Goal: Communication & Community: Answer question/provide support

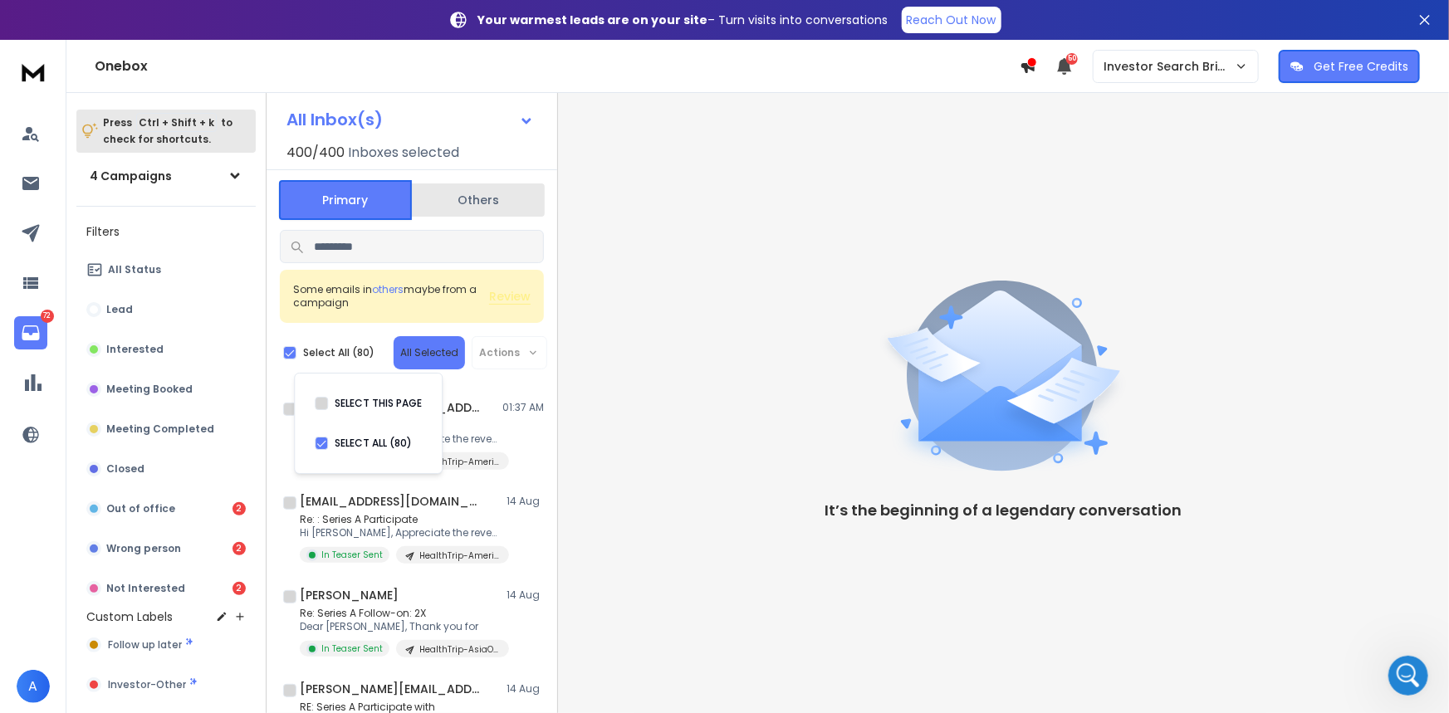
scroll to position [75, 0]
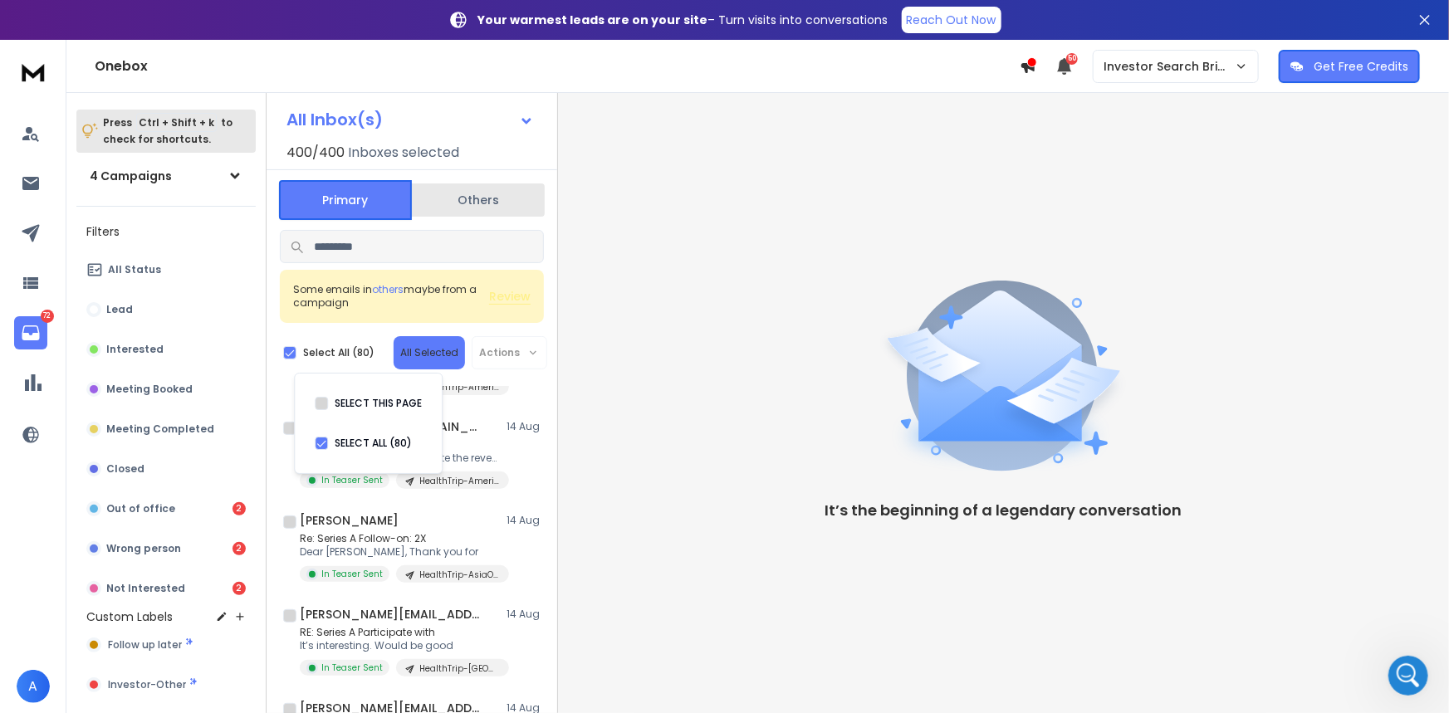
click at [506, 360] on div "All Selected Actions" at bounding box center [471, 352] width 154 height 33
click at [512, 349] on div "All Selected Actions" at bounding box center [471, 352] width 154 height 33
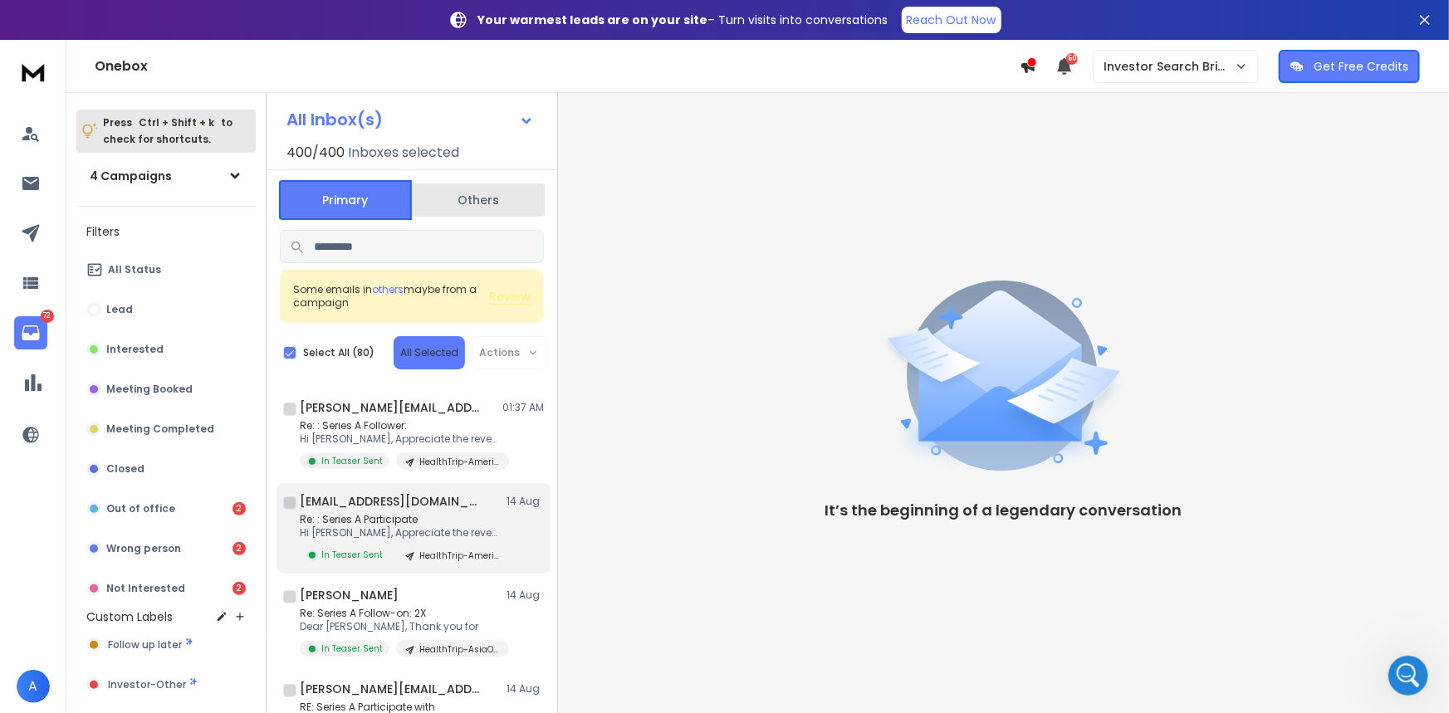
scroll to position [0, 0]
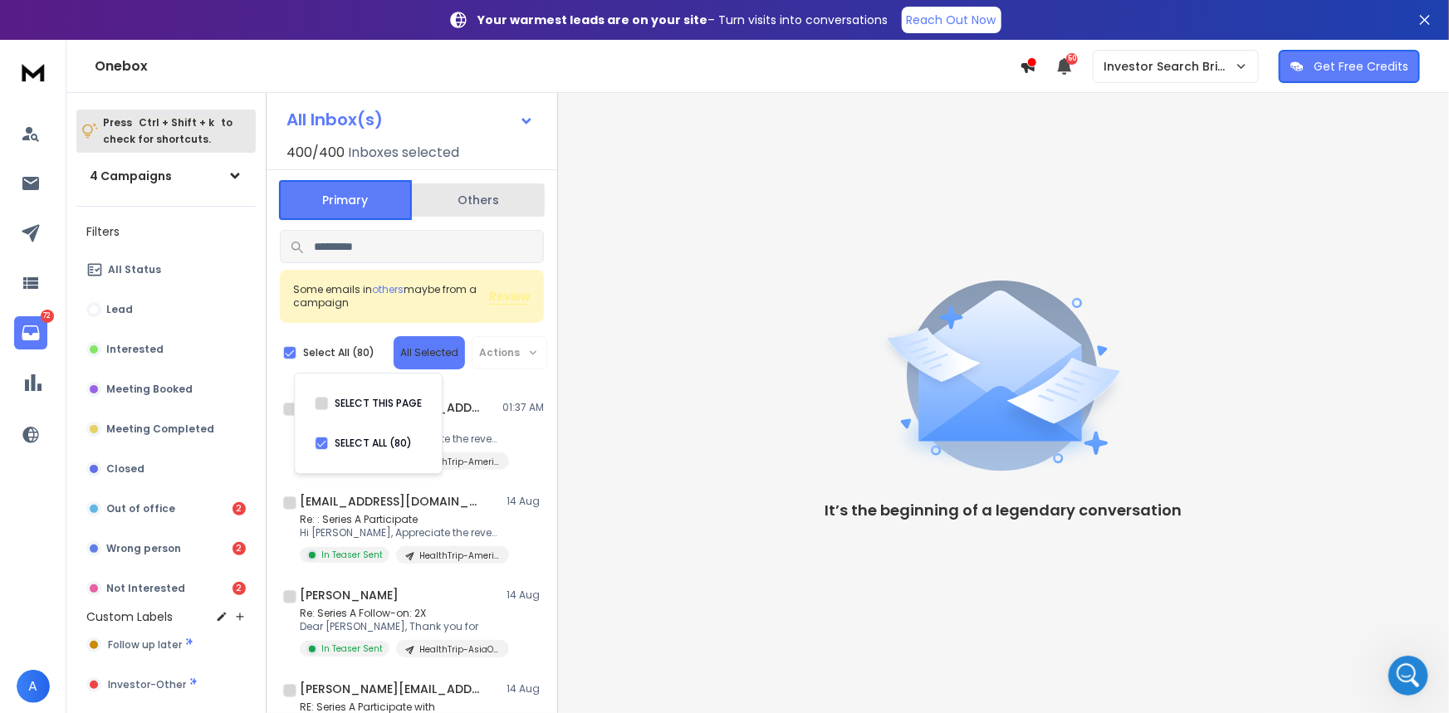
click at [289, 349] on button "SELECT THIS PAGE" at bounding box center [289, 352] width 13 height 13
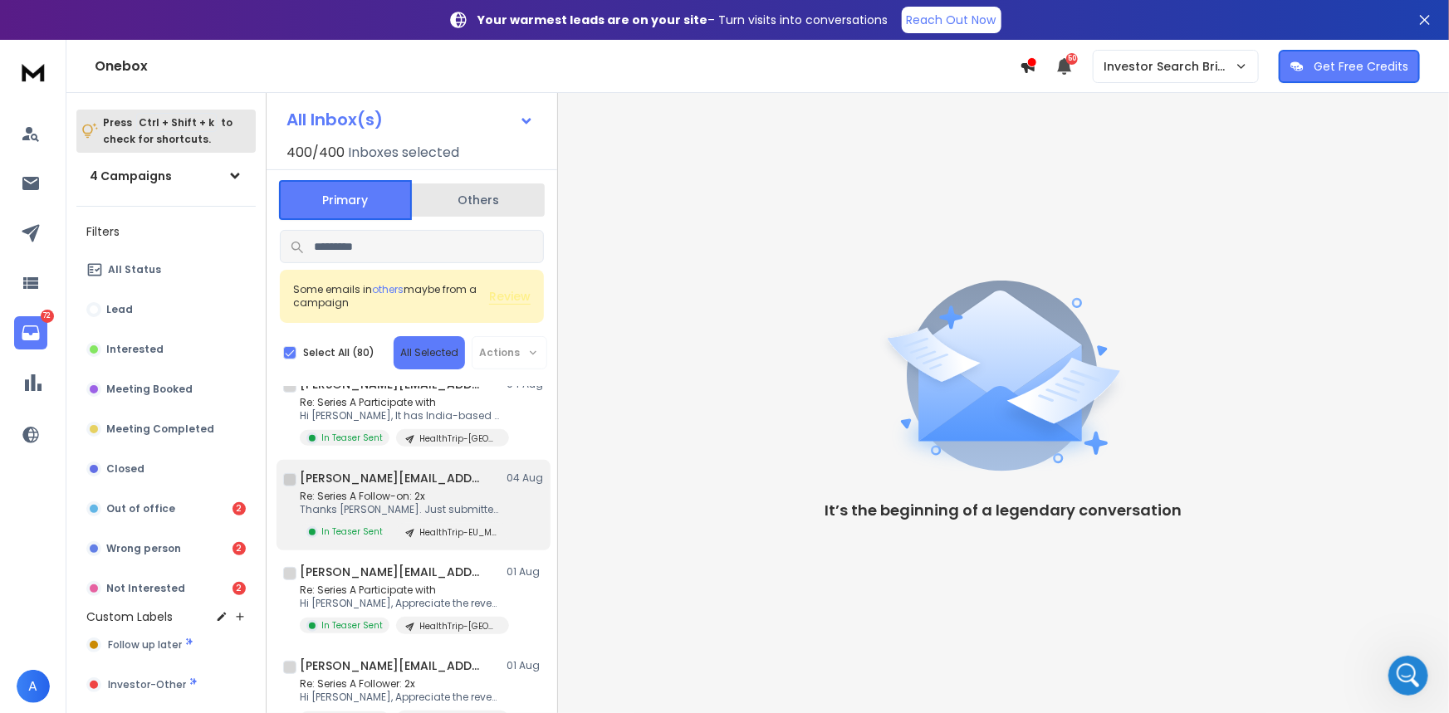
scroll to position [4351, 0]
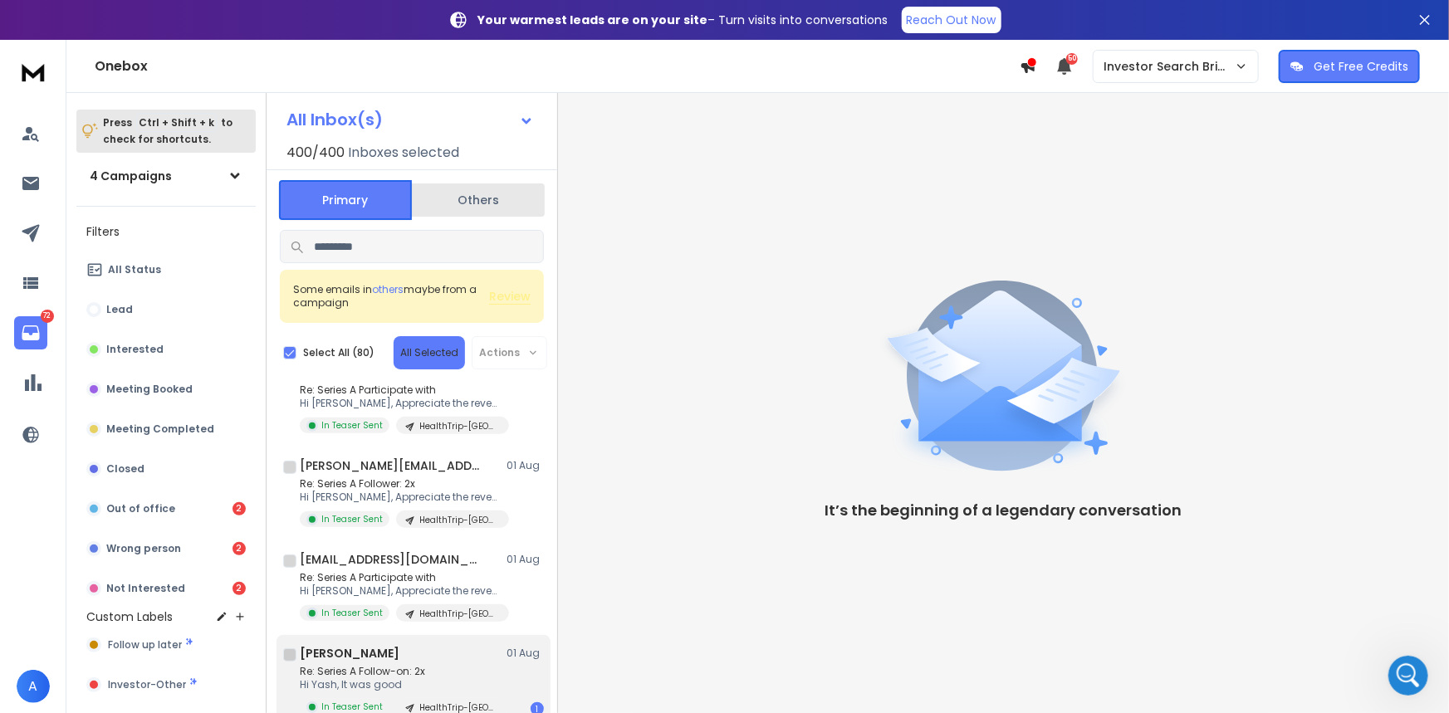
click at [414, 678] on p "Hi Yash, It was good" at bounding box center [399, 684] width 199 height 13
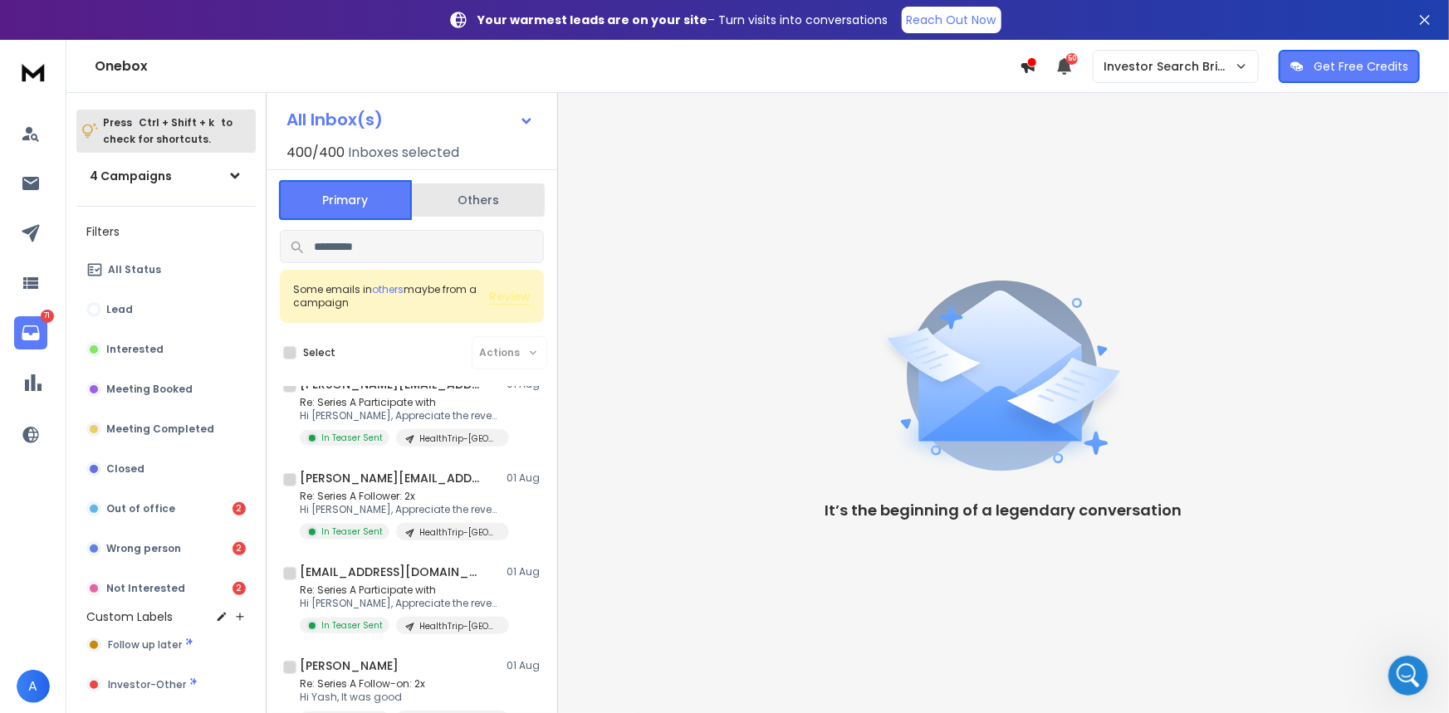
scroll to position [4335, 0]
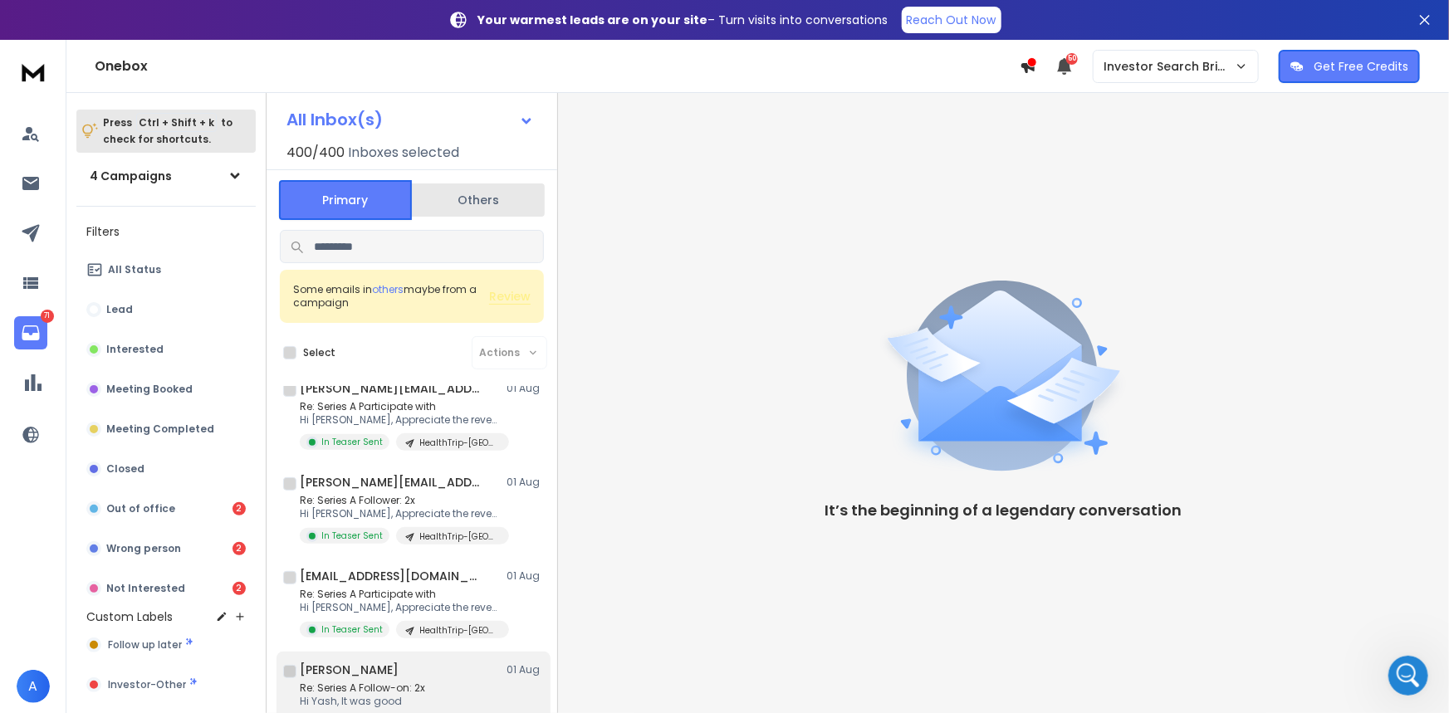
click at [417, 654] on div "[PERSON_NAME] [DATE] Re: Series A Follow-on: 2x Hi Yash, It was good In Teaser …" at bounding box center [413, 697] width 274 height 90
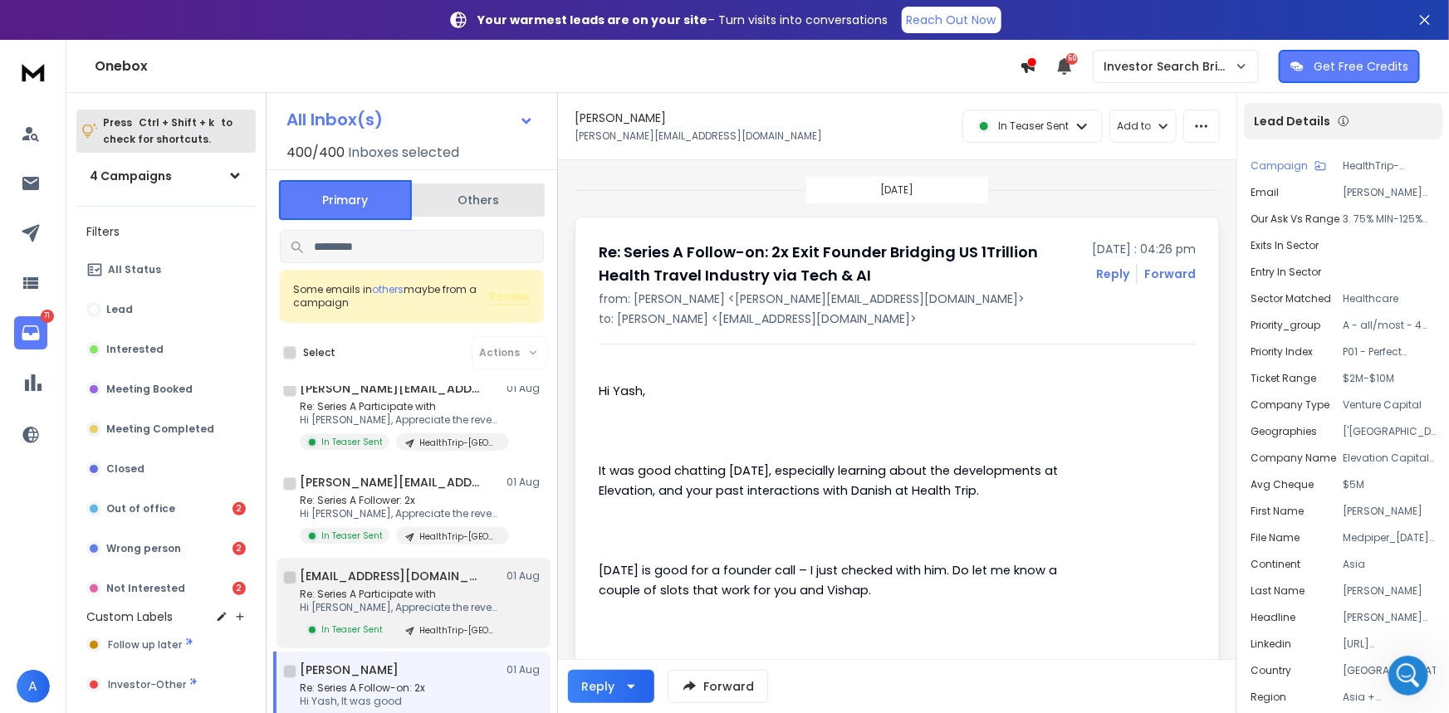
click at [436, 606] on p "Hi [PERSON_NAME], Appreciate the revert. Sure! Please" at bounding box center [399, 607] width 199 height 13
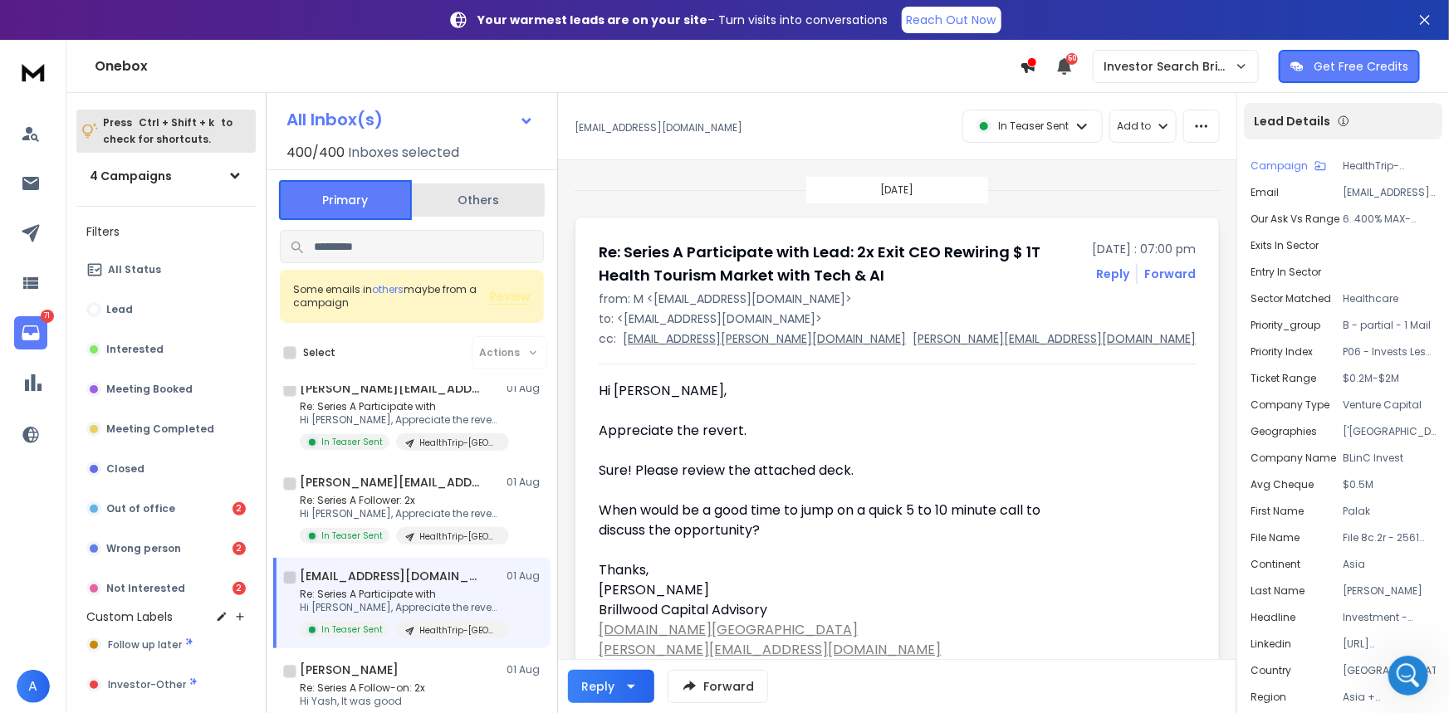
click at [1144, 117] on div "Add to" at bounding box center [1143, 126] width 66 height 32
click at [1162, 155] on div "Subsequence" at bounding box center [1172, 163] width 100 height 17
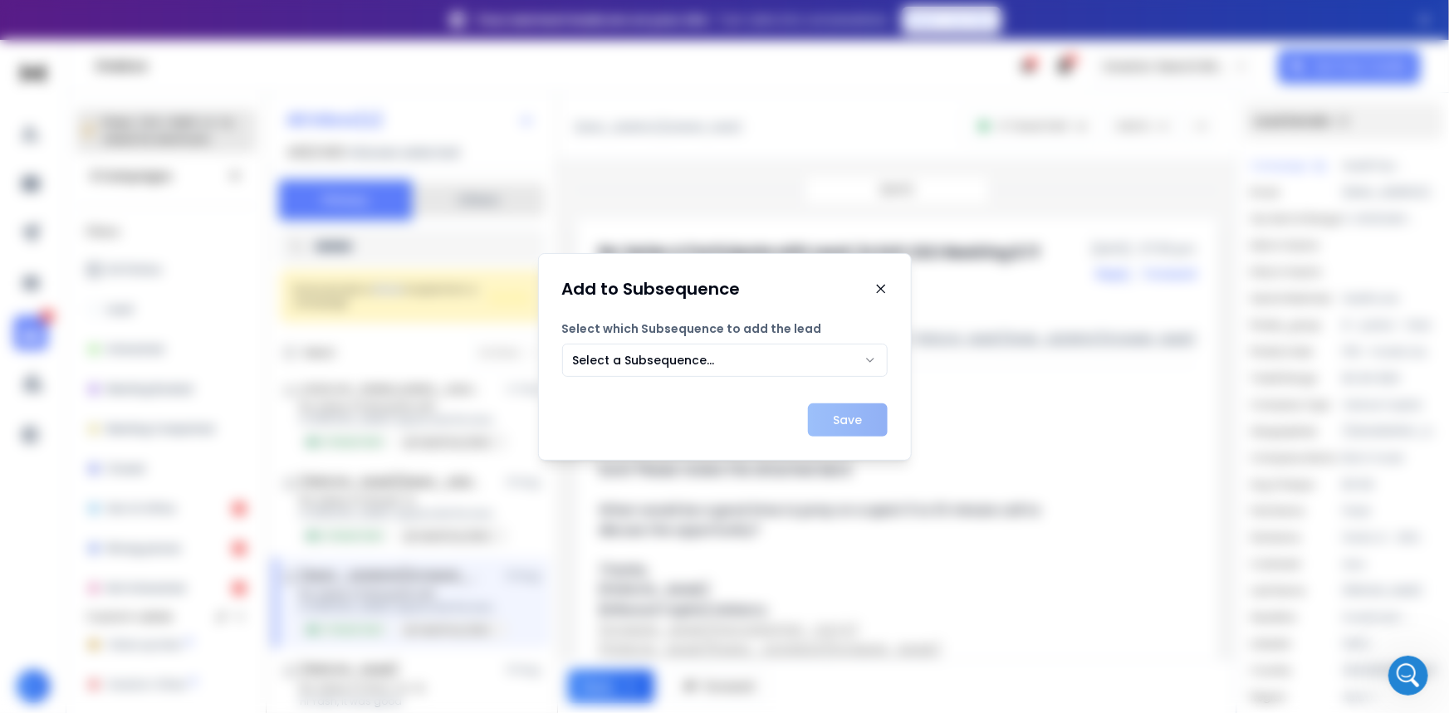
click at [789, 360] on button "Select a Subsequence..." at bounding box center [724, 360] width 325 height 33
click at [829, 414] on button "Save" at bounding box center [848, 419] width 80 height 33
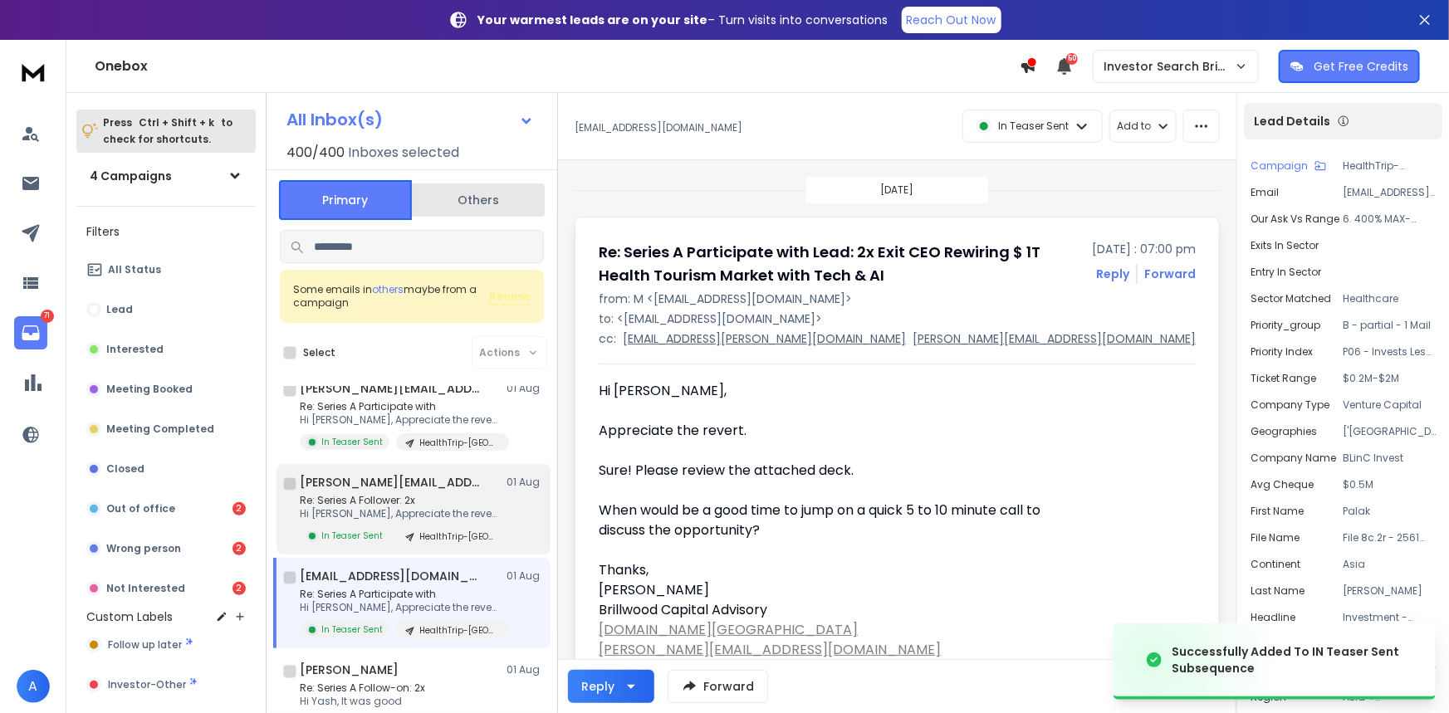
click at [379, 507] on p "Hi [PERSON_NAME], Appreciate the revert. Sure! Please" at bounding box center [399, 513] width 199 height 13
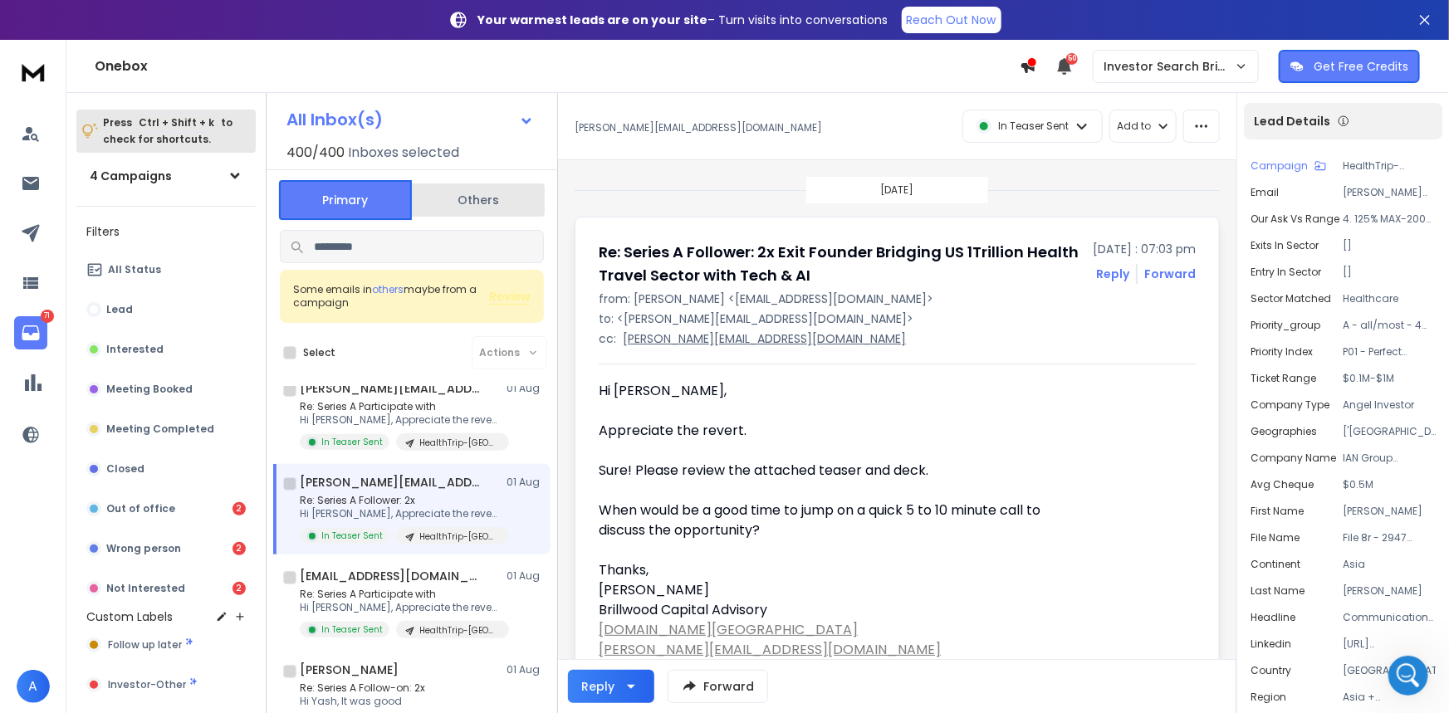
click at [1136, 127] on p "Add to" at bounding box center [1134, 126] width 34 height 13
click at [1154, 155] on div "Subsequence" at bounding box center [1172, 163] width 100 height 17
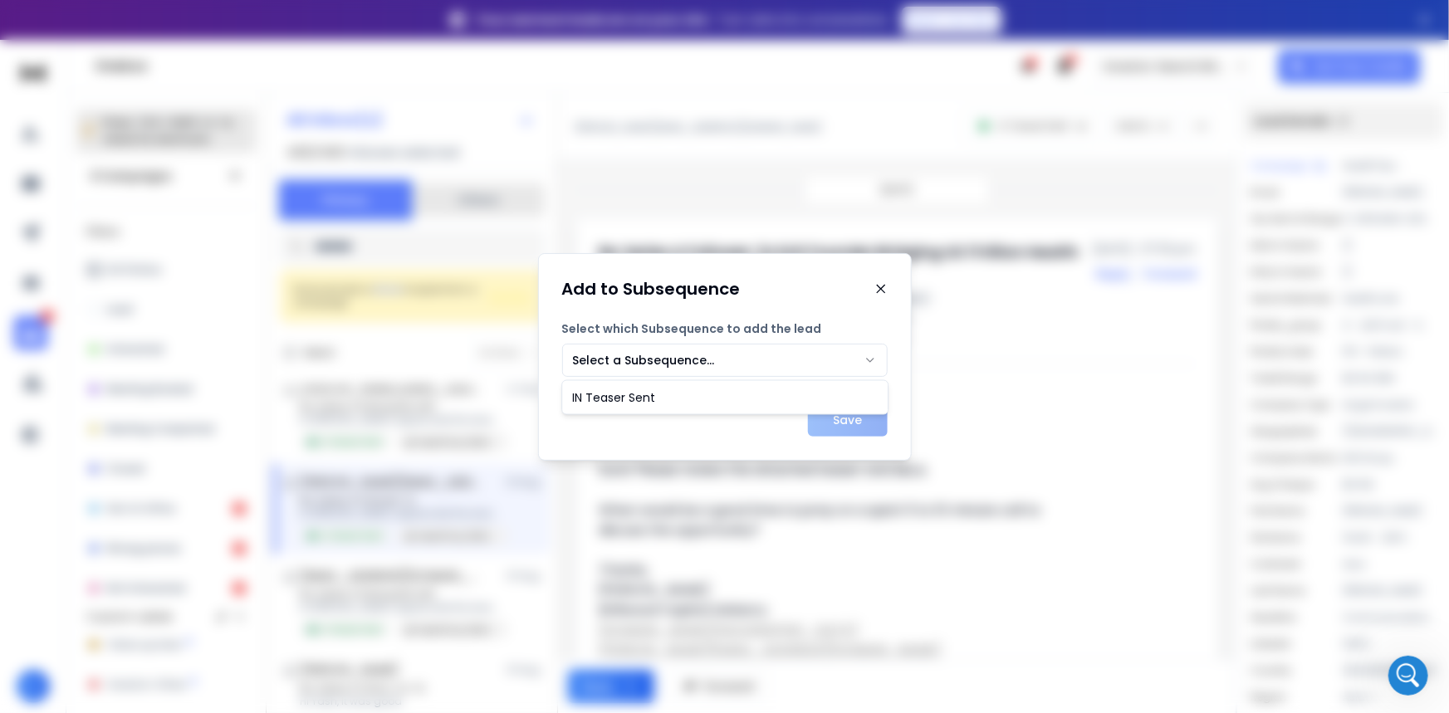
click at [700, 348] on button "Select a Subsequence..." at bounding box center [724, 360] width 325 height 33
drag, startPoint x: 697, startPoint y: 391, endPoint x: 711, endPoint y: 389, distance: 13.4
click at [826, 406] on button "Save" at bounding box center [848, 419] width 80 height 33
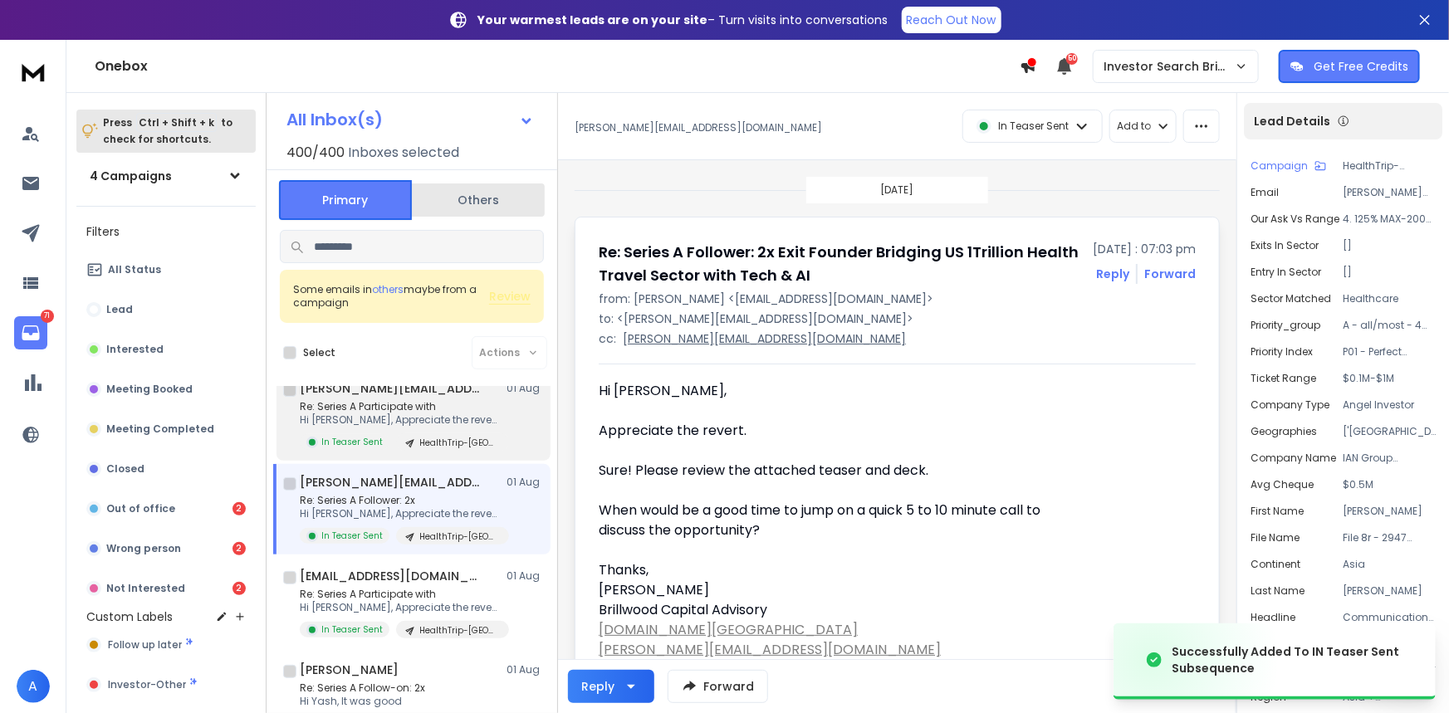
click at [454, 424] on div "Re: Series A Participate with Hi [PERSON_NAME], Appreciate the revert. Sure! Pl…" at bounding box center [404, 425] width 209 height 51
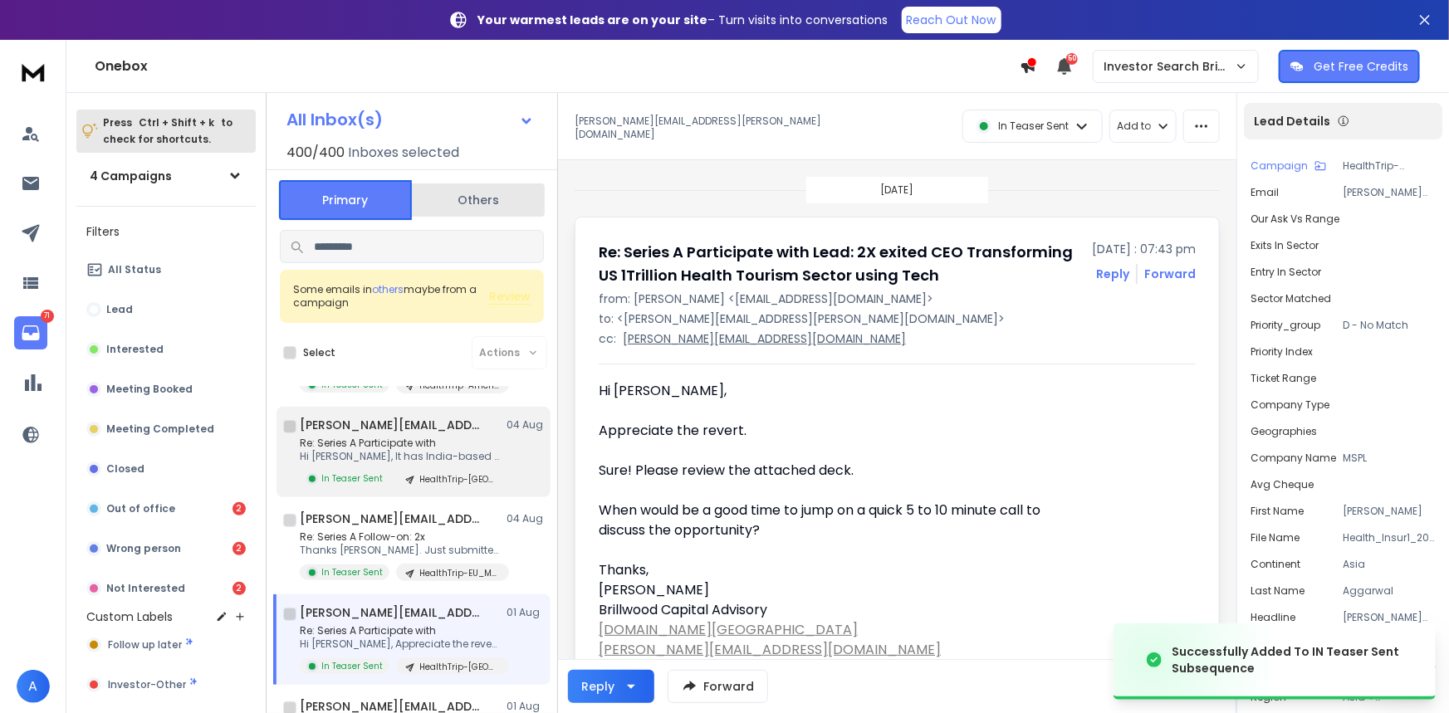
scroll to position [4109, 0]
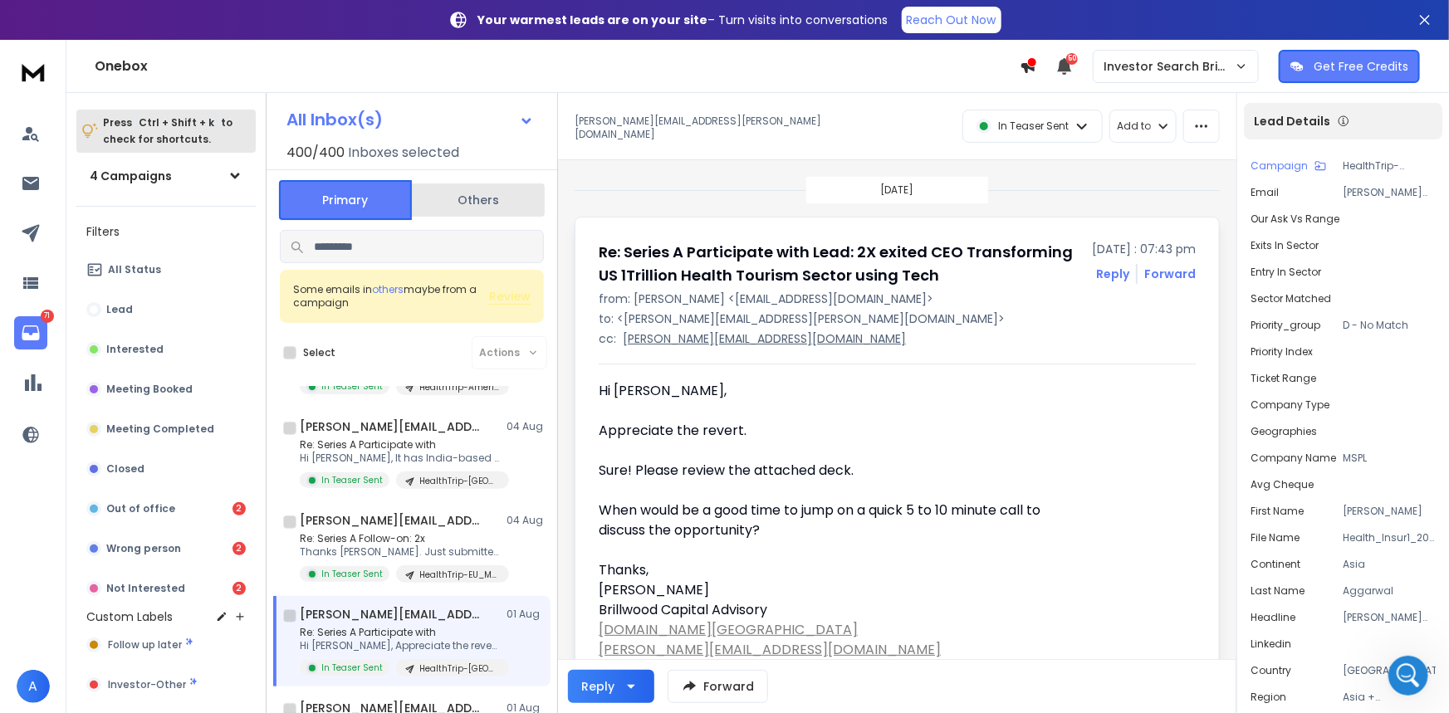
click at [1128, 127] on p "Add to" at bounding box center [1134, 126] width 34 height 13
click at [1135, 164] on div "Subsequence" at bounding box center [1172, 163] width 100 height 17
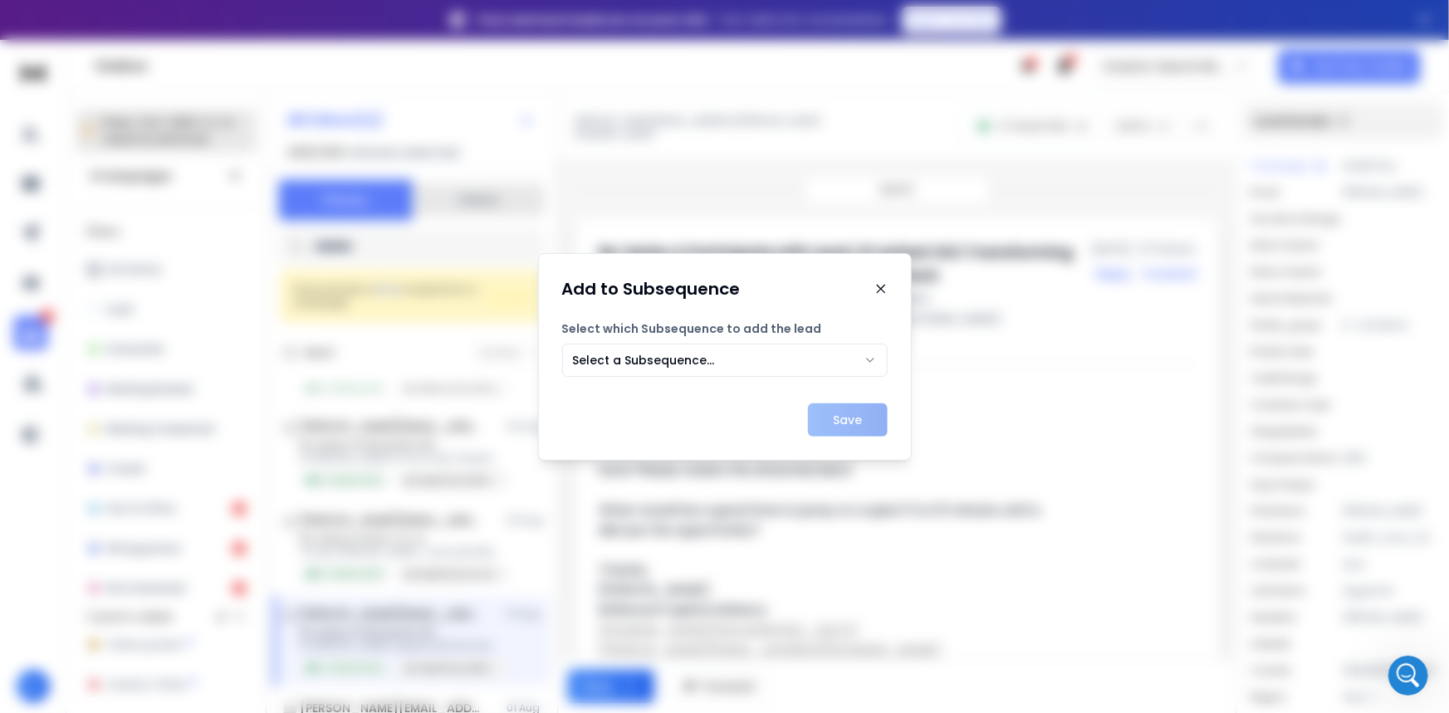
click at [780, 372] on button "Select a Subsequence..." at bounding box center [724, 360] width 325 height 33
click at [817, 408] on button "Save" at bounding box center [848, 419] width 80 height 33
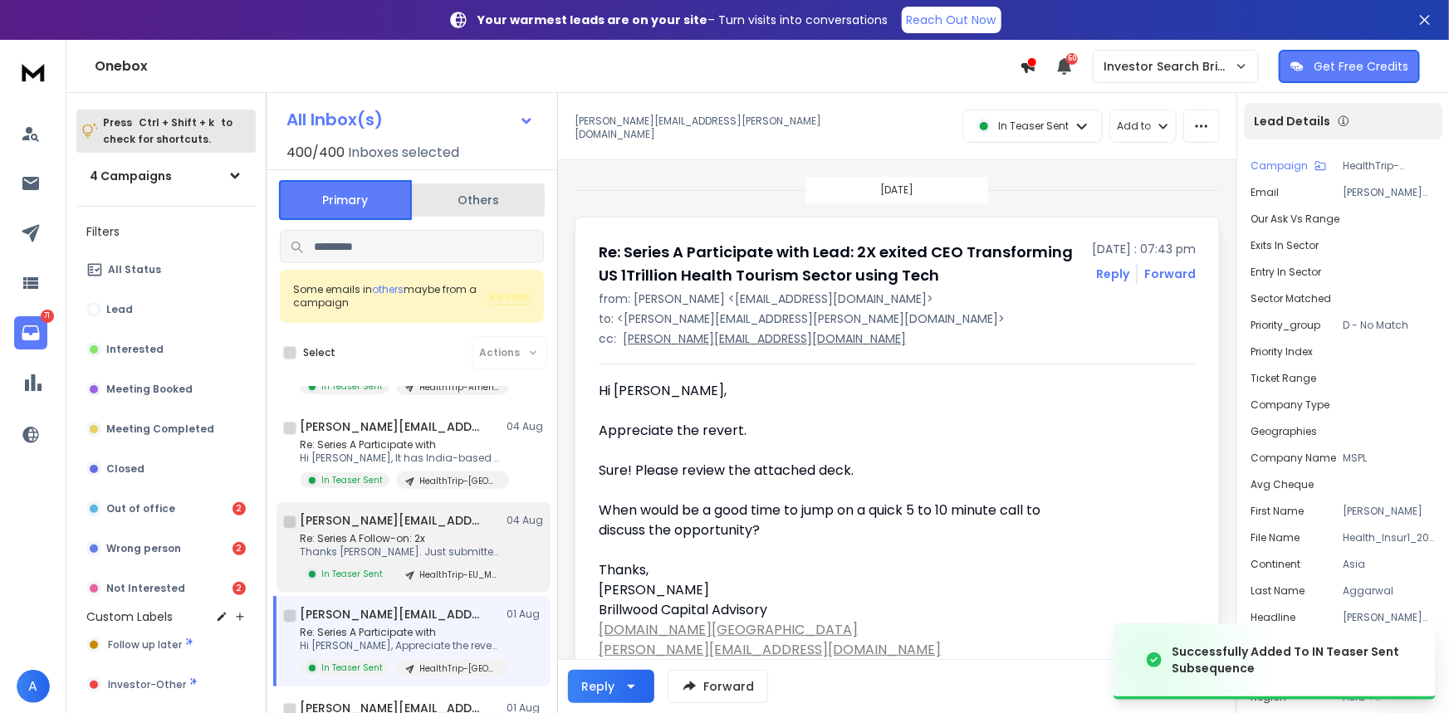
click at [404, 545] on p "Thanks [PERSON_NAME]. Just submitted the" at bounding box center [399, 551] width 199 height 13
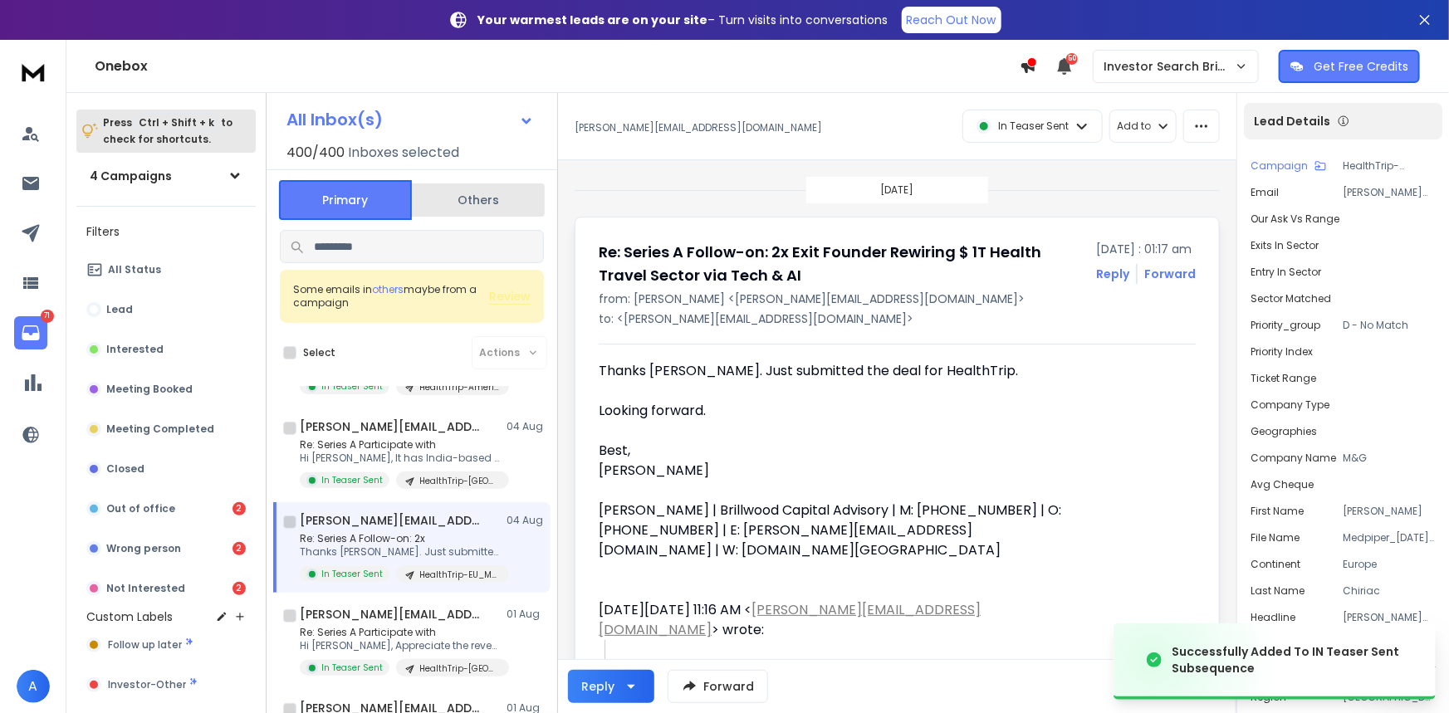
click at [1137, 125] on p "Add to" at bounding box center [1134, 126] width 34 height 13
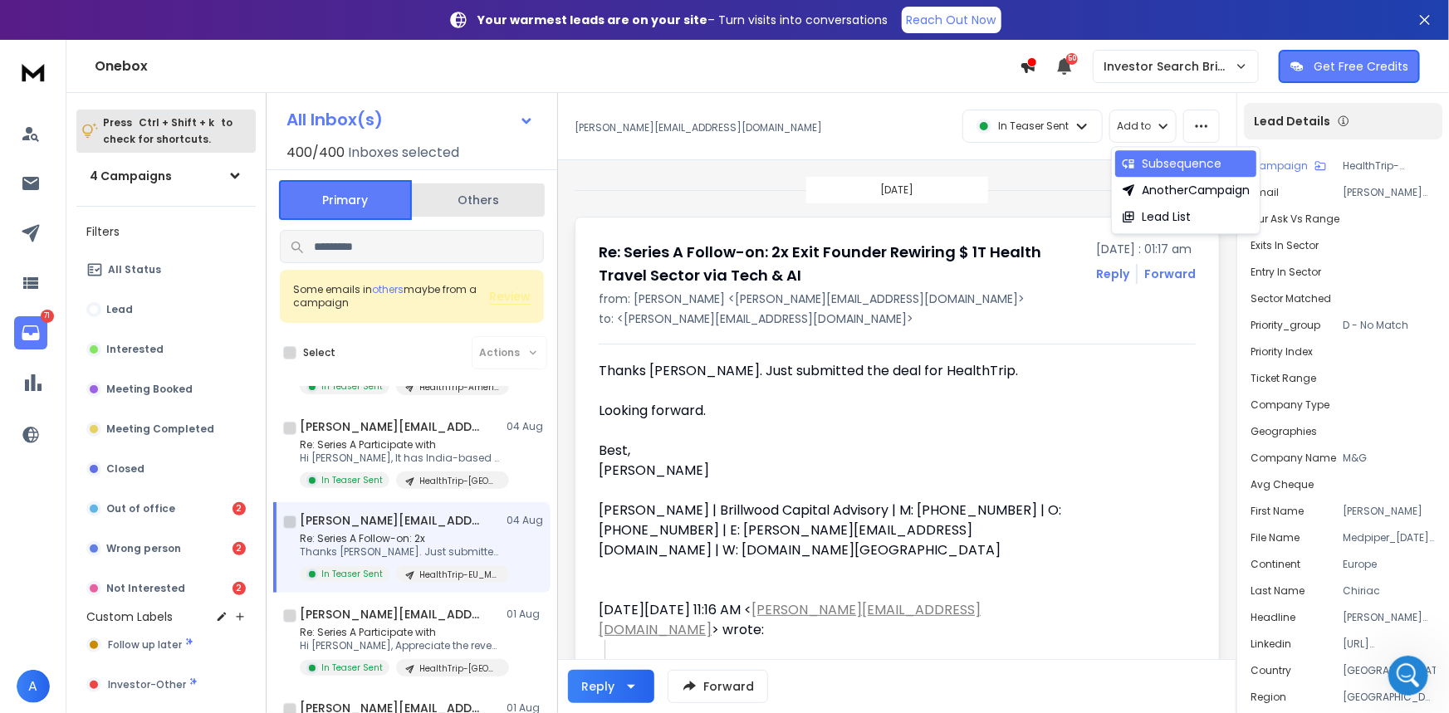
click at [1152, 161] on div "Subsequence" at bounding box center [1172, 163] width 100 height 17
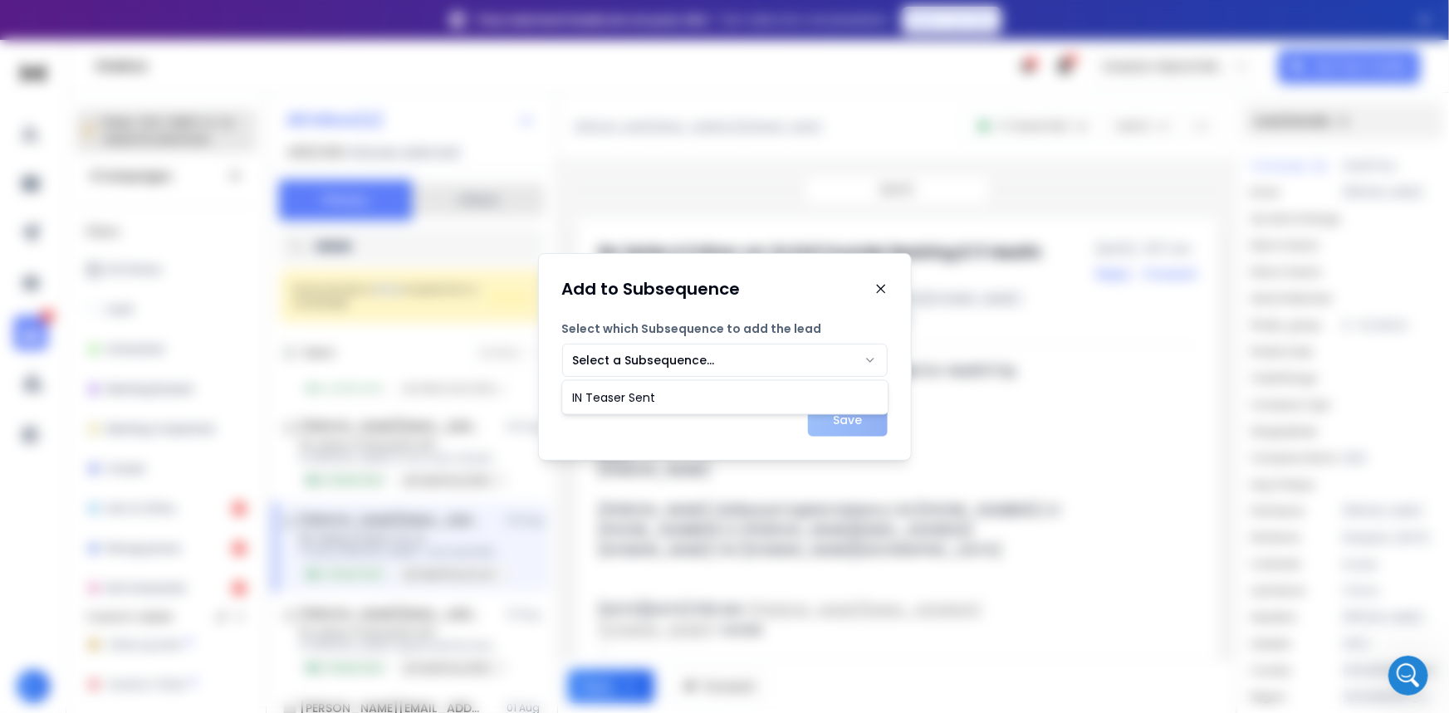
click at [780, 360] on button "Select a Subsequence..." at bounding box center [724, 360] width 325 height 33
drag, startPoint x: 745, startPoint y: 393, endPoint x: 780, endPoint y: 391, distance: 34.9
click at [856, 423] on button "Save" at bounding box center [848, 419] width 80 height 33
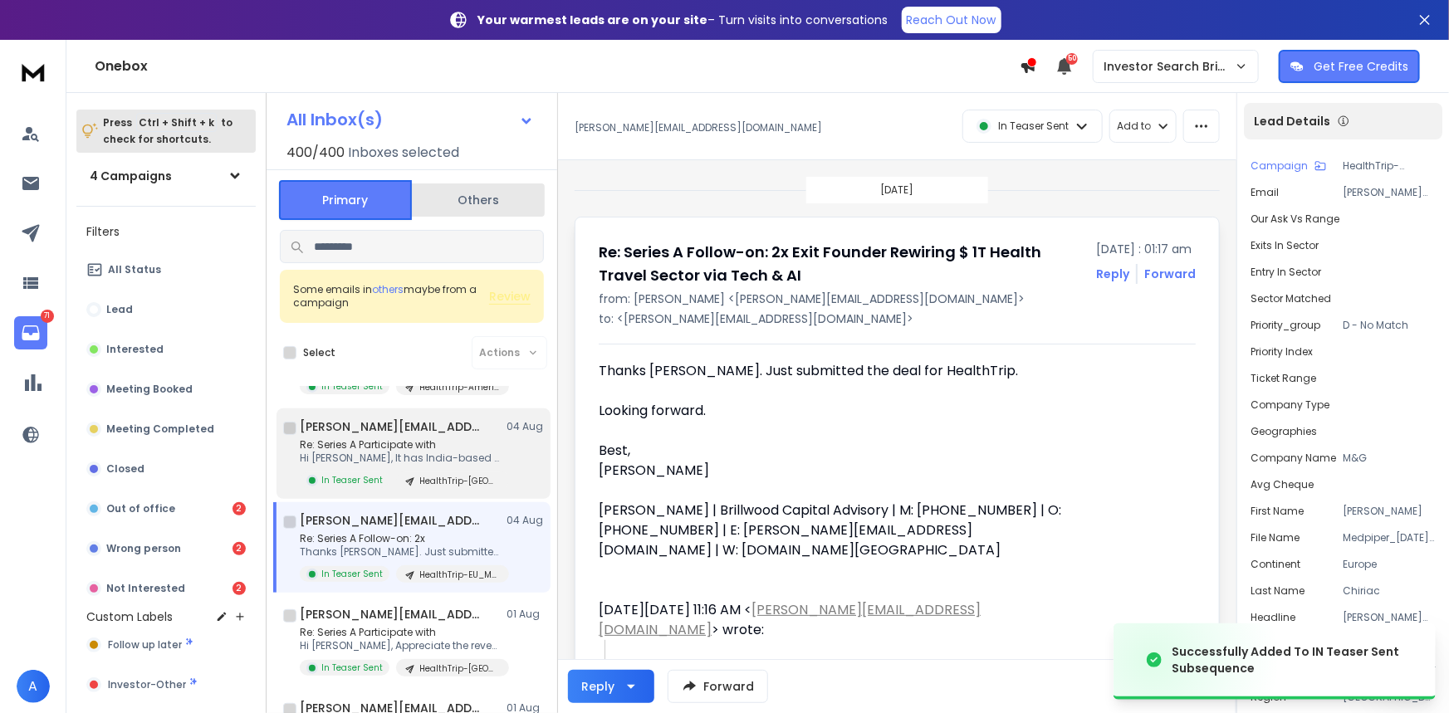
click at [392, 444] on p "Re: Series A Participate with" at bounding box center [399, 444] width 199 height 13
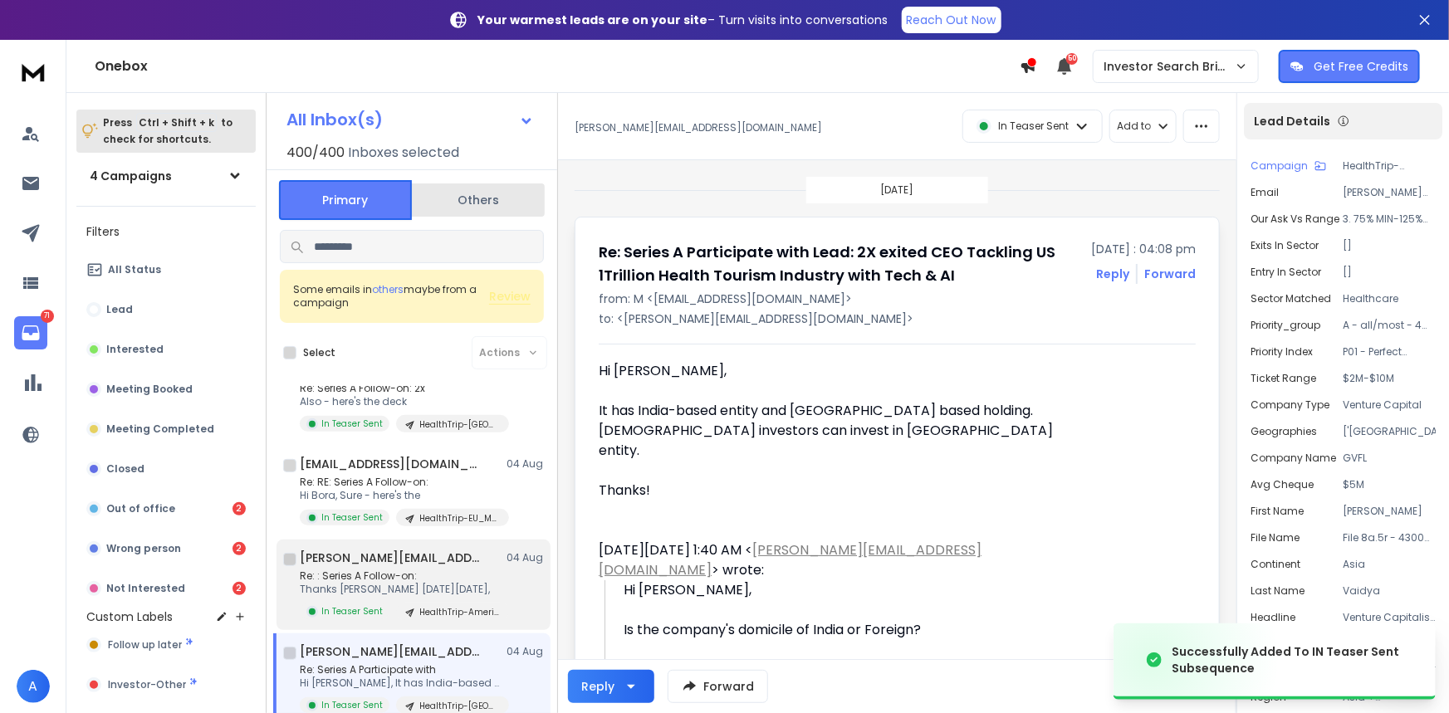
scroll to position [3882, 0]
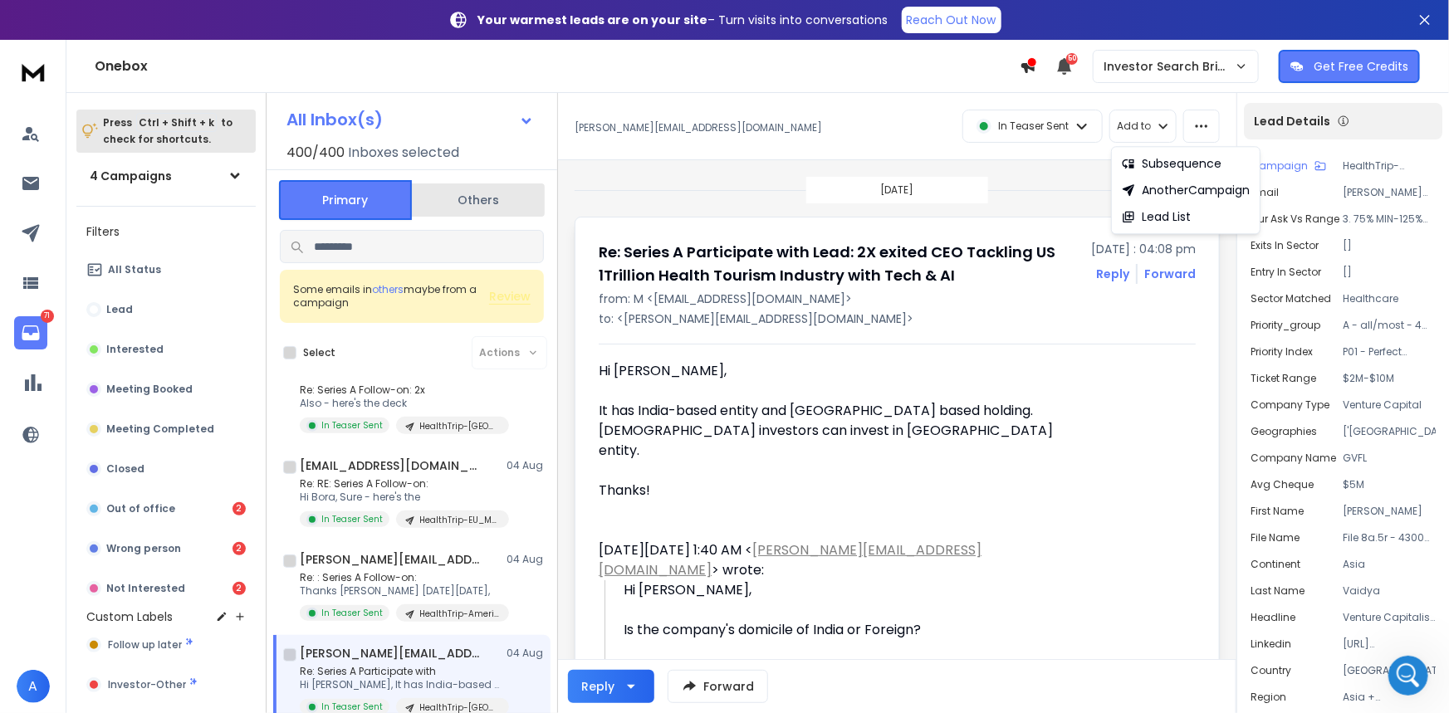
click at [1137, 125] on p "Add to" at bounding box center [1134, 126] width 34 height 13
click at [1171, 168] on div "Subsequence" at bounding box center [1172, 163] width 100 height 17
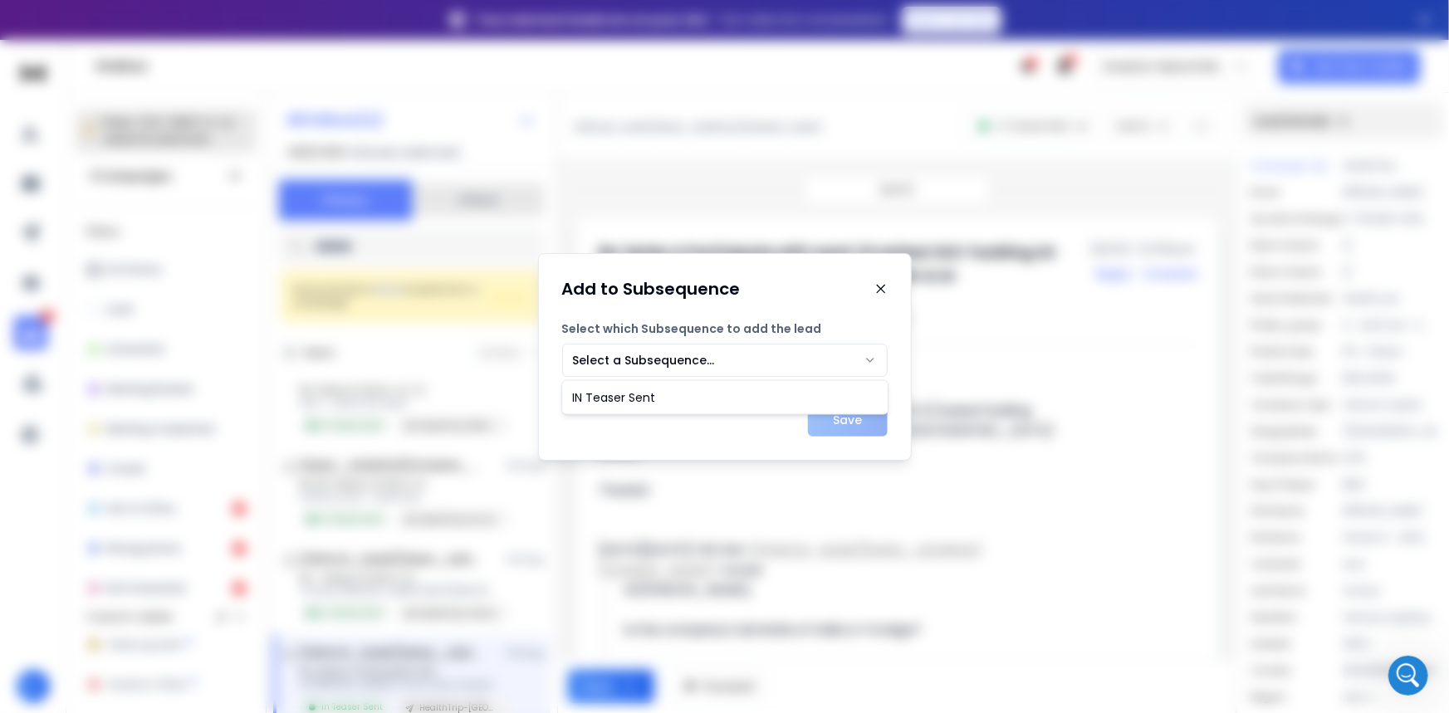
click at [664, 363] on button "Select a Subsequence..." at bounding box center [724, 360] width 325 height 33
drag, startPoint x: 653, startPoint y: 392, endPoint x: 664, endPoint y: 391, distance: 10.8
click at [863, 428] on button "Save" at bounding box center [848, 419] width 80 height 33
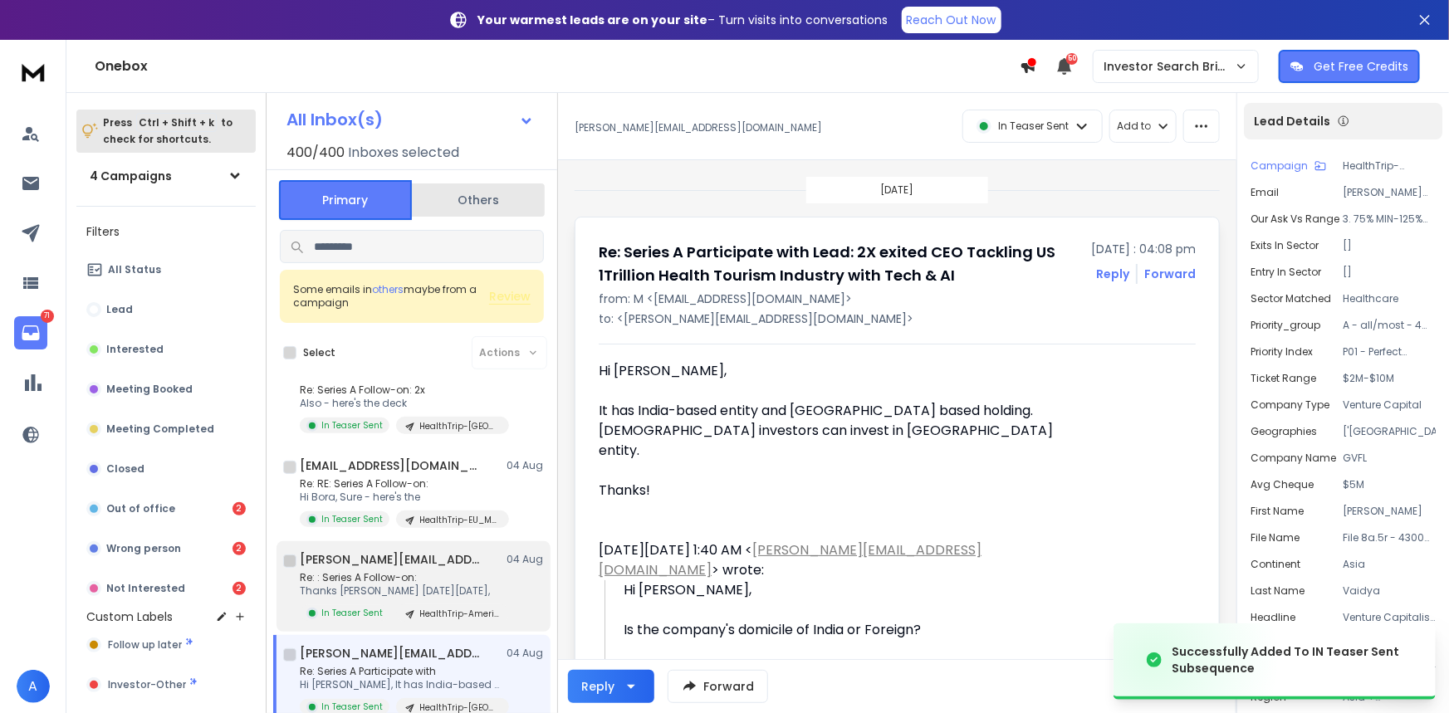
click at [414, 555] on h1 "[PERSON_NAME][EMAIL_ADDRESS][DOMAIN_NAME]" at bounding box center [391, 559] width 183 height 17
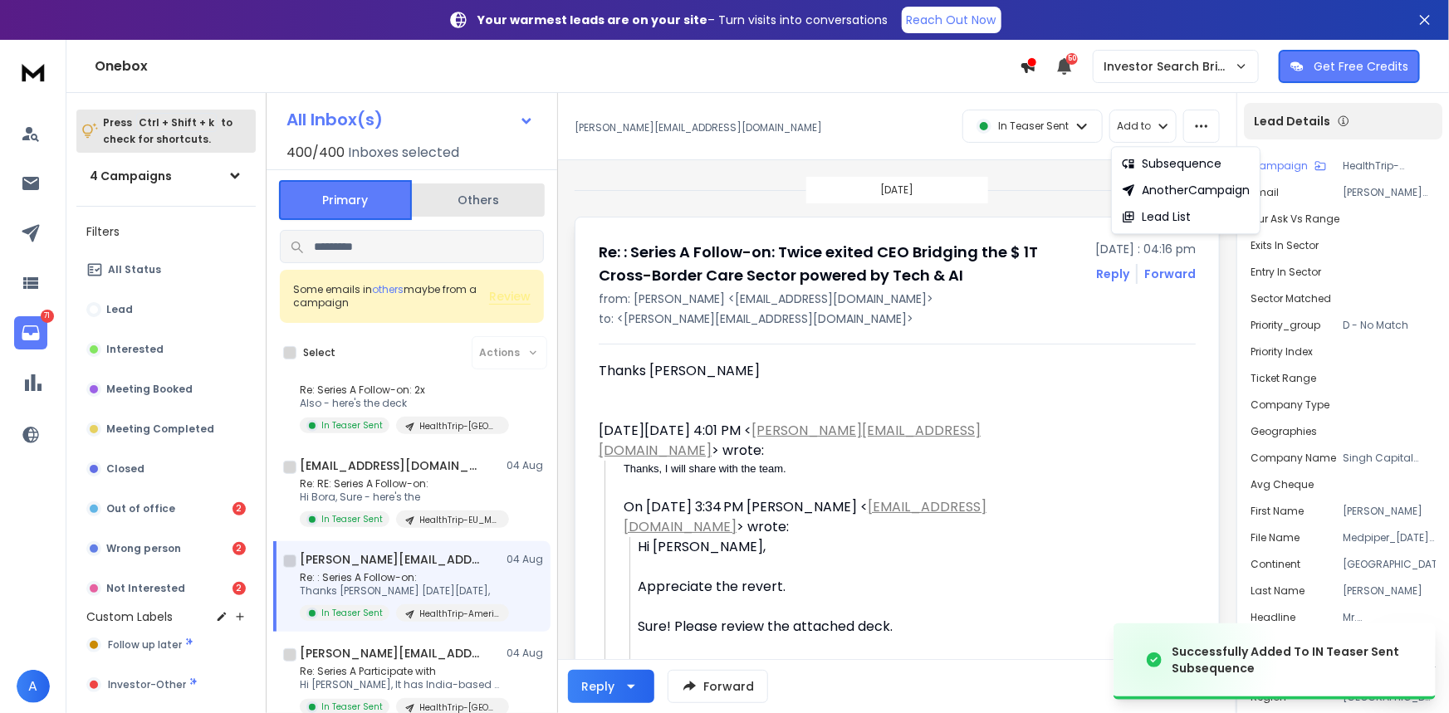
click at [1129, 130] on p "Add to" at bounding box center [1134, 126] width 34 height 13
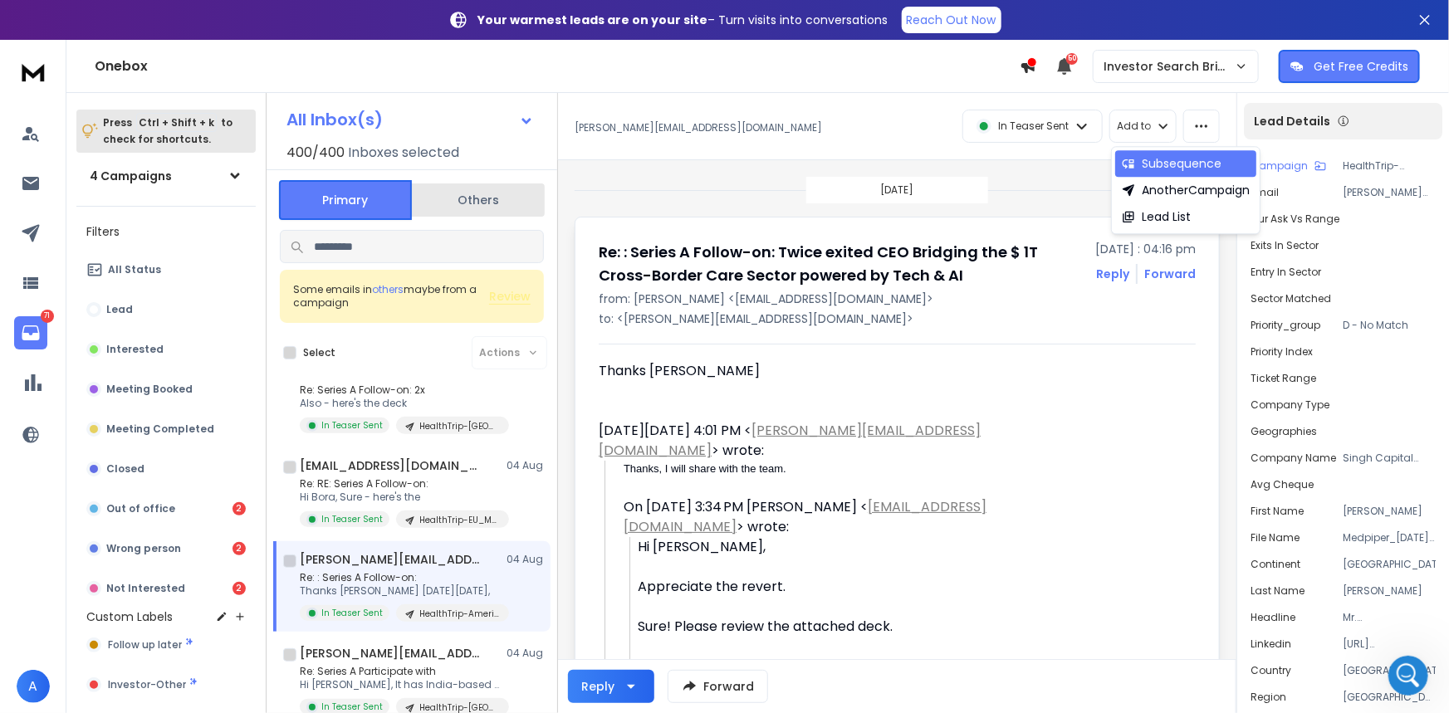
click at [1176, 169] on div "Subsequence" at bounding box center [1172, 163] width 100 height 17
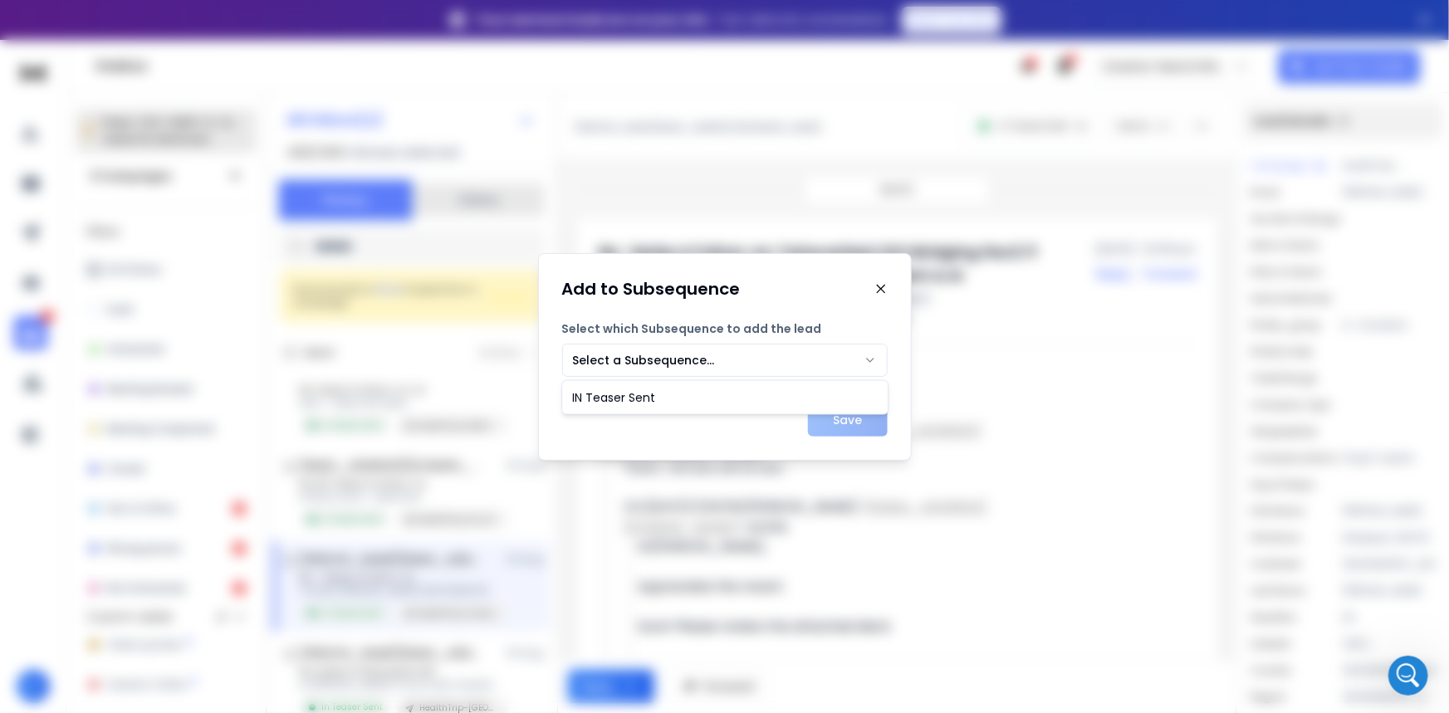
click at [780, 364] on button "Select a Subsequence..." at bounding box center [724, 360] width 325 height 33
click at [827, 405] on button "Save" at bounding box center [848, 419] width 80 height 33
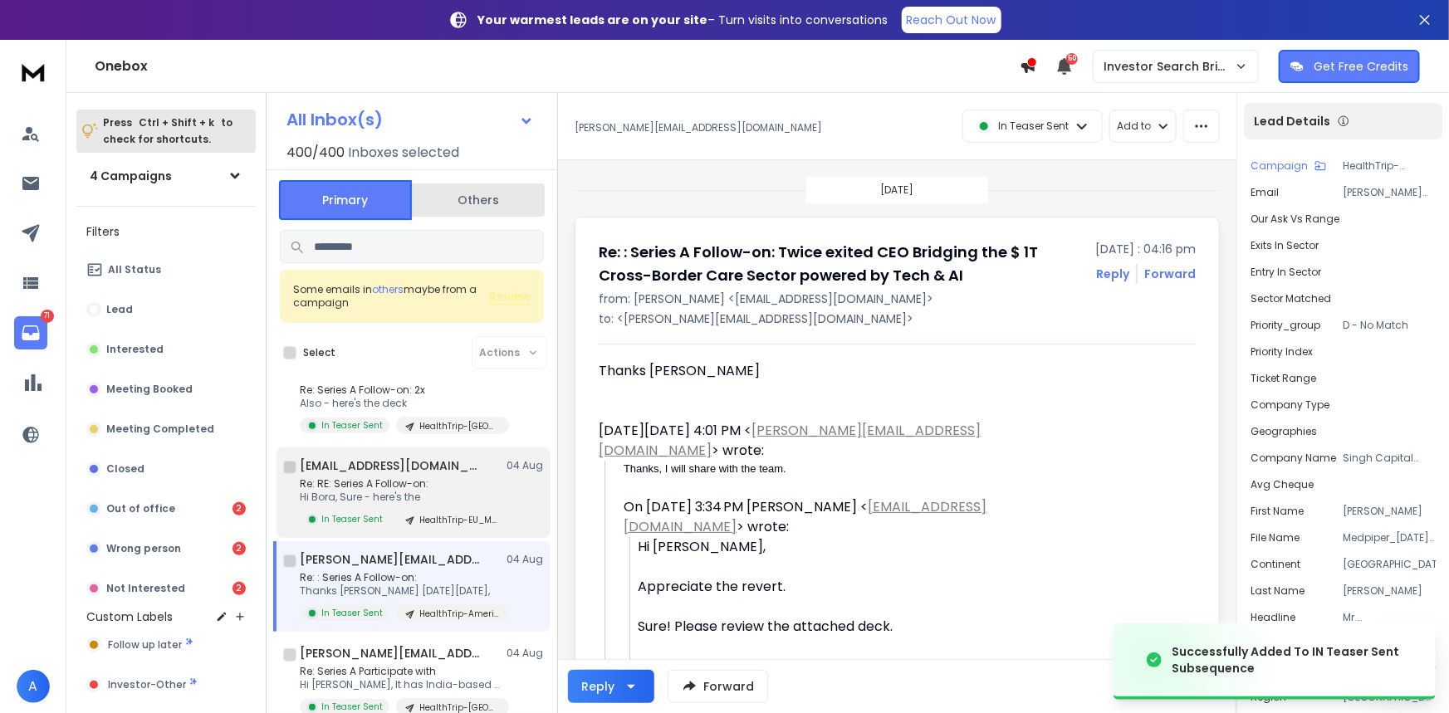
click at [435, 477] on p "Re: RE: Series A Follow-on:" at bounding box center [399, 483] width 199 height 13
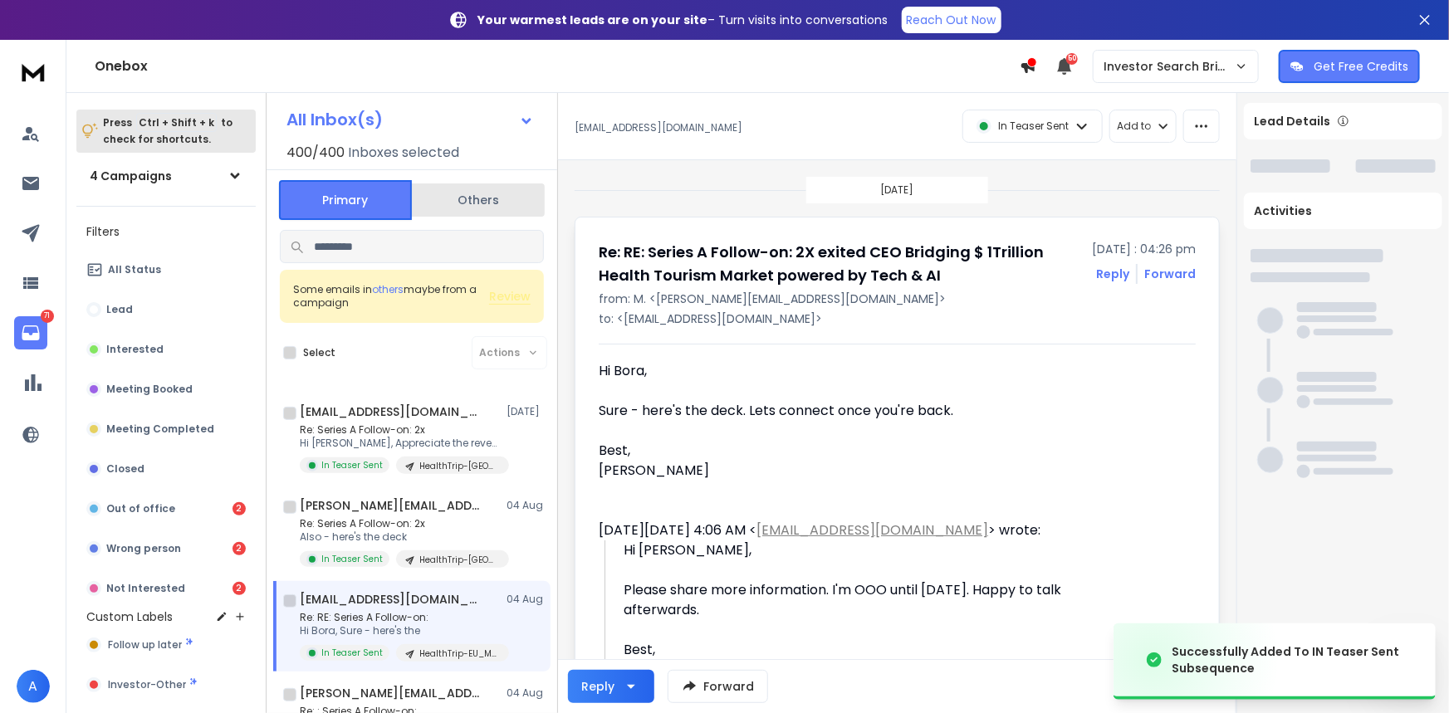
scroll to position [3731, 0]
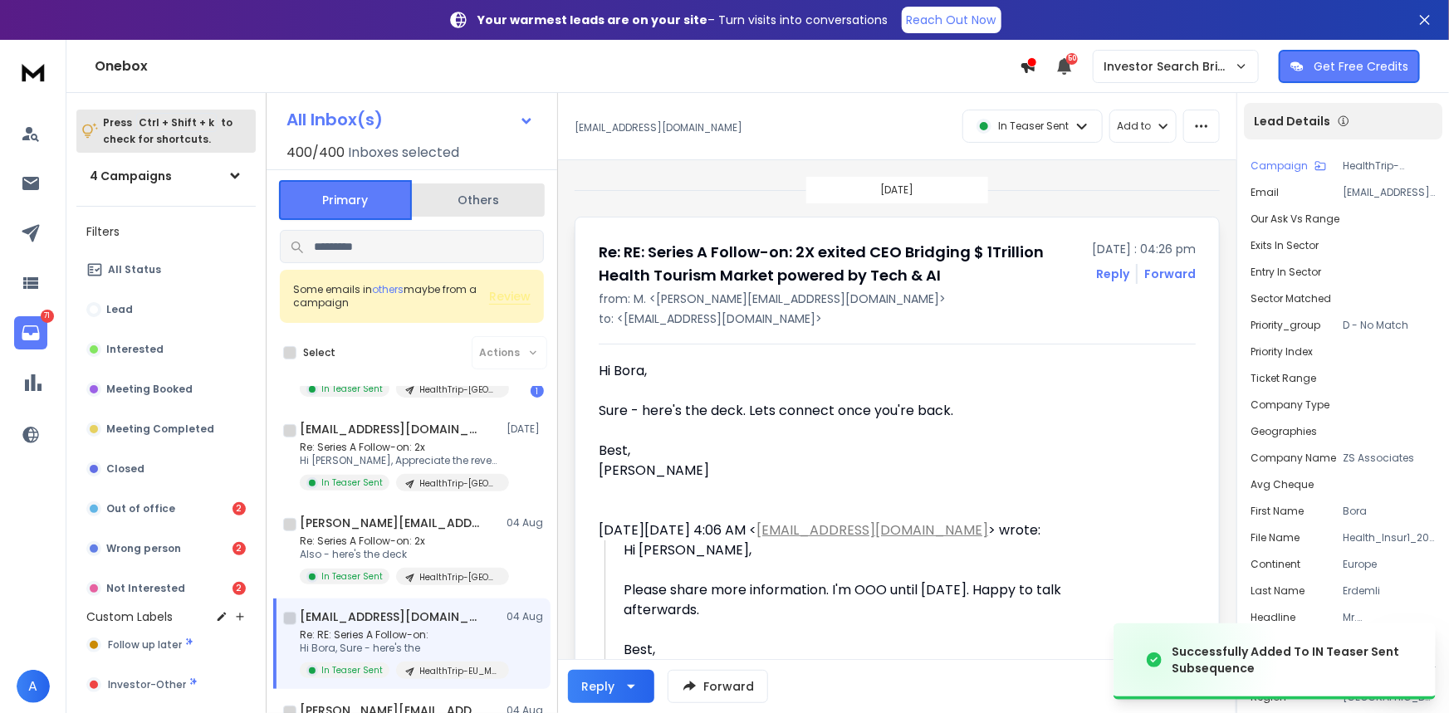
click at [1157, 136] on div "Add to" at bounding box center [1143, 126] width 66 height 32
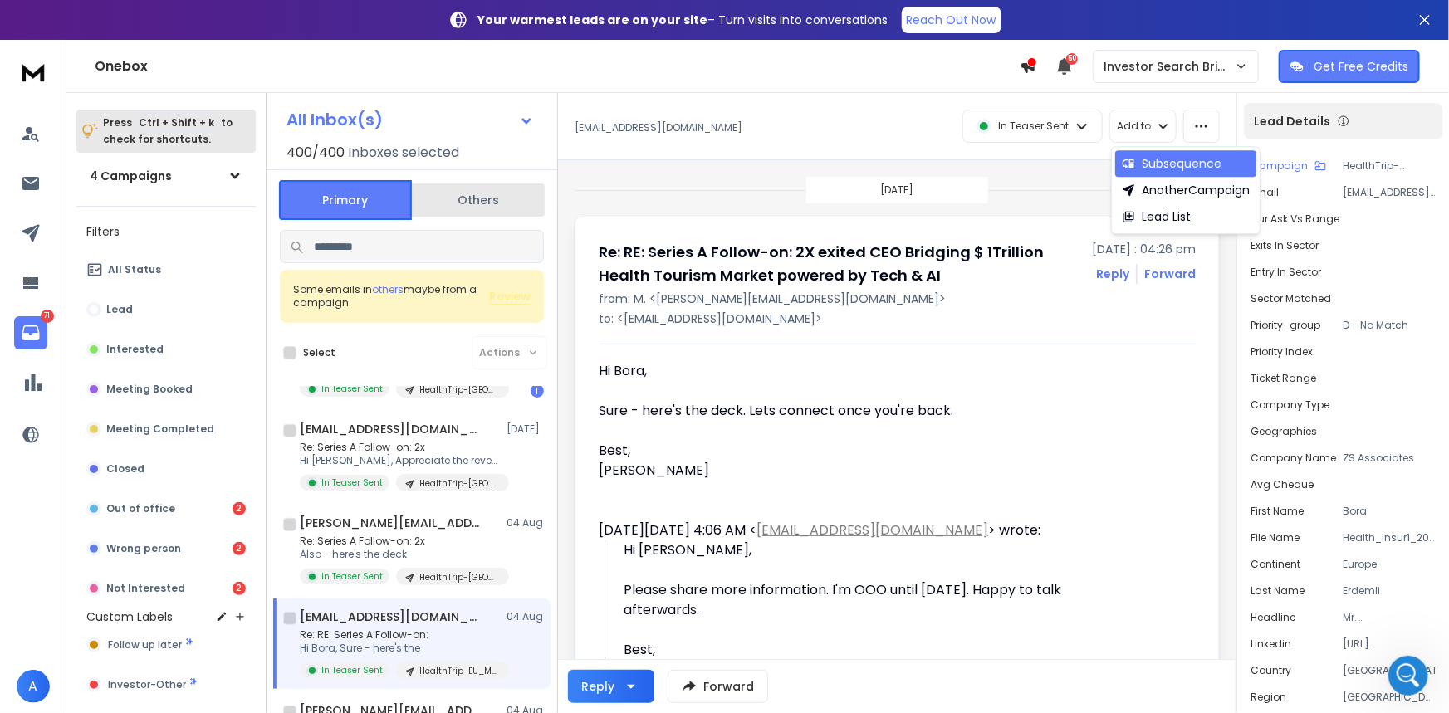
click at [1173, 165] on div "Subsequence" at bounding box center [1172, 163] width 100 height 17
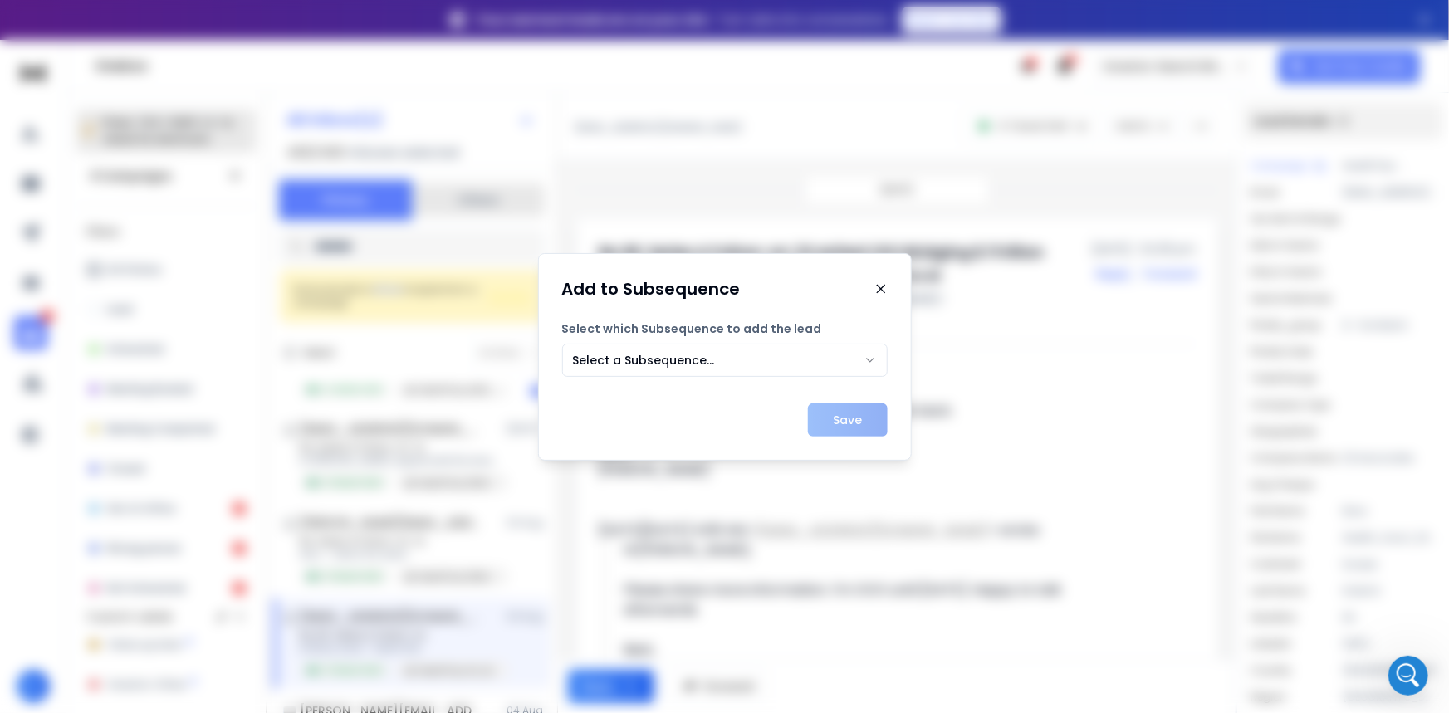
click at [743, 369] on button "Select a Subsequence..." at bounding box center [724, 360] width 325 height 33
click at [869, 423] on button "Save" at bounding box center [848, 419] width 80 height 33
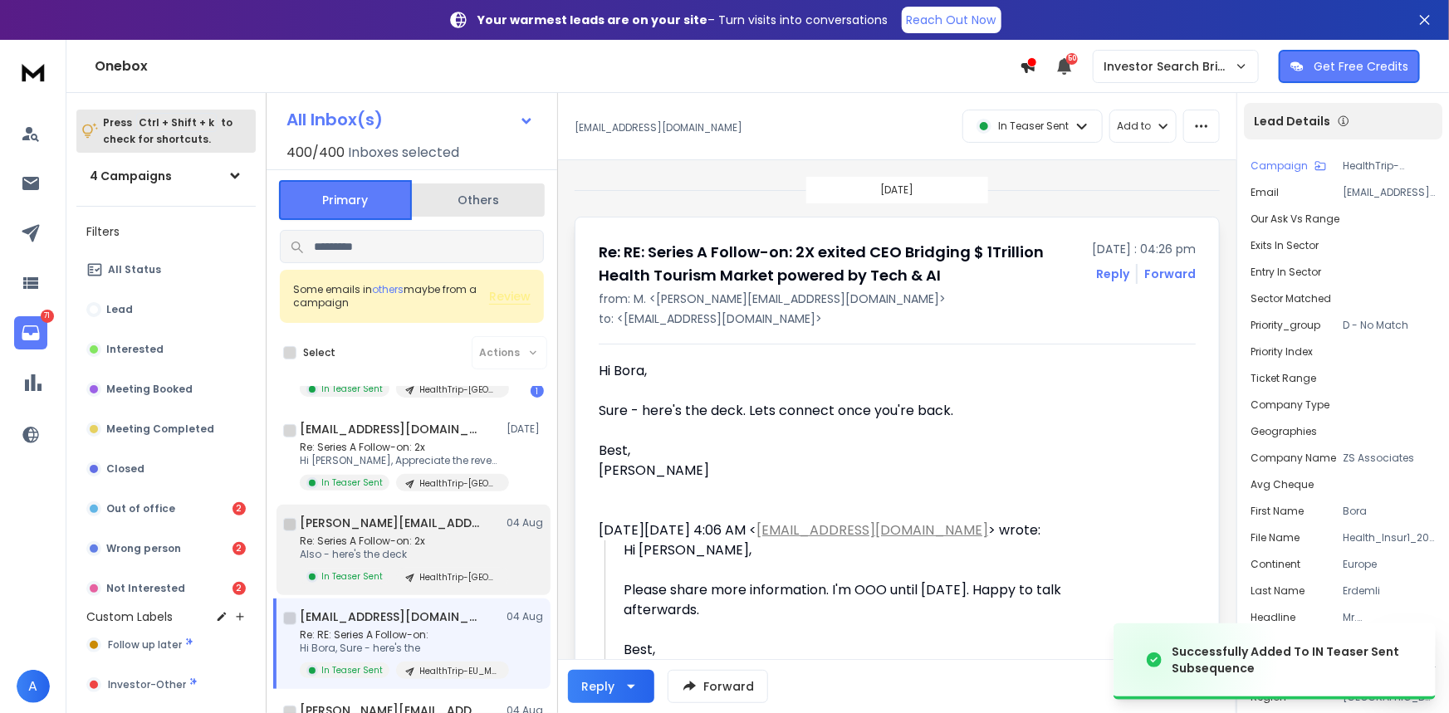
click at [400, 530] on div "[PERSON_NAME][EMAIL_ADDRESS][DOMAIN_NAME] [DATE] Re: Series A Follow-on: 2x Als…" at bounding box center [422, 550] width 244 height 71
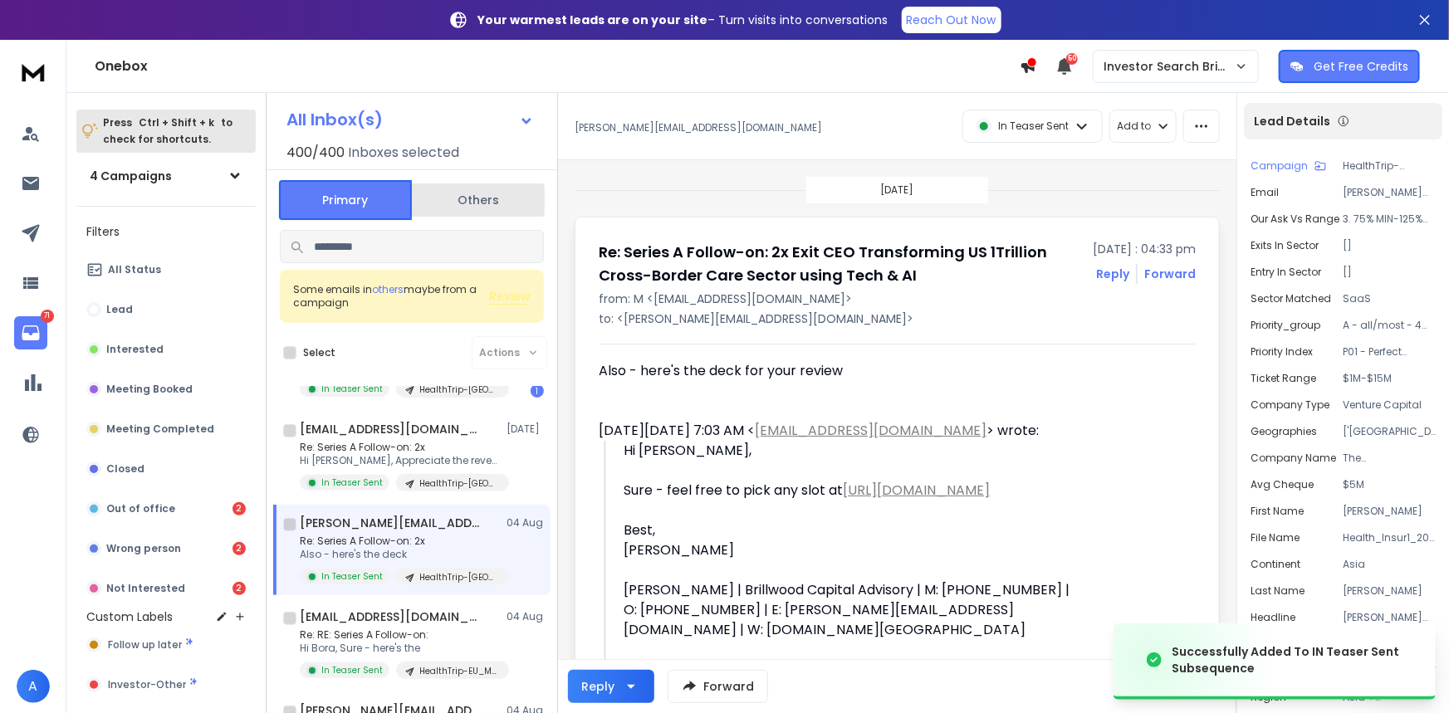
click at [1156, 131] on div "Add to" at bounding box center [1143, 126] width 66 height 32
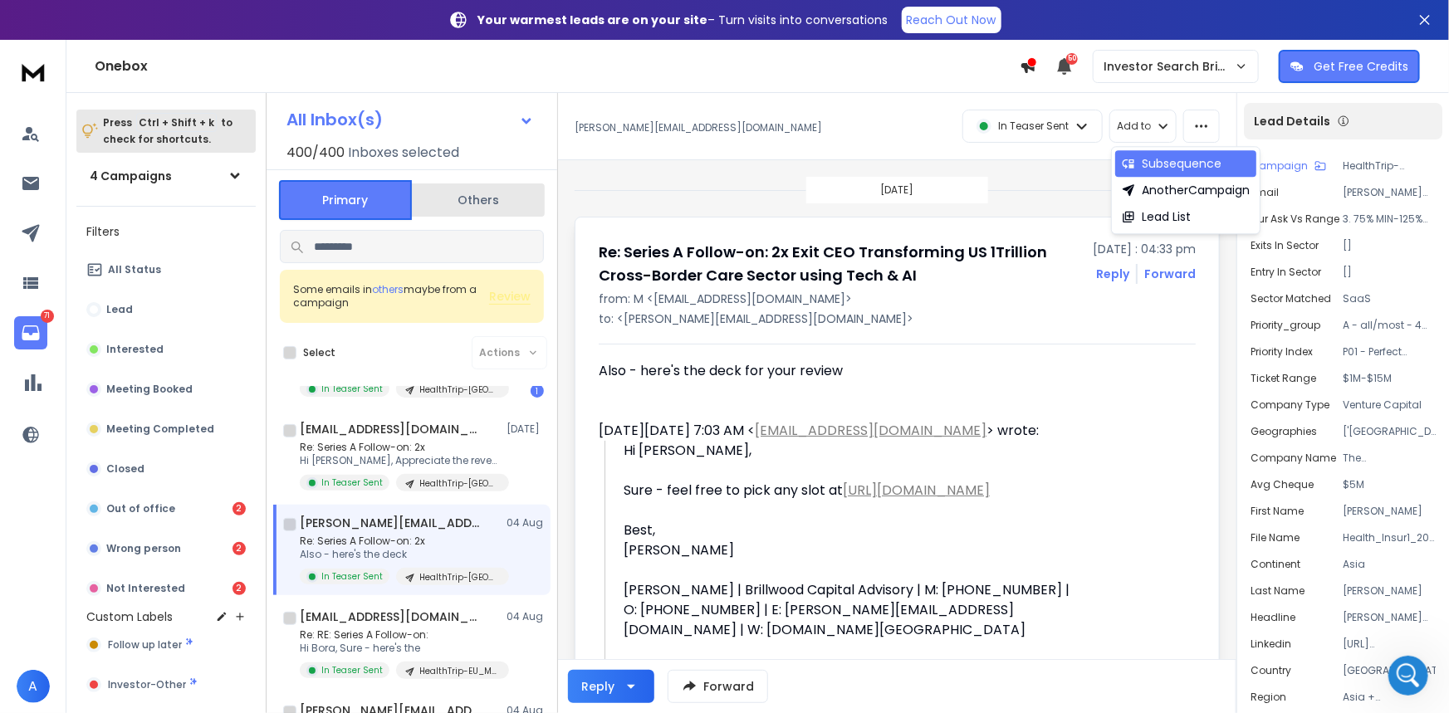
click at [1171, 167] on div "Subsequence" at bounding box center [1172, 163] width 100 height 17
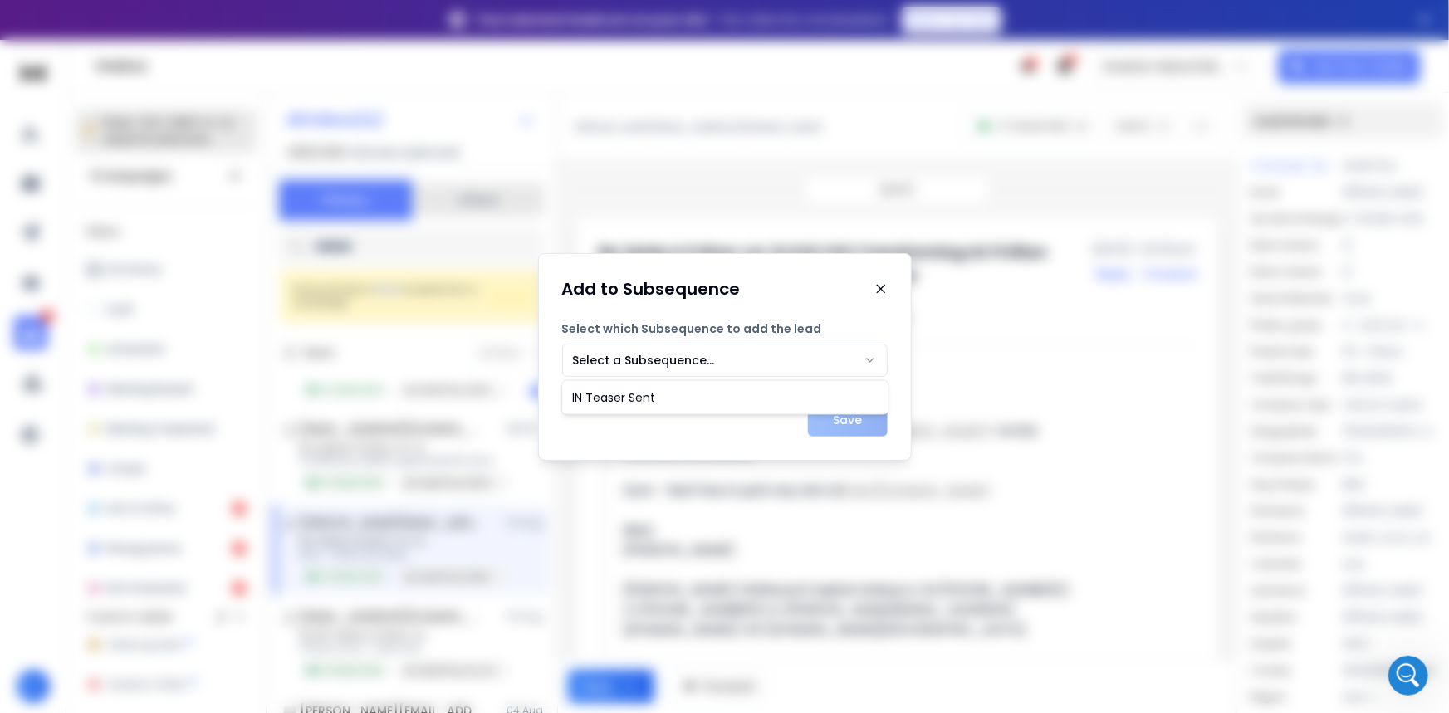
click at [865, 354] on icon "button" at bounding box center [869, 360] width 13 height 13
click at [828, 423] on button "Save" at bounding box center [848, 419] width 80 height 33
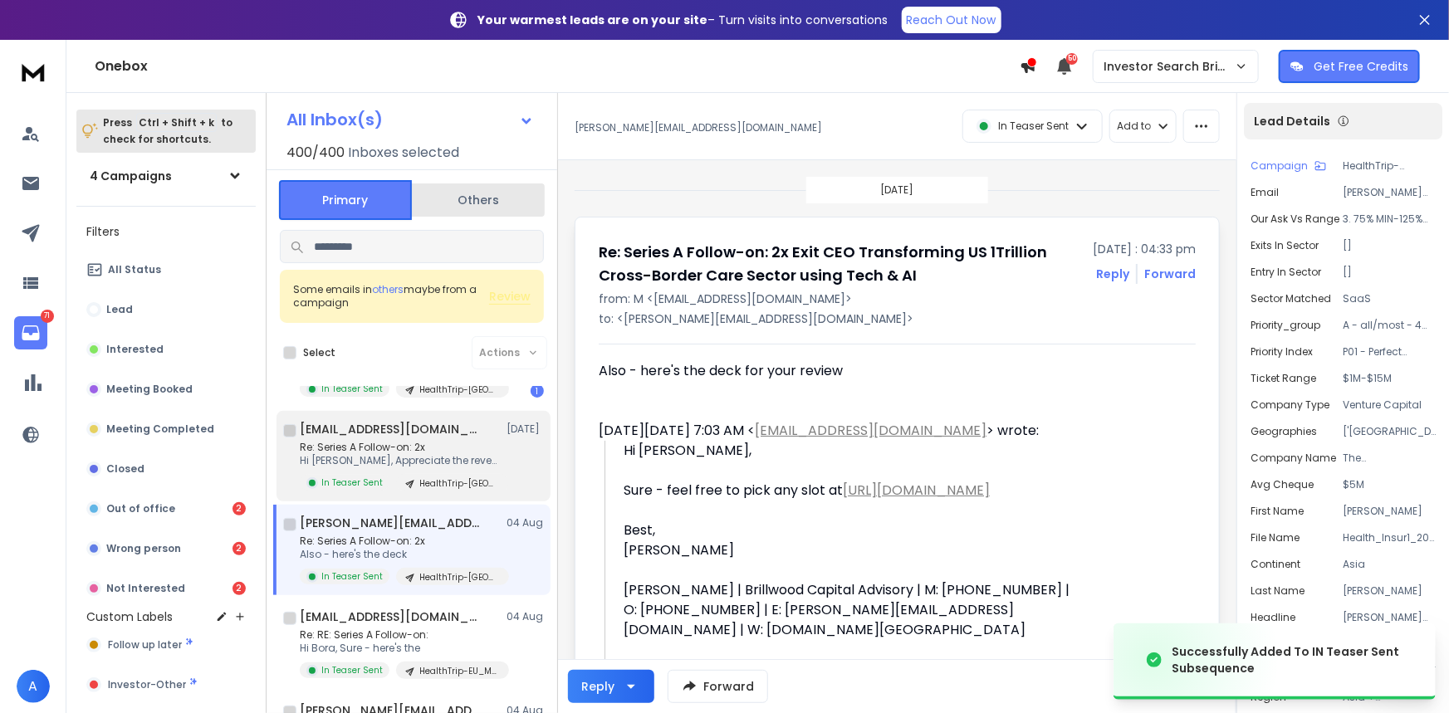
click at [447, 454] on p "Hi [PERSON_NAME], Appreciate the revert. Sure! Please" at bounding box center [399, 460] width 199 height 13
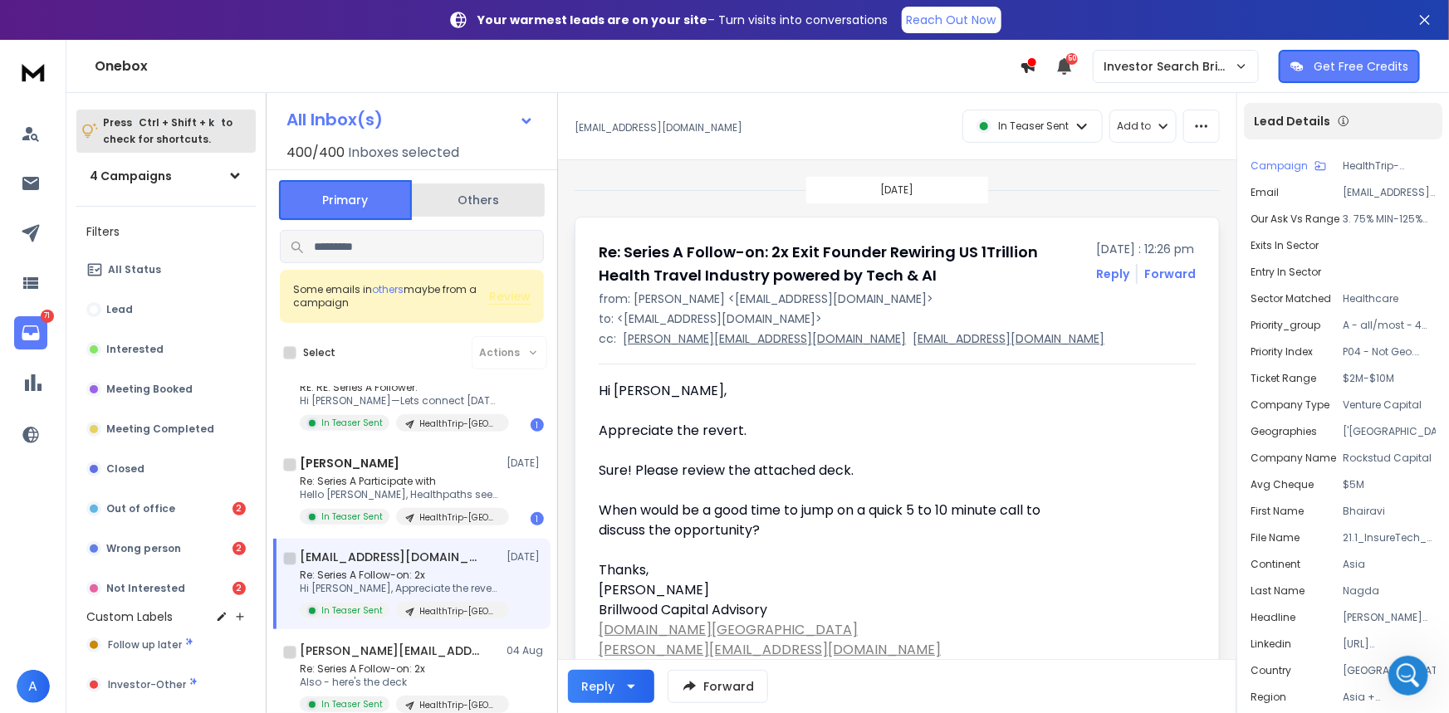
scroll to position [3580, 0]
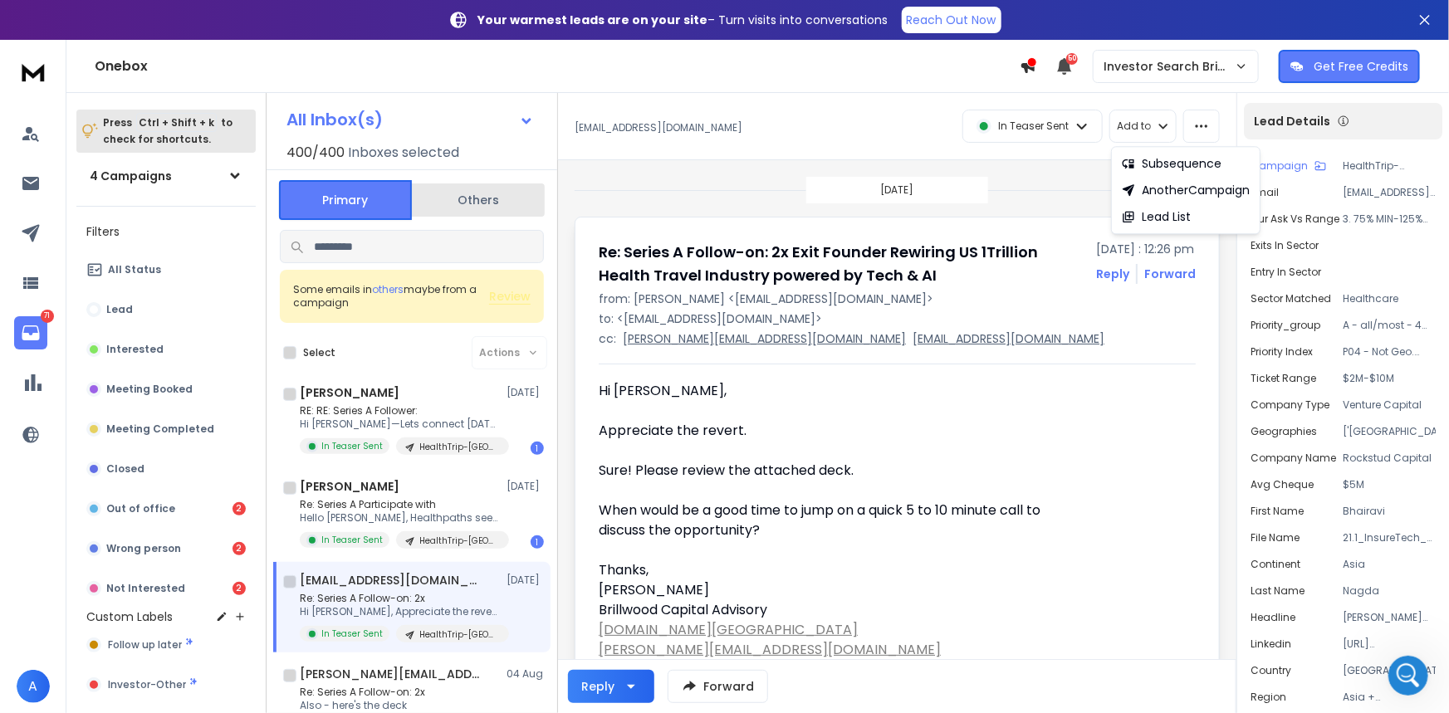
click at [1131, 118] on div "Add to" at bounding box center [1143, 126] width 66 height 32
click at [1133, 154] on div "Subsequence" at bounding box center [1185, 163] width 141 height 27
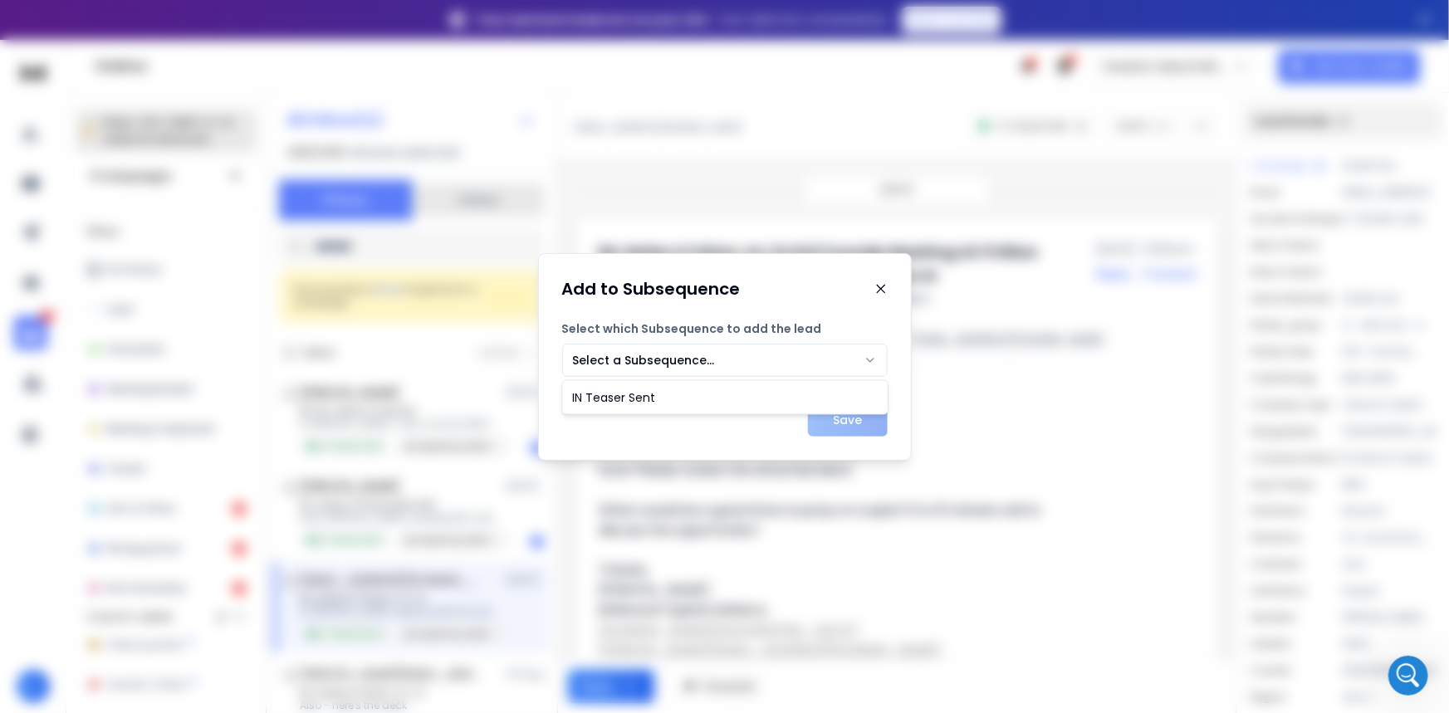
click at [740, 361] on button "Select a Subsequence..." at bounding box center [724, 360] width 325 height 33
click at [832, 415] on button "Save" at bounding box center [848, 419] width 80 height 33
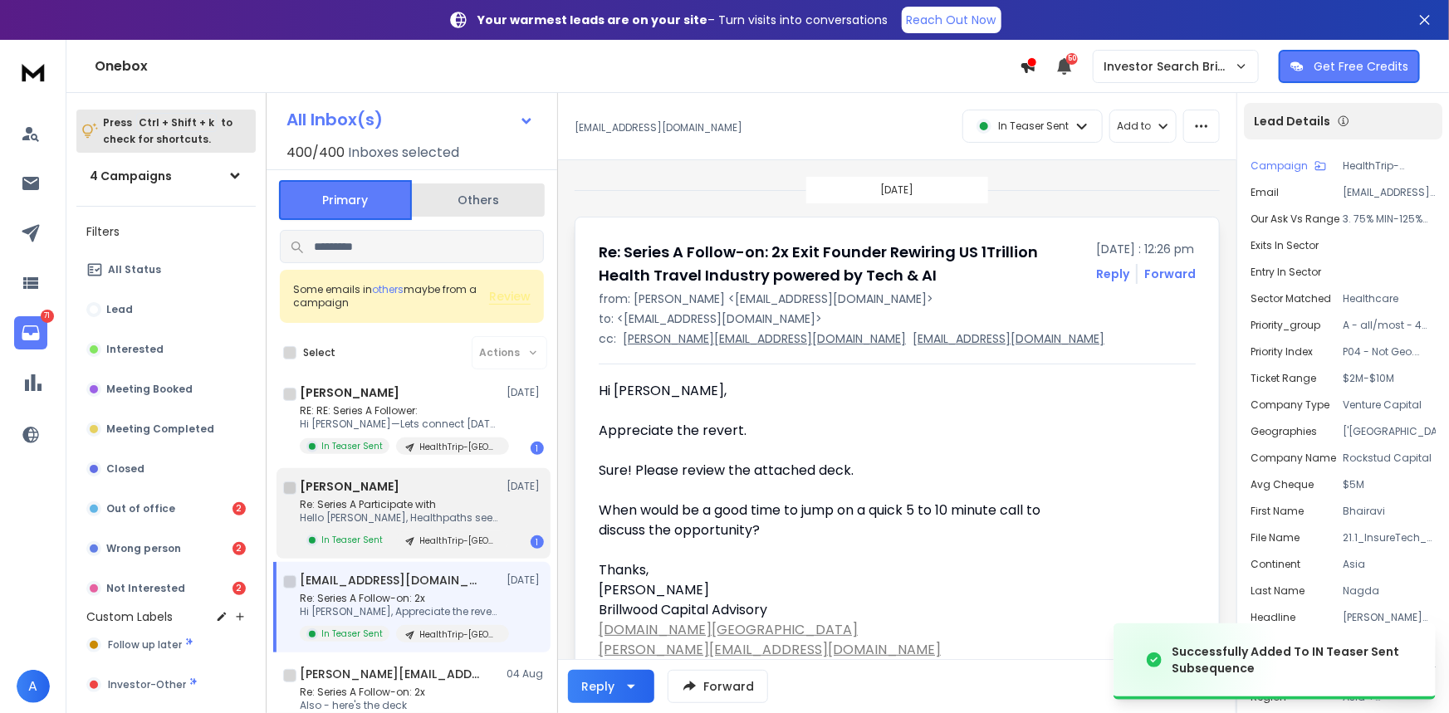
click at [439, 520] on p "Hello [PERSON_NAME], Healthpaths seems to" at bounding box center [399, 517] width 199 height 13
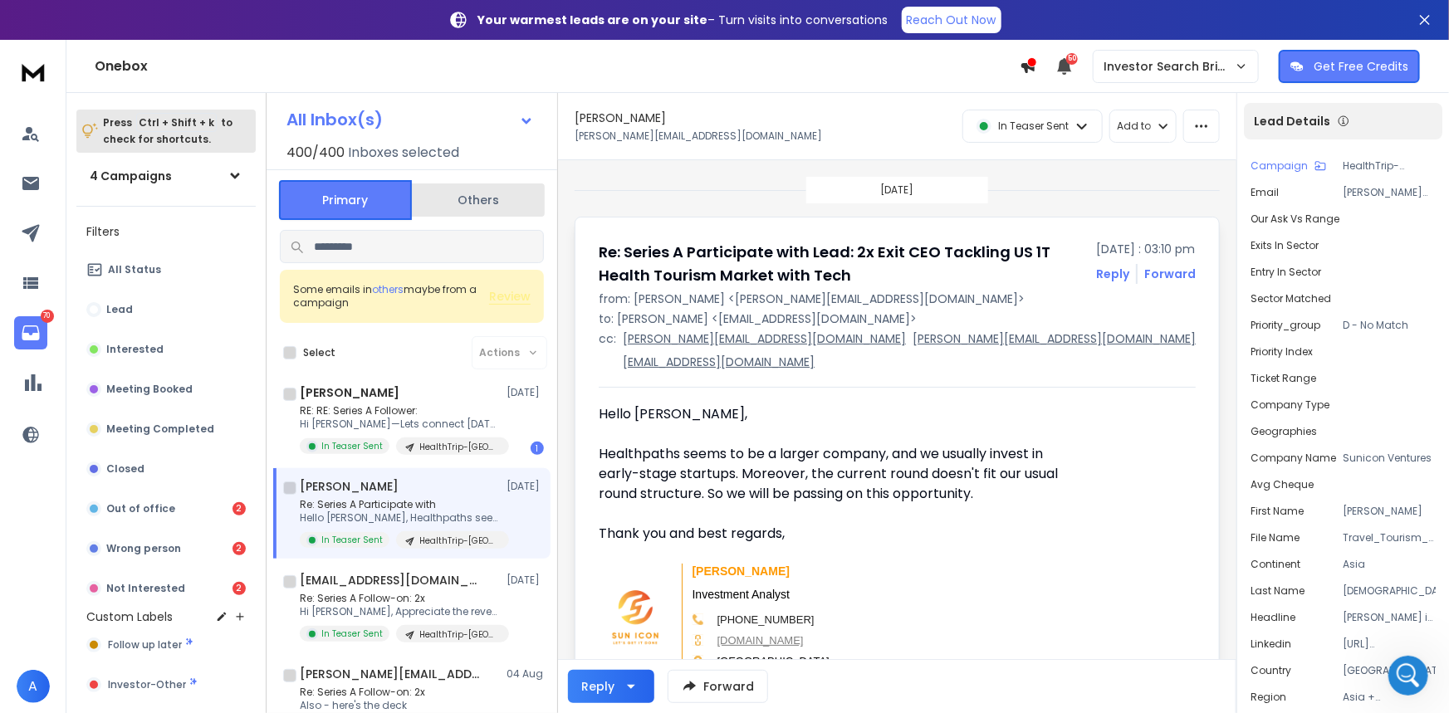
click at [1112, 276] on button "Reply" at bounding box center [1112, 274] width 33 height 17
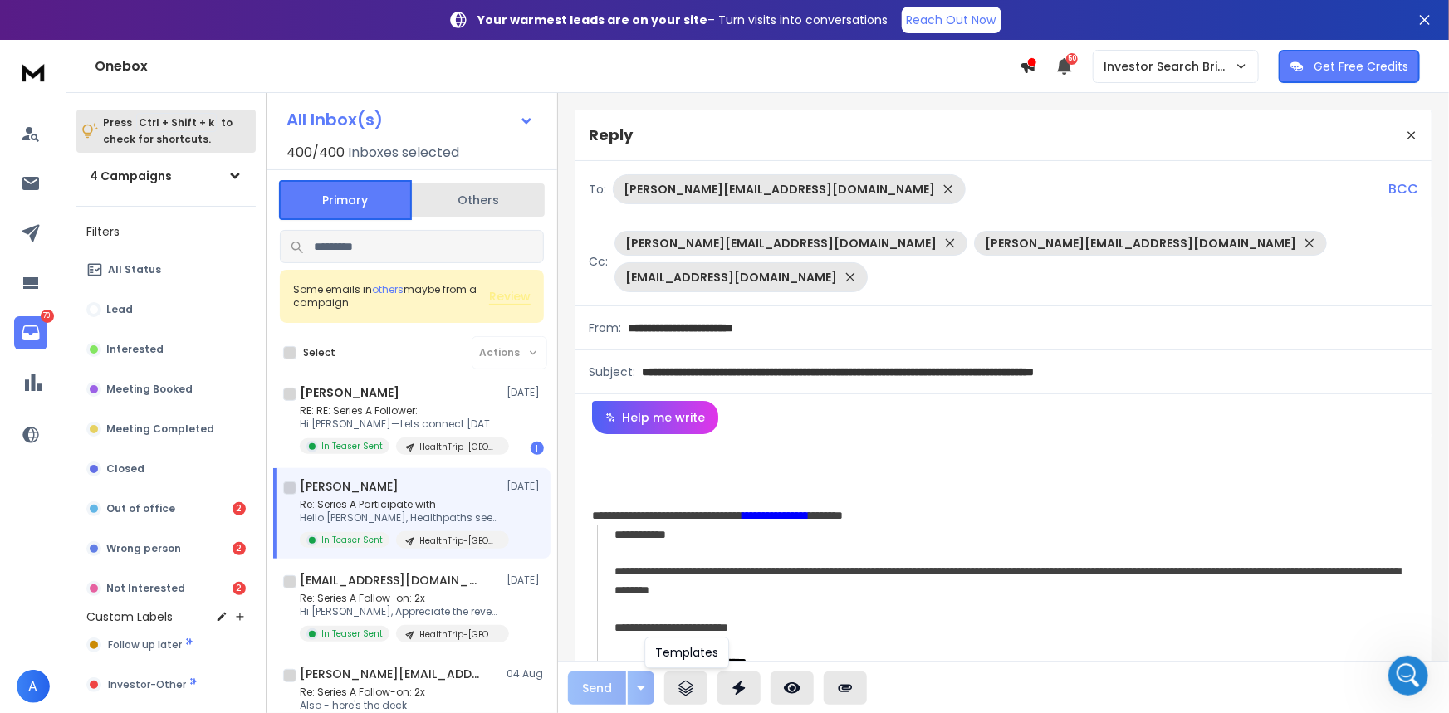
click at [692, 701] on button at bounding box center [685, 688] width 43 height 33
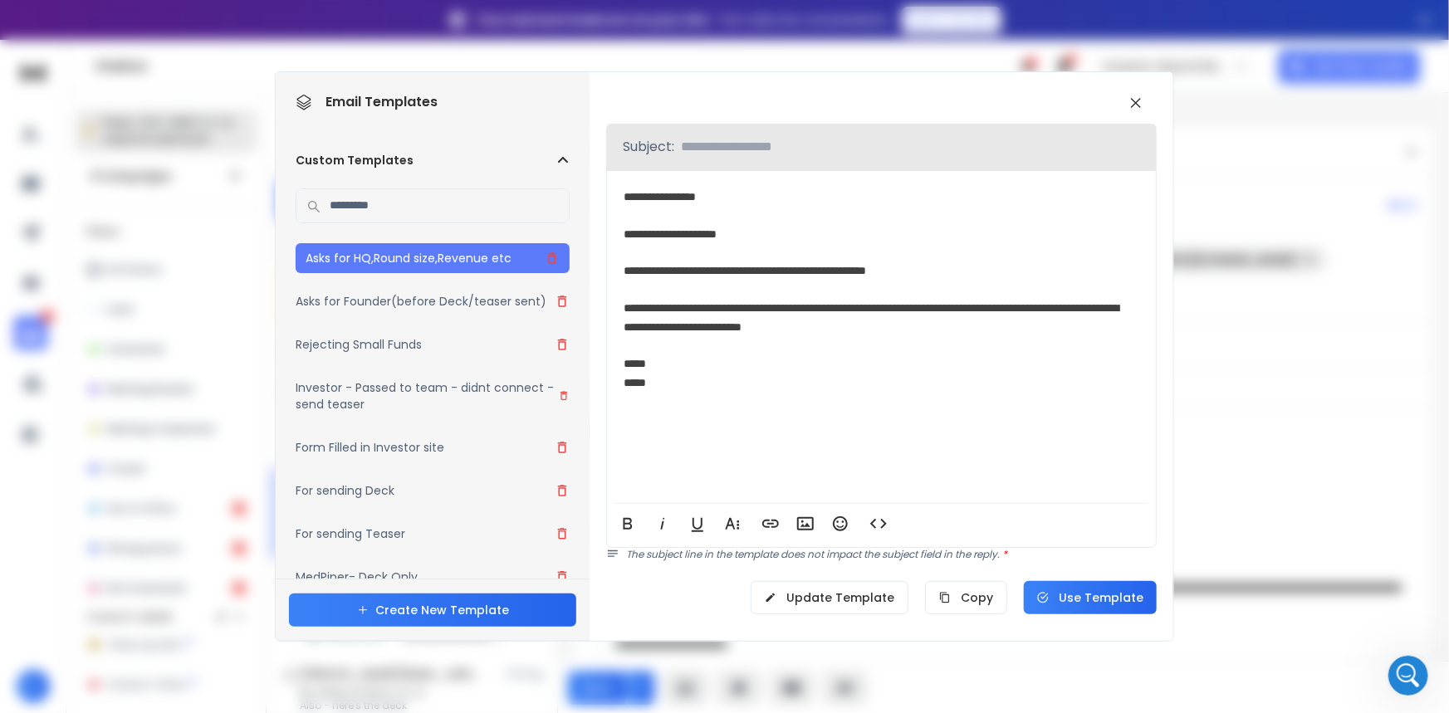
click at [368, 267] on h3 "Rejecting Small Funds" at bounding box center [409, 258] width 206 height 17
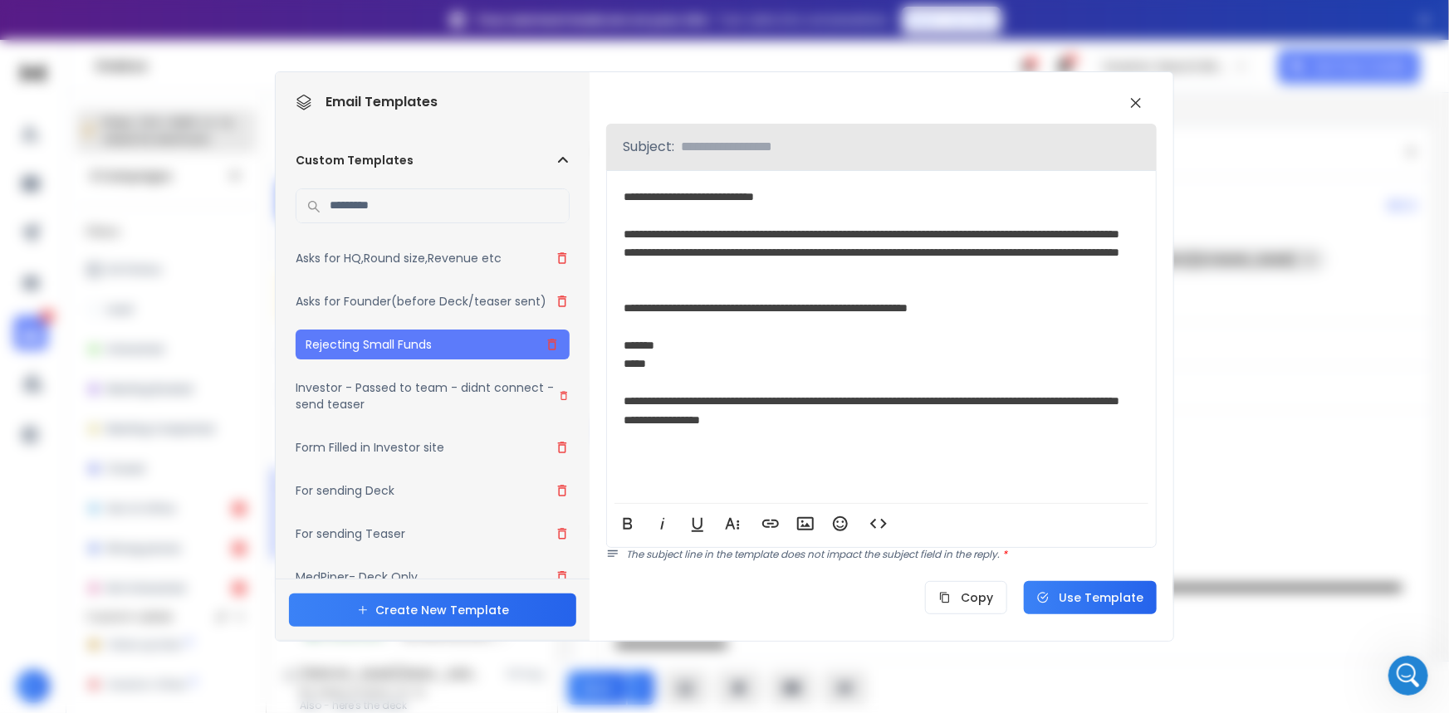
click at [1094, 593] on button "Use Template" at bounding box center [1090, 597] width 133 height 33
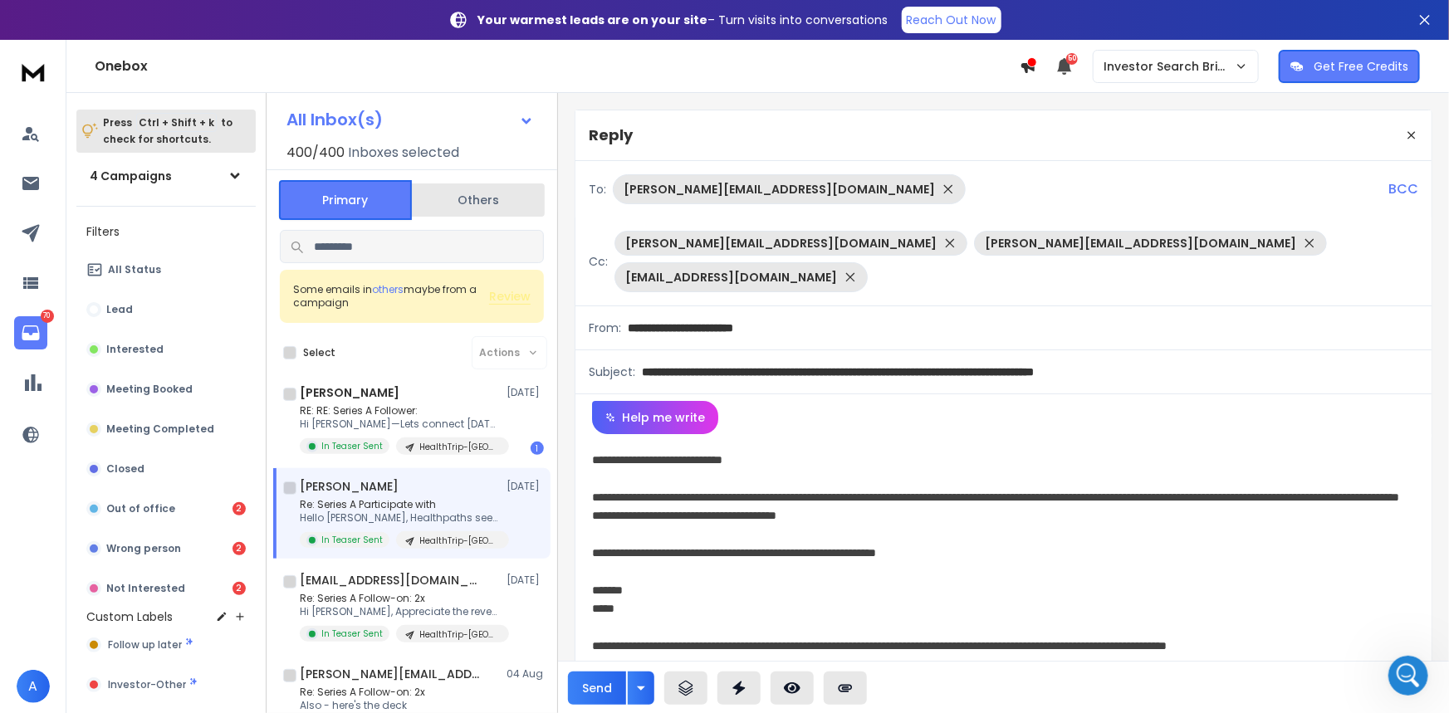
click at [597, 681] on button "Send" at bounding box center [597, 688] width 58 height 33
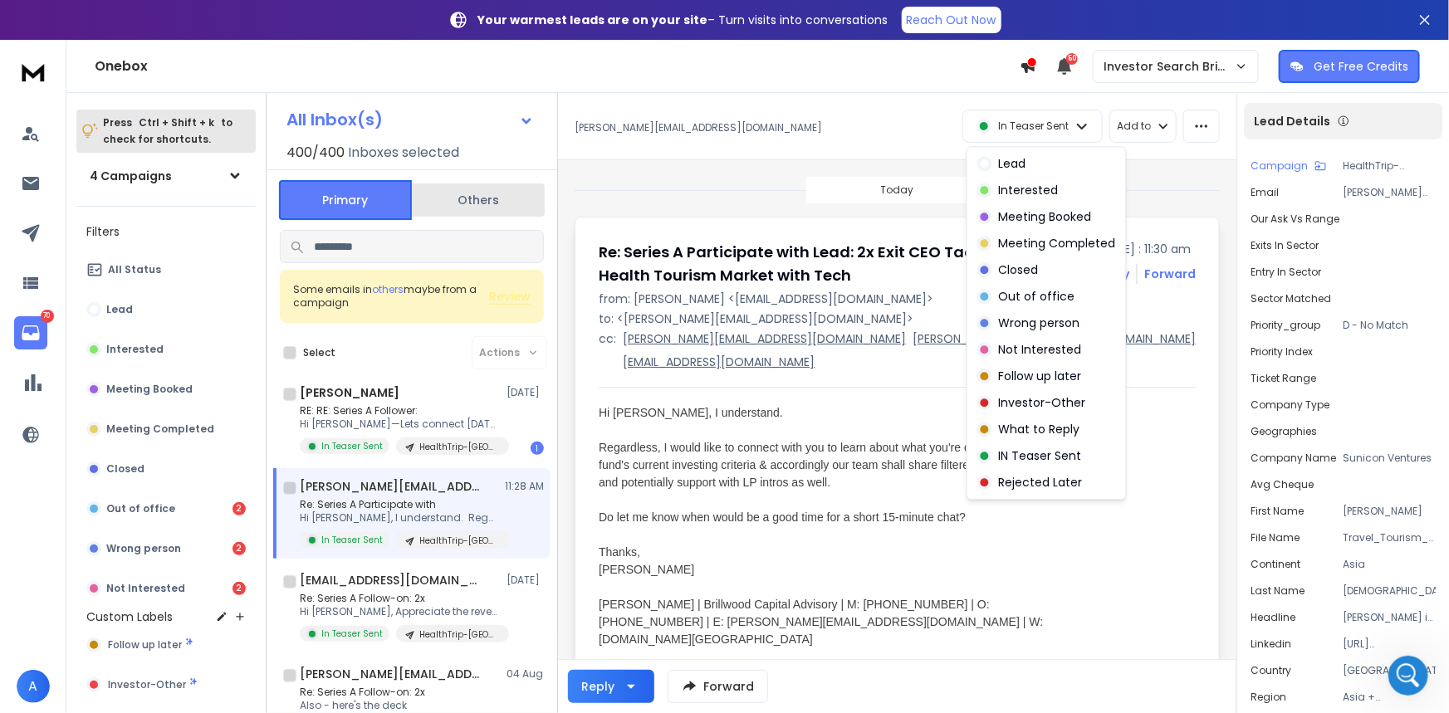
click at [1051, 120] on p "In Teaser Sent" at bounding box center [1033, 126] width 71 height 13
click at [1023, 410] on p "Investor-Other" at bounding box center [1042, 402] width 87 height 17
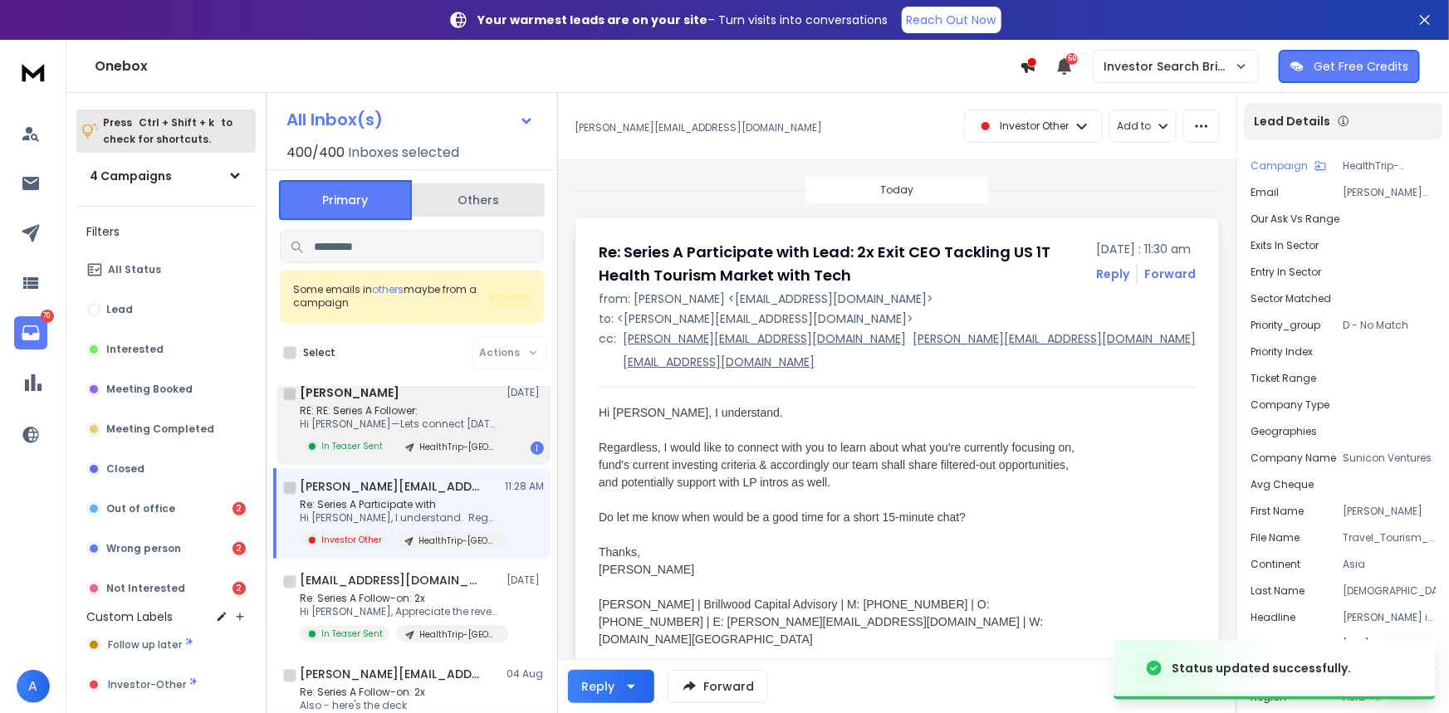
click at [394, 404] on p "RE: RE: Series A Follower:" at bounding box center [399, 410] width 199 height 13
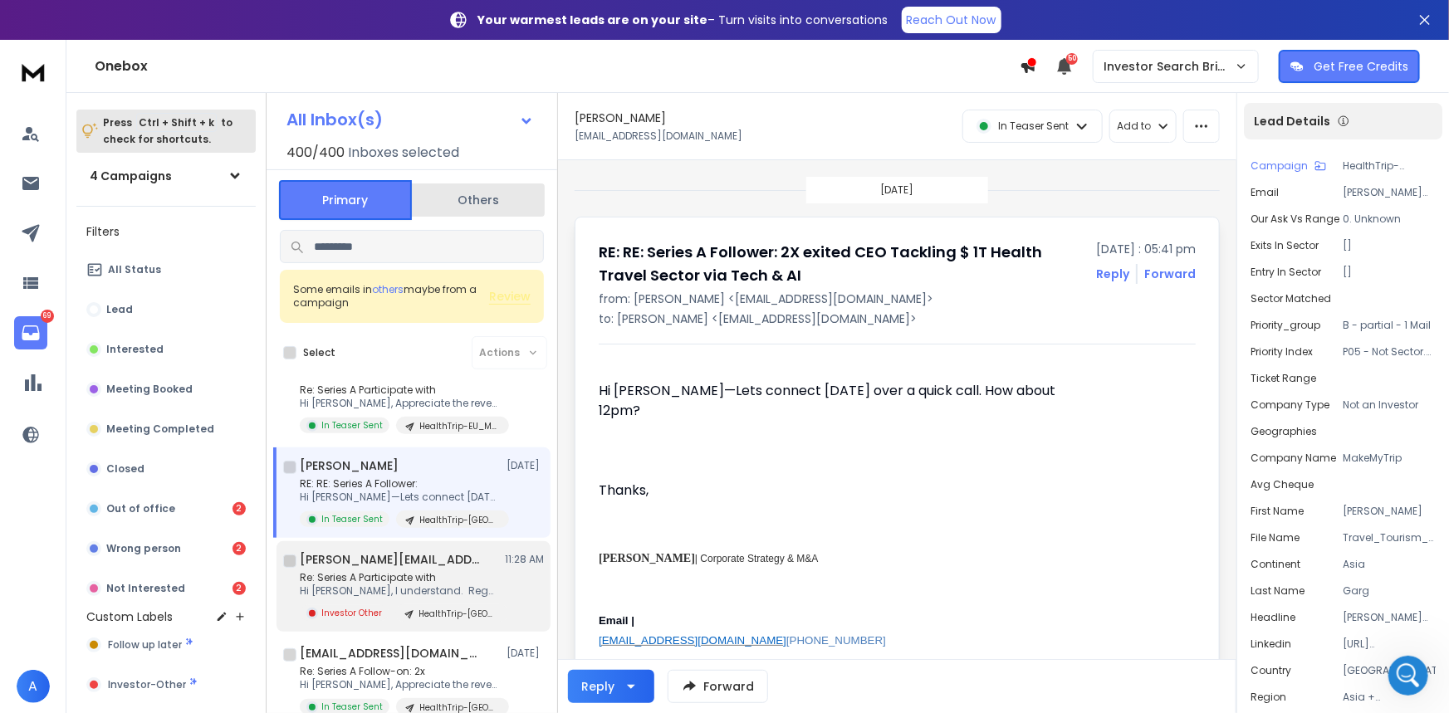
scroll to position [3504, 0]
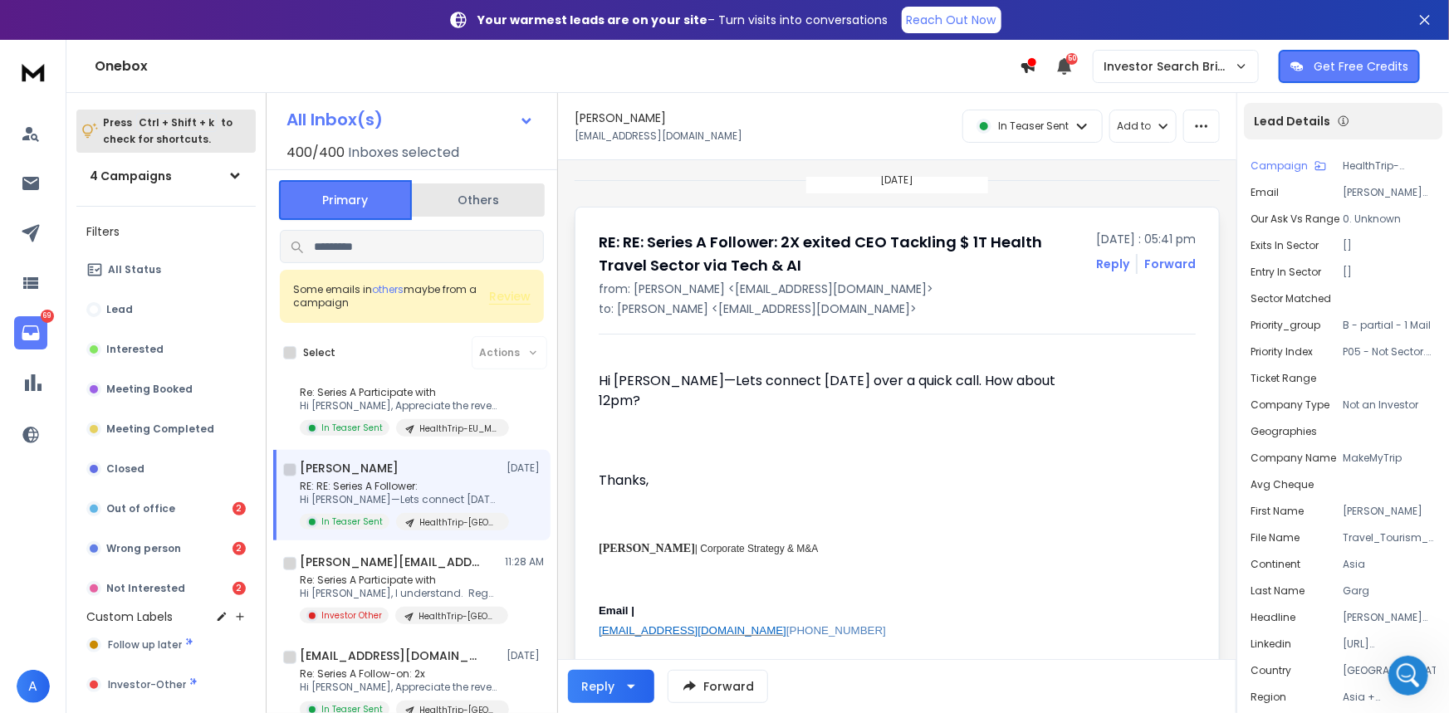
scroll to position [0, 0]
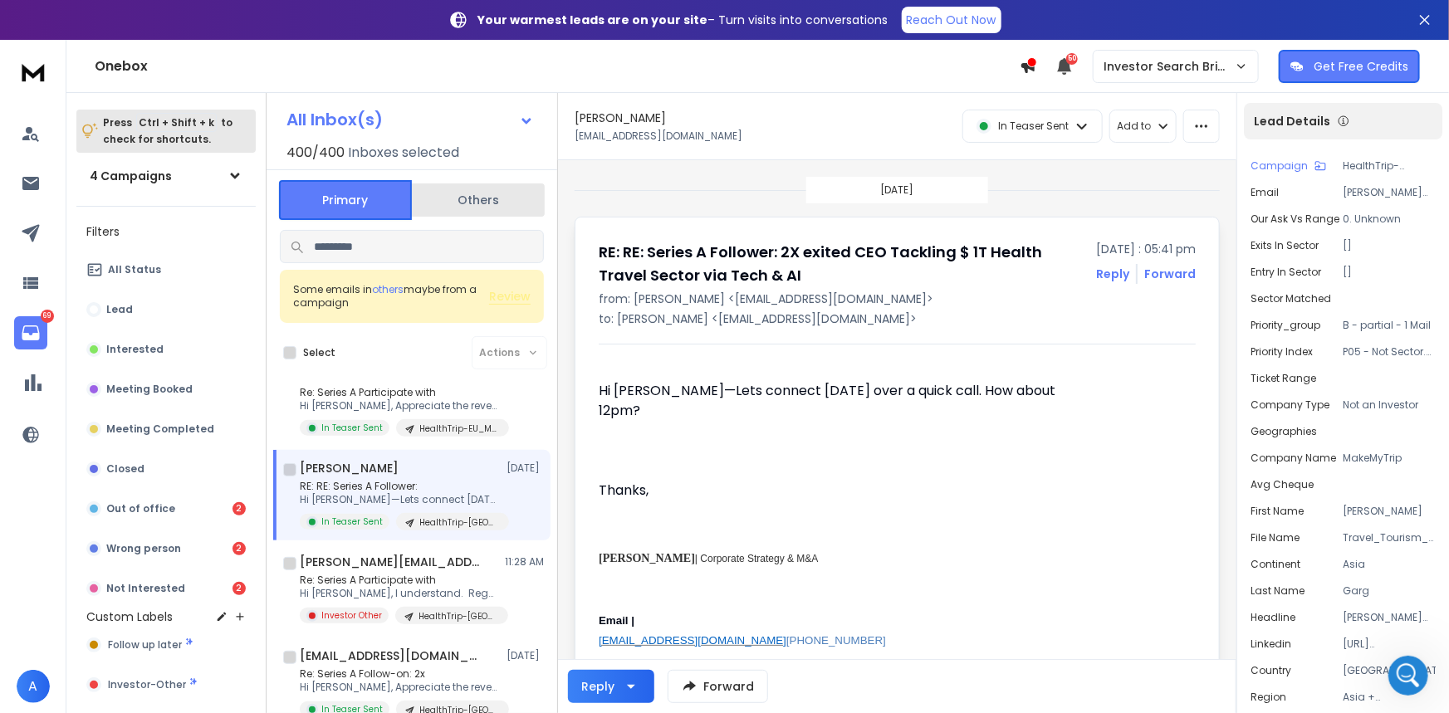
click at [1097, 276] on button "Reply" at bounding box center [1112, 274] width 33 height 17
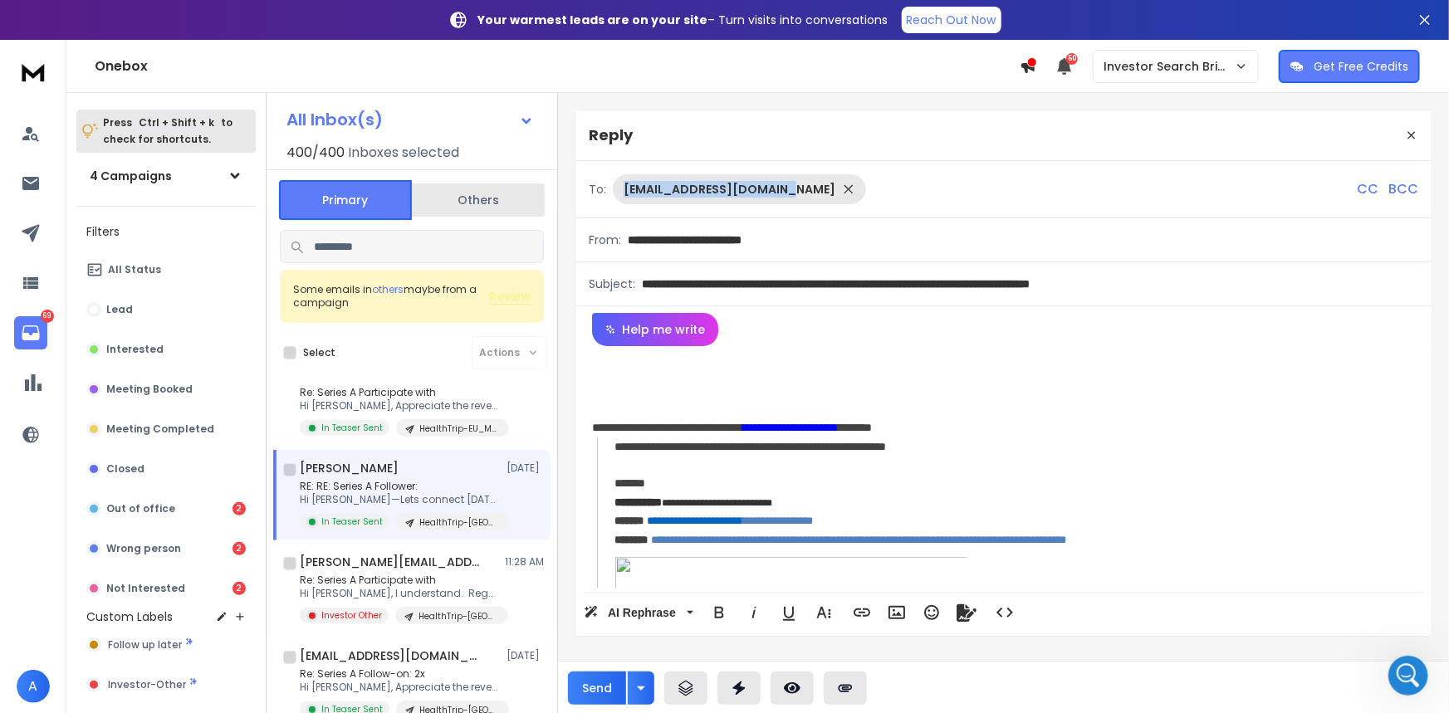
drag, startPoint x: 791, startPoint y: 187, endPoint x: 623, endPoint y: 197, distance: 168.8
click at [623, 197] on p "[EMAIL_ADDRESS][DOMAIN_NAME]" at bounding box center [729, 189] width 212 height 17
copy p "[EMAIL_ADDRESS][DOMAIN_NAME]"
click at [1406, 140] on icon at bounding box center [1411, 135] width 13 height 13
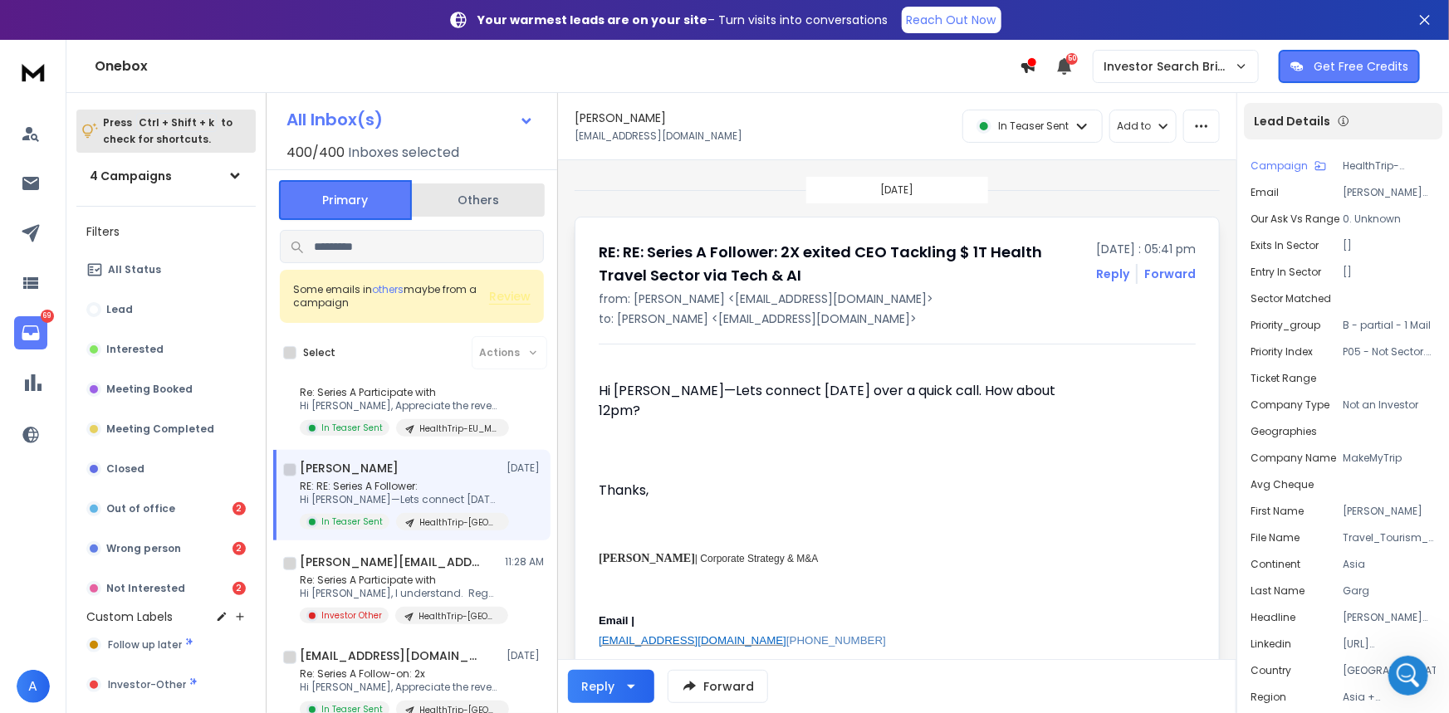
click at [1405, 678] on icon "Open Intercom Messenger" at bounding box center [1407, 675] width 27 height 27
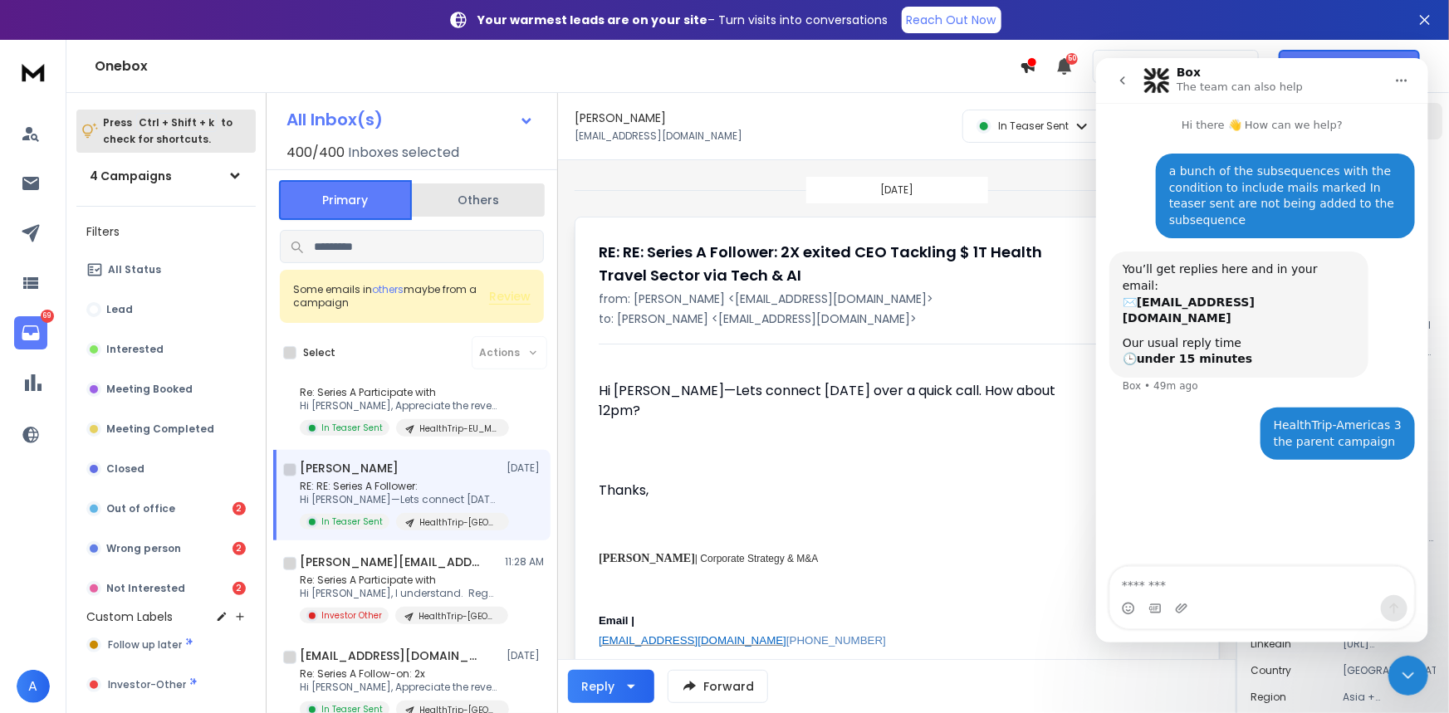
click at [1139, 81] on div "Intercom messenger" at bounding box center [1123, 80] width 35 height 32
click at [1132, 89] on button "go back" at bounding box center [1122, 80] width 32 height 32
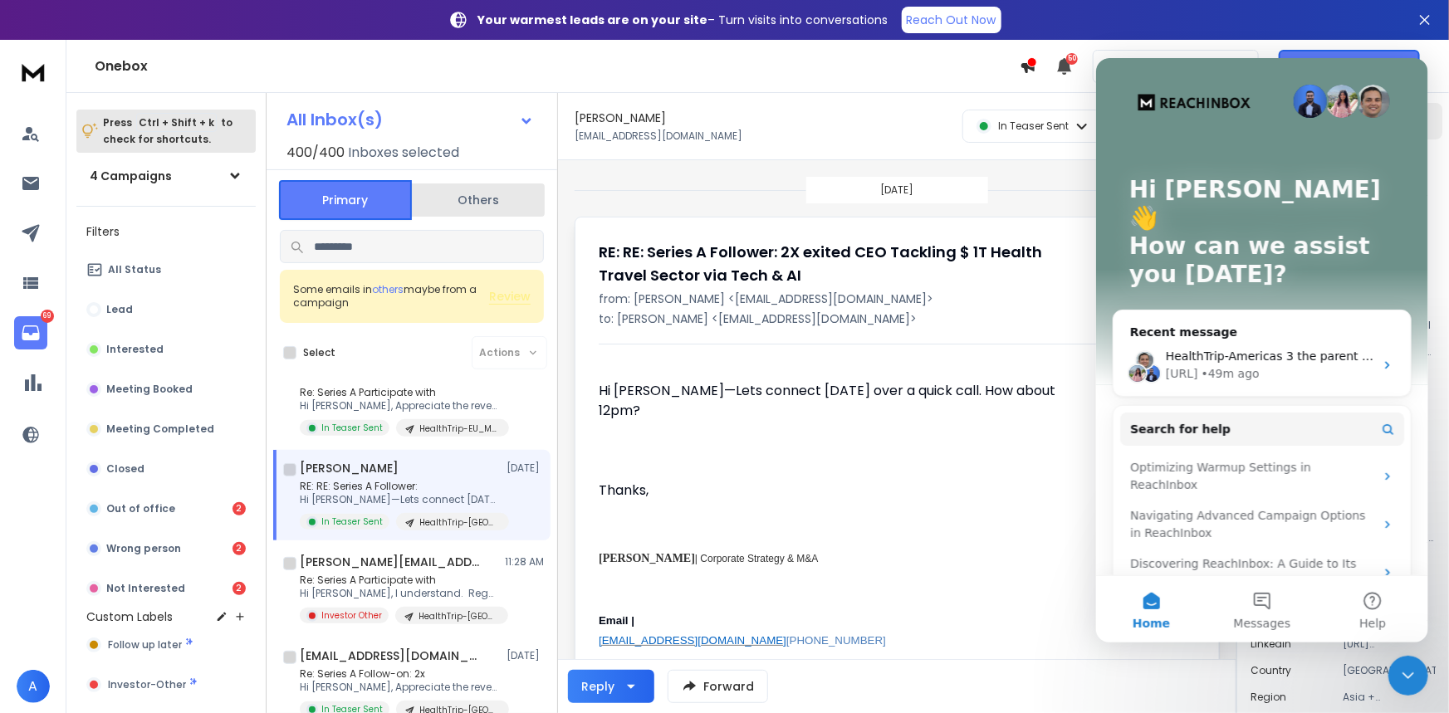
click at [814, 59] on h1 "Onebox" at bounding box center [557, 66] width 925 height 20
click at [1405, 668] on icon "Close Intercom Messenger" at bounding box center [1407, 675] width 20 height 20
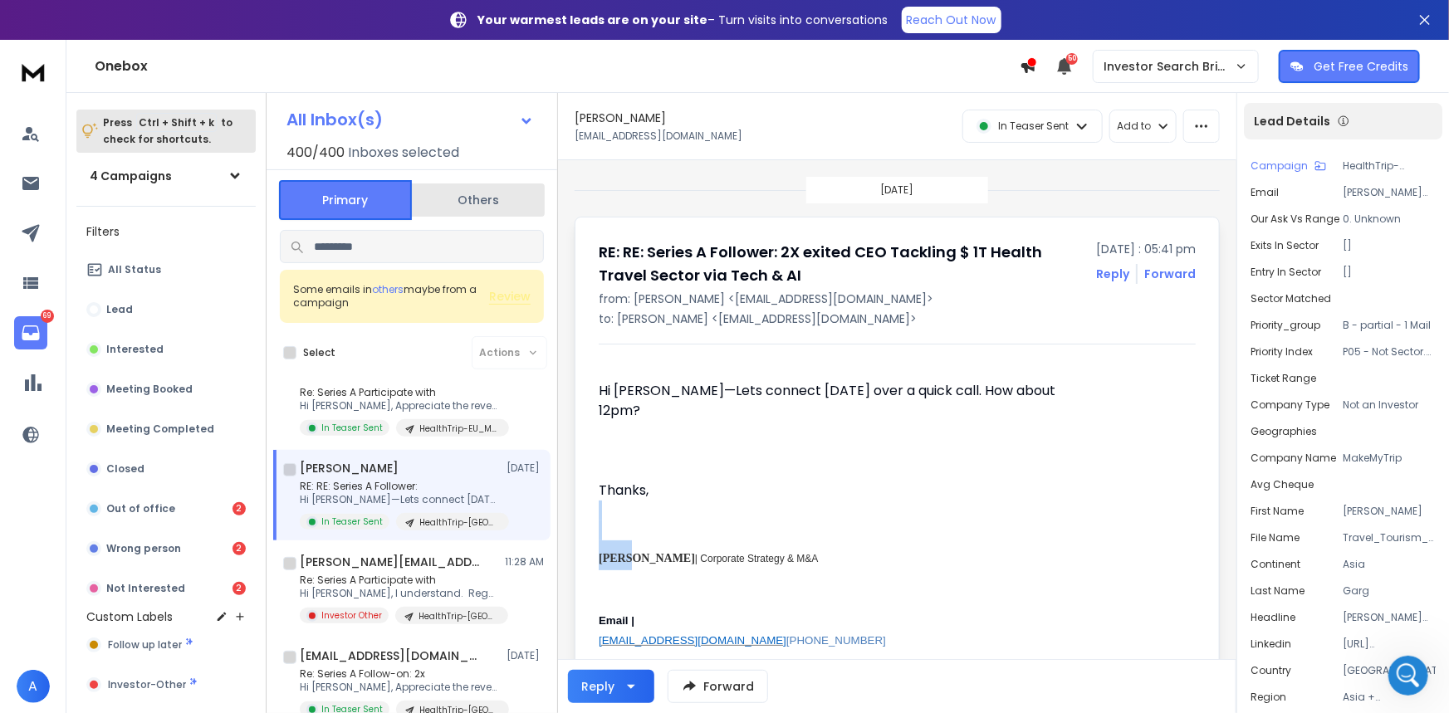
drag, startPoint x: 628, startPoint y: 536, endPoint x: 589, endPoint y: 531, distance: 40.3
copy div "Varun"
drag, startPoint x: 662, startPoint y: 540, endPoint x: 633, endPoint y: 547, distance: 30.0
click at [633, 547] on p "Varun Arora | Corporate Strategy & M&A" at bounding box center [708, 555] width 219 height 30
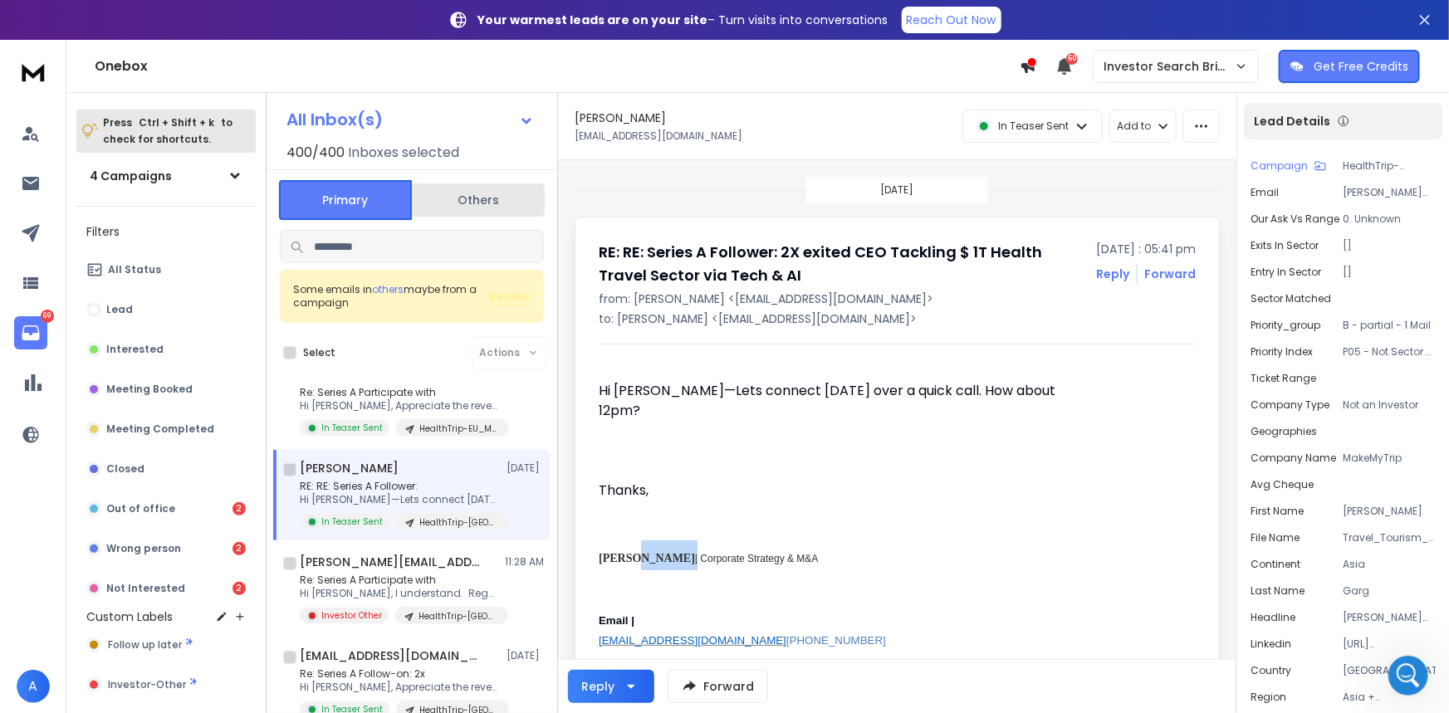
copy p "Arora"
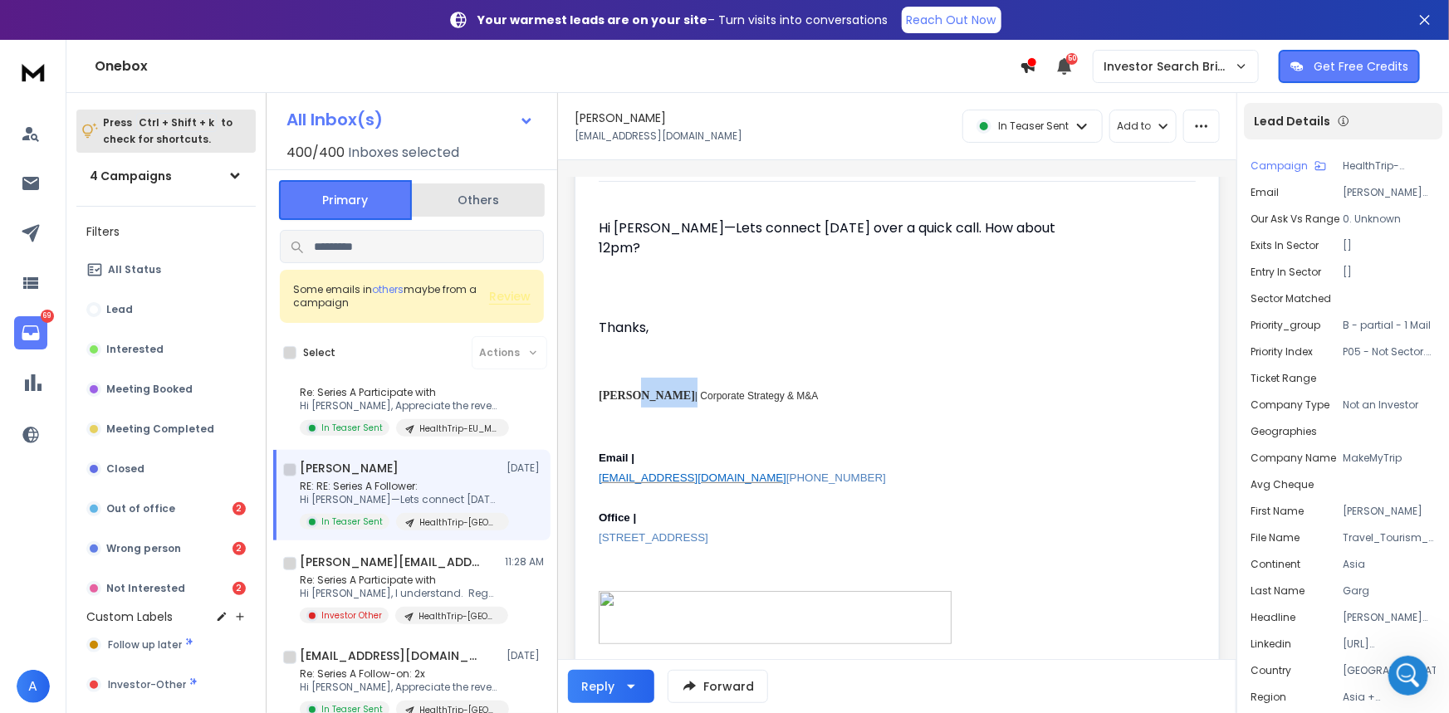
scroll to position [226, 0]
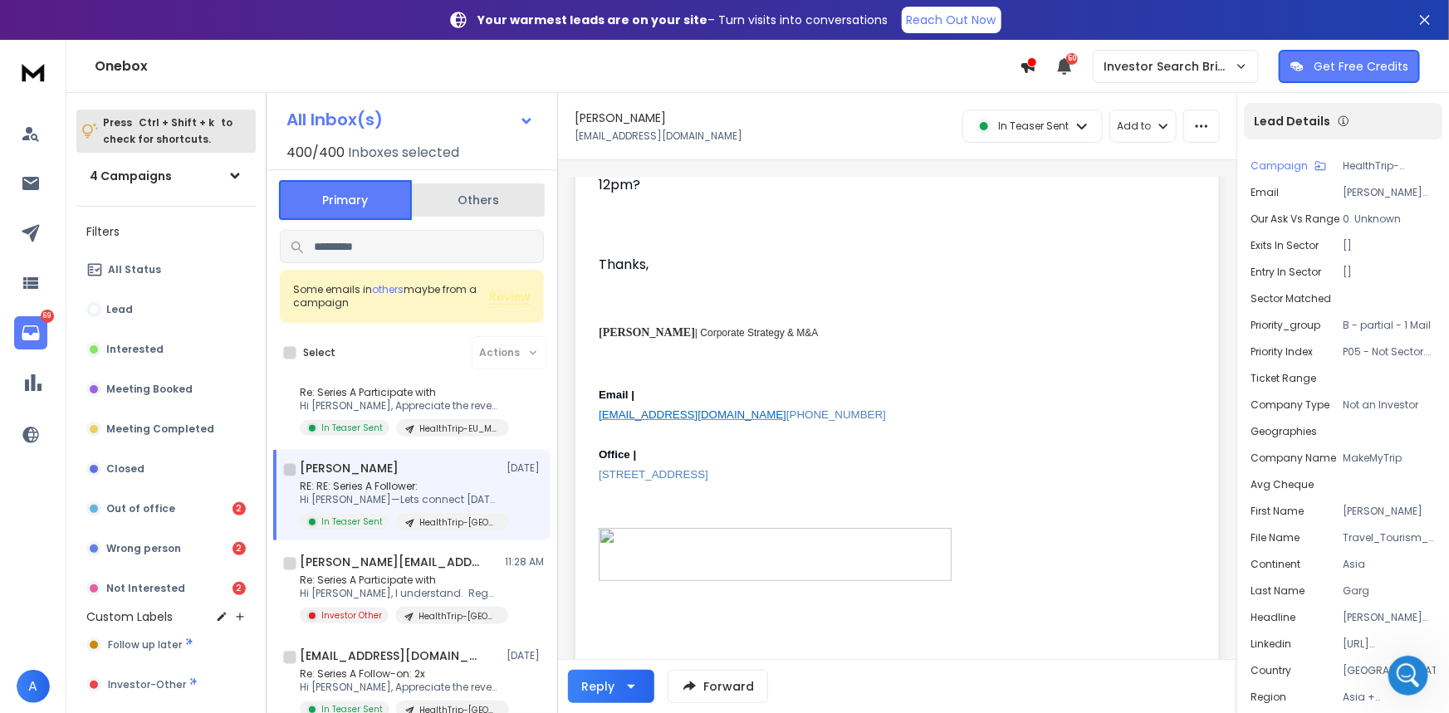
click at [695, 327] on span "| Corporate Strategy & M&A" at bounding box center [757, 333] width 124 height 12
drag, startPoint x: 675, startPoint y: 308, endPoint x: 787, endPoint y: 308, distance: 112.1
click at [787, 327] on span "| Corporate Strategy & M&A" at bounding box center [757, 333] width 124 height 12
copy span "Corporate Strategy & M&A"
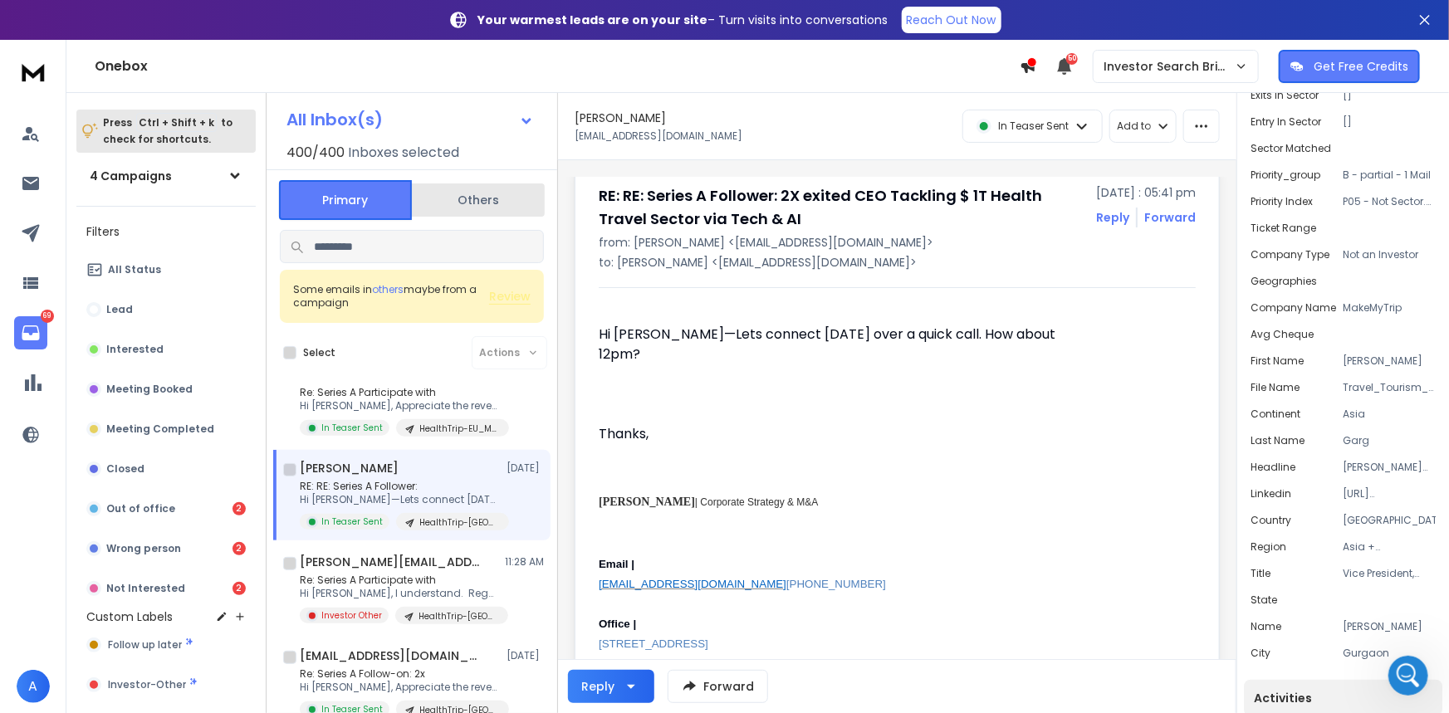
scroll to position [0, 0]
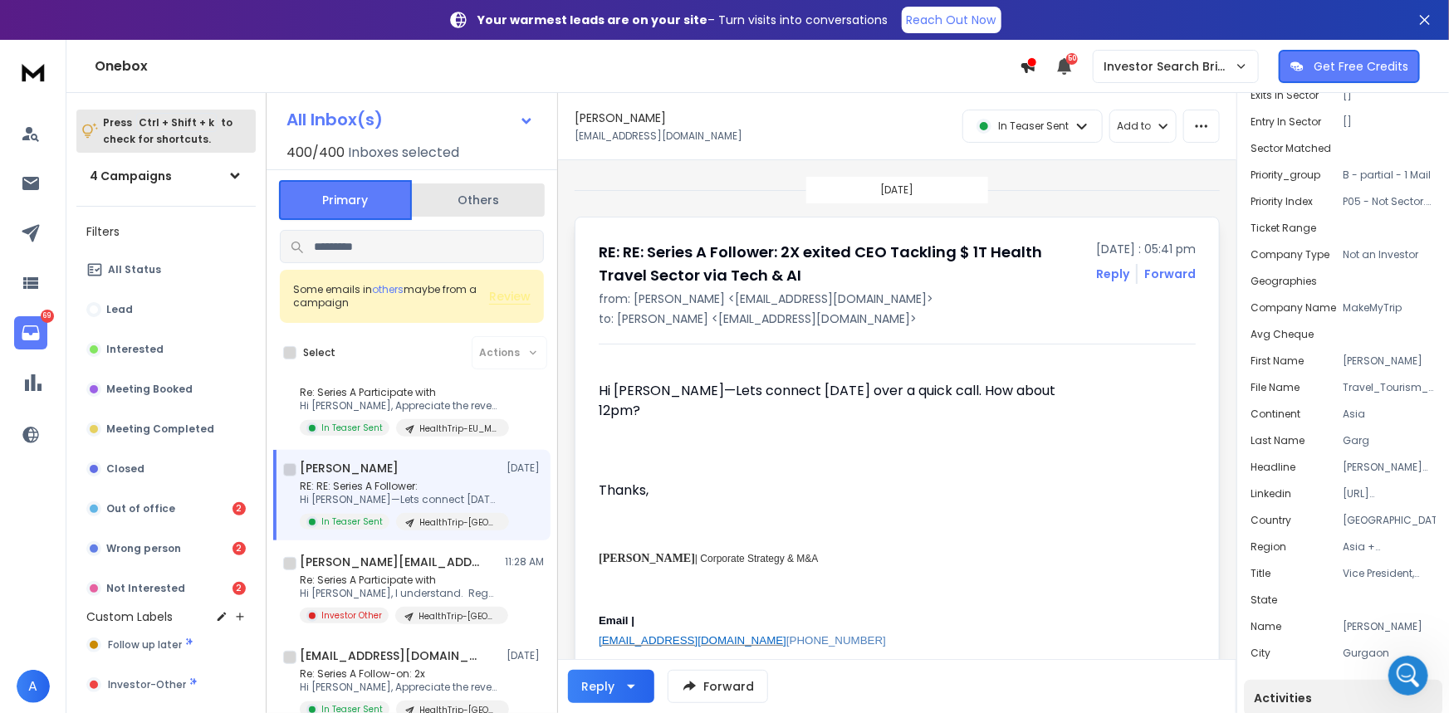
click at [1103, 278] on button "Reply" at bounding box center [1112, 274] width 33 height 17
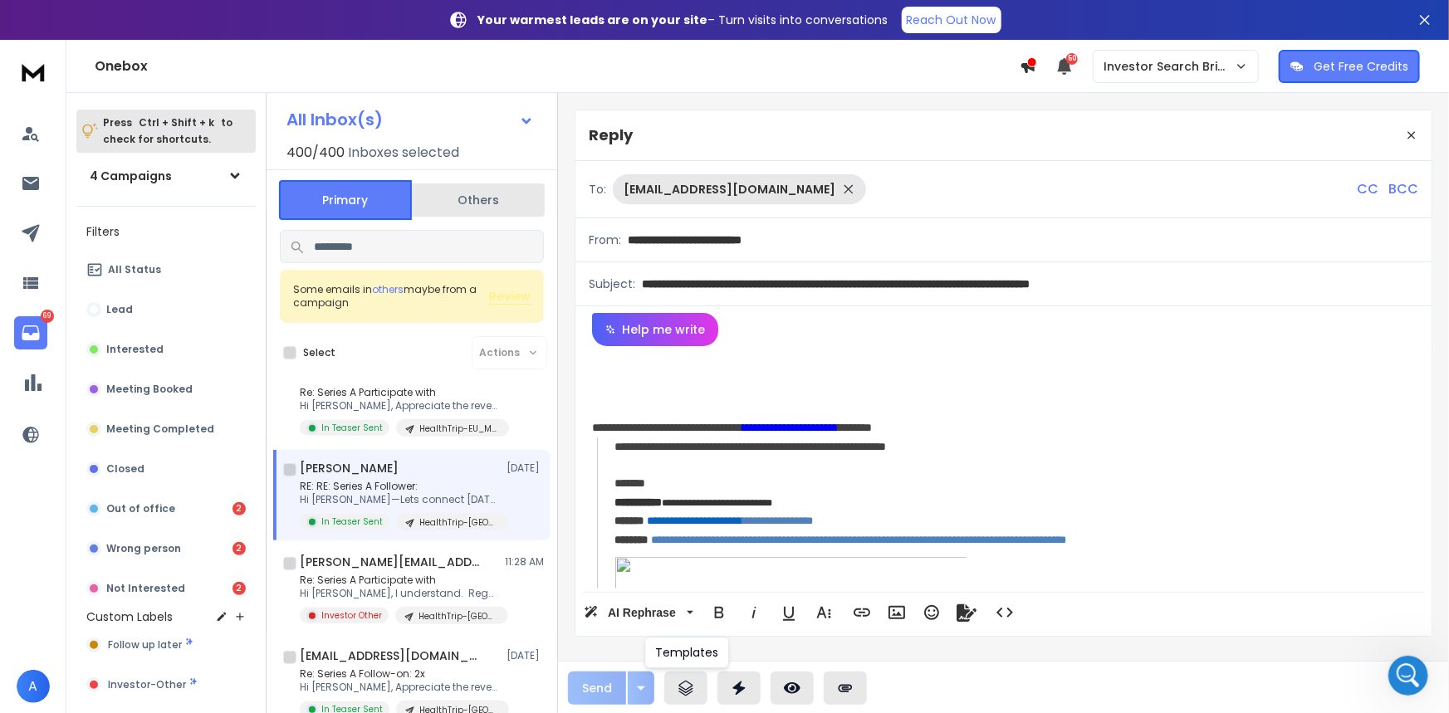
click at [685, 686] on icon at bounding box center [685, 688] width 17 height 17
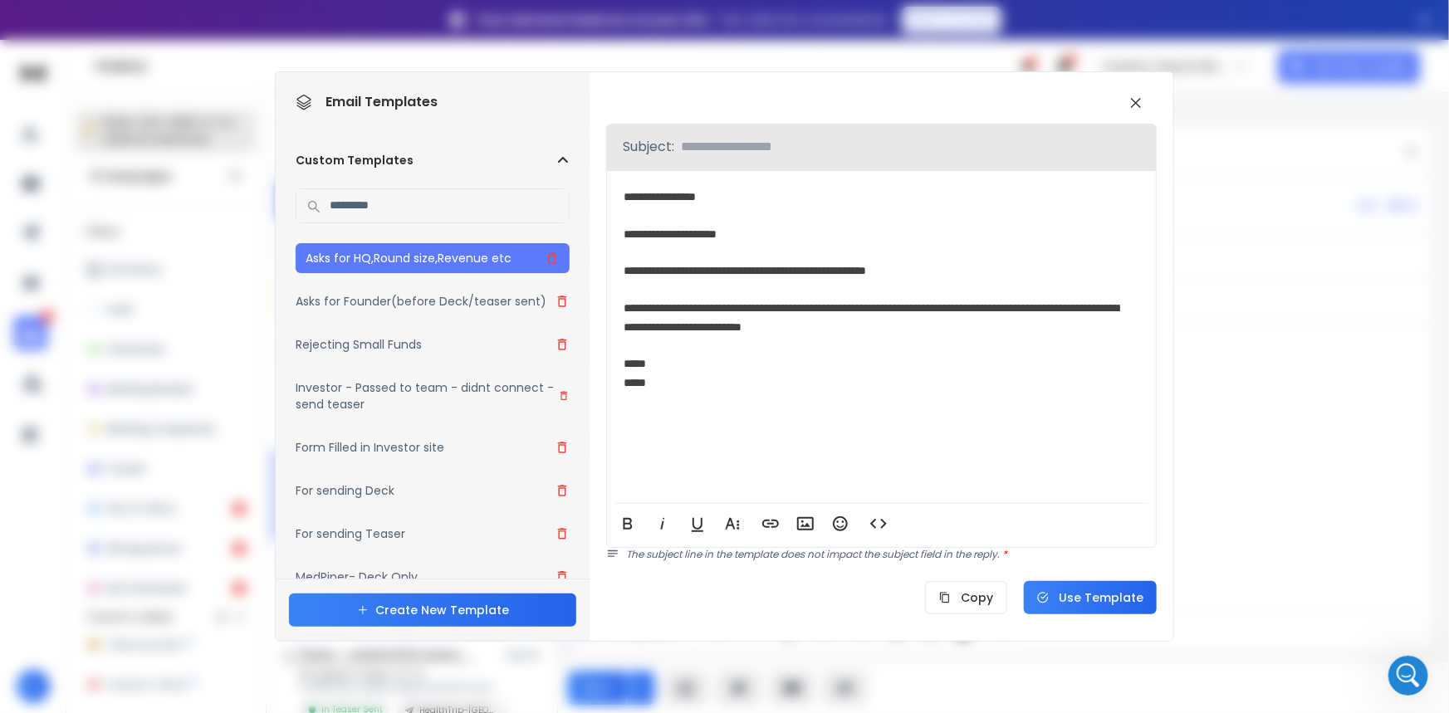
click at [337, 209] on input at bounding box center [432, 205] width 272 height 33
type input "****"
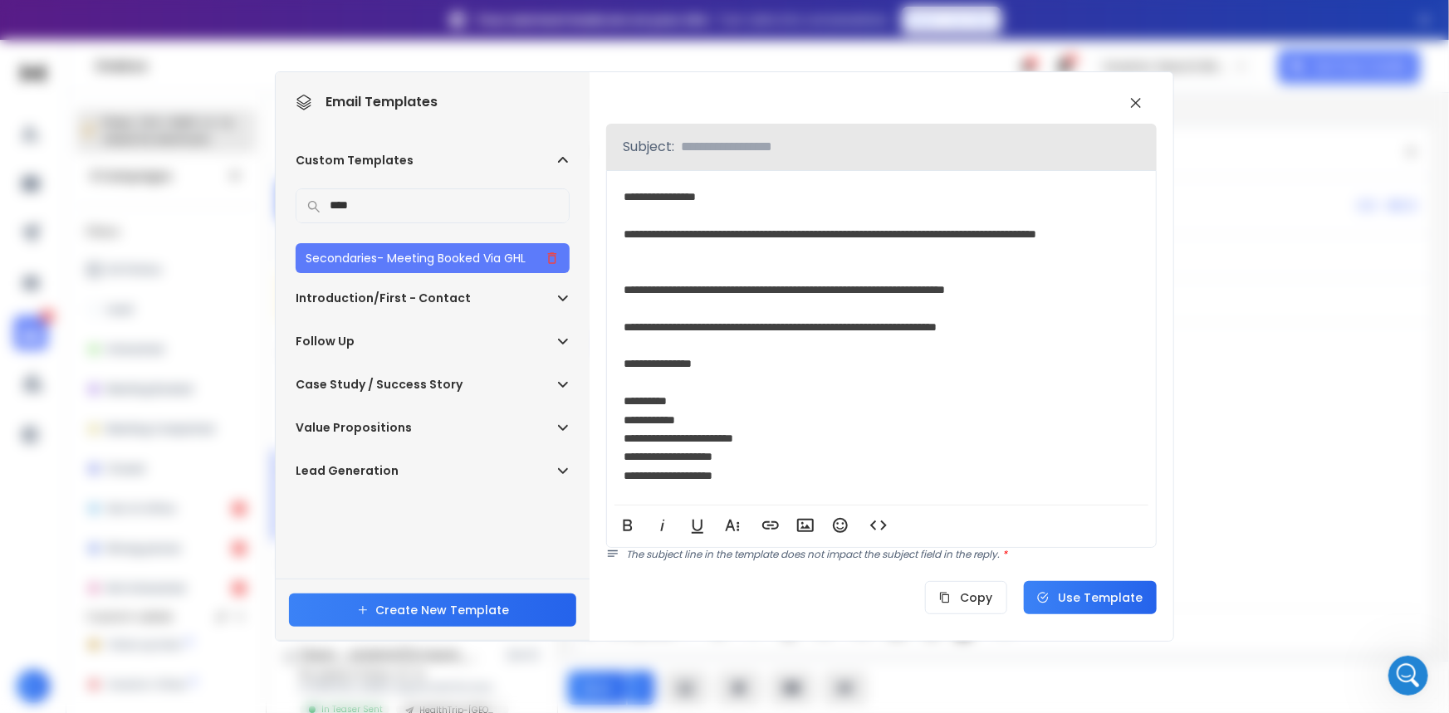
click at [1136, 607] on button "Use Template" at bounding box center [1090, 597] width 133 height 33
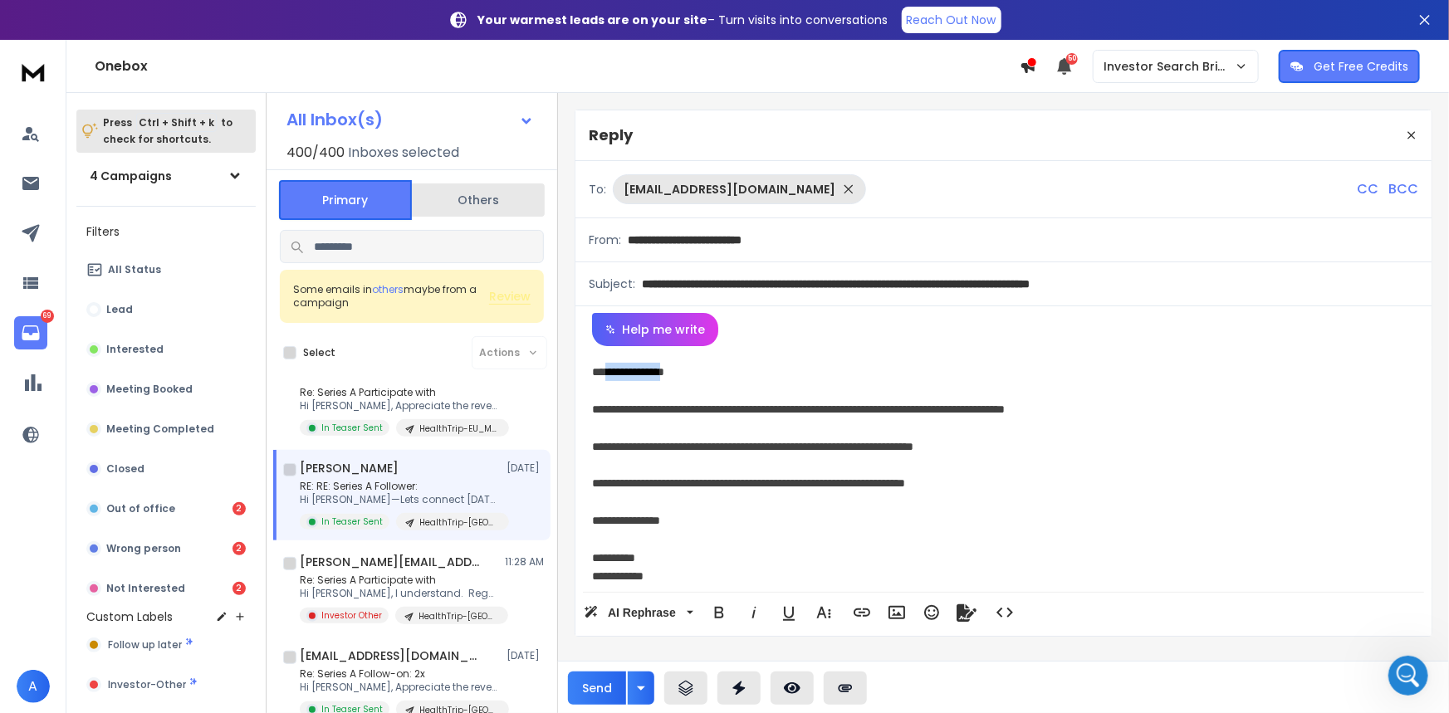
drag, startPoint x: 607, startPoint y: 369, endPoint x: 670, endPoint y: 373, distance: 63.2
click at [671, 373] on div "**********" at bounding box center [996, 372] width 808 height 18
click at [668, 380] on div "*********" at bounding box center [996, 372] width 808 height 18
drag, startPoint x: 623, startPoint y: 409, endPoint x: 589, endPoint y: 409, distance: 33.2
click at [589, 409] on div "**********" at bounding box center [1003, 467] width 856 height 242
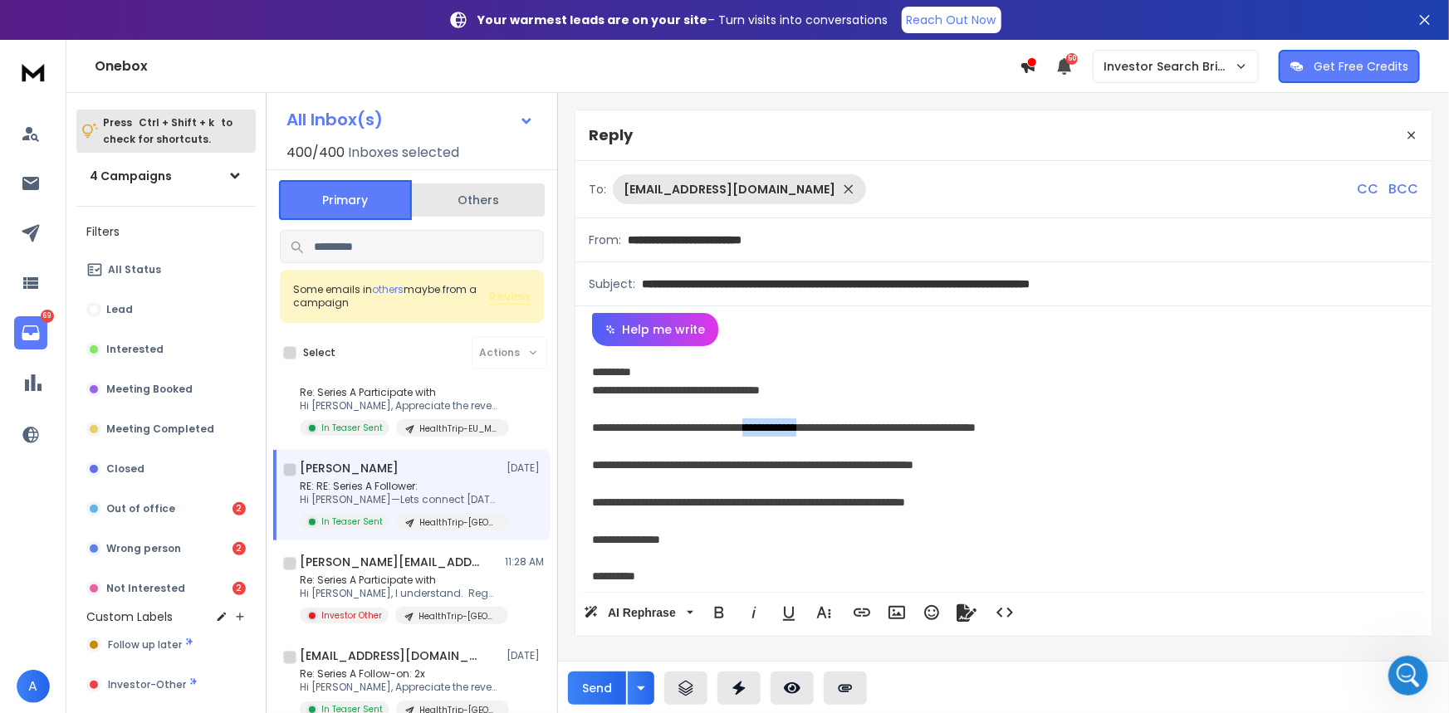
drag, startPoint x: 768, startPoint y: 427, endPoint x: 832, endPoint y: 422, distance: 64.1
click at [832, 422] on div "**********" at bounding box center [996, 409] width 808 height 56
drag, startPoint x: 878, startPoint y: 427, endPoint x: 1104, endPoint y: 422, distance: 225.9
click at [1104, 422] on div "**********" at bounding box center [996, 409] width 808 height 56
click at [668, 373] on div "*********" at bounding box center [996, 372] width 808 height 18
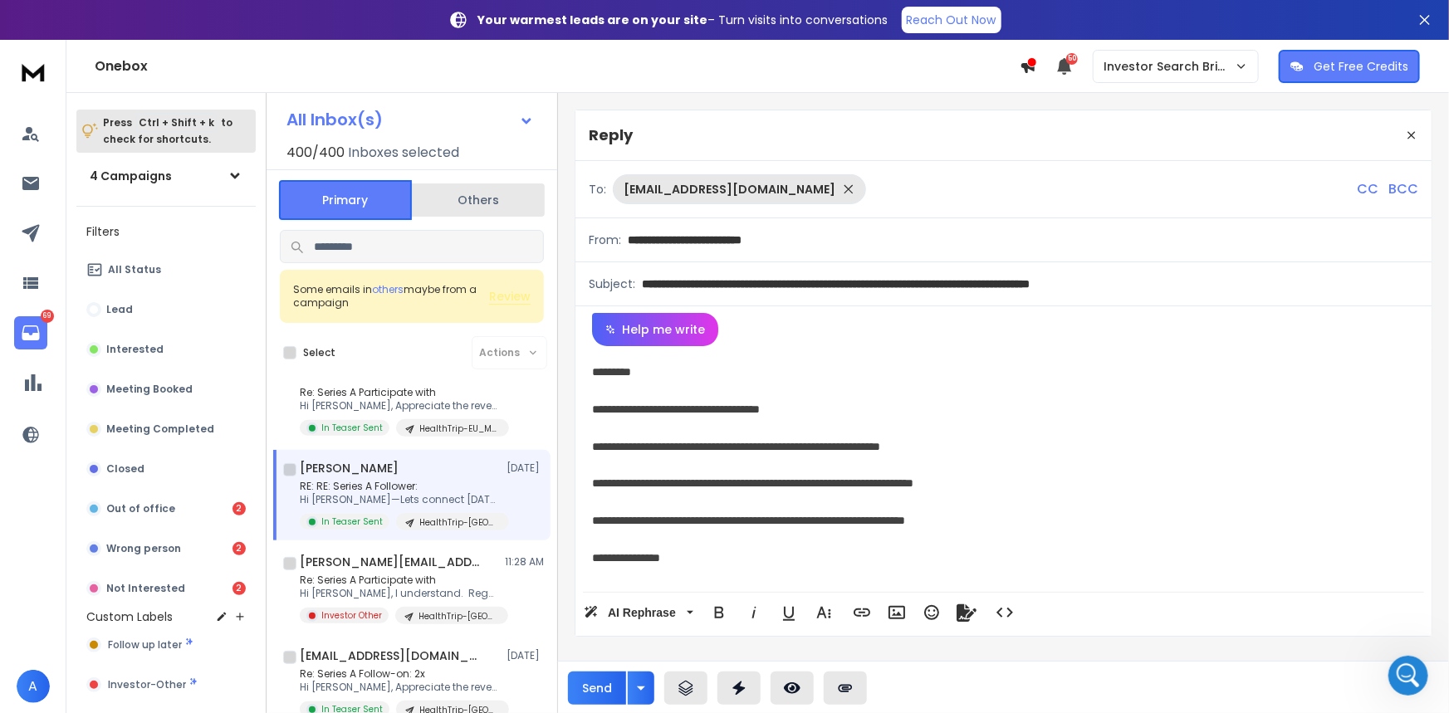
click at [1357, 192] on p "CC" at bounding box center [1368, 189] width 22 height 20
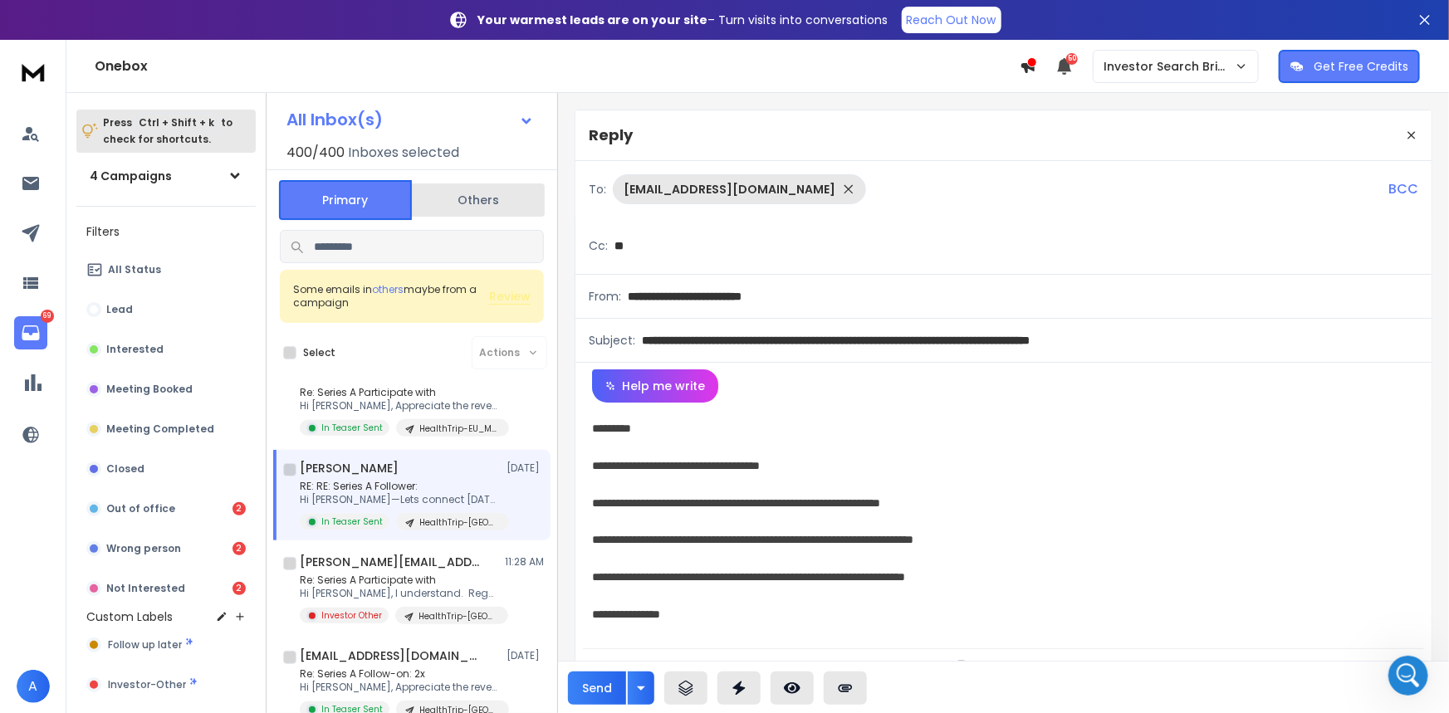
type input "**********"
click at [591, 681] on button "Send" at bounding box center [597, 688] width 58 height 33
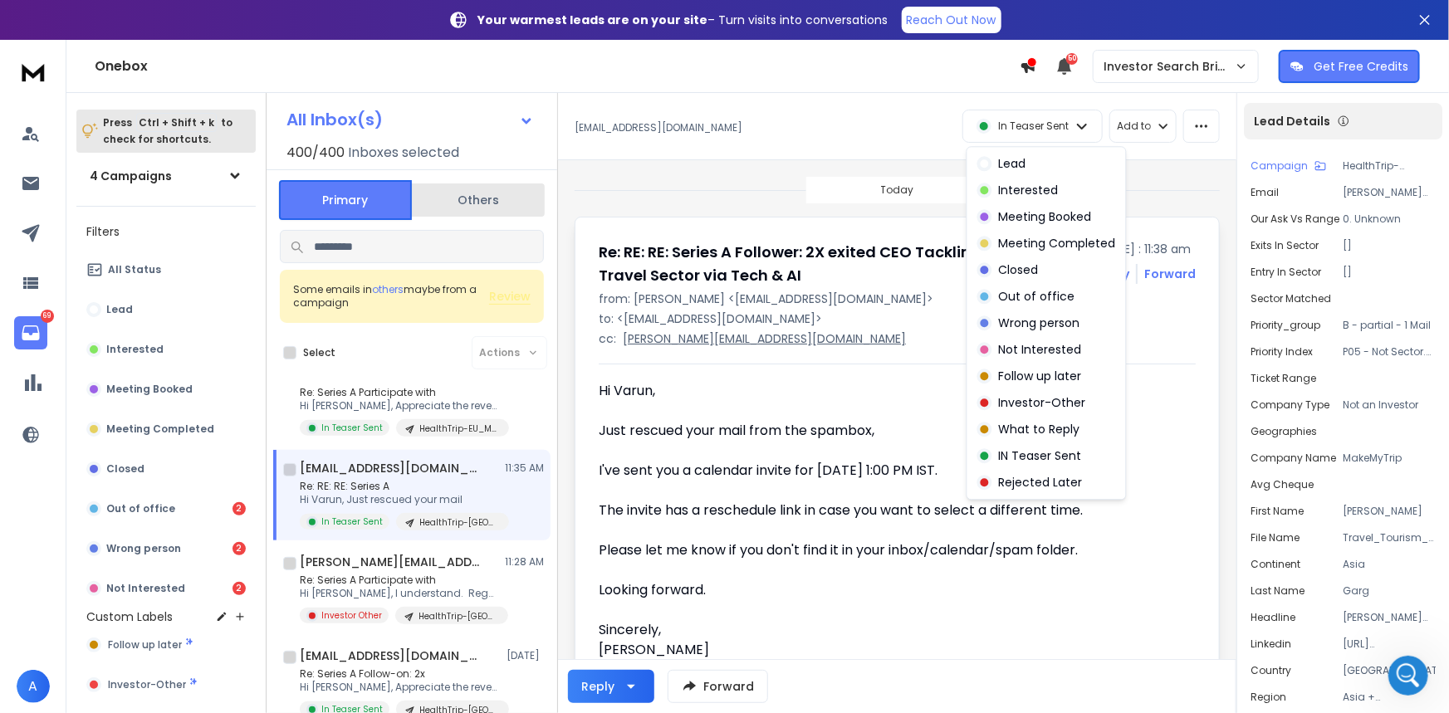
click at [1068, 128] on p "In Teaser Sent" at bounding box center [1033, 126] width 71 height 13
click at [1068, 208] on p "Meeting Booked" at bounding box center [1045, 216] width 93 height 17
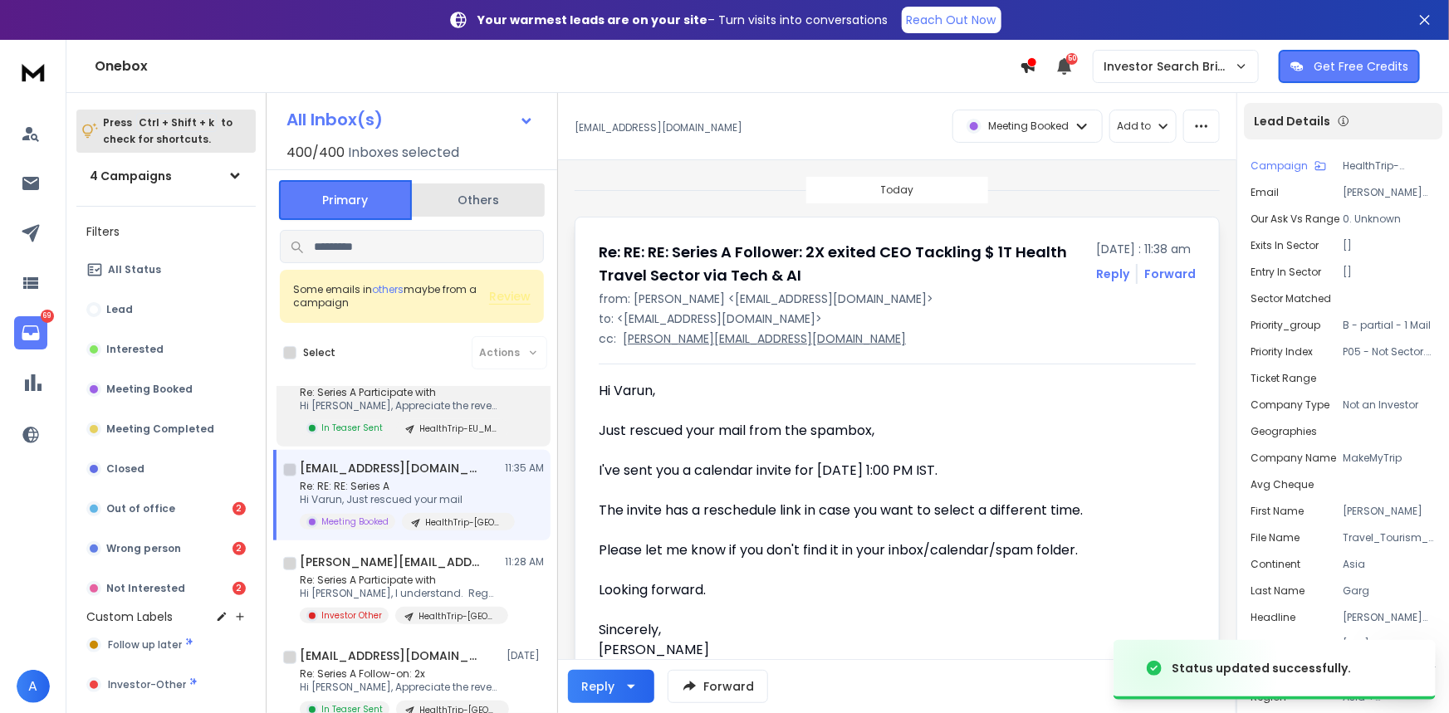
click at [403, 403] on p "Hi [PERSON_NAME], Appreciate the revert. Sure! Please" at bounding box center [399, 405] width 199 height 13
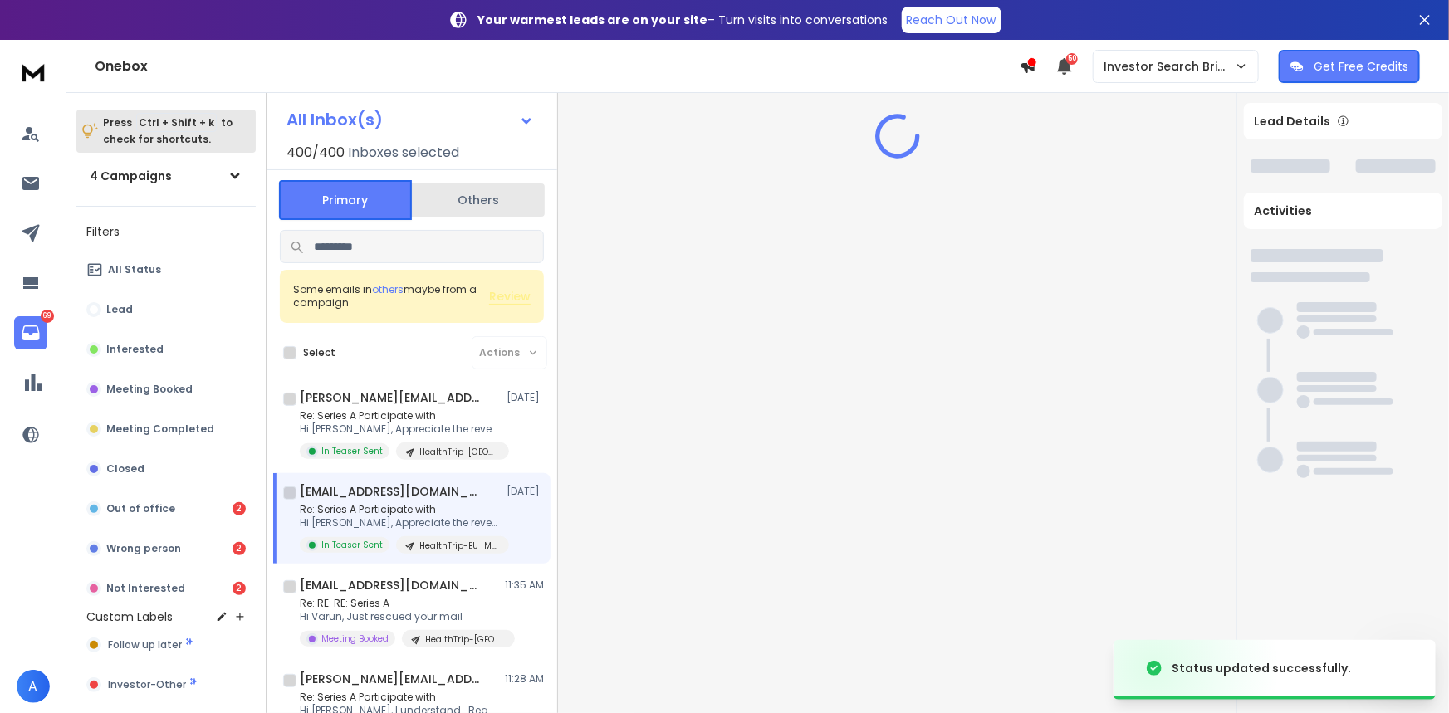
scroll to position [3354, 0]
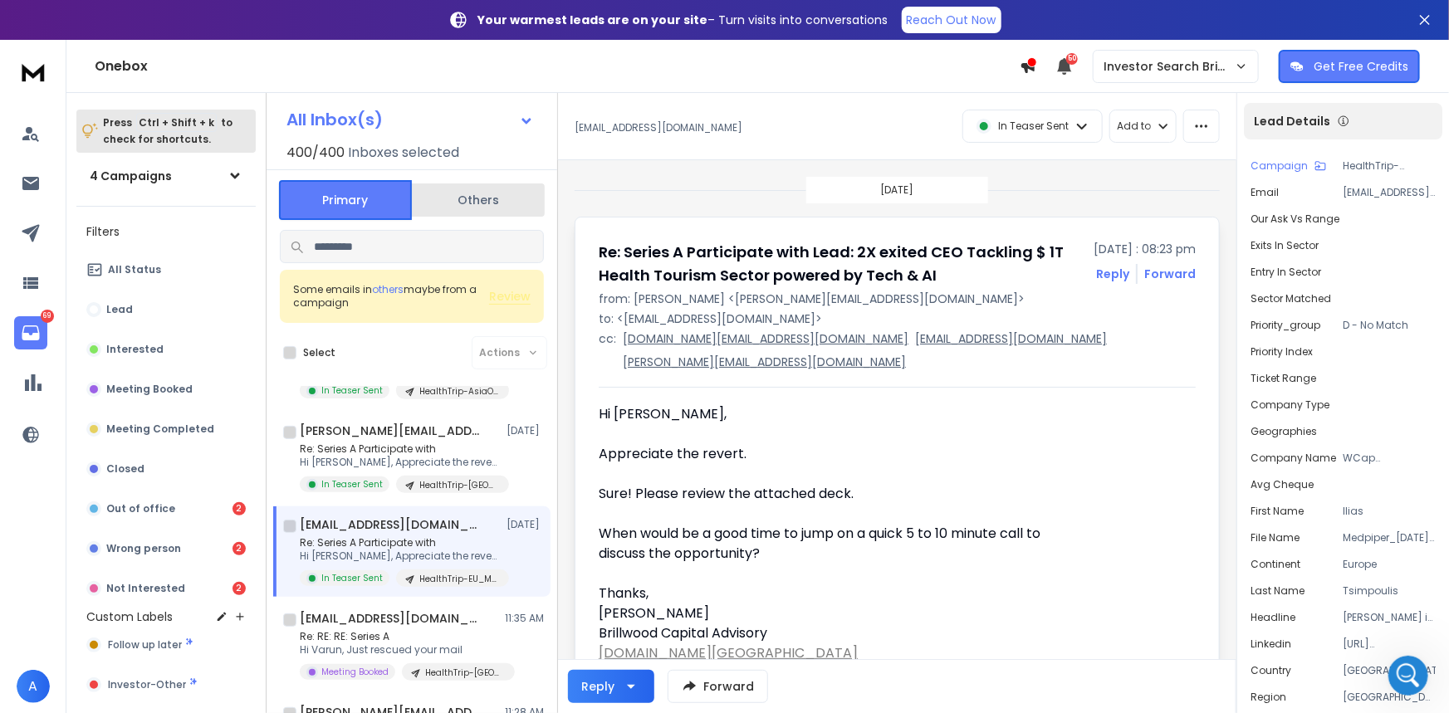
click at [1147, 124] on p "Add to" at bounding box center [1134, 126] width 34 height 13
click at [1182, 160] on div "Subsequence" at bounding box center [1172, 163] width 100 height 17
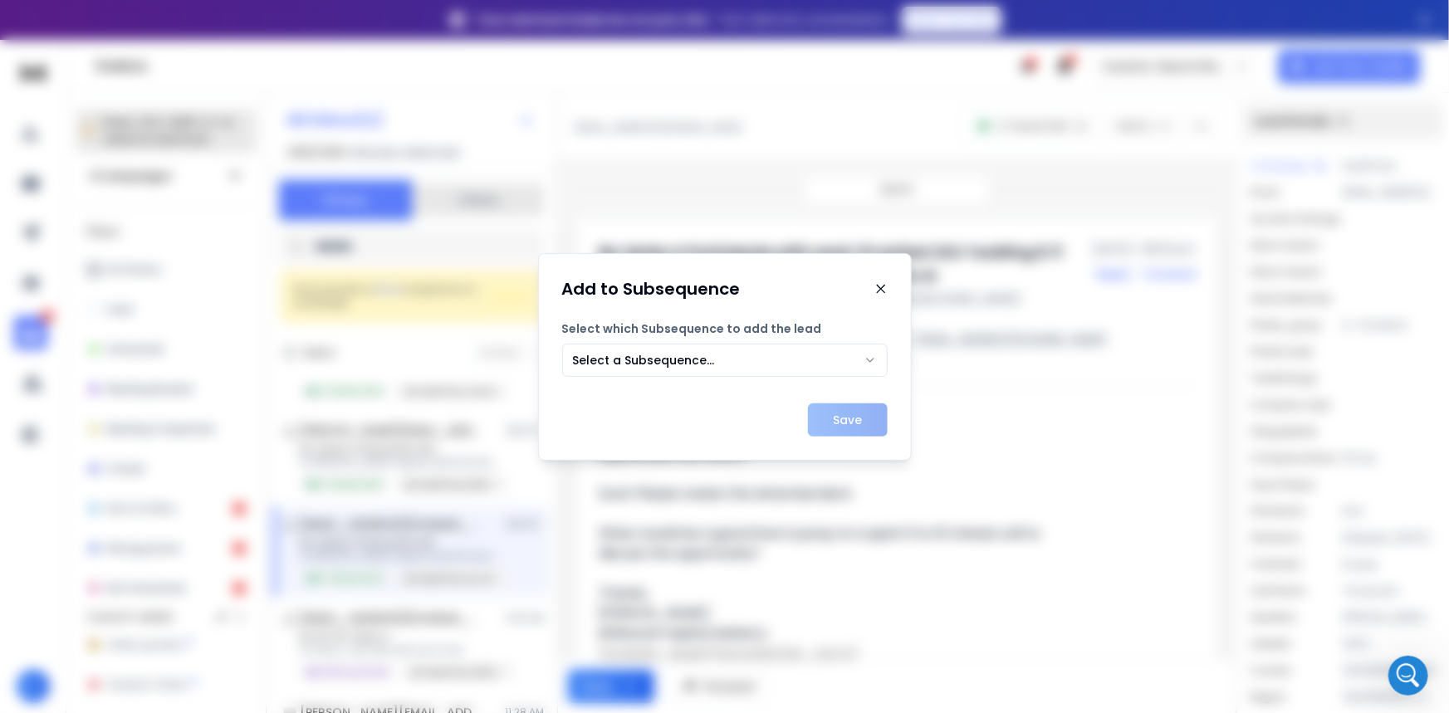
click at [758, 354] on button "Select a Subsequence..." at bounding box center [724, 360] width 325 height 33
drag, startPoint x: 872, startPoint y: 418, endPoint x: 834, endPoint y: 422, distance: 37.5
click at [873, 419] on button "Save" at bounding box center [848, 419] width 80 height 33
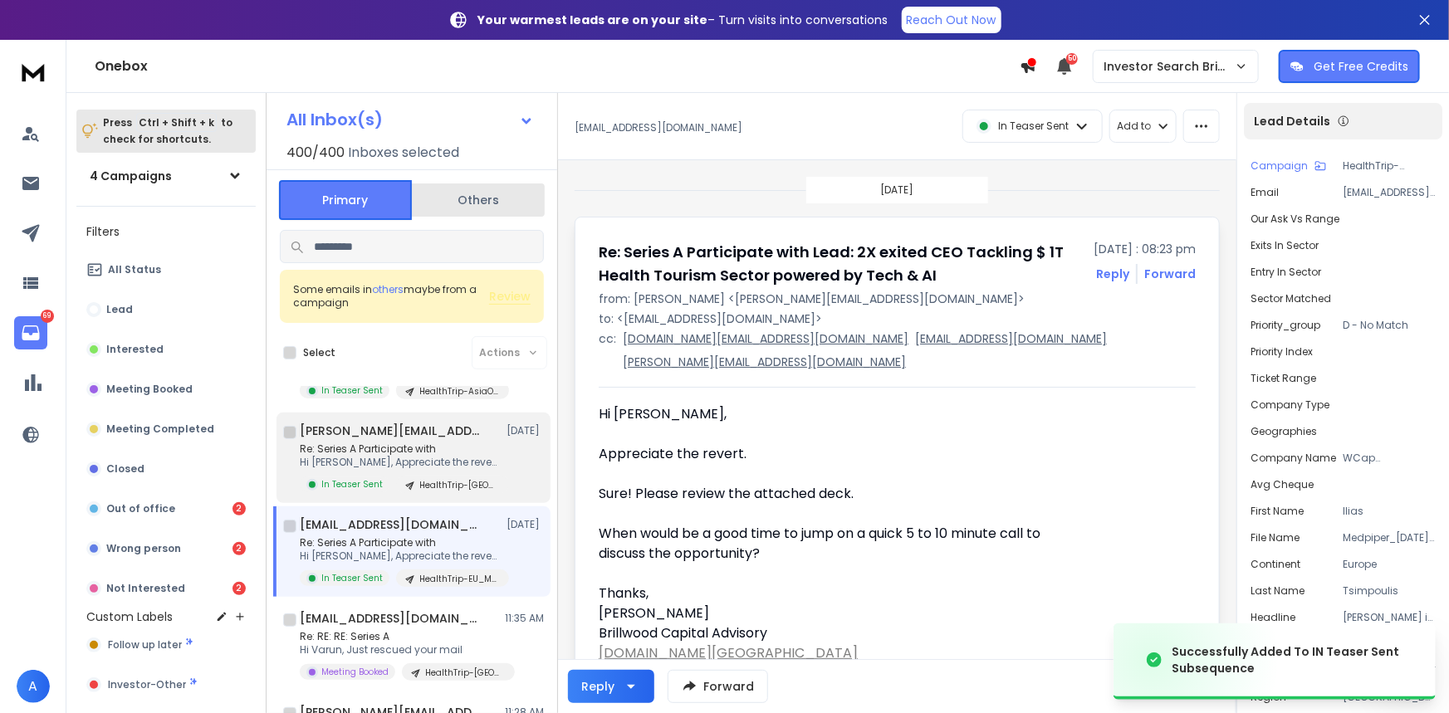
click at [442, 443] on p "Re: Series A Participate with" at bounding box center [399, 449] width 199 height 13
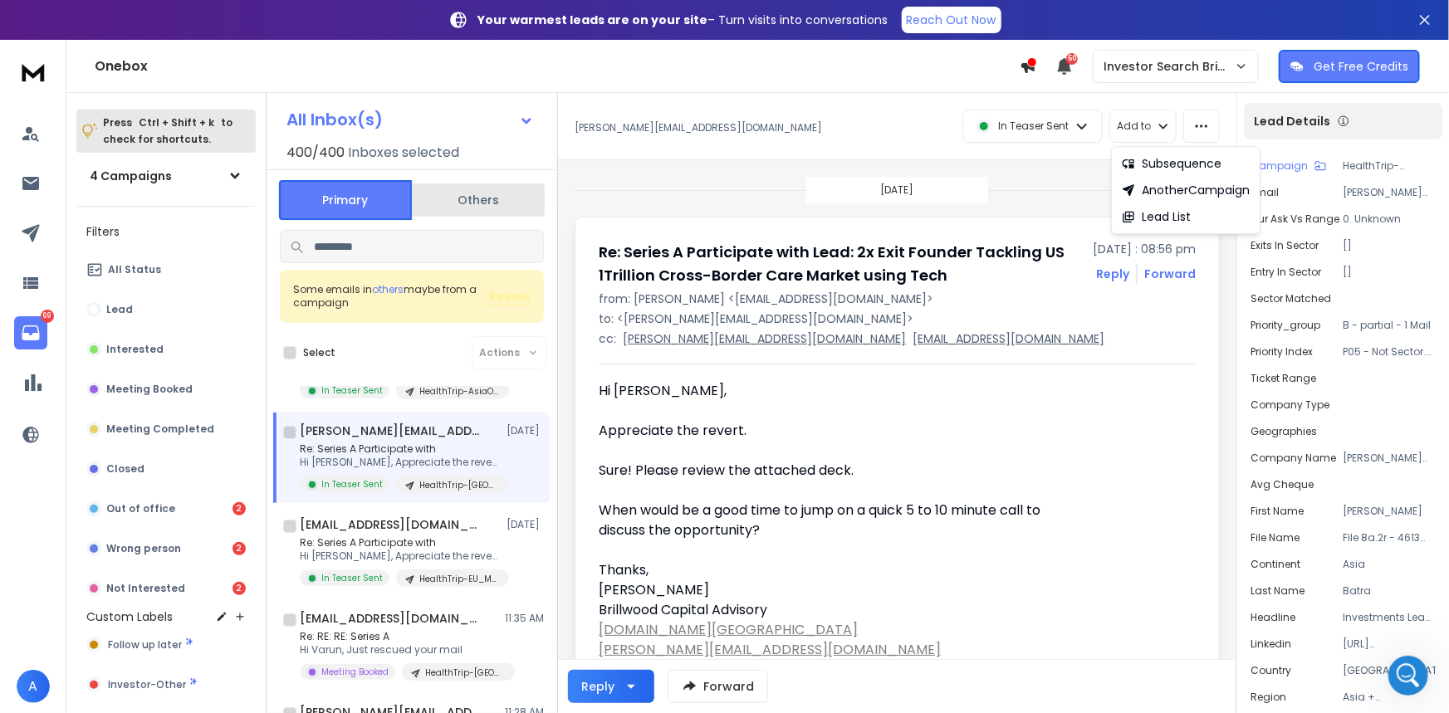
click at [1139, 133] on div "Add to" at bounding box center [1143, 126] width 66 height 32
click at [1179, 169] on div "Subsequence" at bounding box center [1172, 163] width 100 height 17
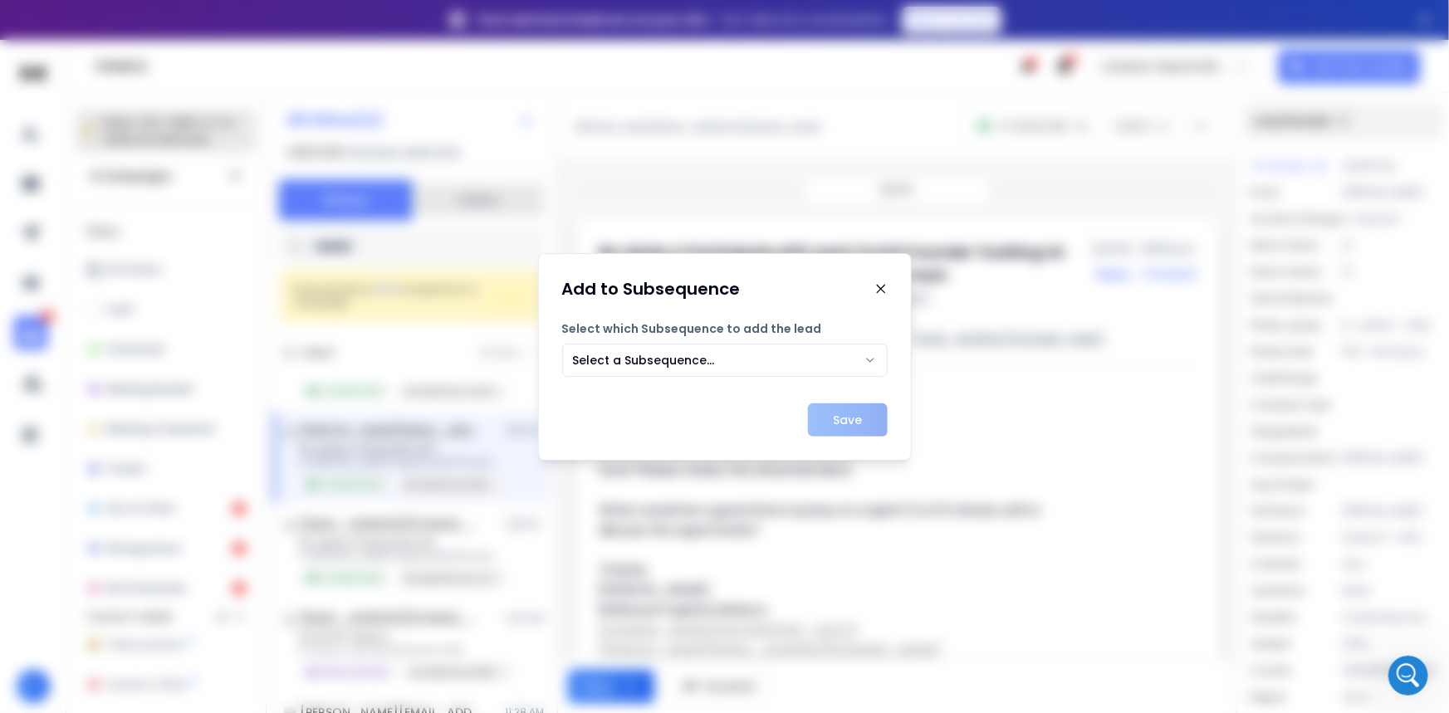
click at [814, 356] on button "Select a Subsequence..." at bounding box center [724, 360] width 325 height 33
drag, startPoint x: 716, startPoint y: 389, endPoint x: 834, endPoint y: 399, distance: 118.2
drag, startPoint x: 851, startPoint y: 406, endPoint x: 841, endPoint y: 409, distance: 10.5
click at [853, 408] on button "Save" at bounding box center [848, 419] width 80 height 33
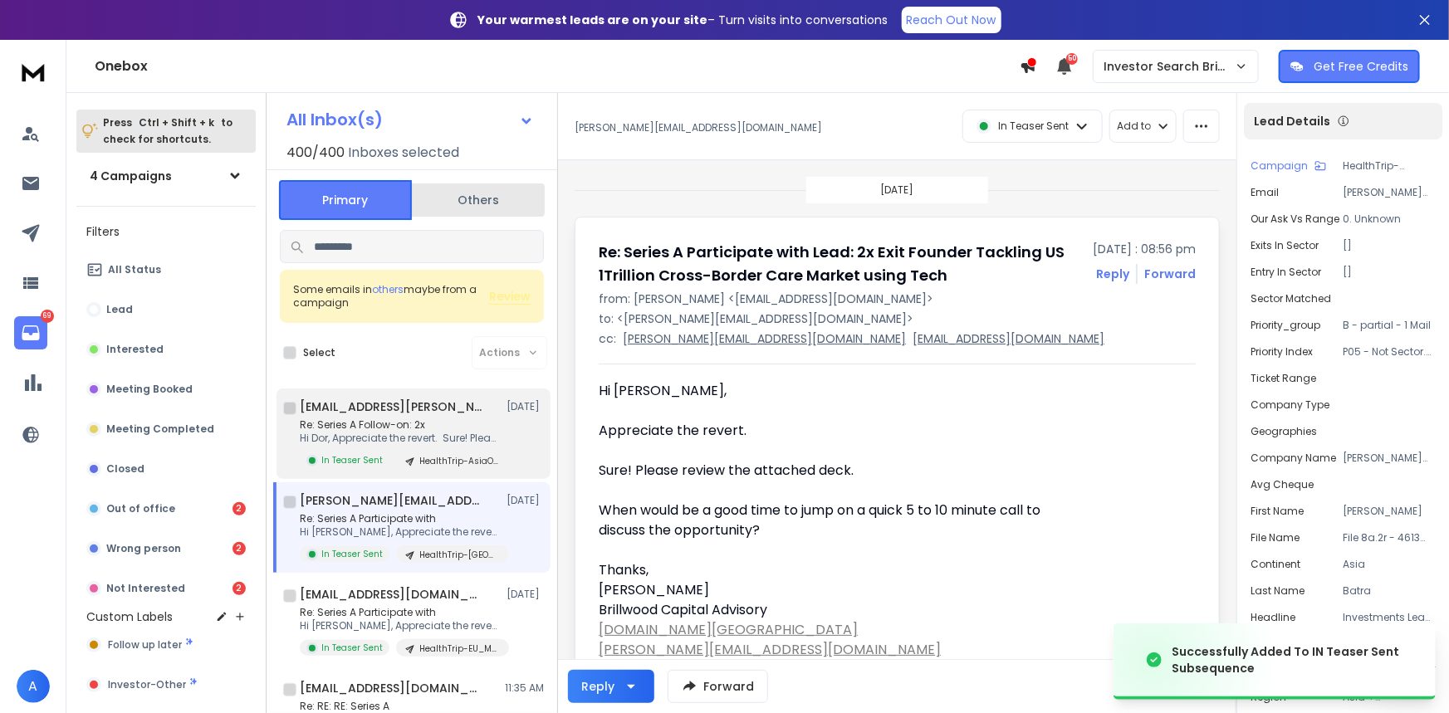
scroll to position [3279, 0]
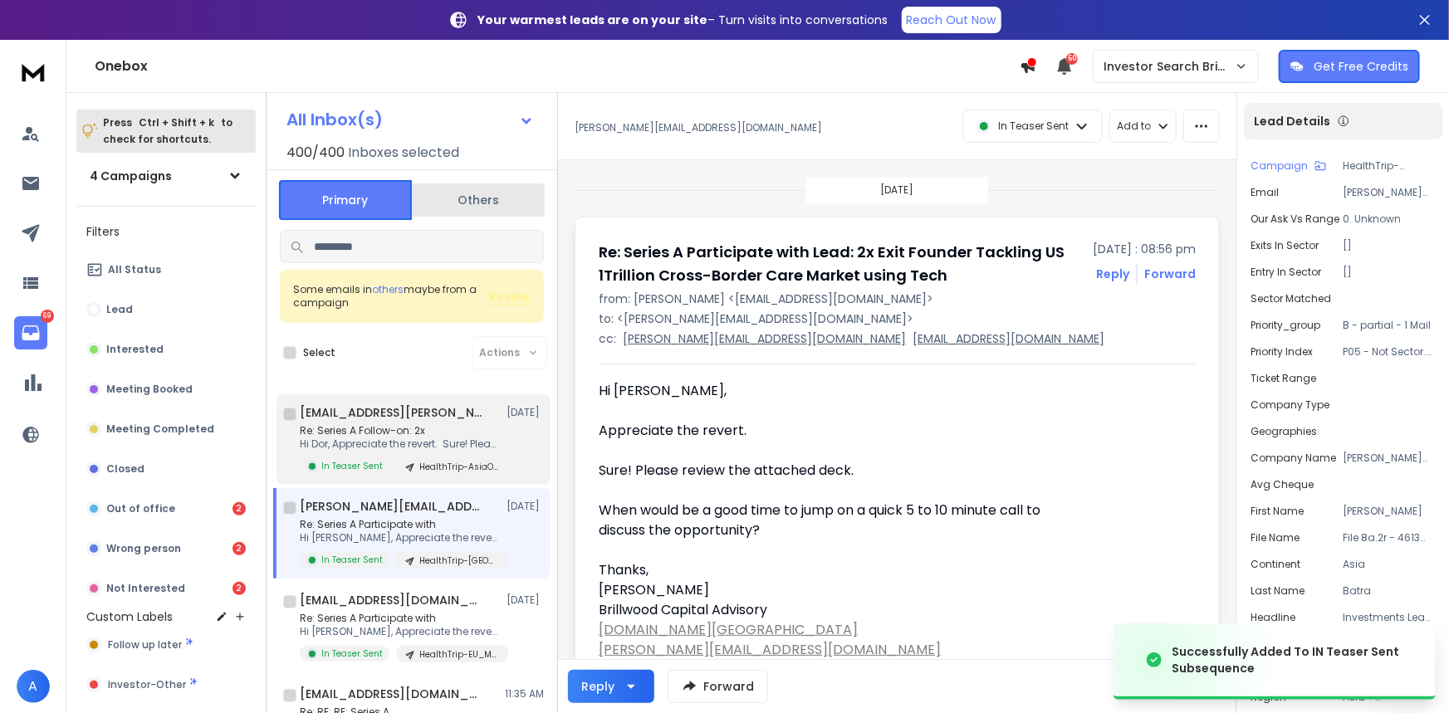
drag, startPoint x: 441, startPoint y: 427, endPoint x: 480, endPoint y: 422, distance: 39.3
click at [441, 426] on p "Re: Series A Follow-on: 2x" at bounding box center [399, 430] width 199 height 13
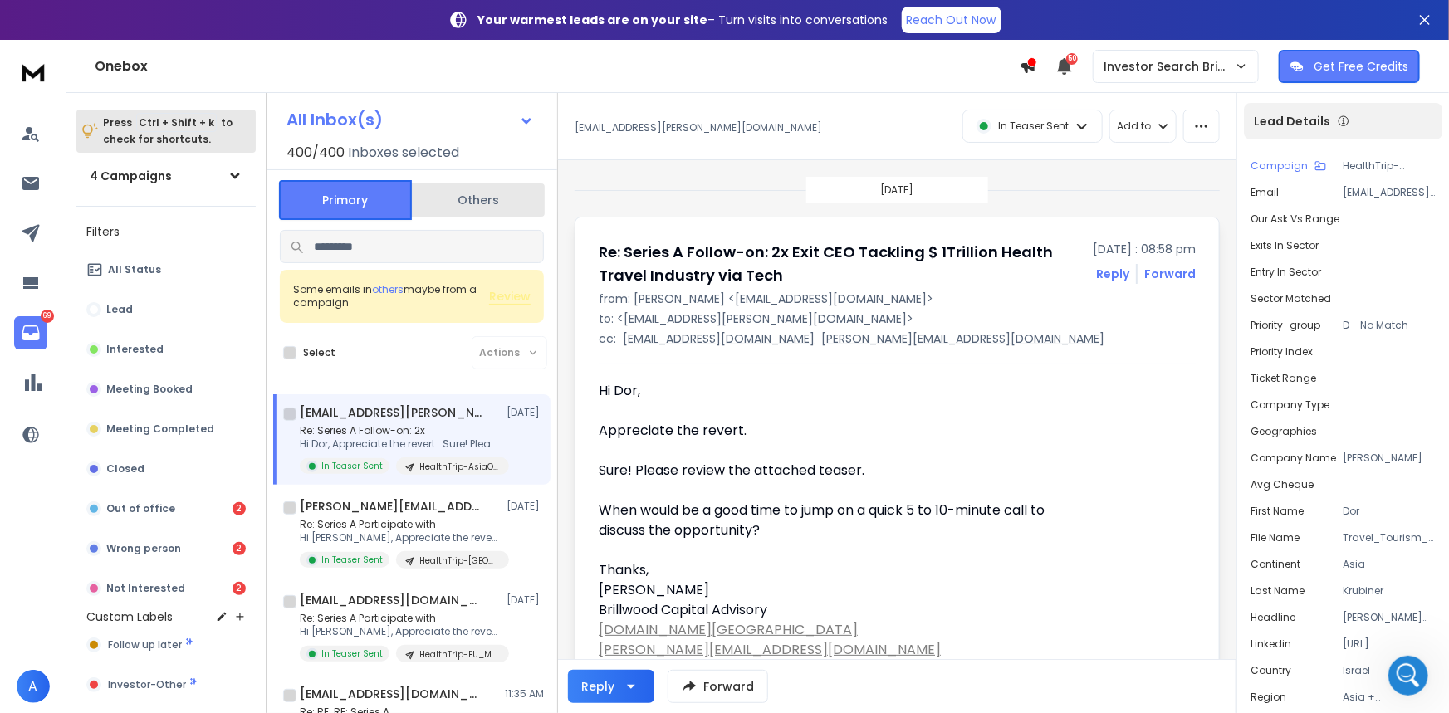
click at [1140, 124] on p "Add to" at bounding box center [1134, 126] width 34 height 13
click at [1154, 150] on div "Subsequence" at bounding box center [1185, 163] width 141 height 27
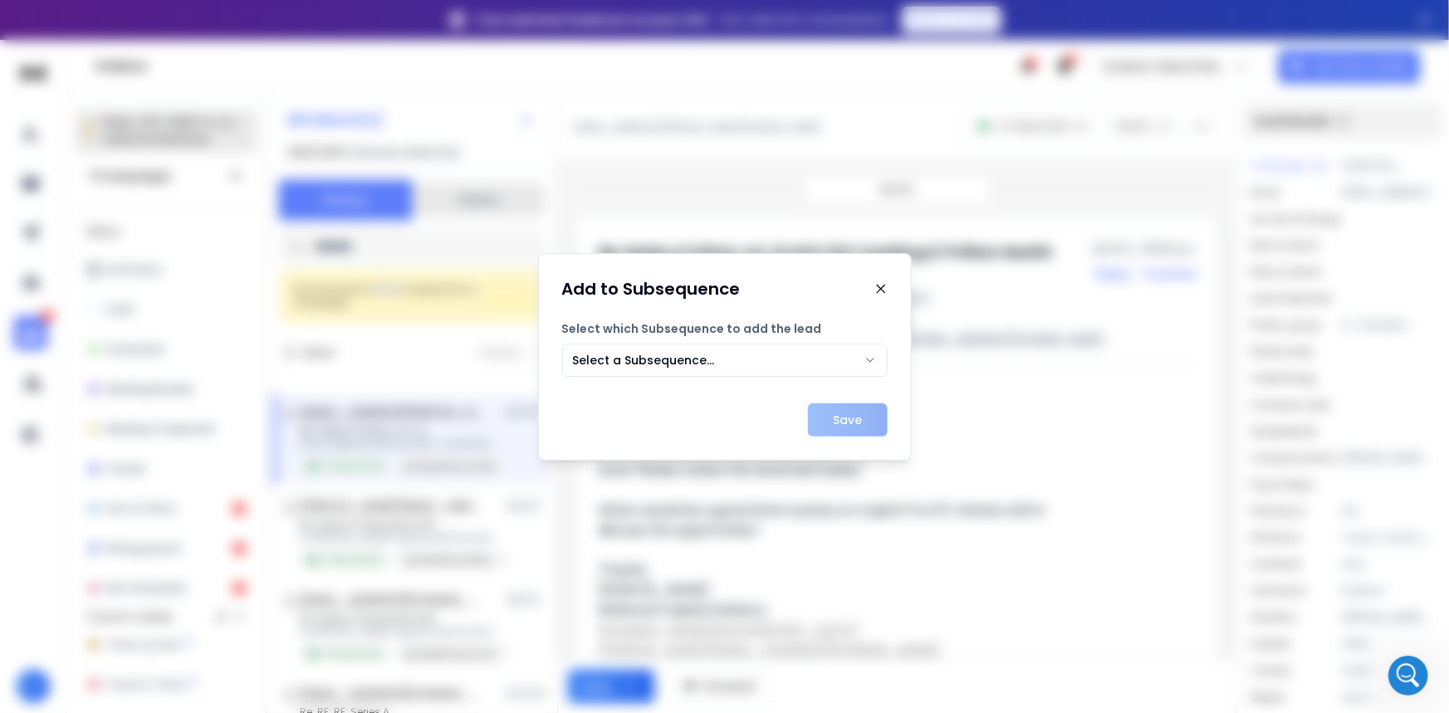
click at [741, 355] on button "Select a Subsequence..." at bounding box center [724, 360] width 325 height 33
drag, startPoint x: 702, startPoint y: 393, endPoint x: 801, endPoint y: 408, distance: 100.0
click at [858, 417] on button "Save" at bounding box center [848, 419] width 80 height 33
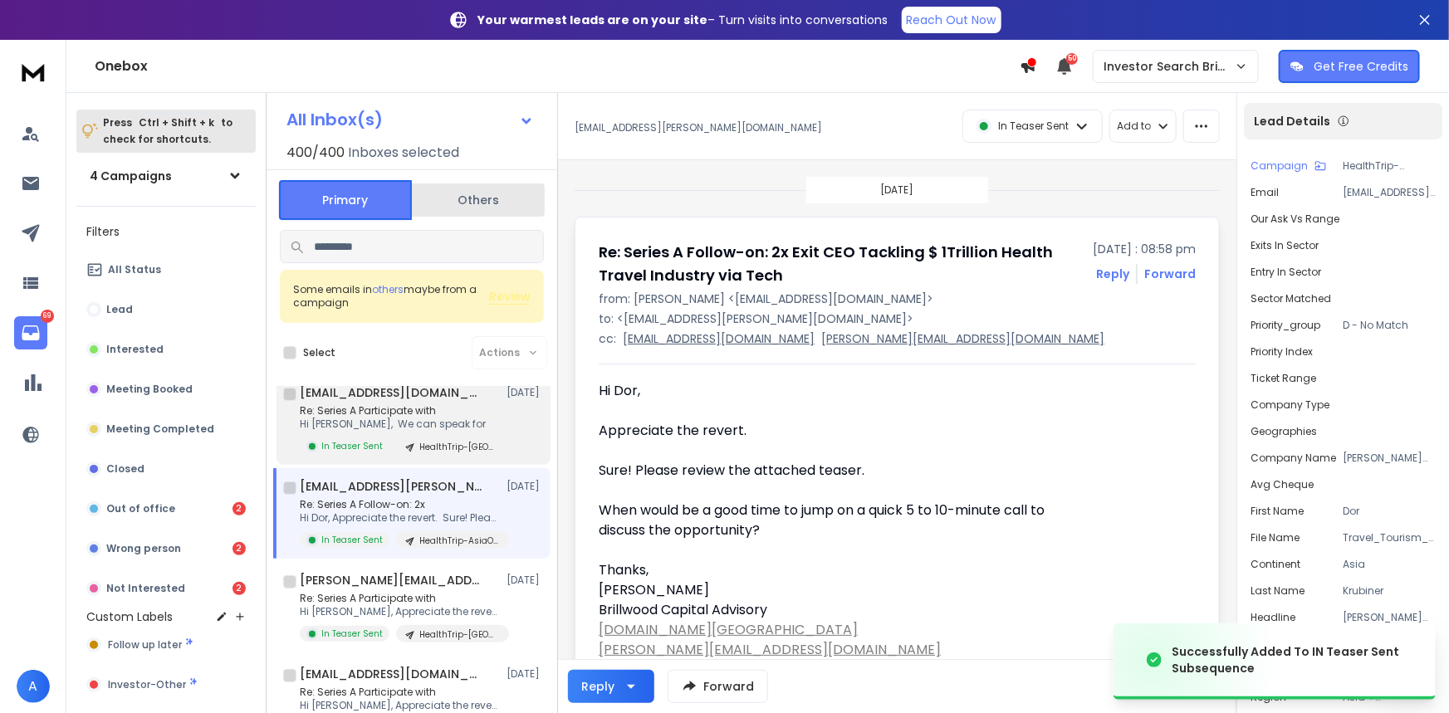
scroll to position [3203, 0]
drag, startPoint x: 427, startPoint y: 417, endPoint x: 441, endPoint y: 413, distance: 14.7
click at [427, 419] on p "Hi [PERSON_NAME], We can speak for" at bounding box center [399, 425] width 199 height 13
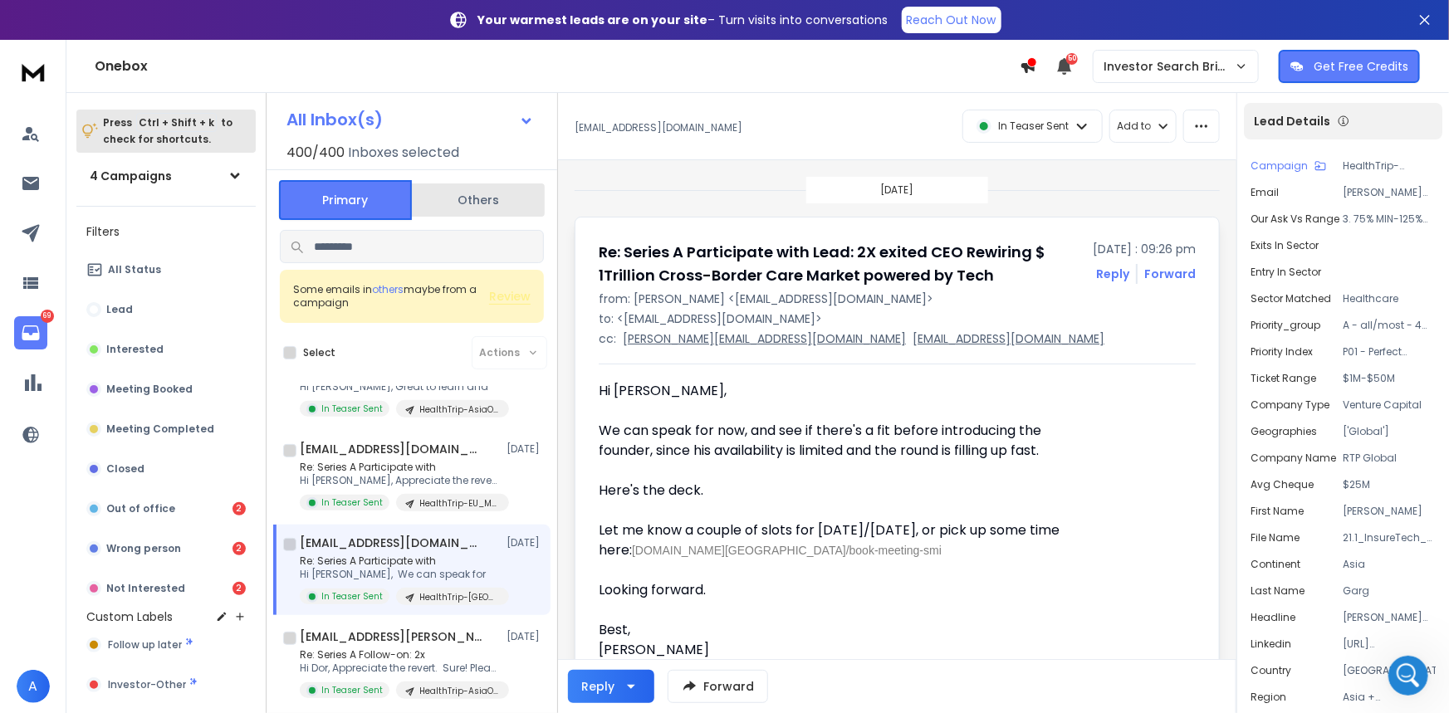
scroll to position [3052, 0]
click at [1148, 129] on p "Add to" at bounding box center [1134, 126] width 34 height 13
click at [1167, 160] on div "Subsequence" at bounding box center [1172, 163] width 100 height 17
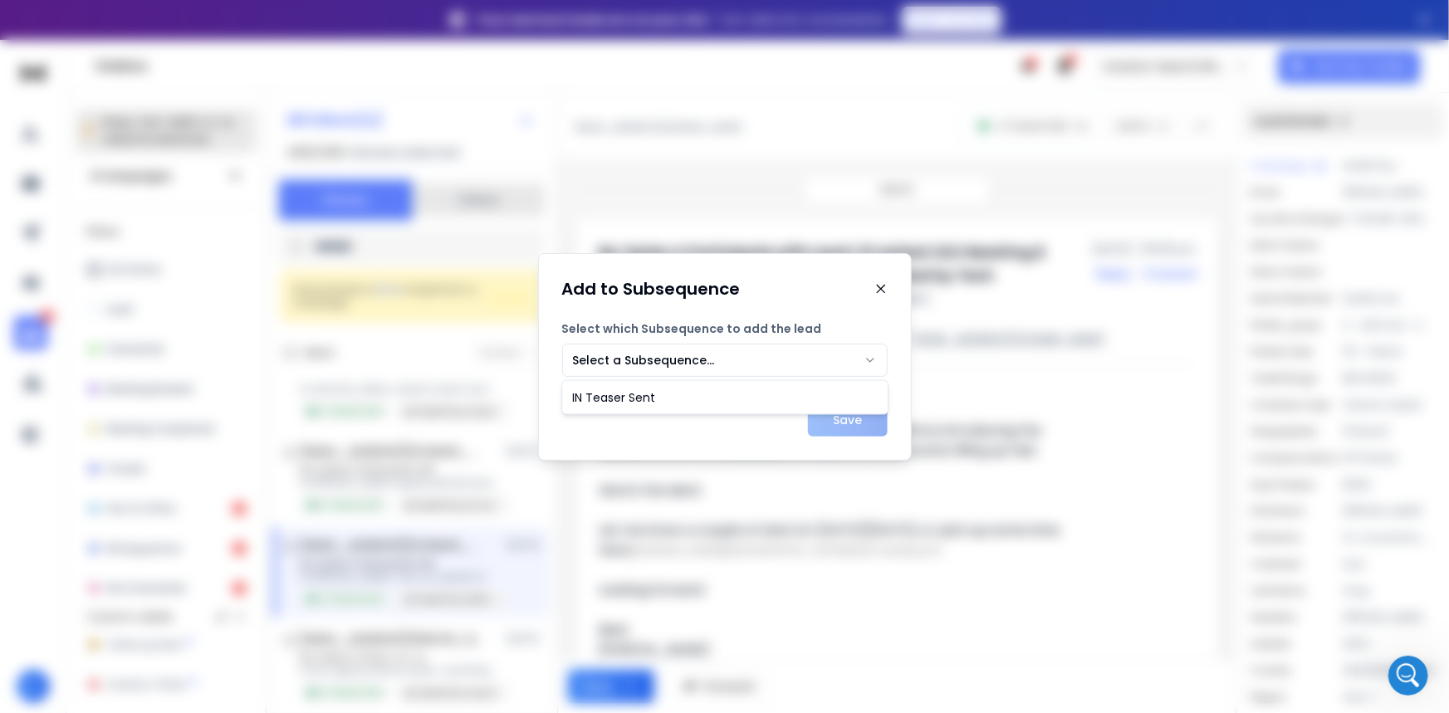
click at [808, 347] on button "Select a Subsequence..." at bounding box center [724, 360] width 325 height 33
drag, startPoint x: 716, startPoint y: 389, endPoint x: 780, endPoint y: 397, distance: 65.2
click at [832, 411] on button "Save" at bounding box center [848, 419] width 80 height 33
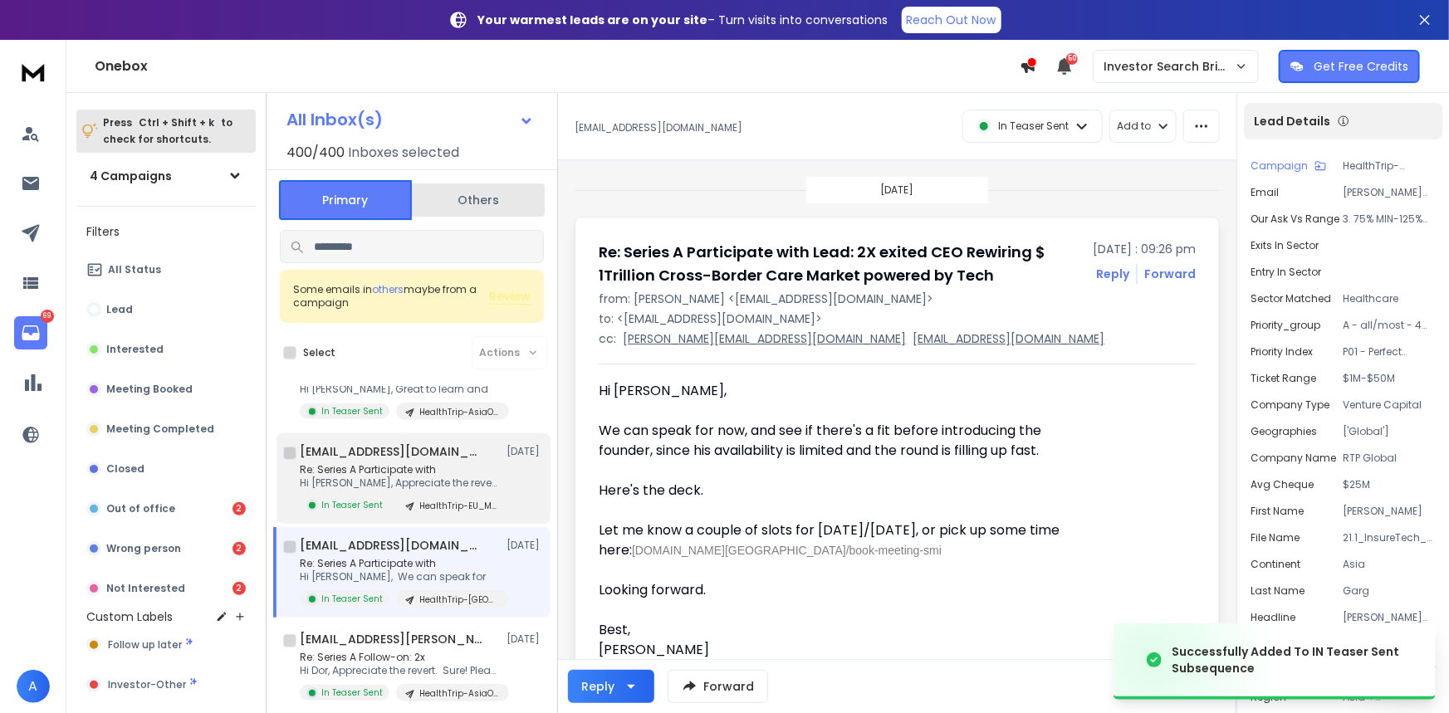
click at [400, 468] on p "Re: Series A Participate with" at bounding box center [399, 469] width 199 height 13
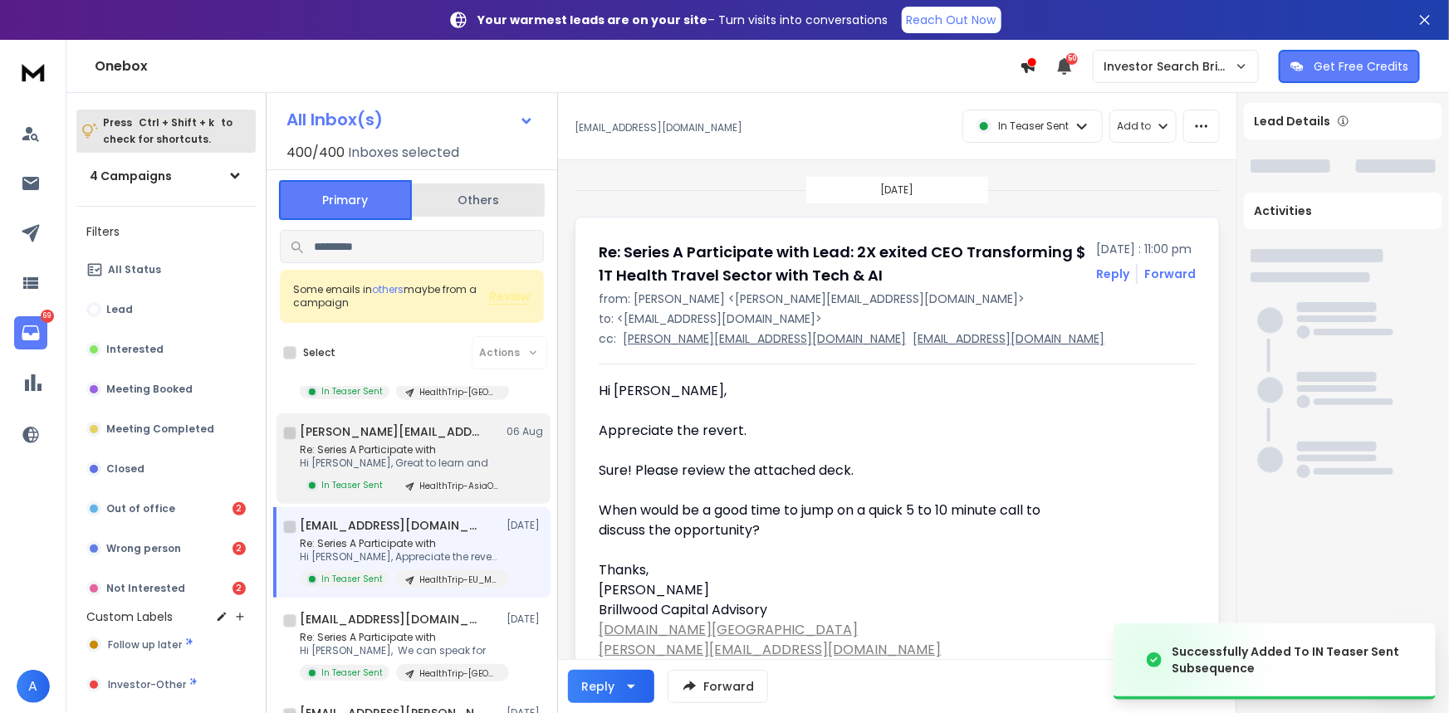
scroll to position [2976, 0]
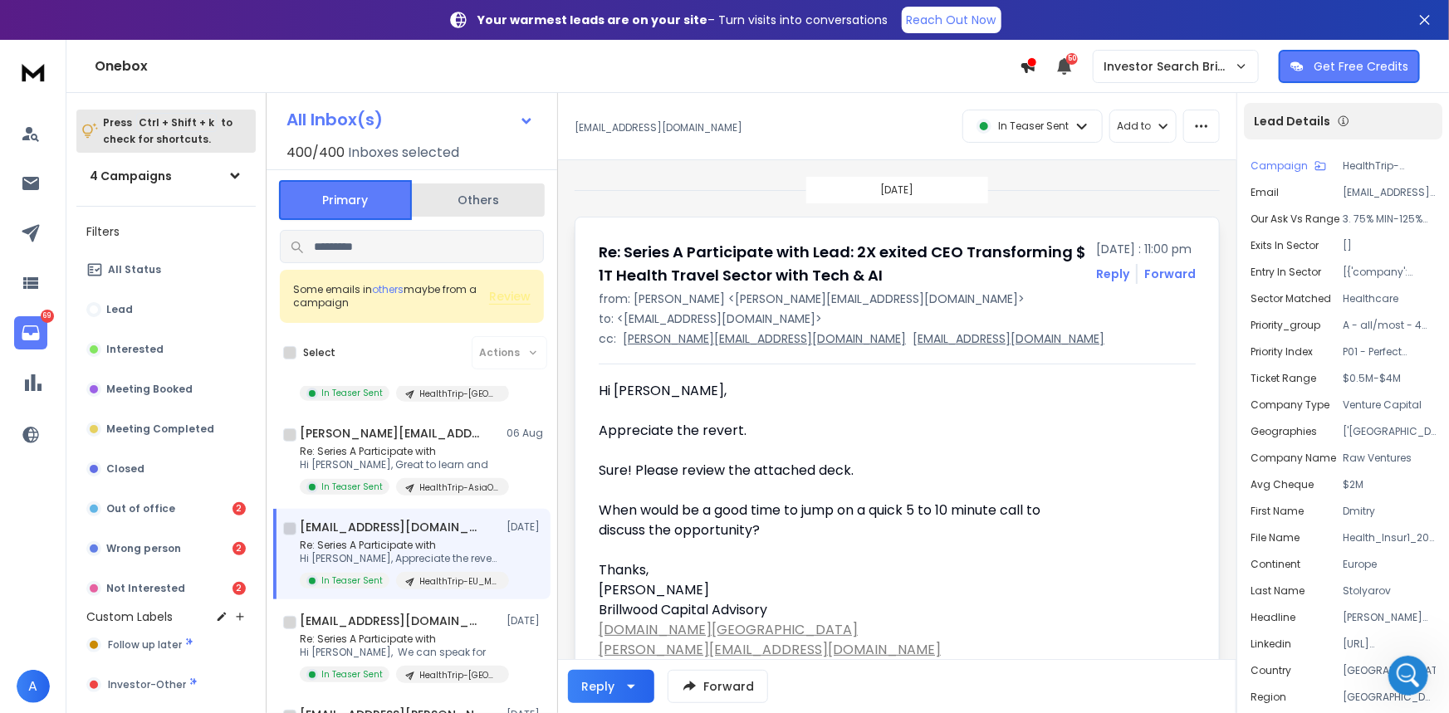
click at [1136, 126] on p "Add to" at bounding box center [1134, 126] width 34 height 13
click at [1146, 159] on div "Subsequence" at bounding box center [1172, 163] width 100 height 17
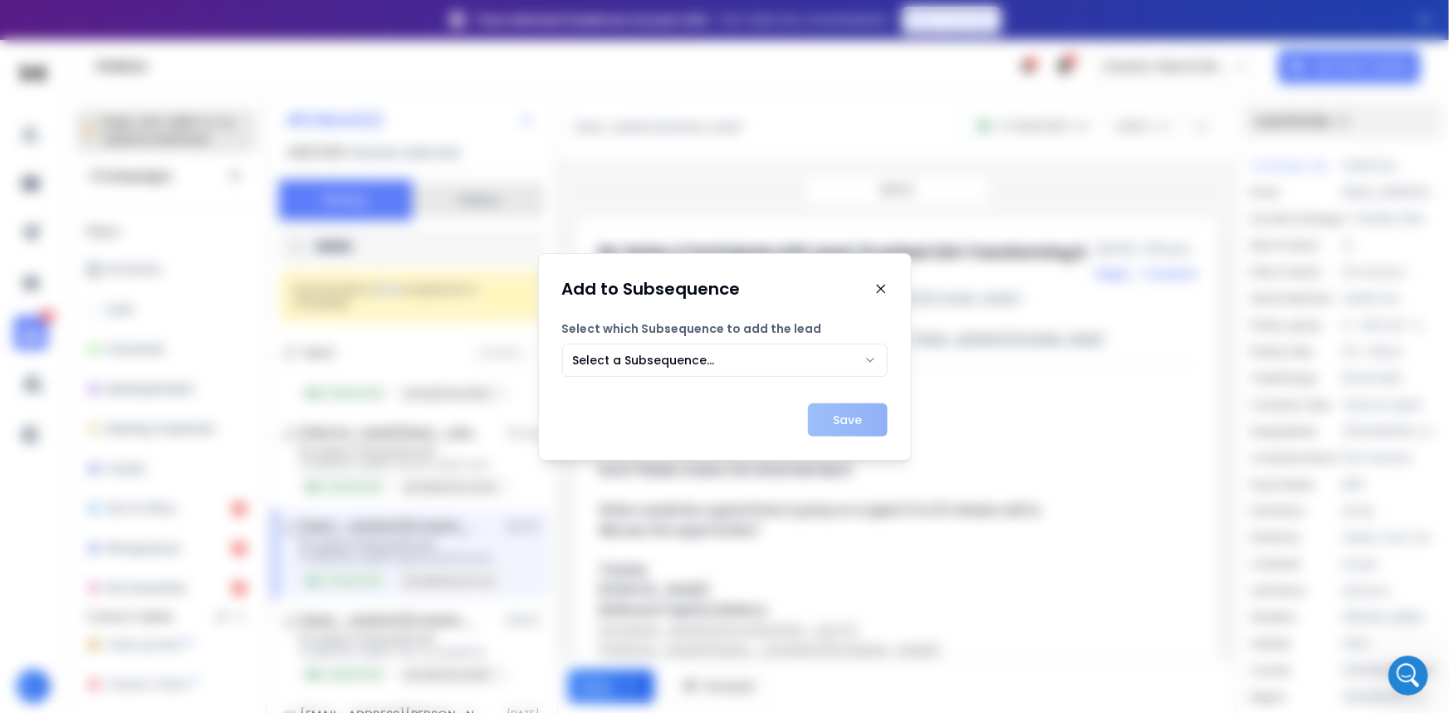
click at [800, 364] on button "Select a Subsequence..." at bounding box center [724, 360] width 325 height 33
drag, startPoint x: 692, startPoint y: 401, endPoint x: 718, endPoint y: 389, distance: 28.6
click at [827, 410] on button "Save" at bounding box center [848, 419] width 80 height 33
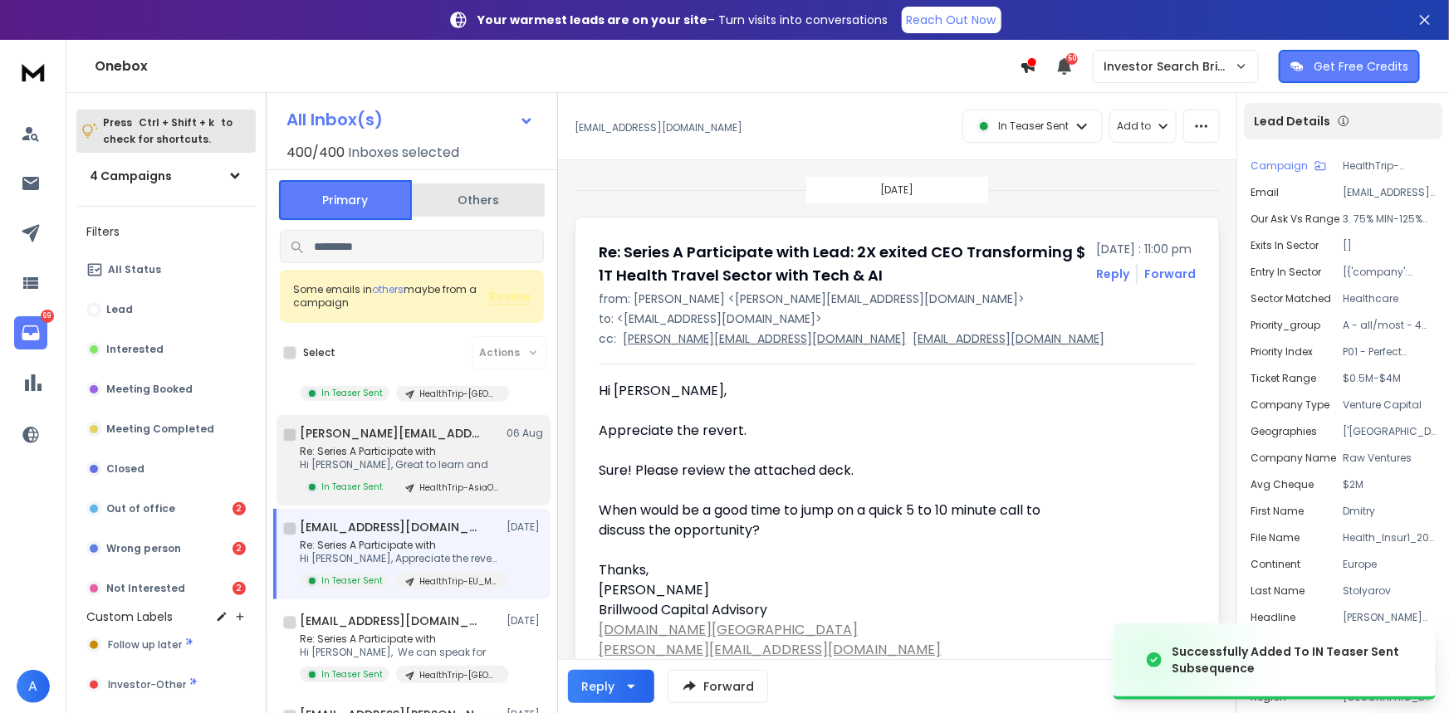
click at [429, 437] on h1 "[PERSON_NAME][EMAIL_ADDRESS][PERSON_NAME][DOMAIN_NAME]" at bounding box center [391, 433] width 183 height 17
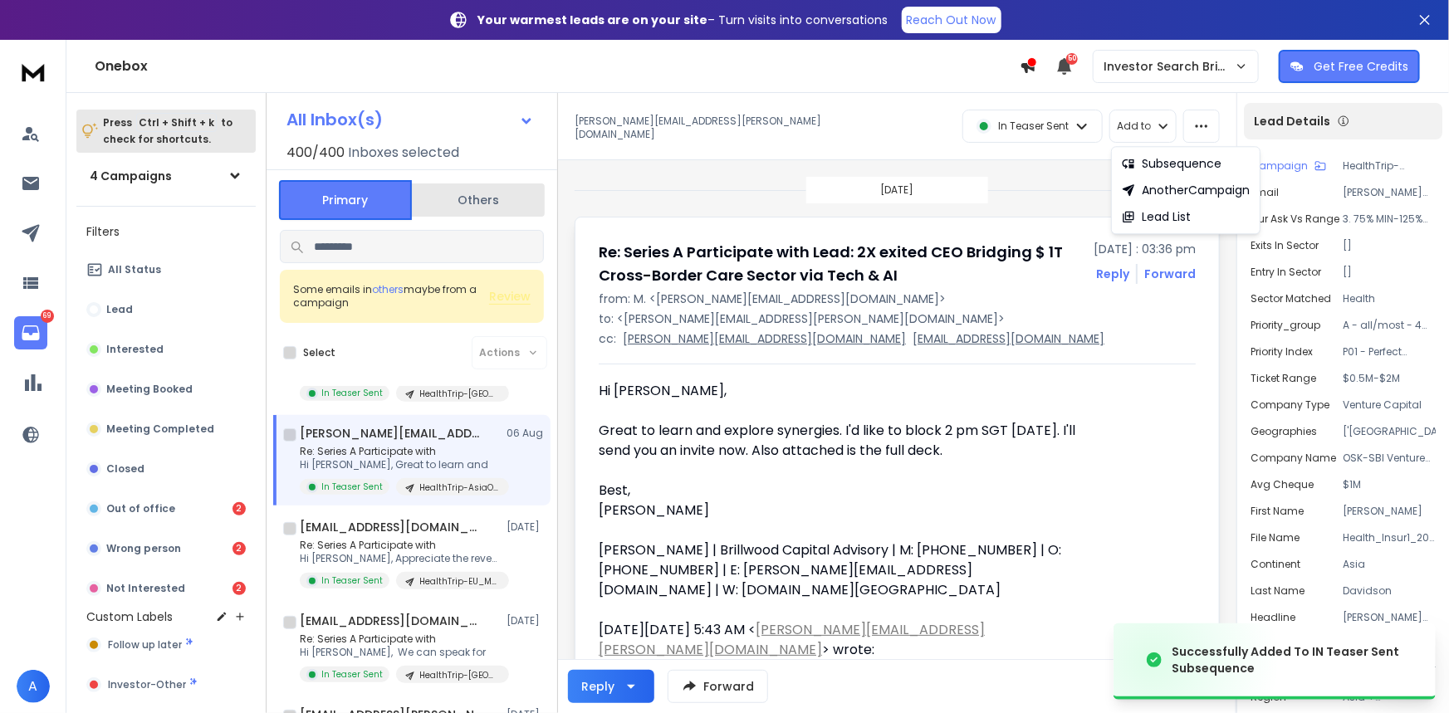
click at [1143, 126] on p "Add to" at bounding box center [1134, 126] width 34 height 13
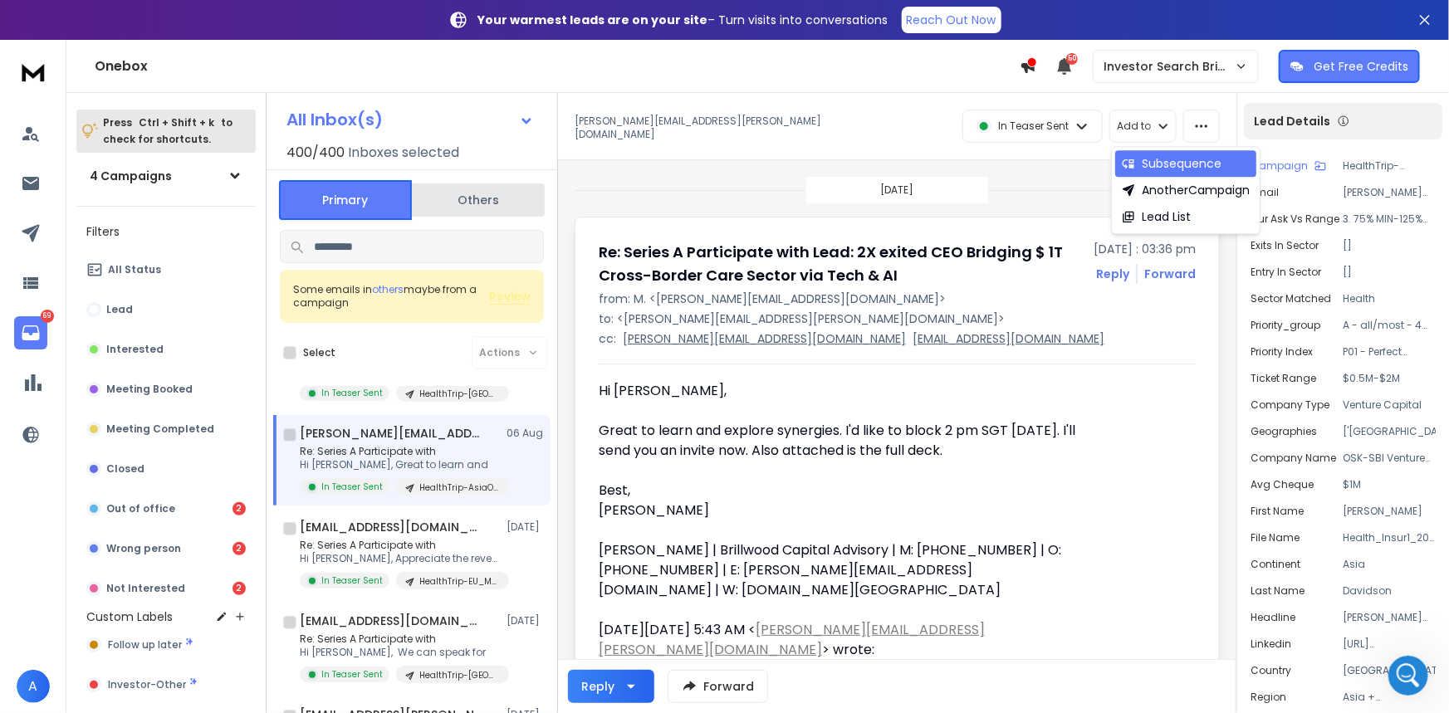
click at [1167, 159] on div "Subsequence" at bounding box center [1172, 163] width 100 height 17
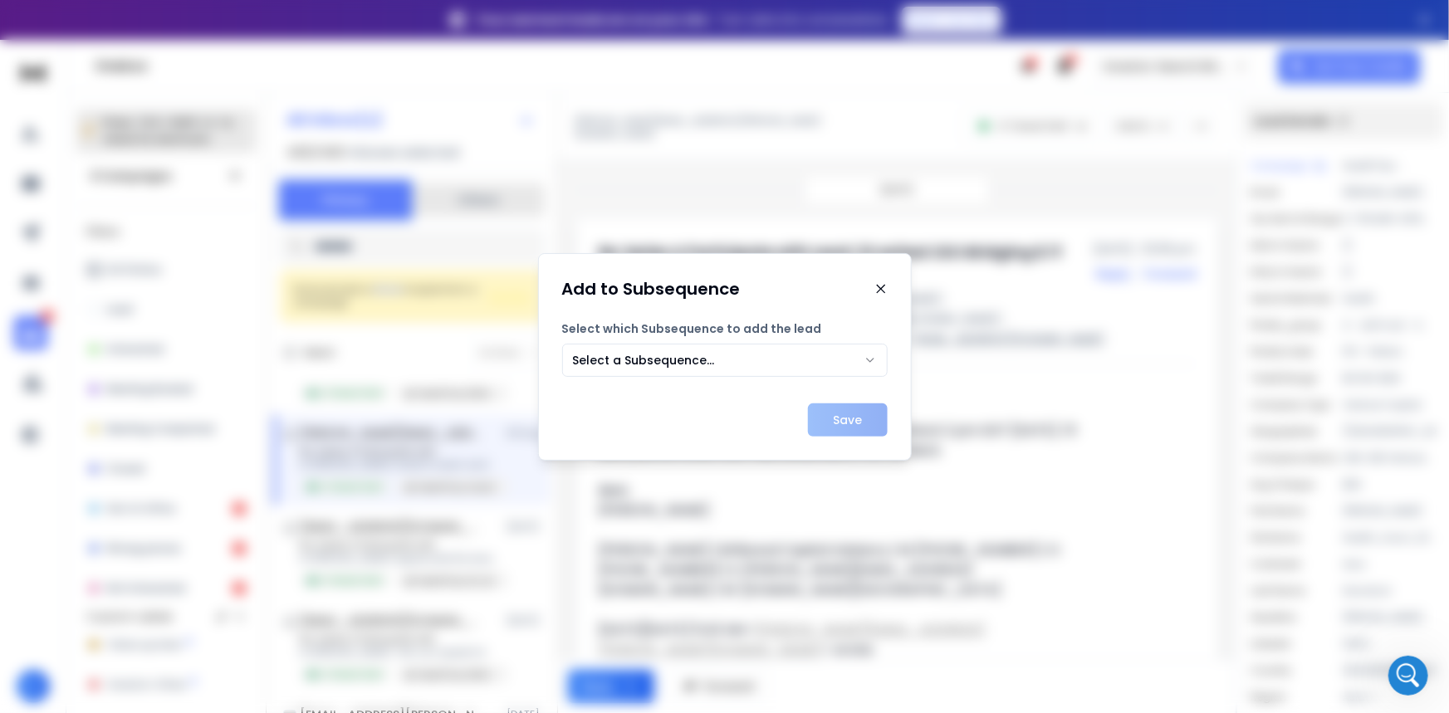
click at [769, 356] on button "Select a Subsequence..." at bounding box center [724, 360] width 325 height 33
click at [849, 410] on button "Save" at bounding box center [848, 419] width 80 height 33
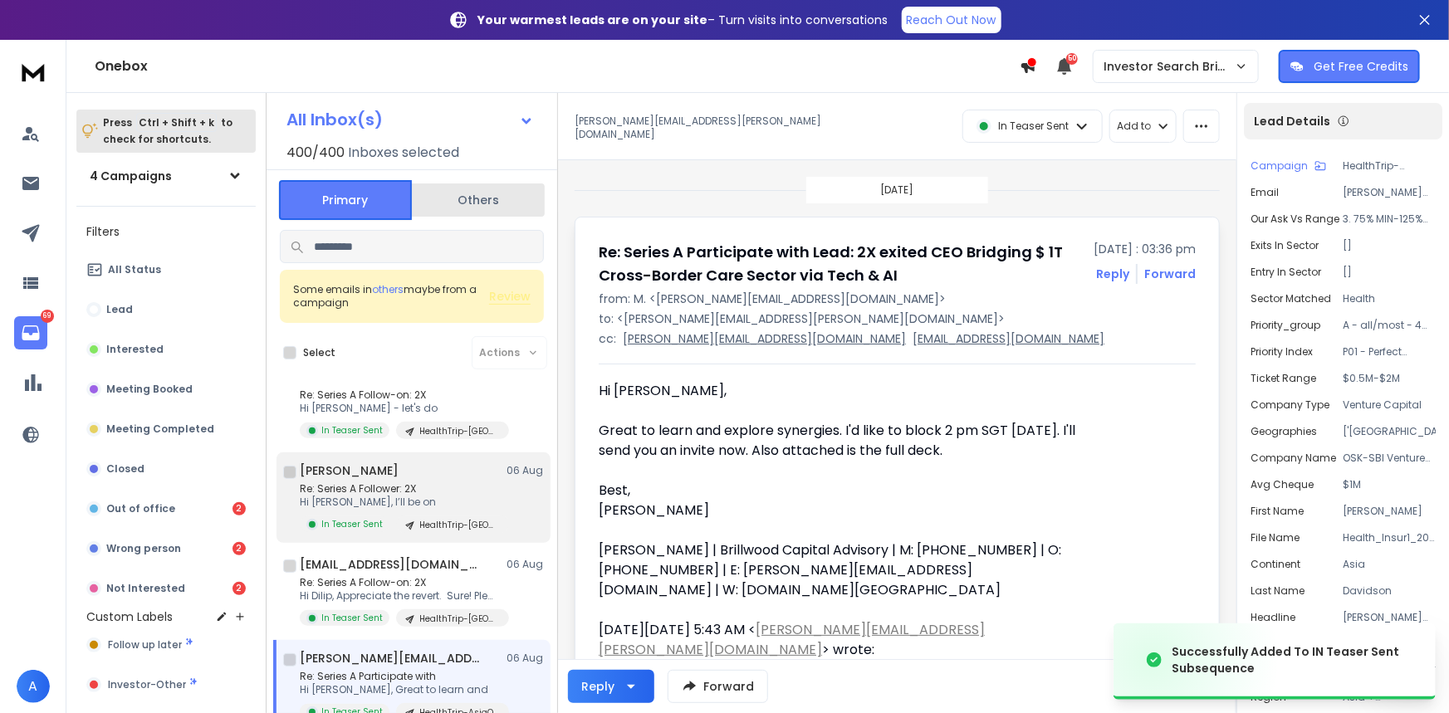
scroll to position [2750, 0]
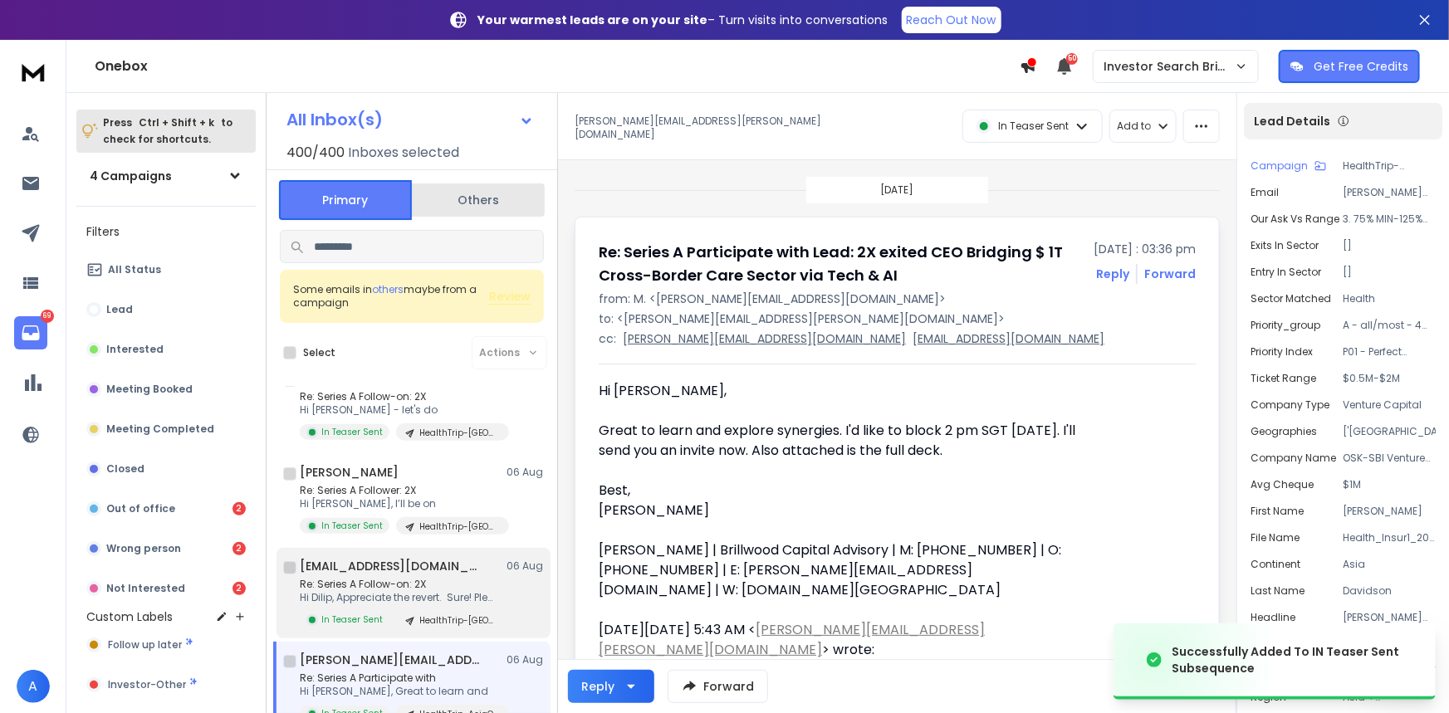
click at [423, 558] on h1 "[EMAIL_ADDRESS][DOMAIN_NAME]" at bounding box center [391, 566] width 183 height 17
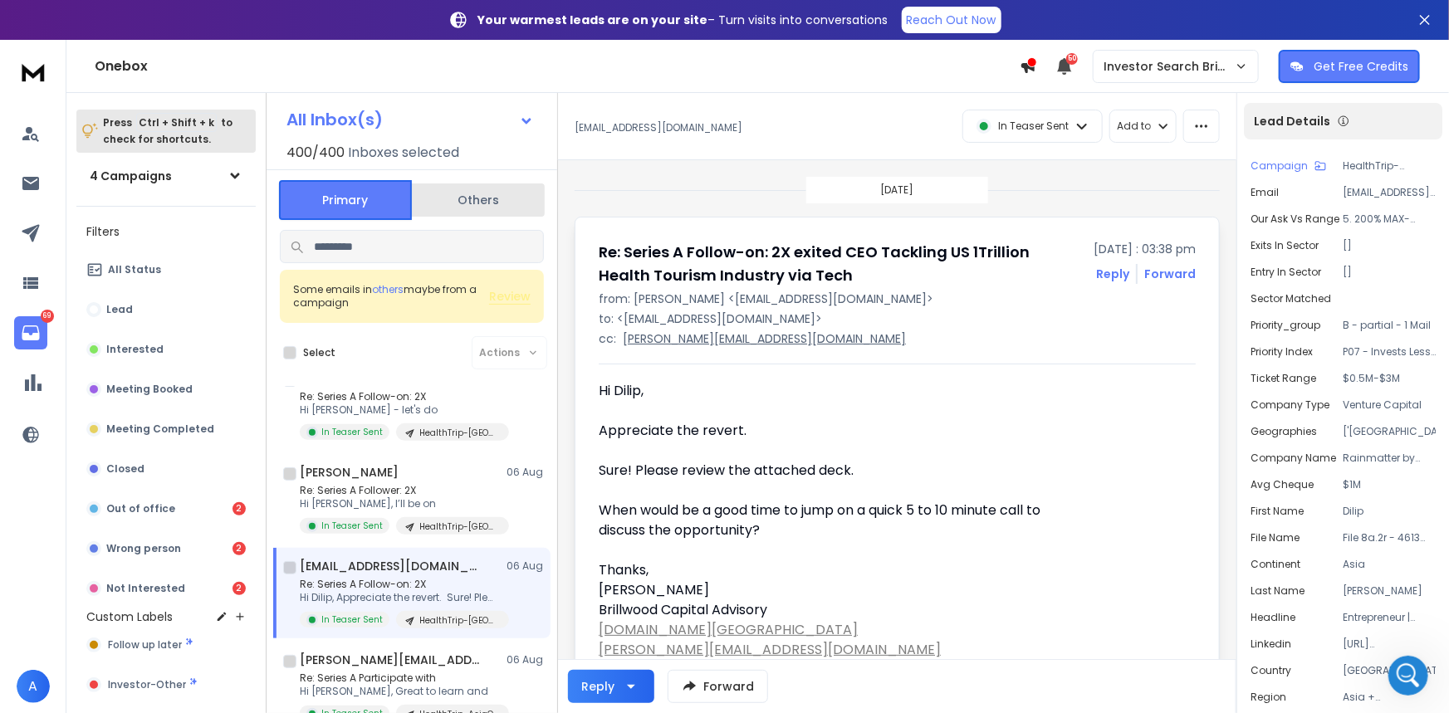
click at [1130, 130] on p "Add to" at bounding box center [1134, 126] width 34 height 13
click at [1157, 163] on div "Subsequence" at bounding box center [1172, 163] width 100 height 17
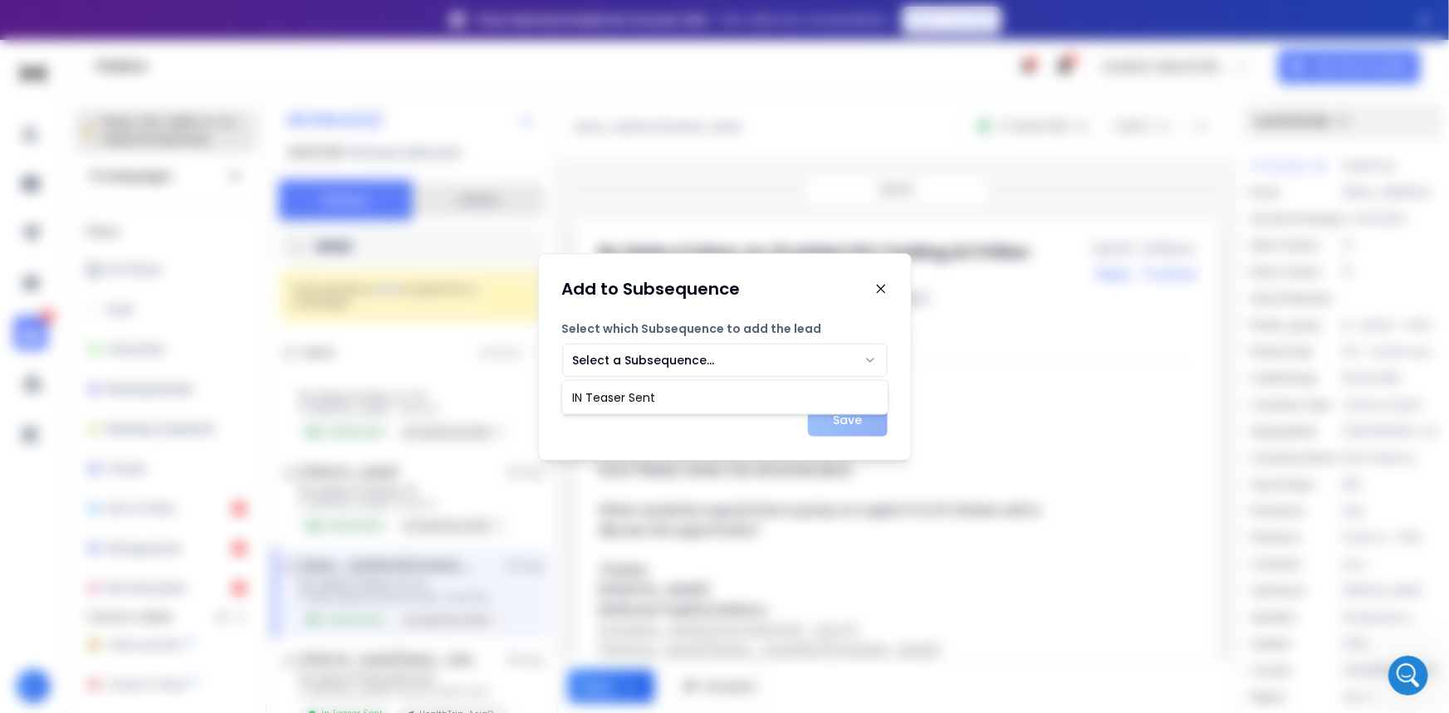
click at [809, 363] on button "Select a Subsequence..." at bounding box center [724, 360] width 325 height 33
click at [862, 426] on button "Save" at bounding box center [848, 419] width 80 height 33
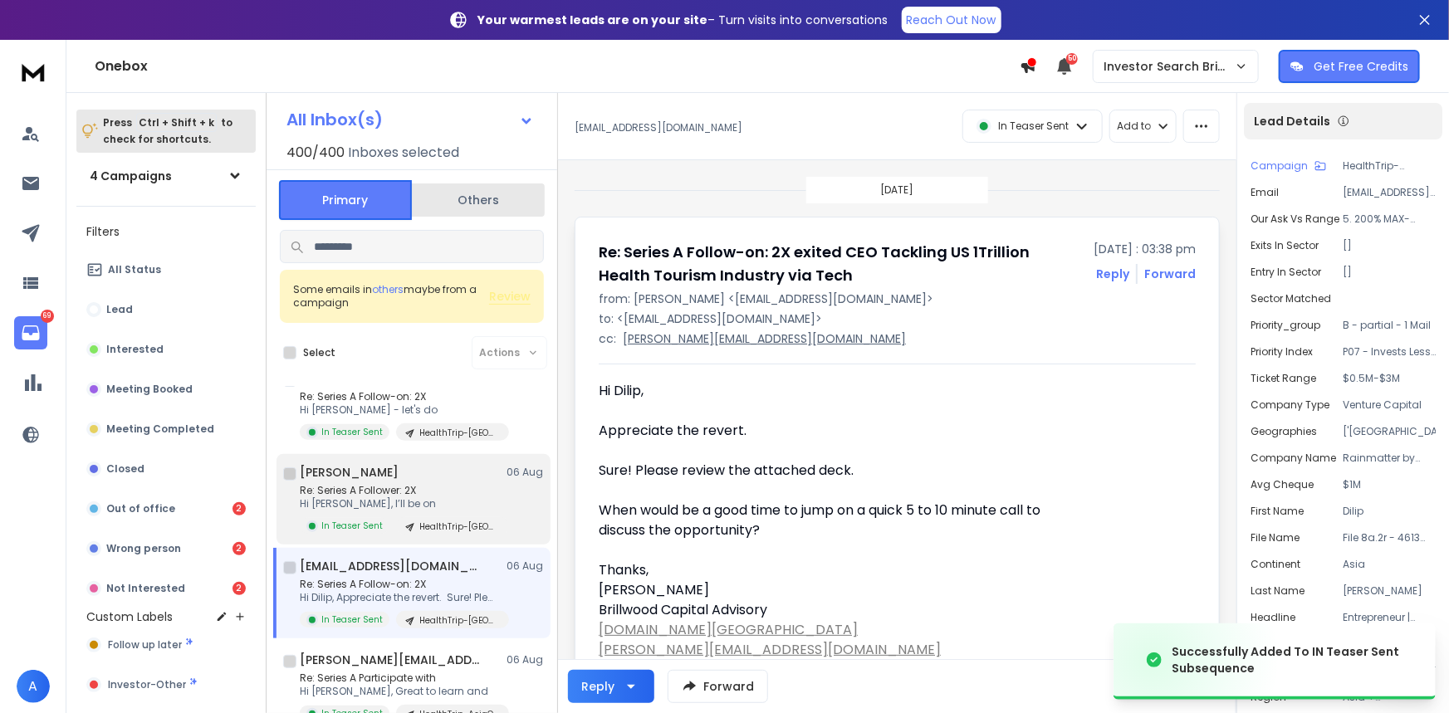
click at [447, 484] on p "Re: Series A Follower: 2X" at bounding box center [399, 490] width 199 height 13
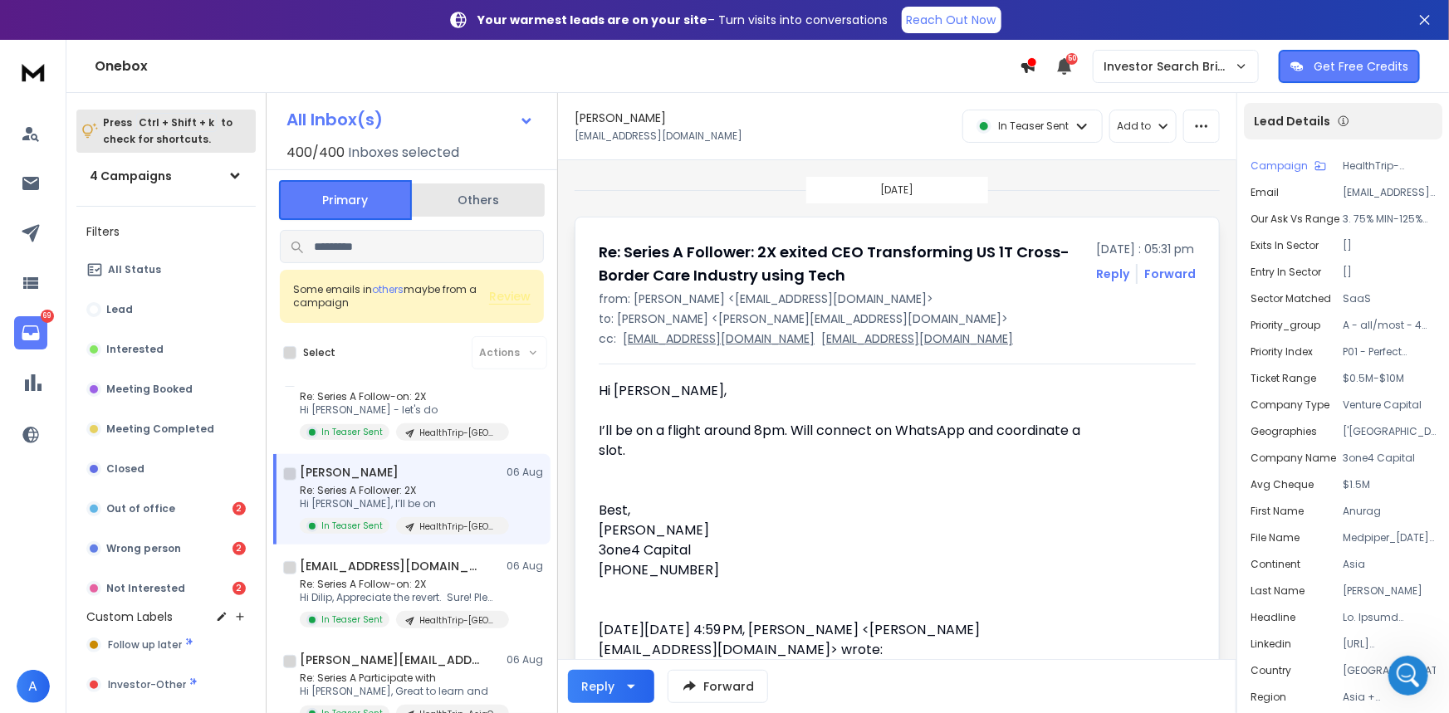
click at [1162, 126] on icon at bounding box center [1163, 126] width 9 height 5
click at [1171, 164] on div "Subsequence" at bounding box center [1172, 163] width 100 height 17
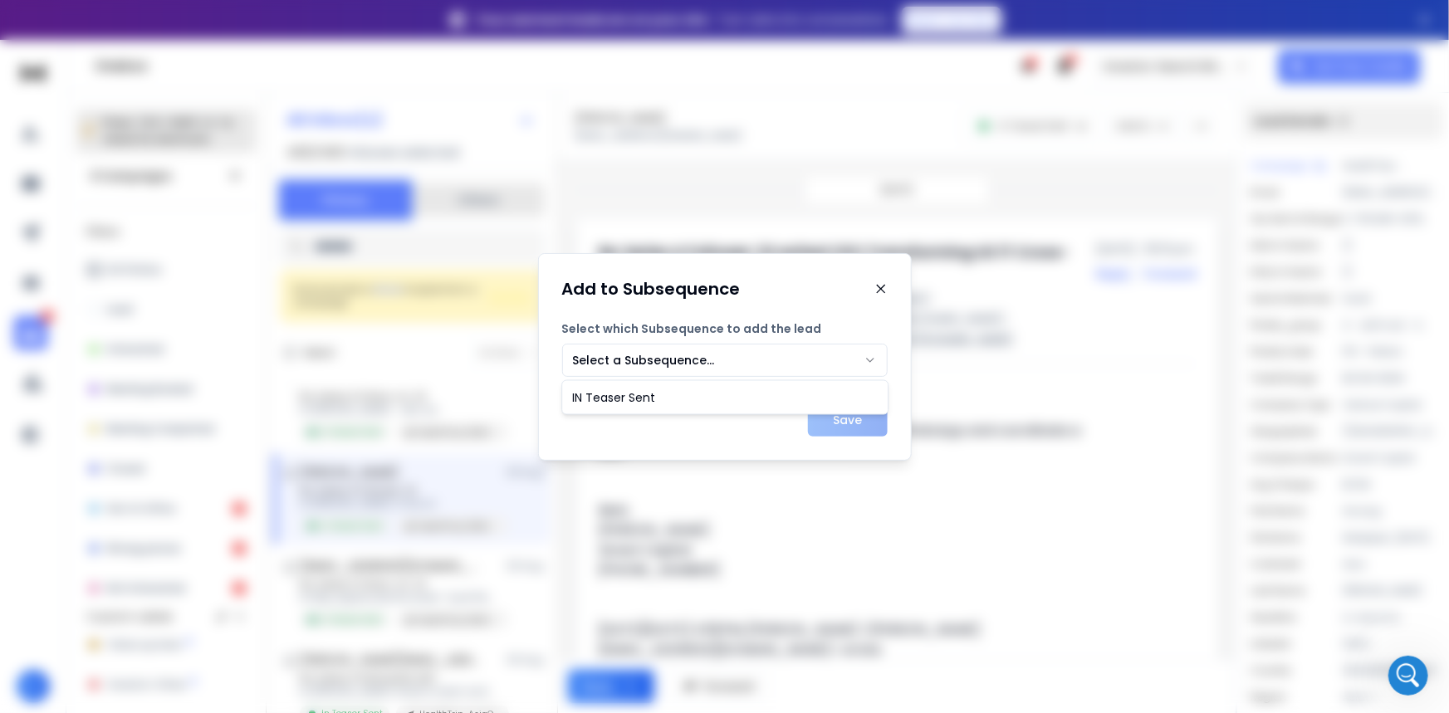
click at [864, 365] on icon "button" at bounding box center [869, 360] width 13 height 13
click at [827, 424] on button "Save" at bounding box center [848, 419] width 80 height 33
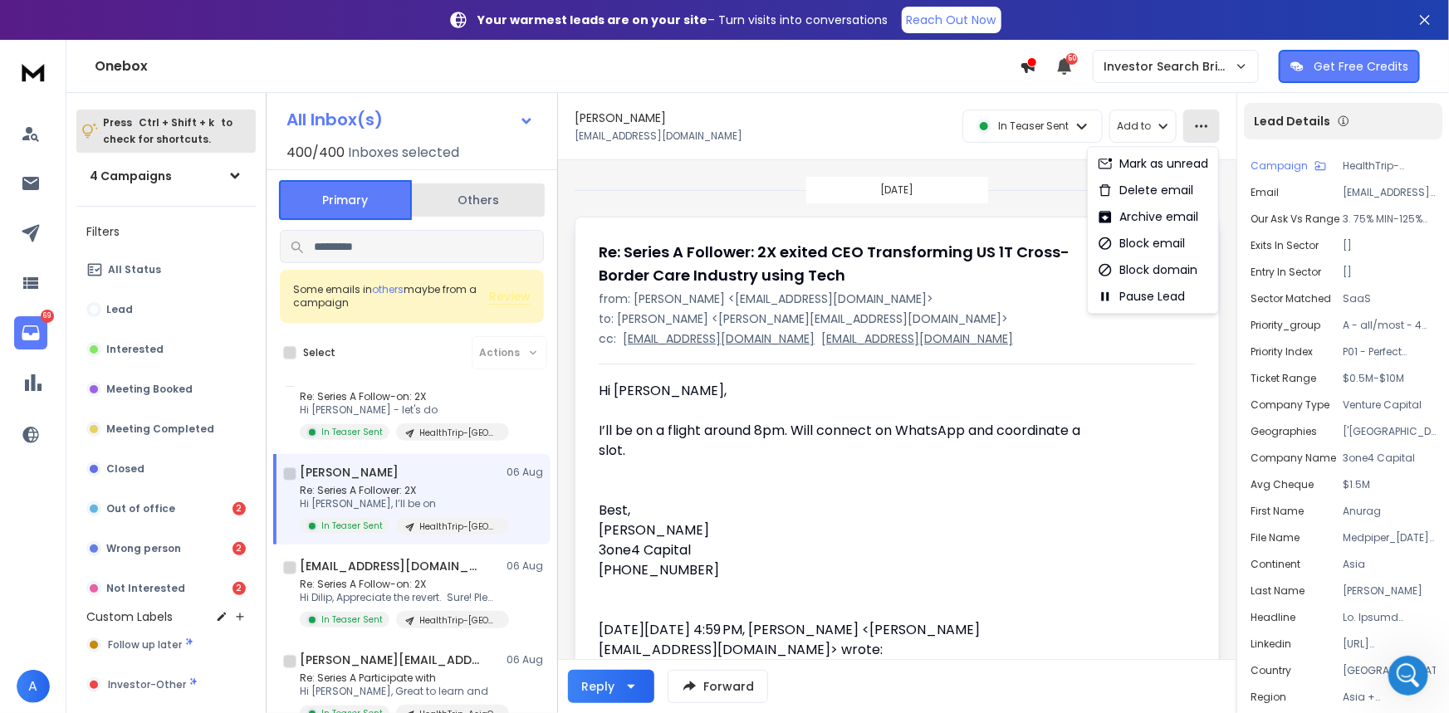
click at [1201, 140] on button "button" at bounding box center [1201, 126] width 37 height 33
click at [1179, 292] on div "Pause Lead" at bounding box center [1141, 296] width 87 height 17
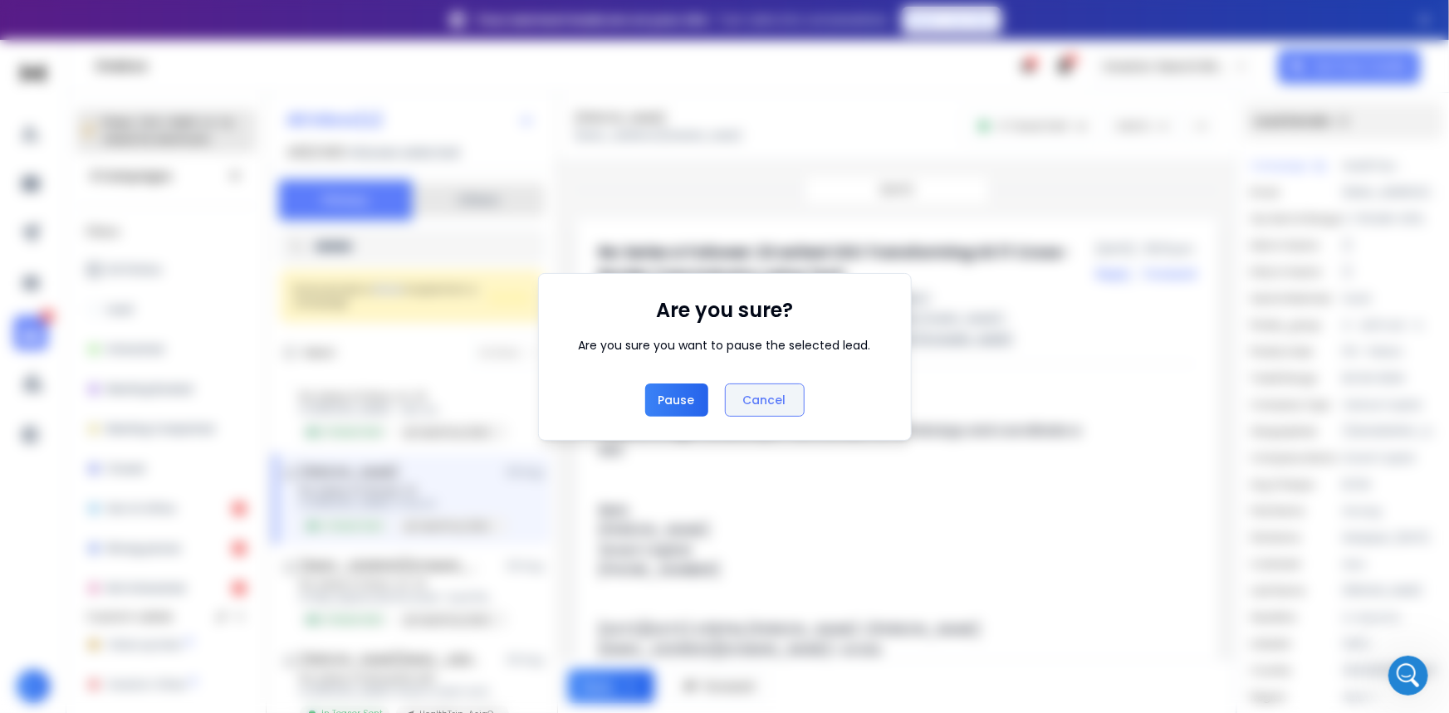
click at [691, 408] on button "Pause" at bounding box center [676, 400] width 63 height 33
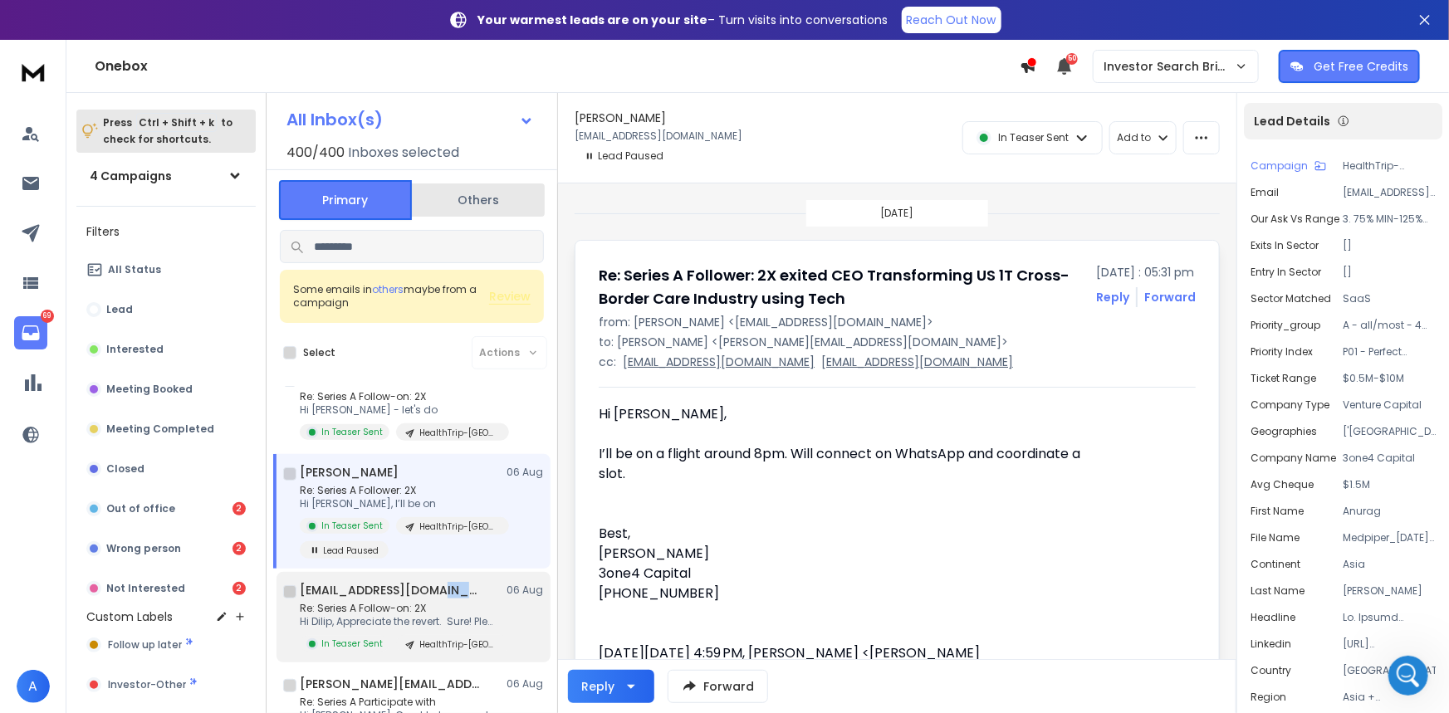
click at [465, 589] on div "[EMAIL_ADDRESS][DOMAIN_NAME] [DATE]" at bounding box center [422, 590] width 244 height 17
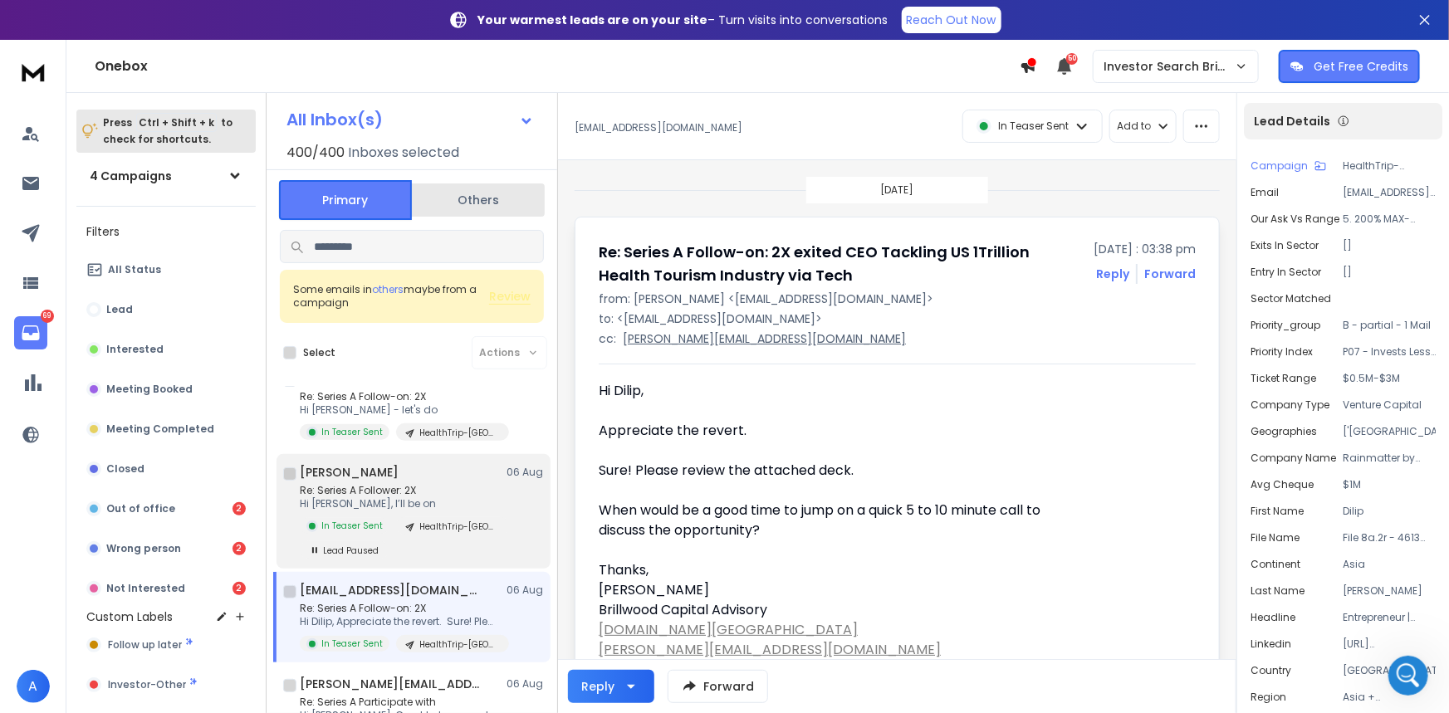
click at [491, 484] on p "Re: Series A Follower: 2X" at bounding box center [399, 490] width 199 height 13
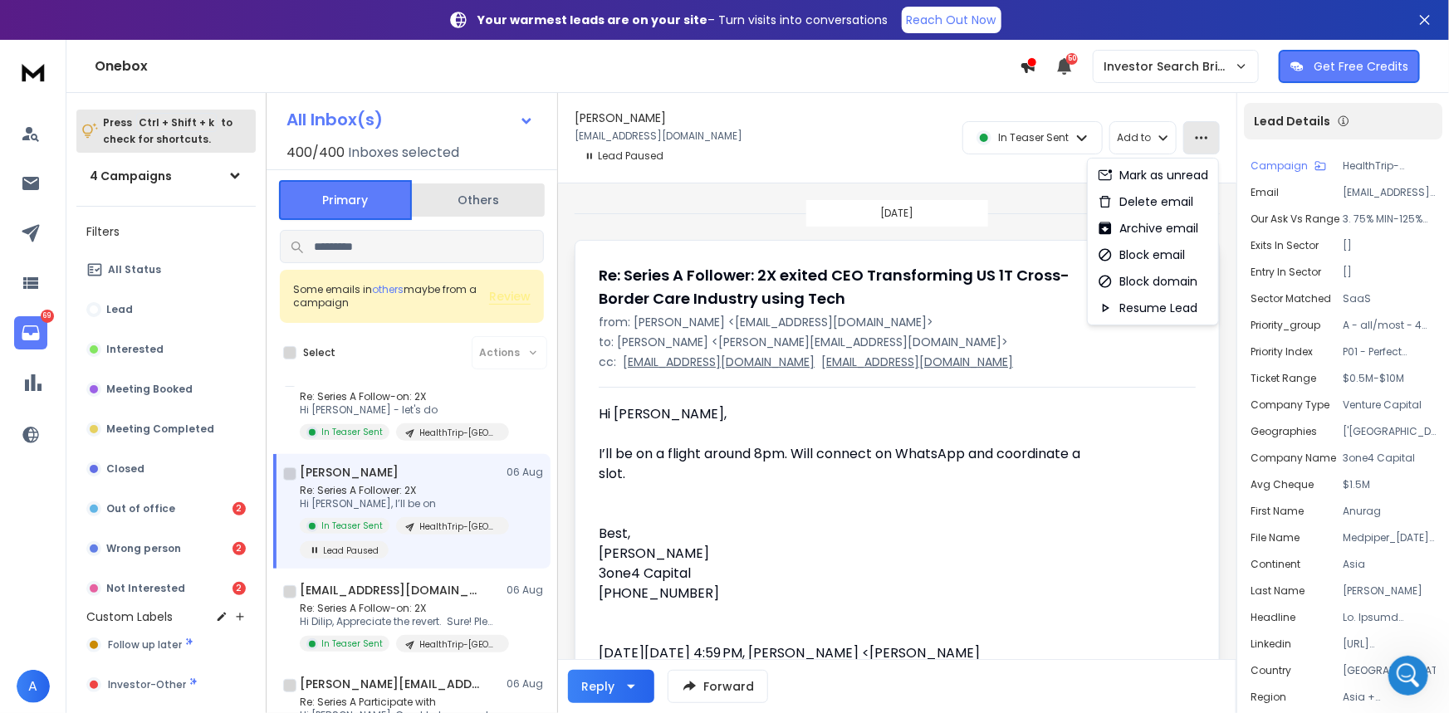
click at [1203, 137] on icon "button" at bounding box center [1202, 137] width 12 height 2
click at [1201, 137] on icon "button" at bounding box center [1202, 137] width 12 height 2
click at [1159, 139] on icon at bounding box center [1163, 138] width 12 height 12
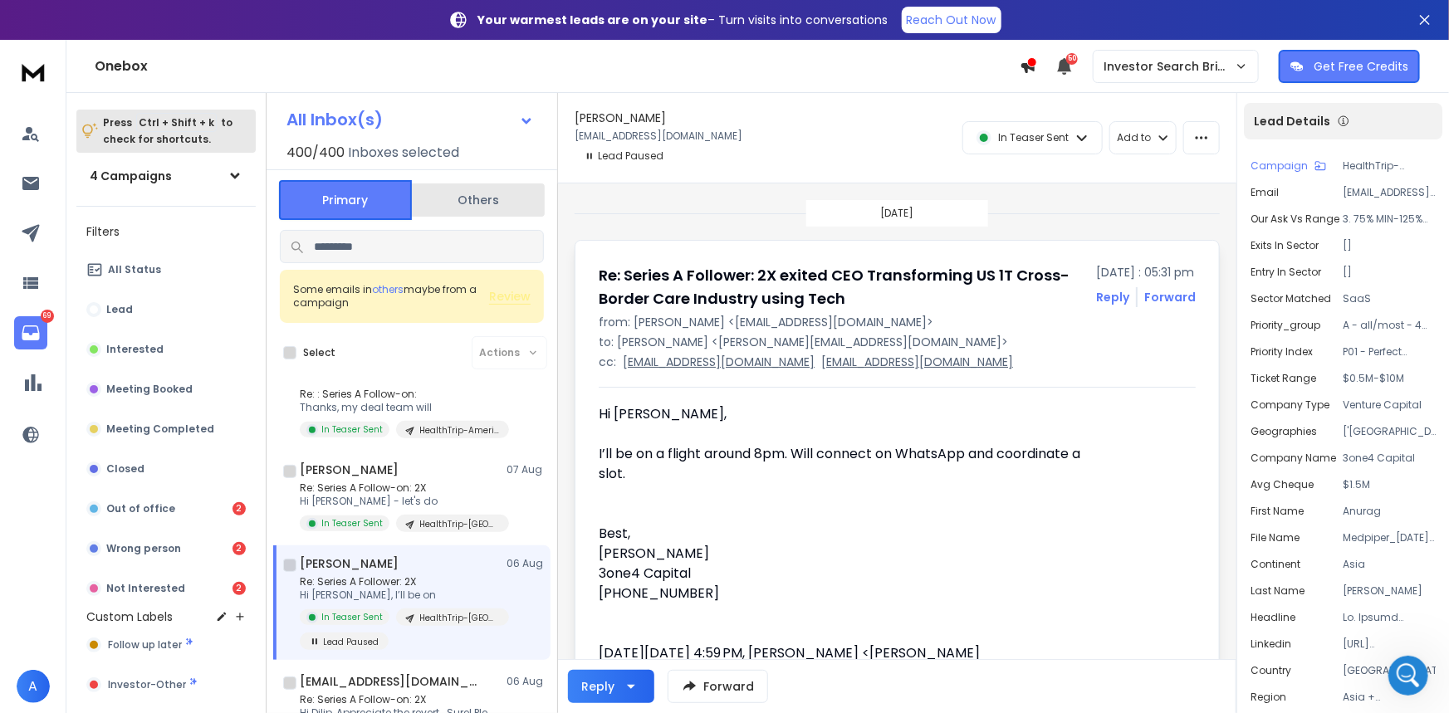
scroll to position [2599, 0]
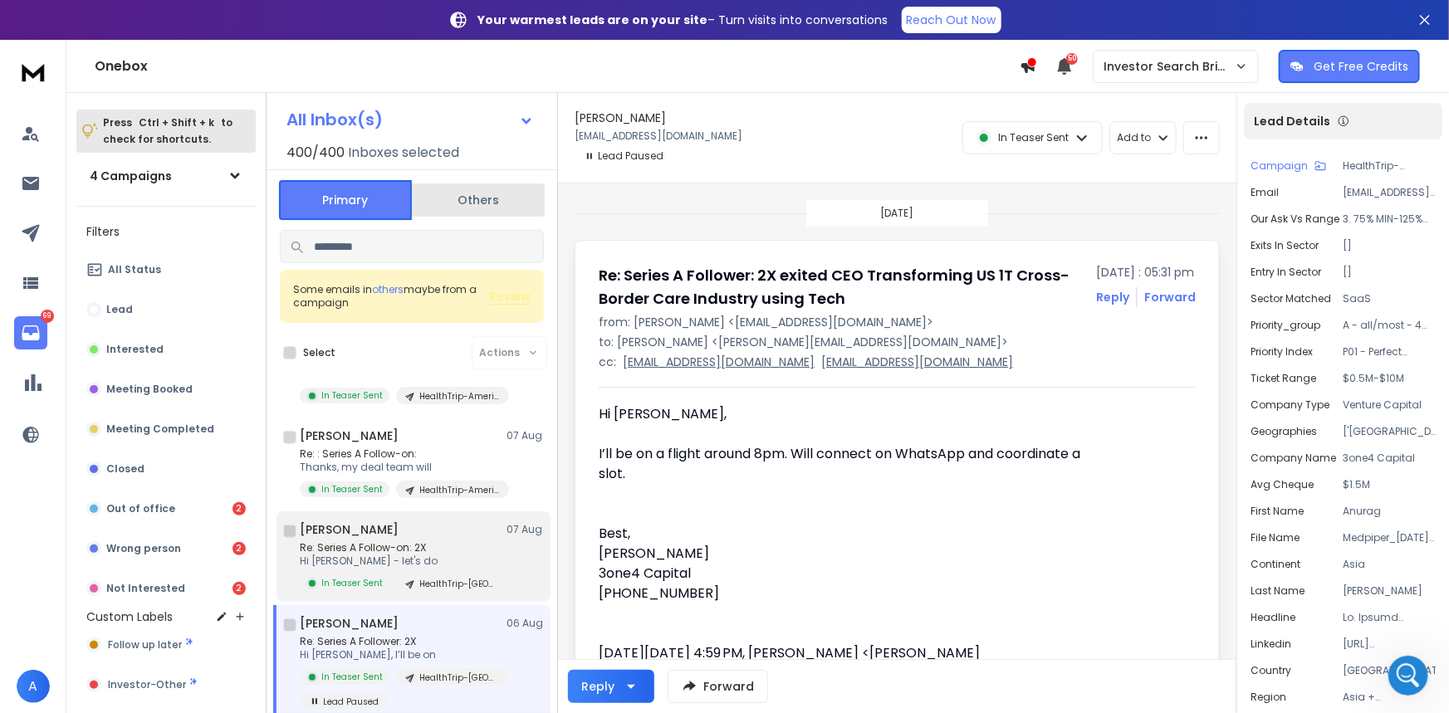
click at [485, 530] on div "[PERSON_NAME] [DATE]" at bounding box center [422, 529] width 244 height 17
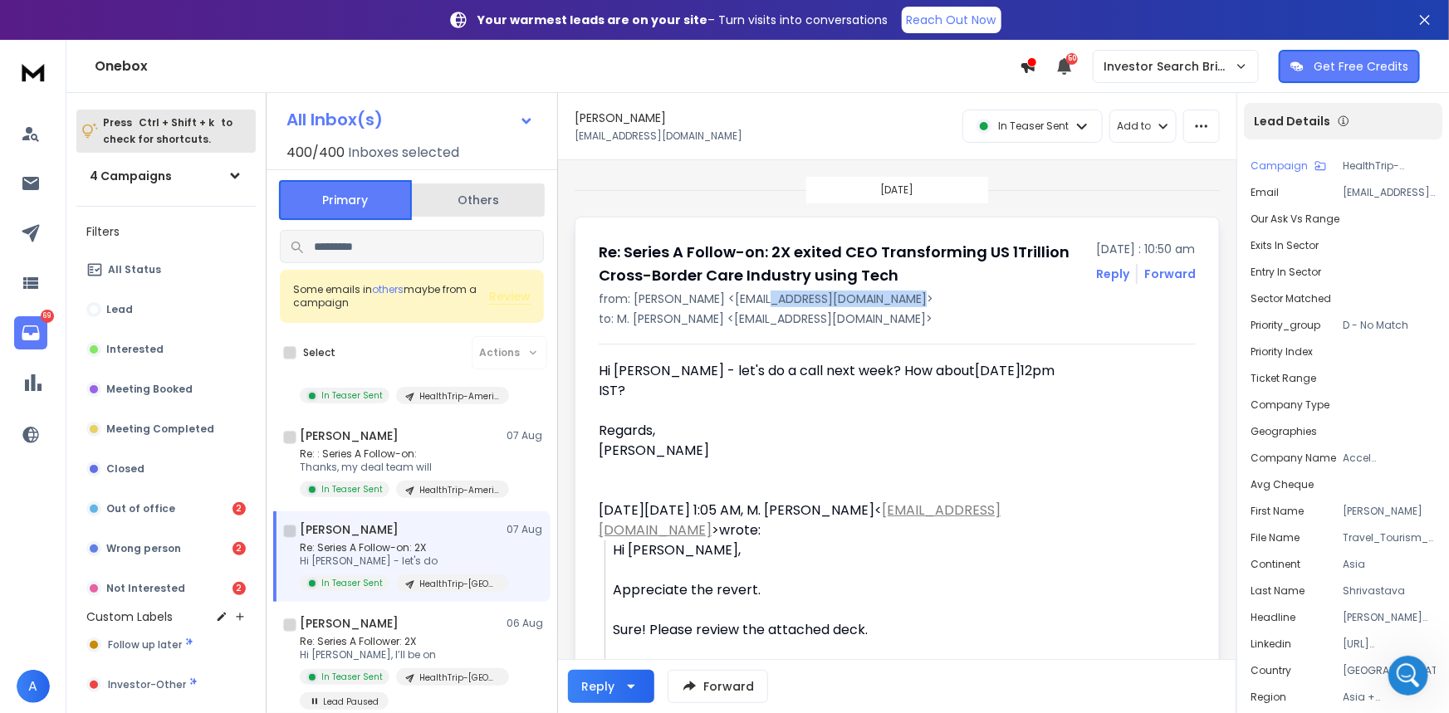
drag, startPoint x: 762, startPoint y: 296, endPoint x: 905, endPoint y: 291, distance: 142.9
click at [905, 291] on p "from: [PERSON_NAME] <[EMAIL_ADDRESS][DOMAIN_NAME]>" at bounding box center [897, 299] width 597 height 17
copy p "[EMAIL_ADDRESS][DOMAIN_NAME]"
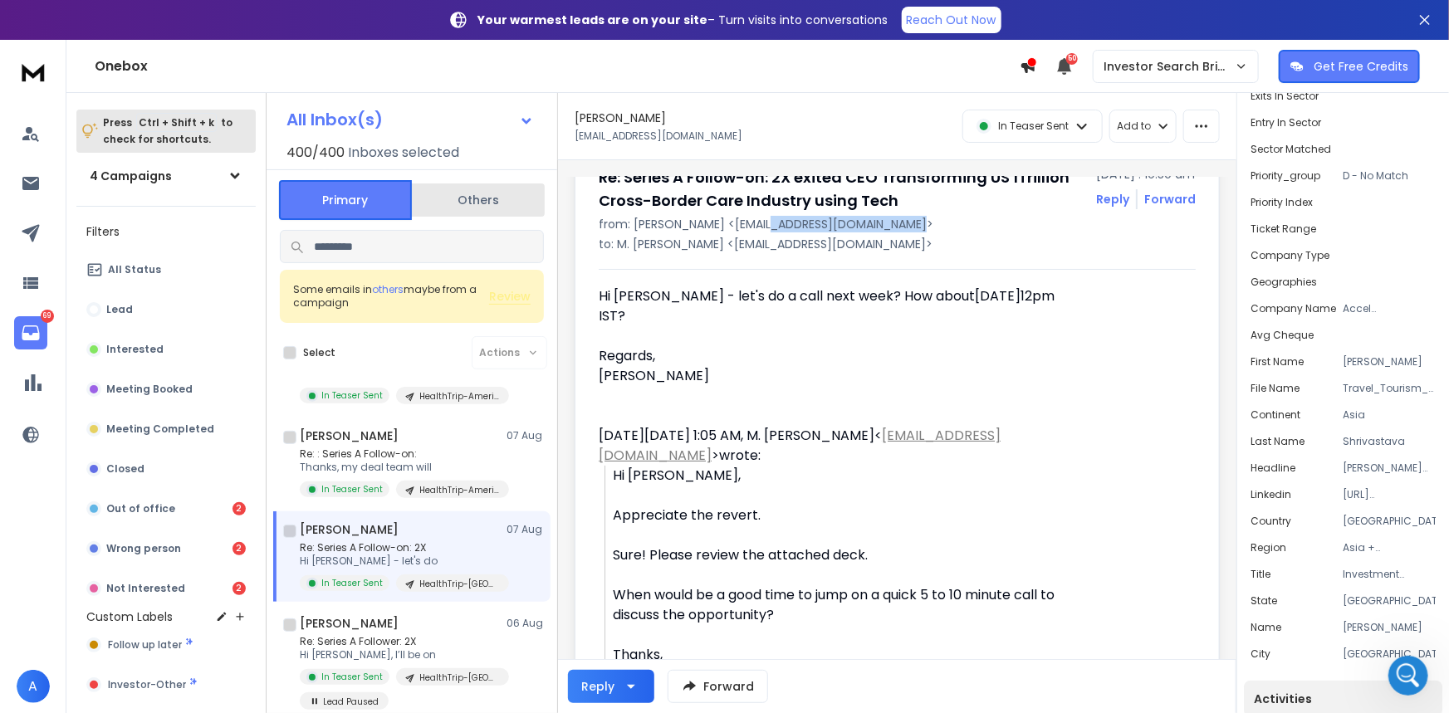
scroll to position [150, 0]
click at [1357, 308] on p "Accel Management Company" at bounding box center [1388, 307] width 93 height 13
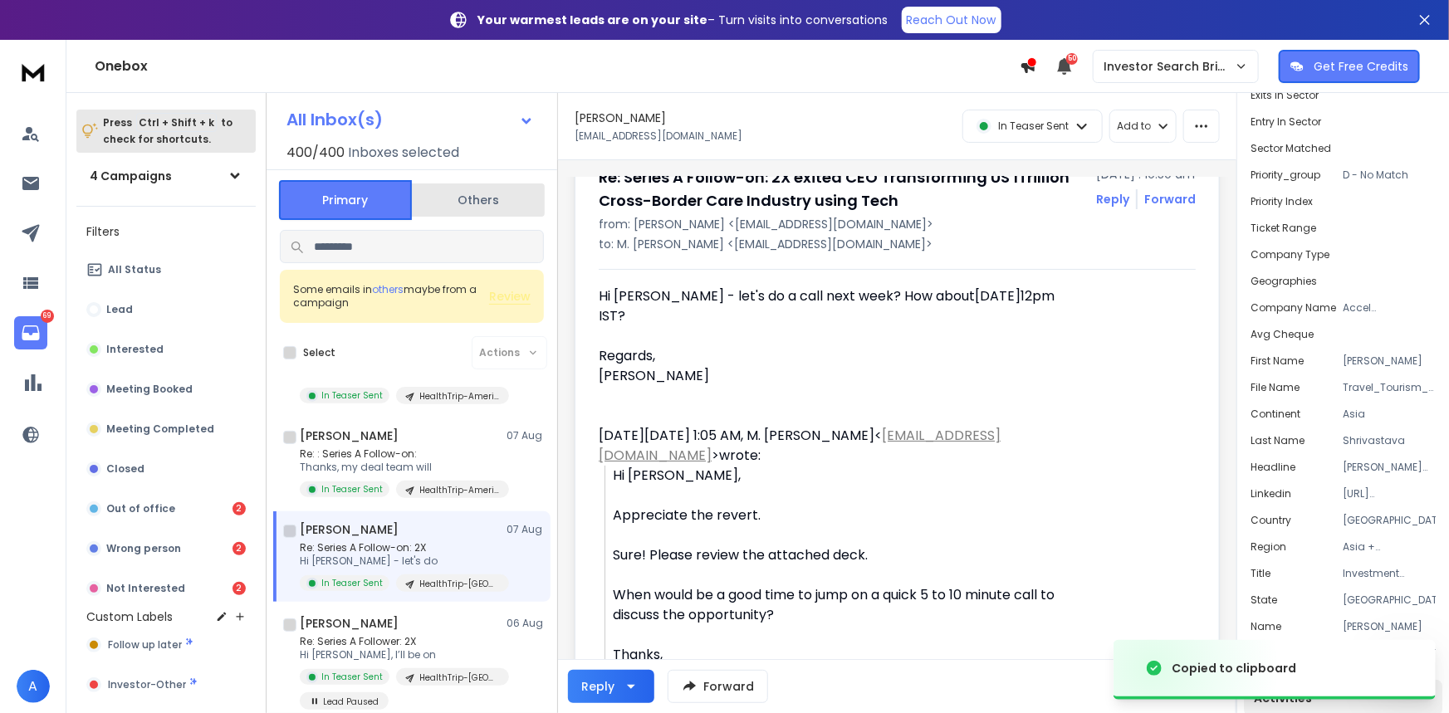
click at [1105, 200] on button "Reply" at bounding box center [1112, 199] width 33 height 17
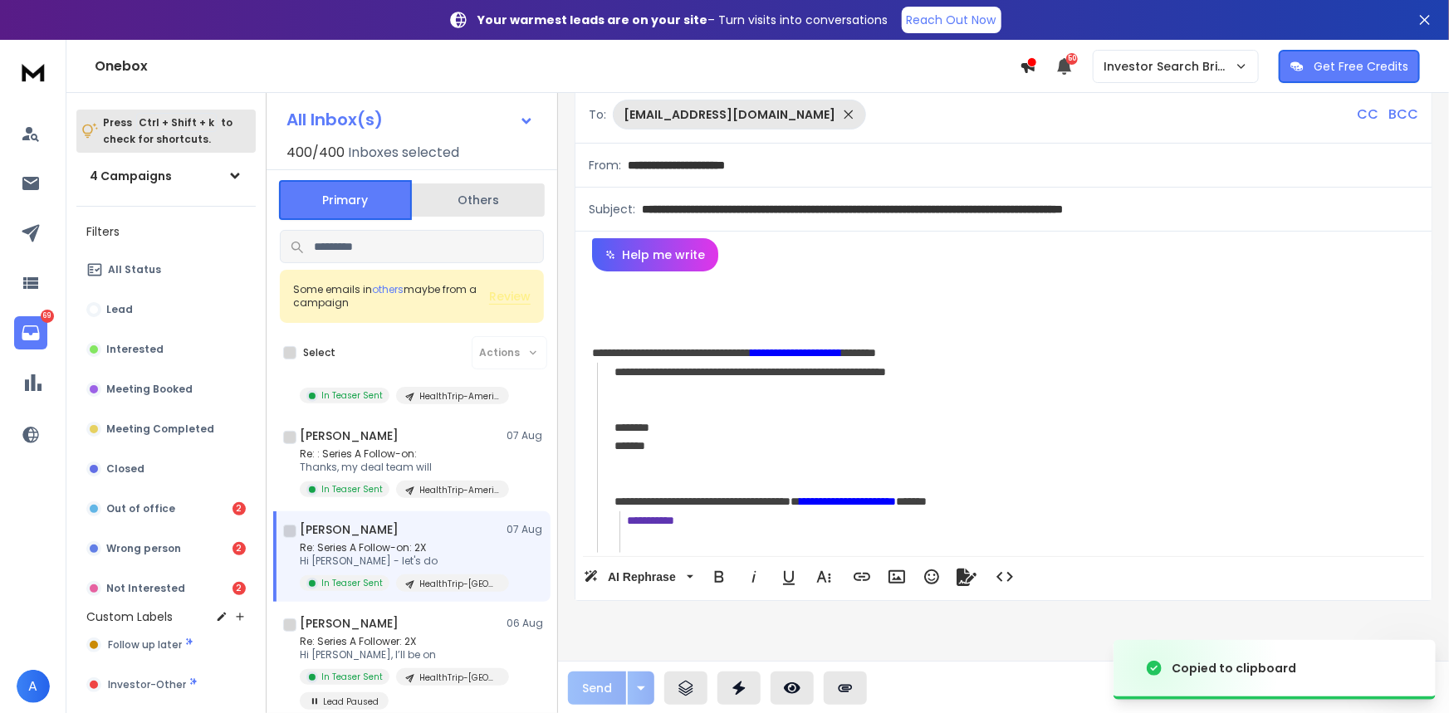
scroll to position [0, 0]
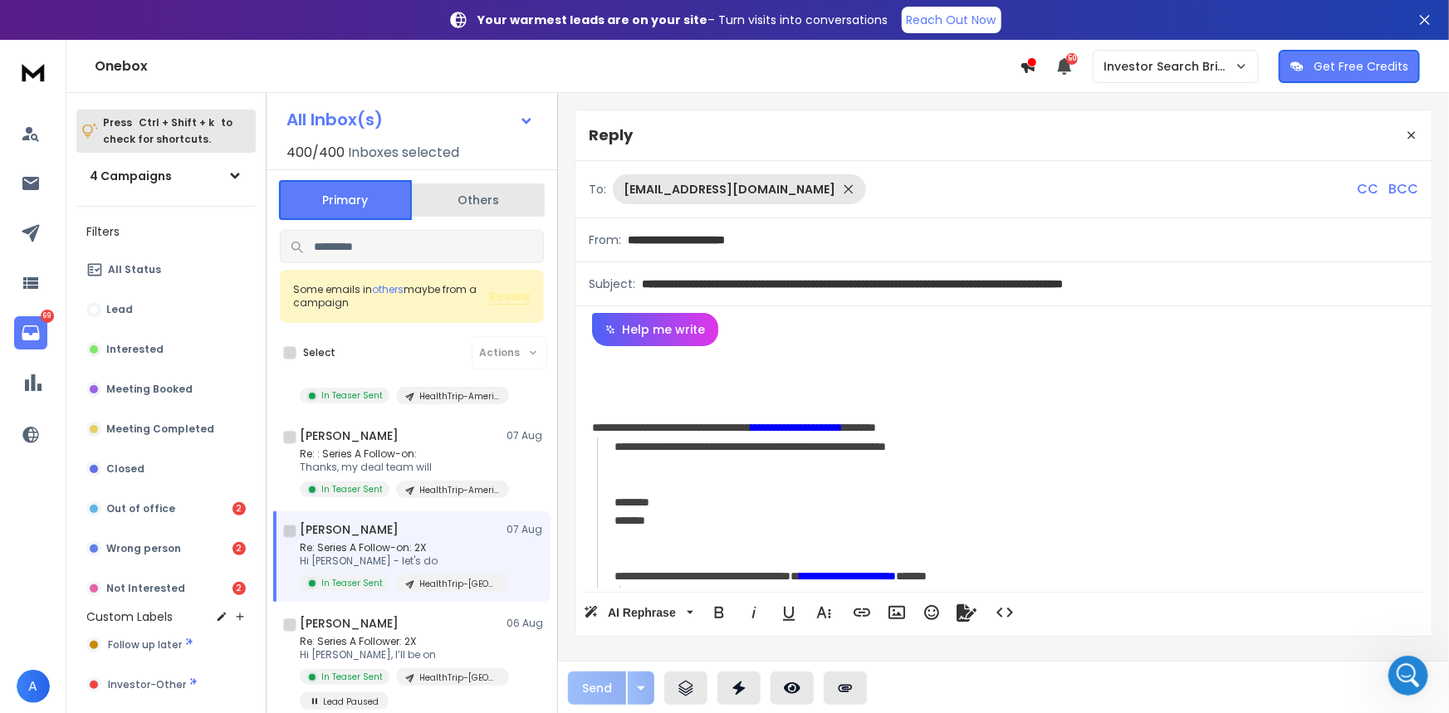
click at [1362, 188] on p "CC" at bounding box center [1368, 189] width 22 height 20
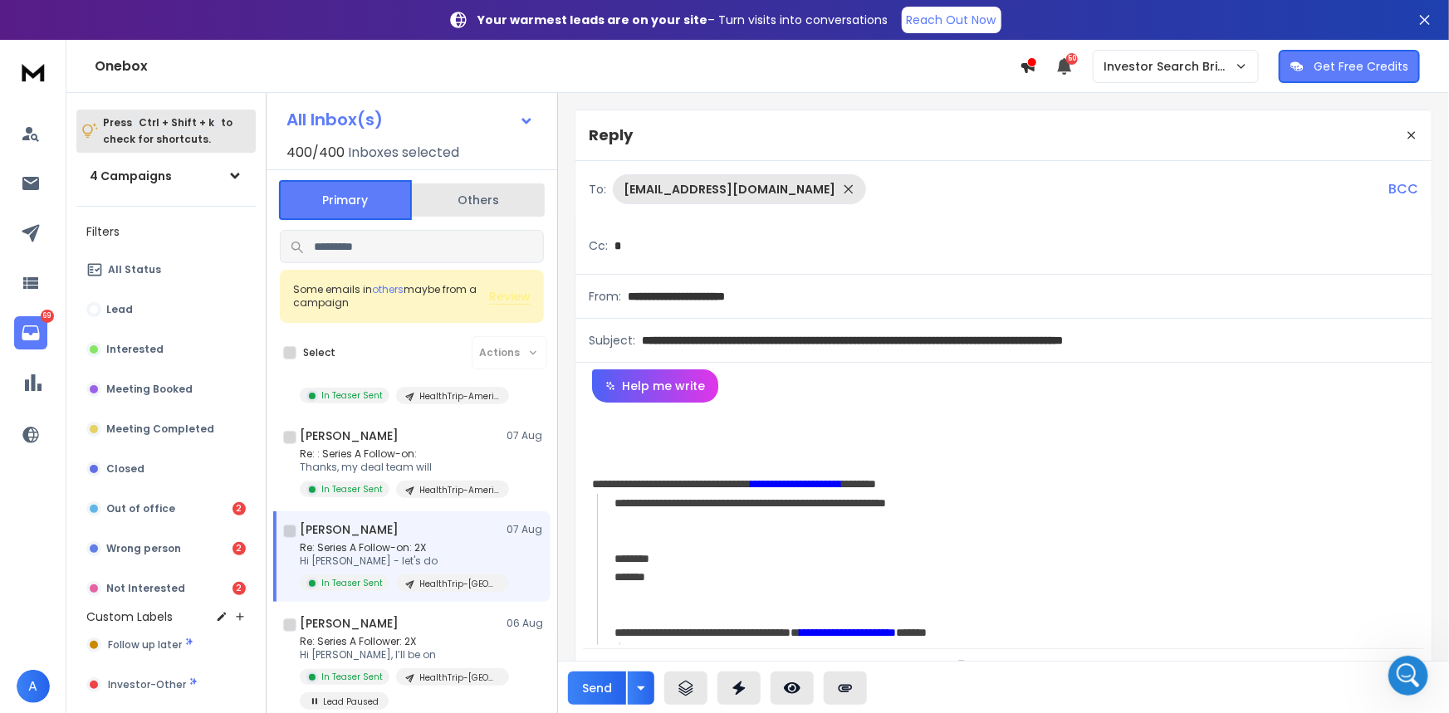
type input "**********"
click at [1029, 415] on div "**********" at bounding box center [1003, 524] width 856 height 242
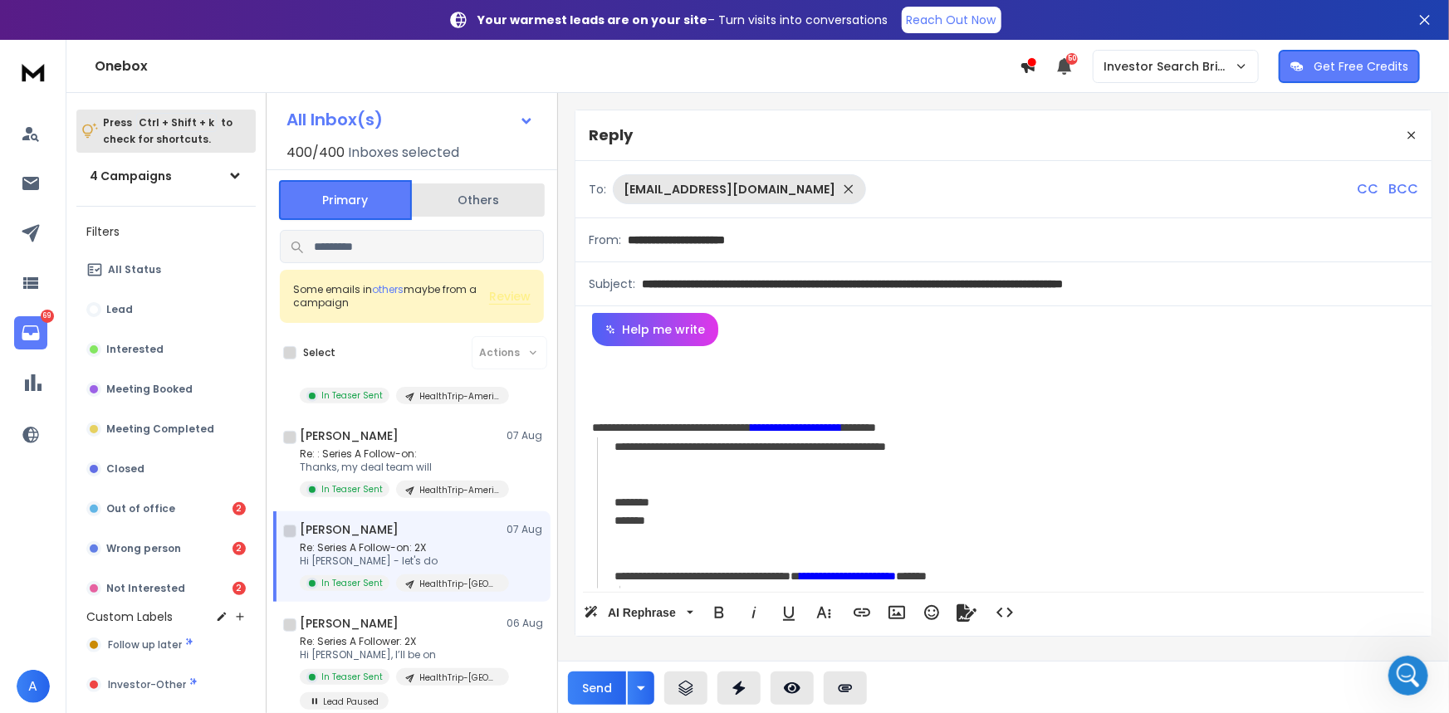
click at [1358, 185] on p "CC" at bounding box center [1368, 189] width 22 height 20
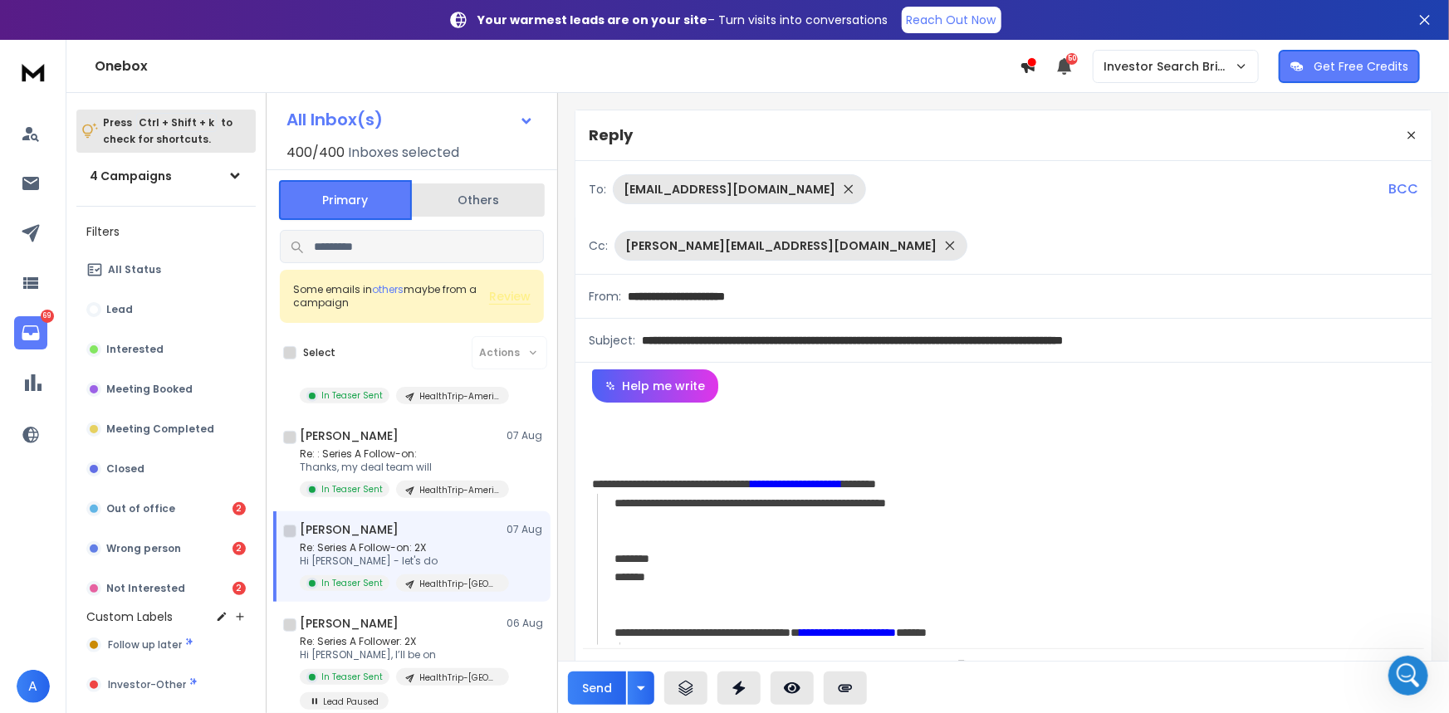
click at [891, 227] on div "Cc: [PERSON_NAME][EMAIL_ADDRESS][DOMAIN_NAME]" at bounding box center [1003, 246] width 856 height 56
click at [778, 429] on div "**********" at bounding box center [1003, 524] width 856 height 242
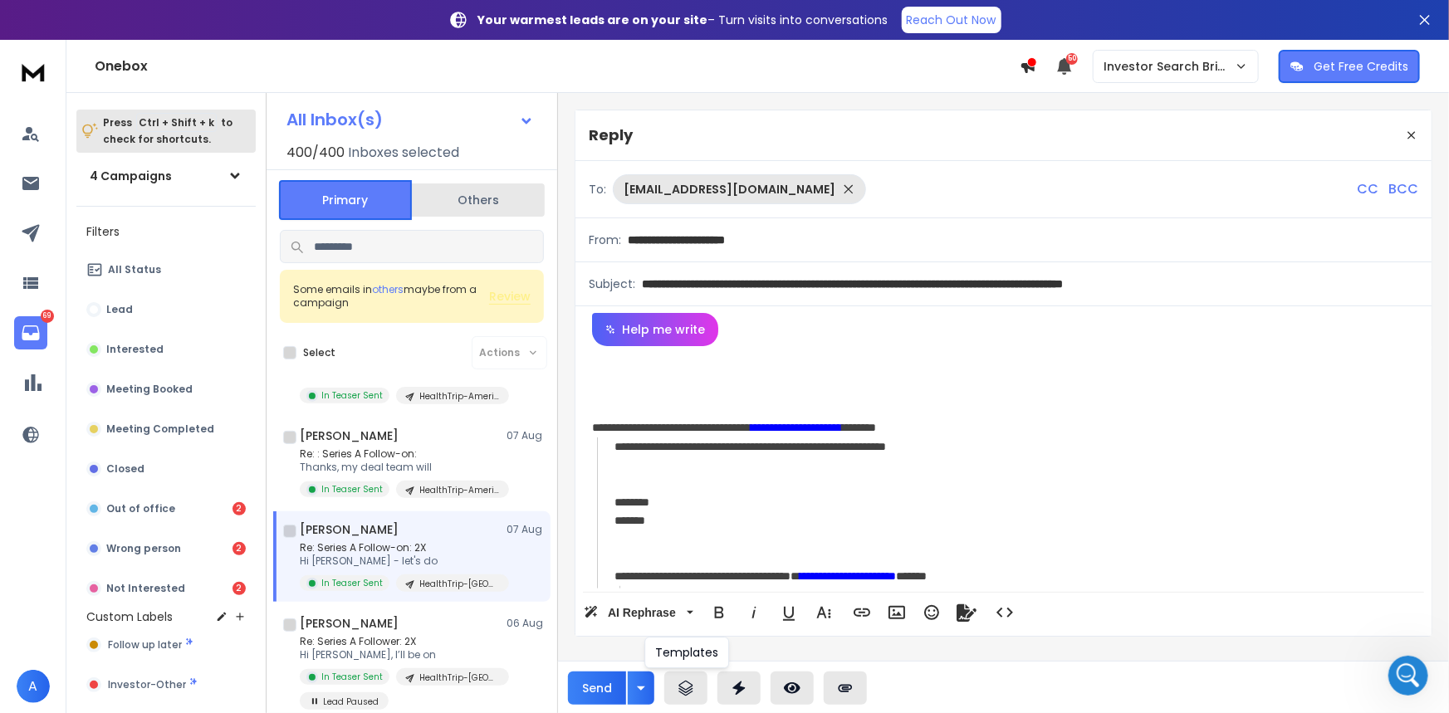
click at [685, 697] on button at bounding box center [685, 688] width 43 height 33
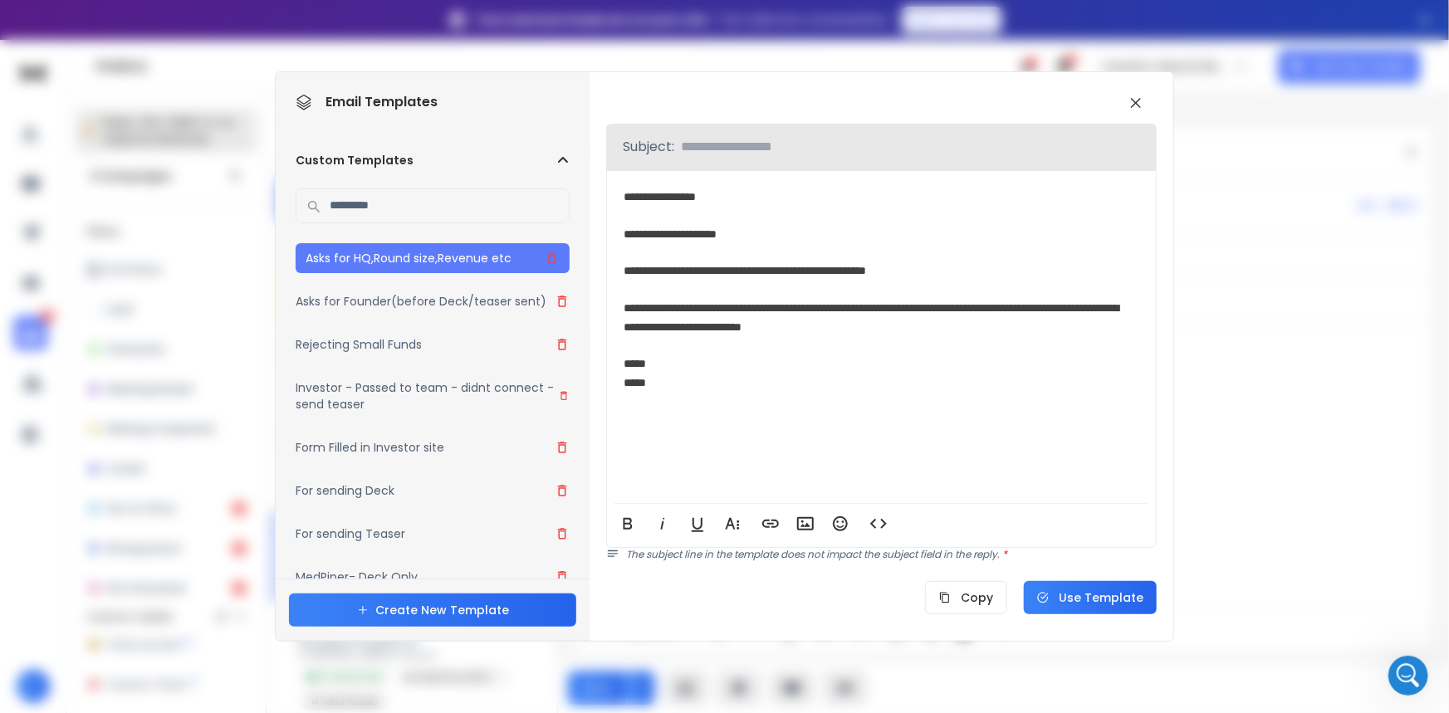
click at [399, 198] on input at bounding box center [432, 205] width 272 height 33
type input "****"
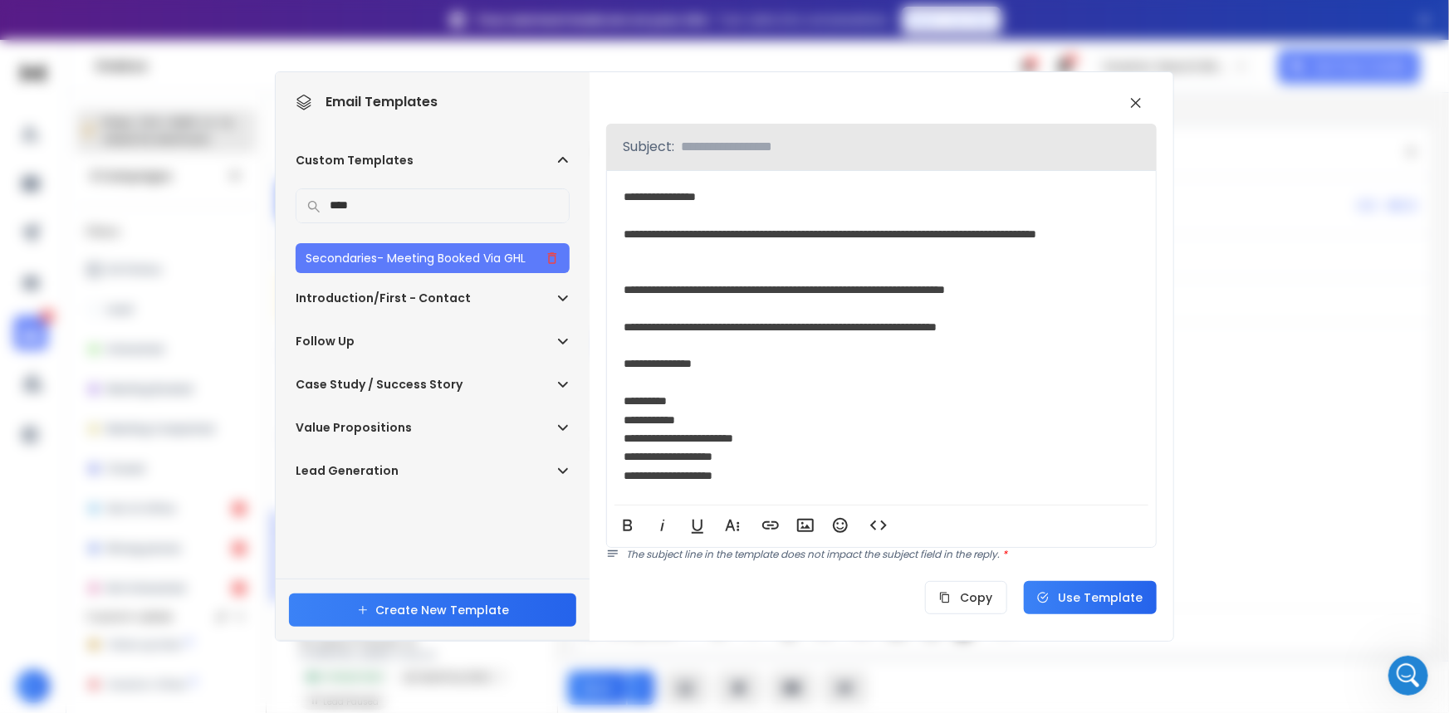
click at [1108, 598] on button "Use Template" at bounding box center [1090, 597] width 133 height 33
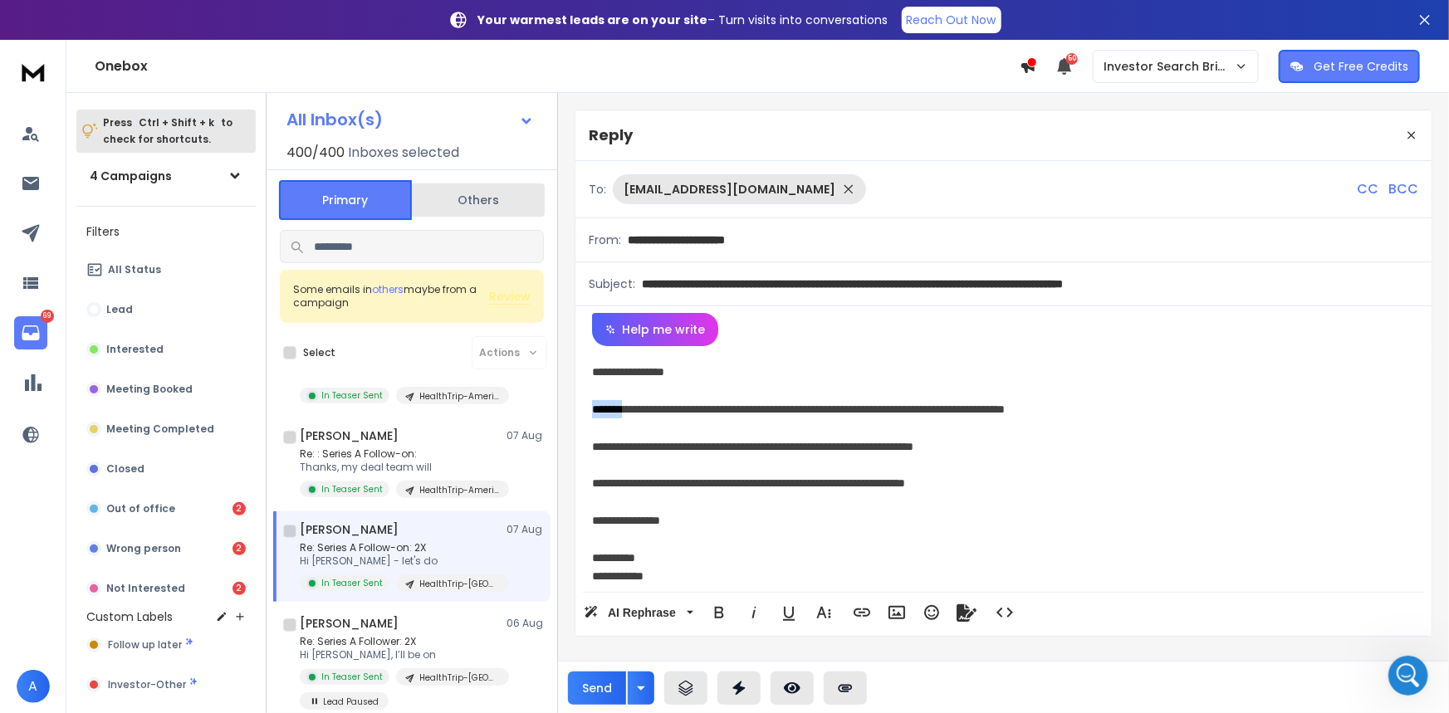
drag, startPoint x: 626, startPoint y: 414, endPoint x: 586, endPoint y: 413, distance: 39.9
click at [586, 413] on div "**********" at bounding box center [1003, 467] width 856 height 242
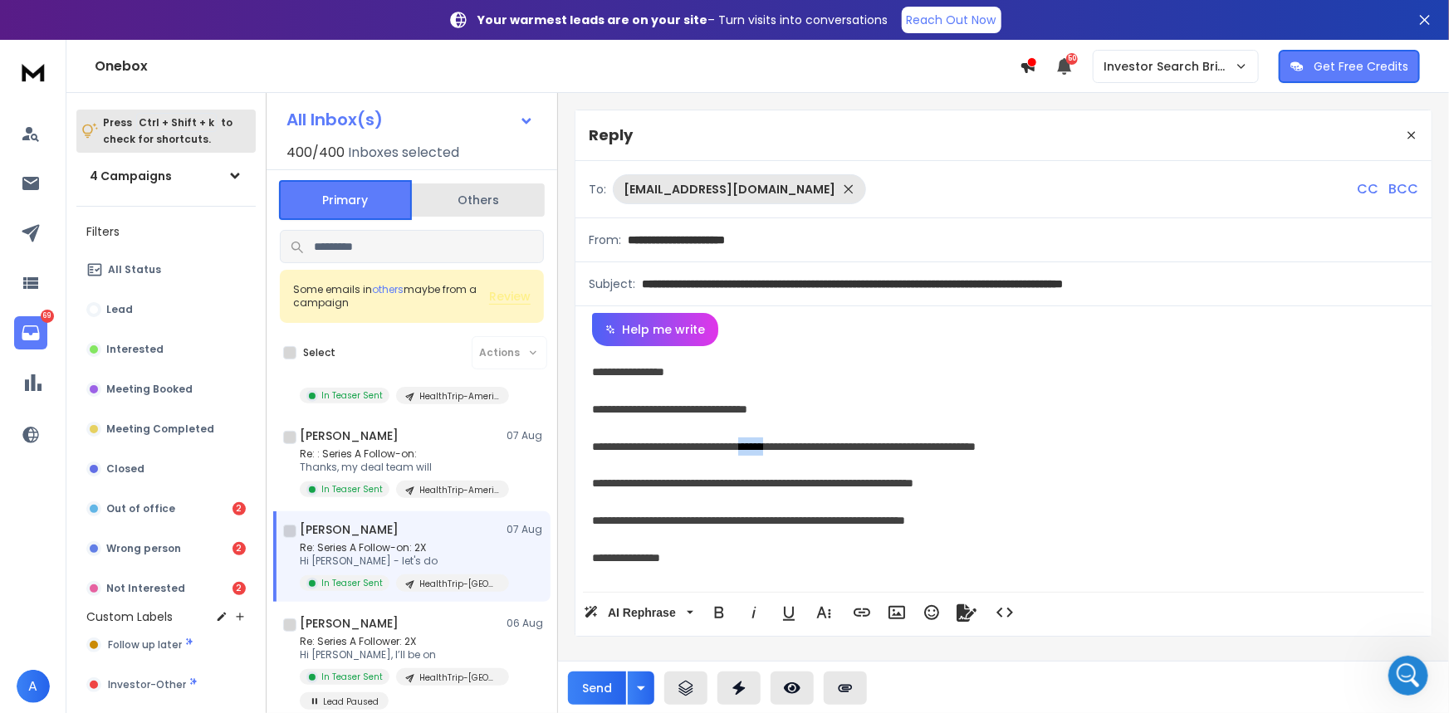
drag, startPoint x: 762, startPoint y: 450, endPoint x: 790, endPoint y: 452, distance: 28.3
click at [790, 452] on div "**********" at bounding box center [996, 428] width 808 height 56
click at [763, 449] on div "**********" at bounding box center [996, 428] width 808 height 56
click at [787, 449] on div "**********" at bounding box center [996, 428] width 808 height 56
drag, startPoint x: 834, startPoint y: 450, endPoint x: 867, endPoint y: 450, distance: 32.4
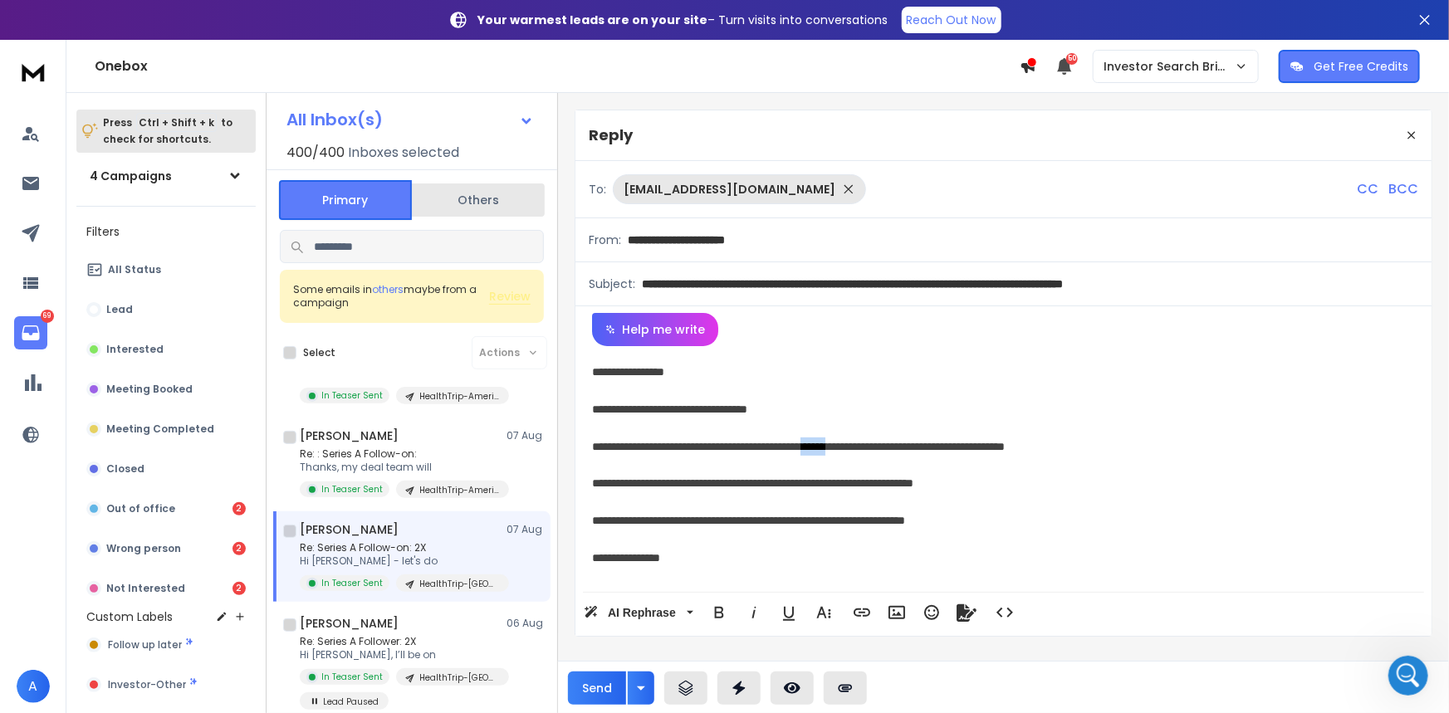
click at [867, 450] on div "**********" at bounding box center [996, 428] width 808 height 56
drag, startPoint x: 895, startPoint y: 452, endPoint x: 1120, endPoint y: 439, distance: 225.4
click at [1120, 438] on div "**********" at bounding box center [996, 428] width 808 height 56
click at [786, 680] on icon at bounding box center [792, 688] width 17 height 17
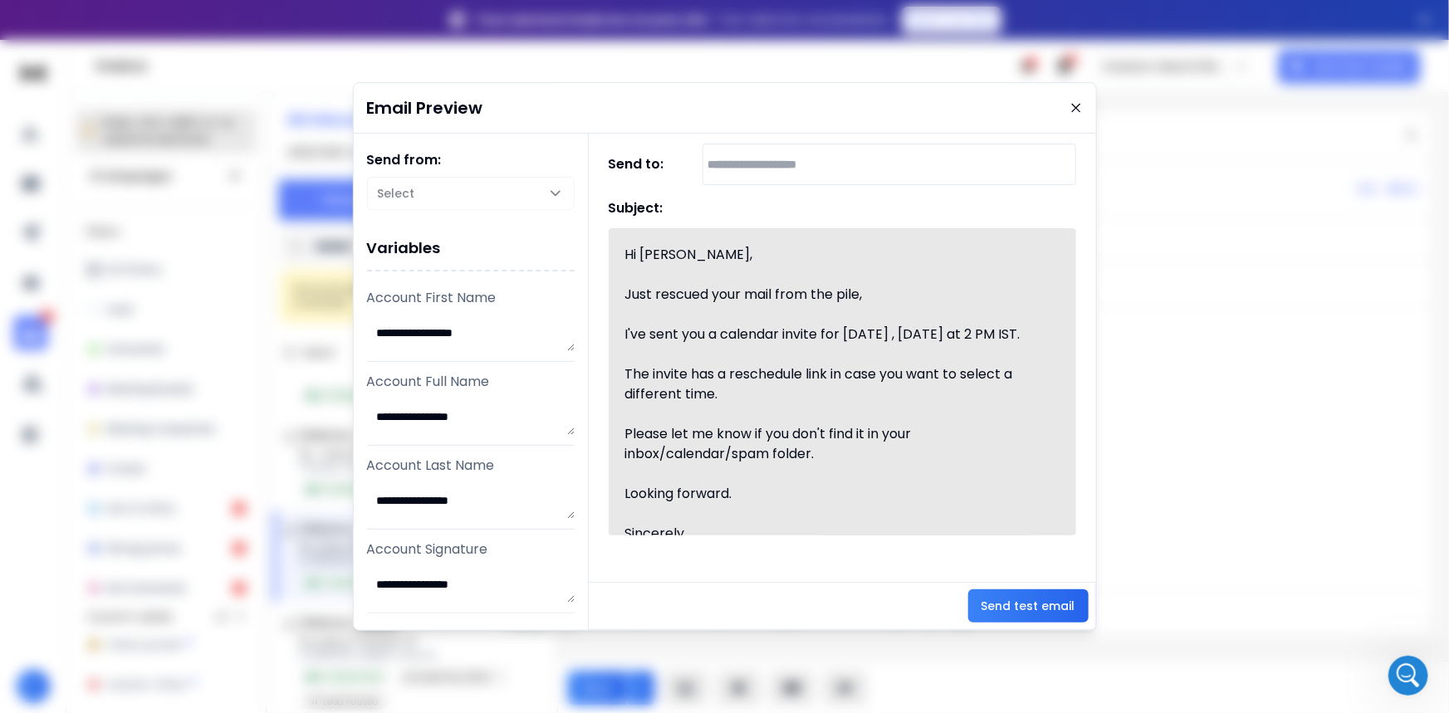
type textarea "**"
type textarea "********"
type textarea "*****"
type textarea "**"
click at [1076, 107] on icon at bounding box center [1075, 108] width 9 height 9
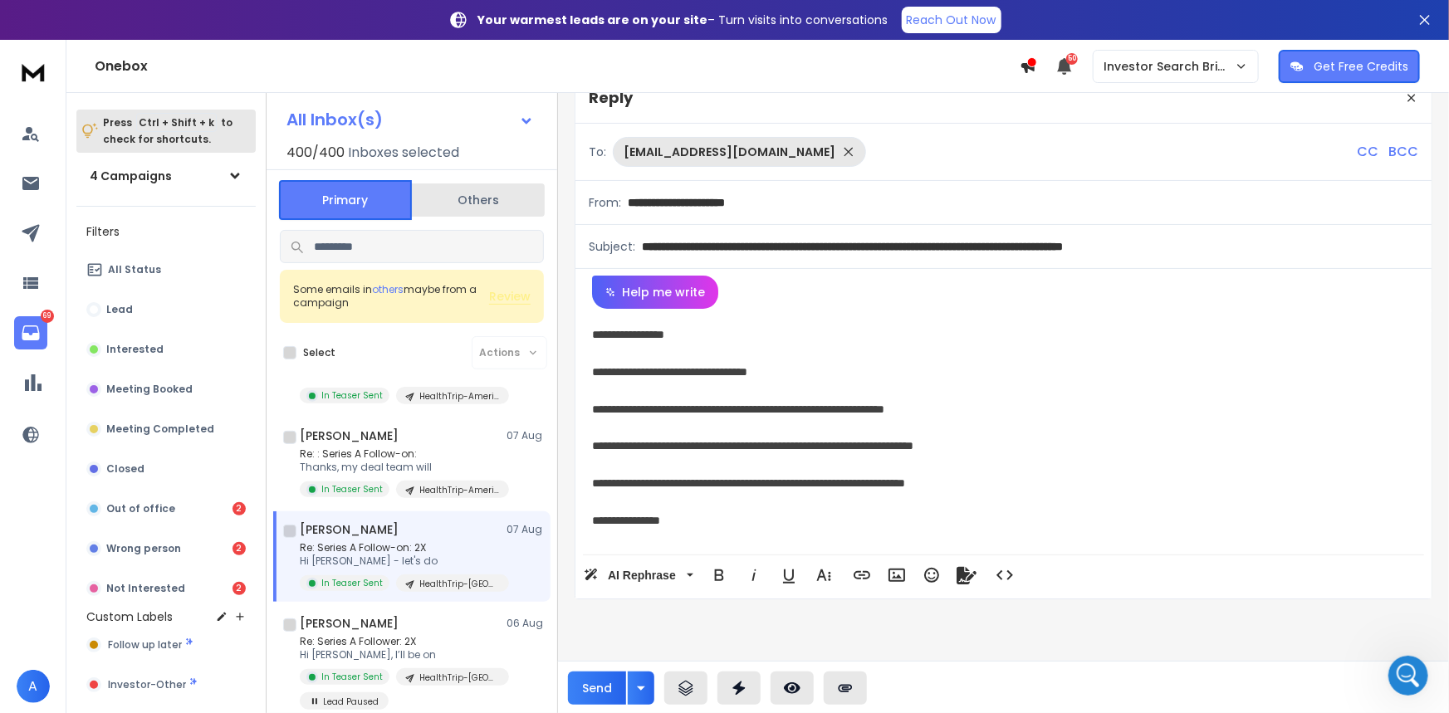
click at [599, 682] on button "Send" at bounding box center [597, 688] width 58 height 33
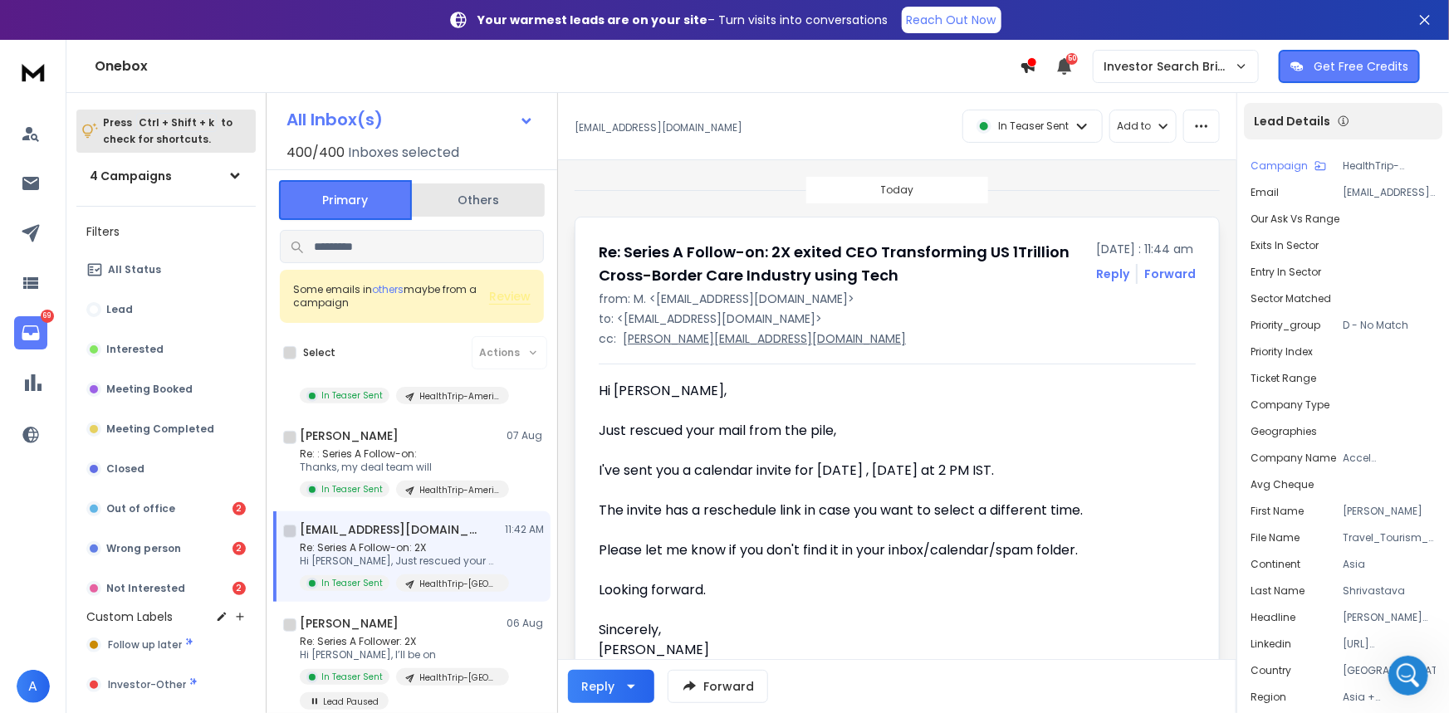
click at [1038, 115] on div "In Teaser Sent" at bounding box center [1032, 126] width 139 height 32
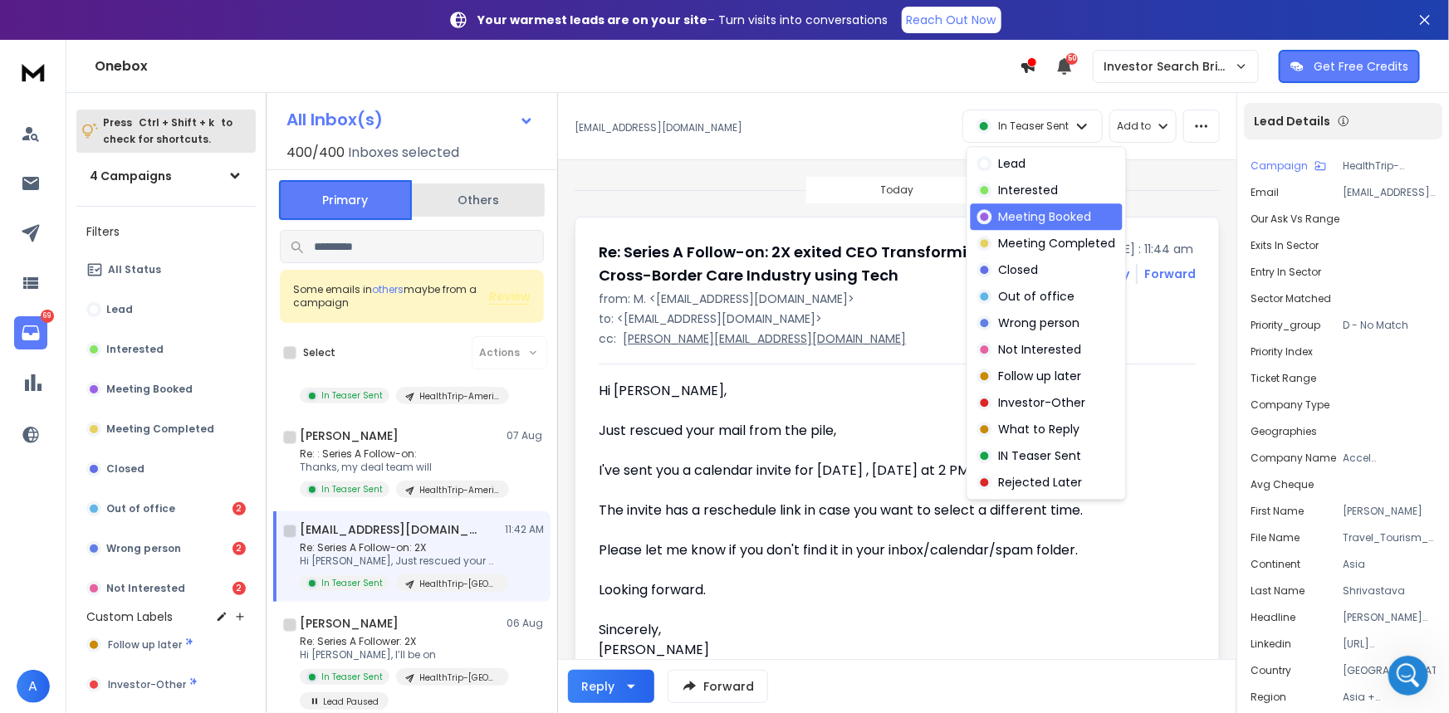
click at [1046, 207] on div "Meeting Booked" at bounding box center [1047, 216] width 152 height 27
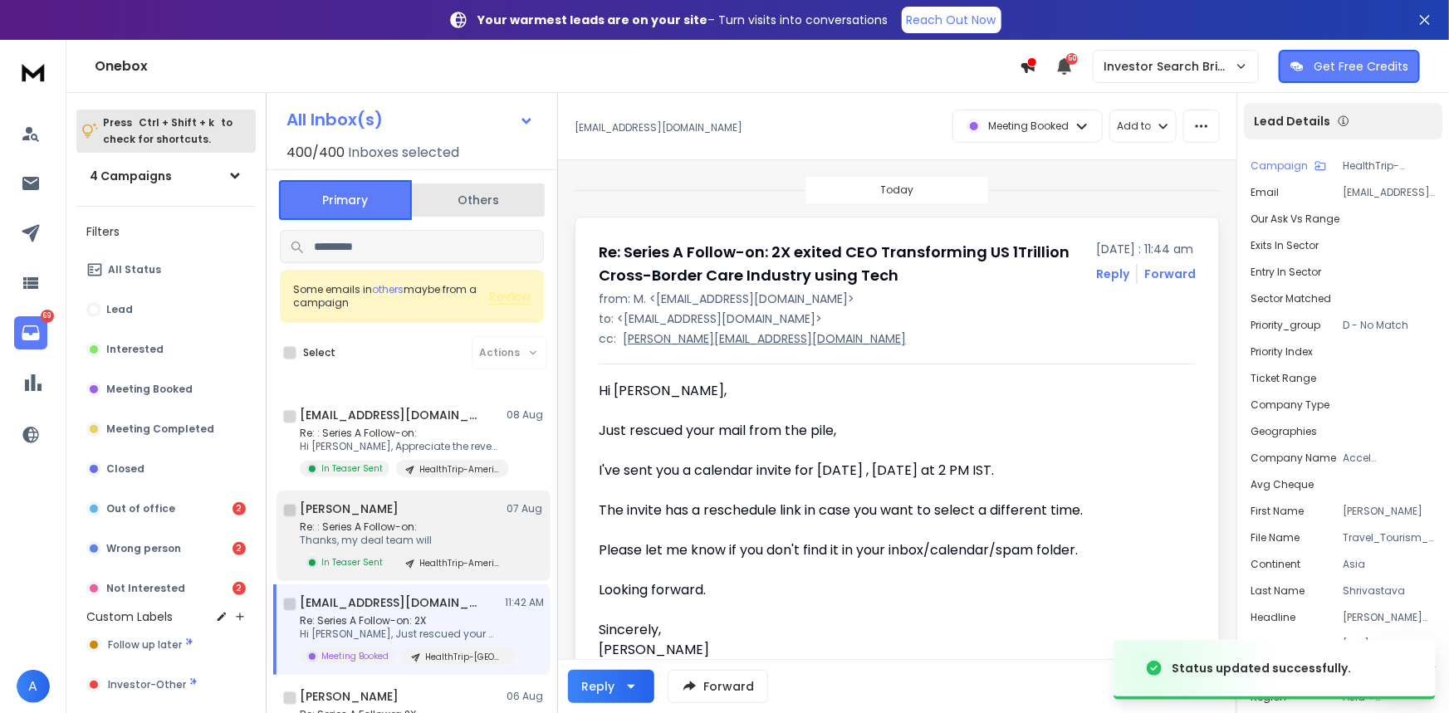
scroll to position [2524, 0]
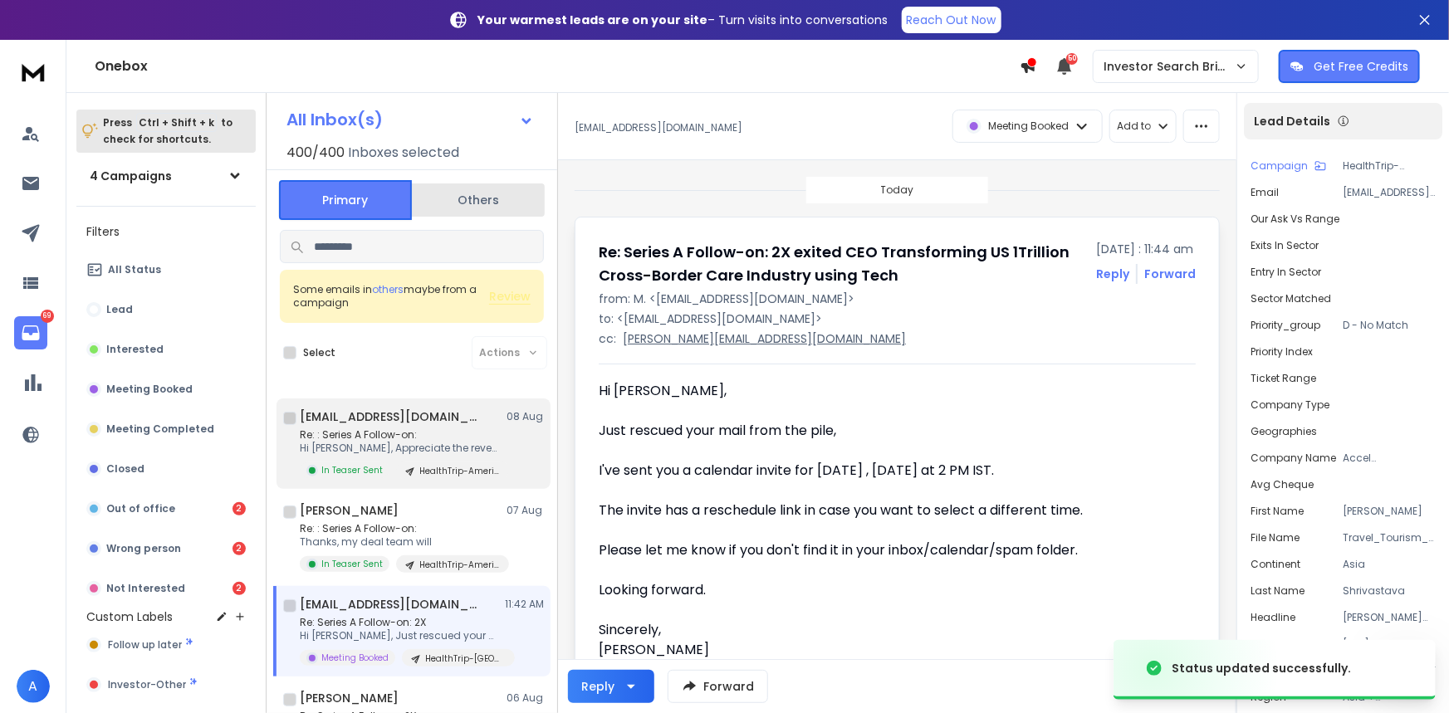
click at [436, 457] on div "Re: : Series A Follow-on: Hi [PERSON_NAME], Appreciate the revert. Sure! Please…" at bounding box center [404, 453] width 209 height 51
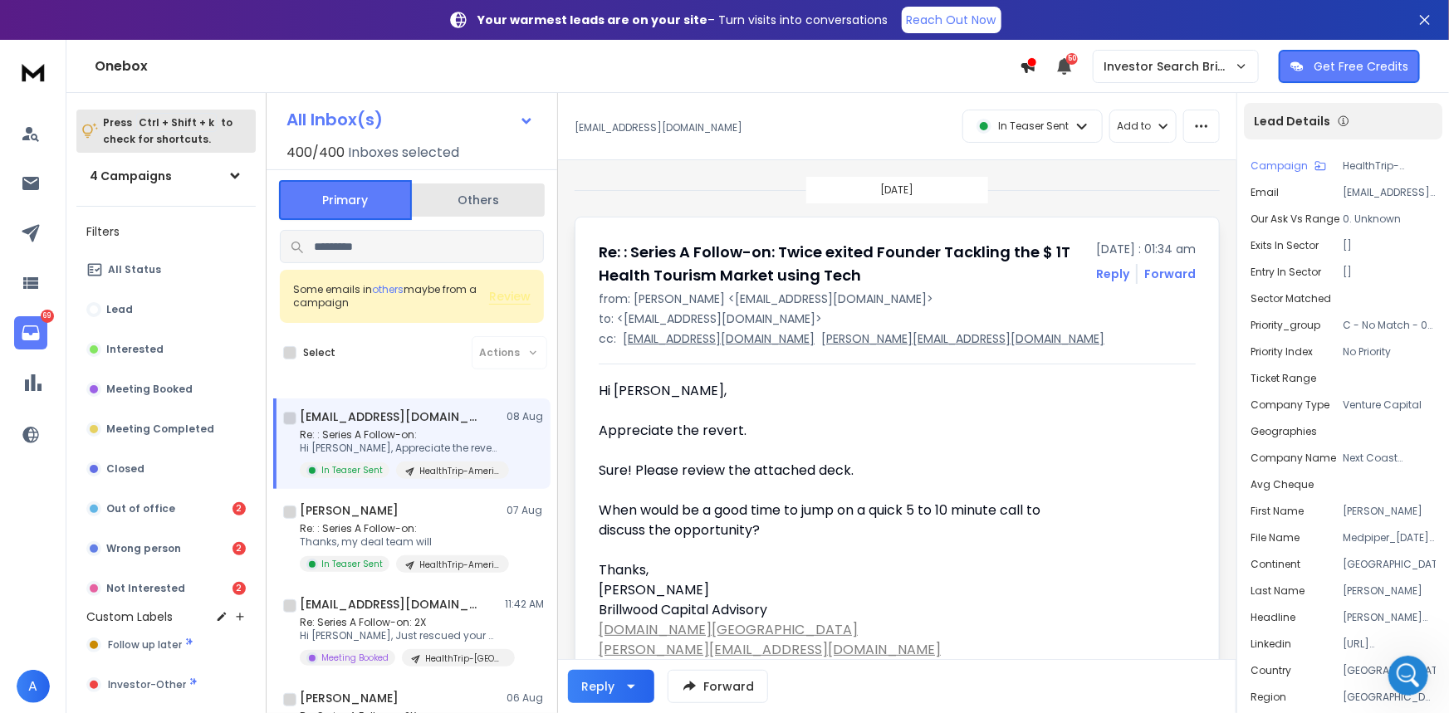
click at [1157, 128] on div "Add to" at bounding box center [1143, 126] width 66 height 32
click at [1170, 159] on div "Subsequence" at bounding box center [1172, 163] width 100 height 17
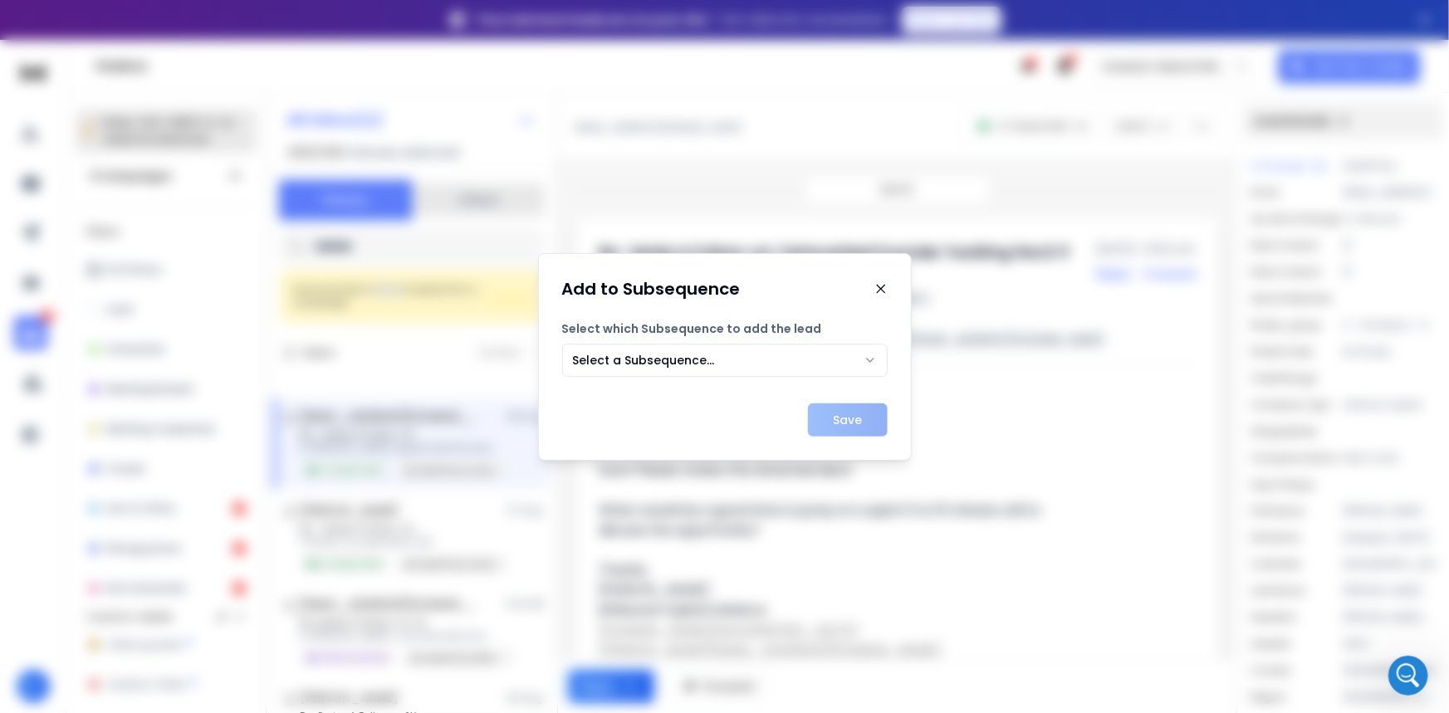
click at [736, 361] on button "Select a Subsequence..." at bounding box center [724, 360] width 325 height 33
drag, startPoint x: 682, startPoint y: 389, endPoint x: 724, endPoint y: 392, distance: 41.6
click at [833, 408] on button "Save" at bounding box center [848, 419] width 80 height 33
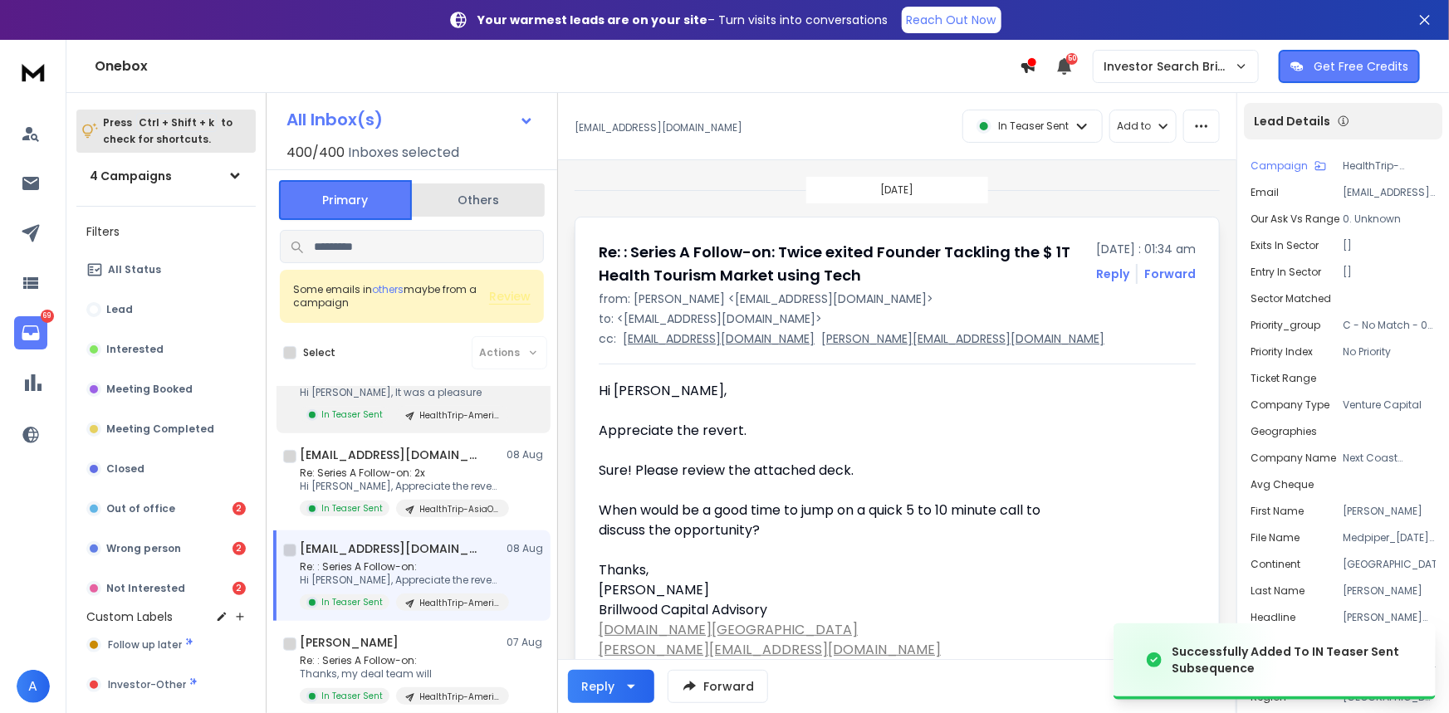
scroll to position [2373, 0]
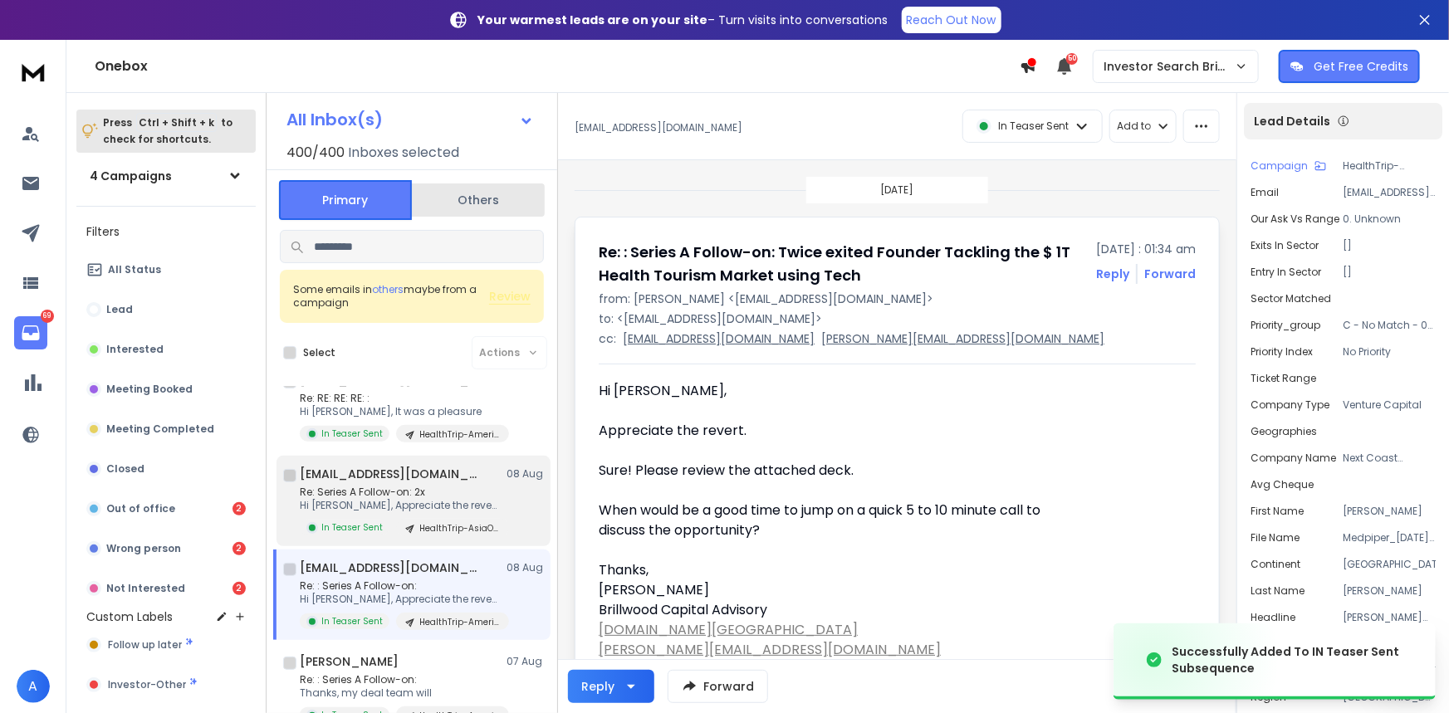
click at [423, 479] on h1 "[EMAIL_ADDRESS][DOMAIN_NAME]" at bounding box center [391, 474] width 183 height 17
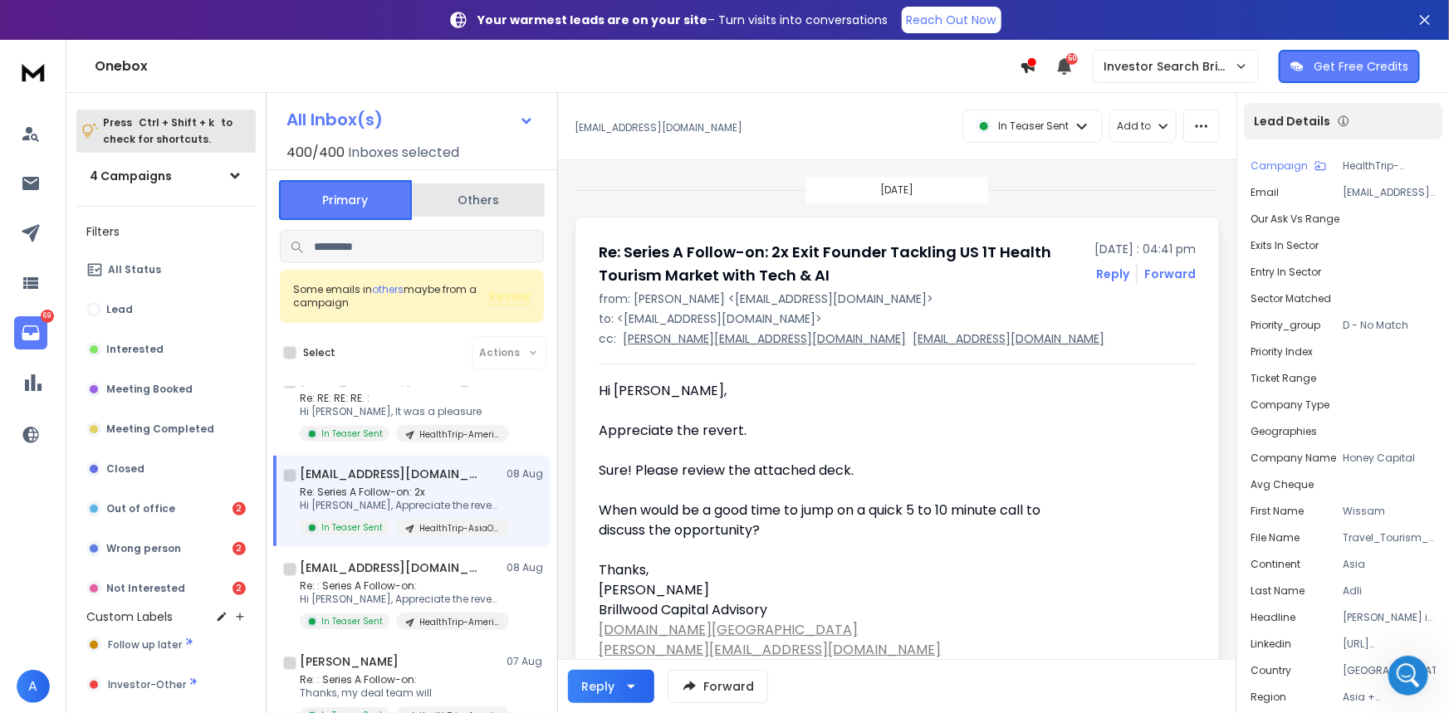
click at [1142, 136] on div "Add to" at bounding box center [1143, 126] width 66 height 32
click at [1154, 172] on div "Subsequence" at bounding box center [1185, 163] width 141 height 27
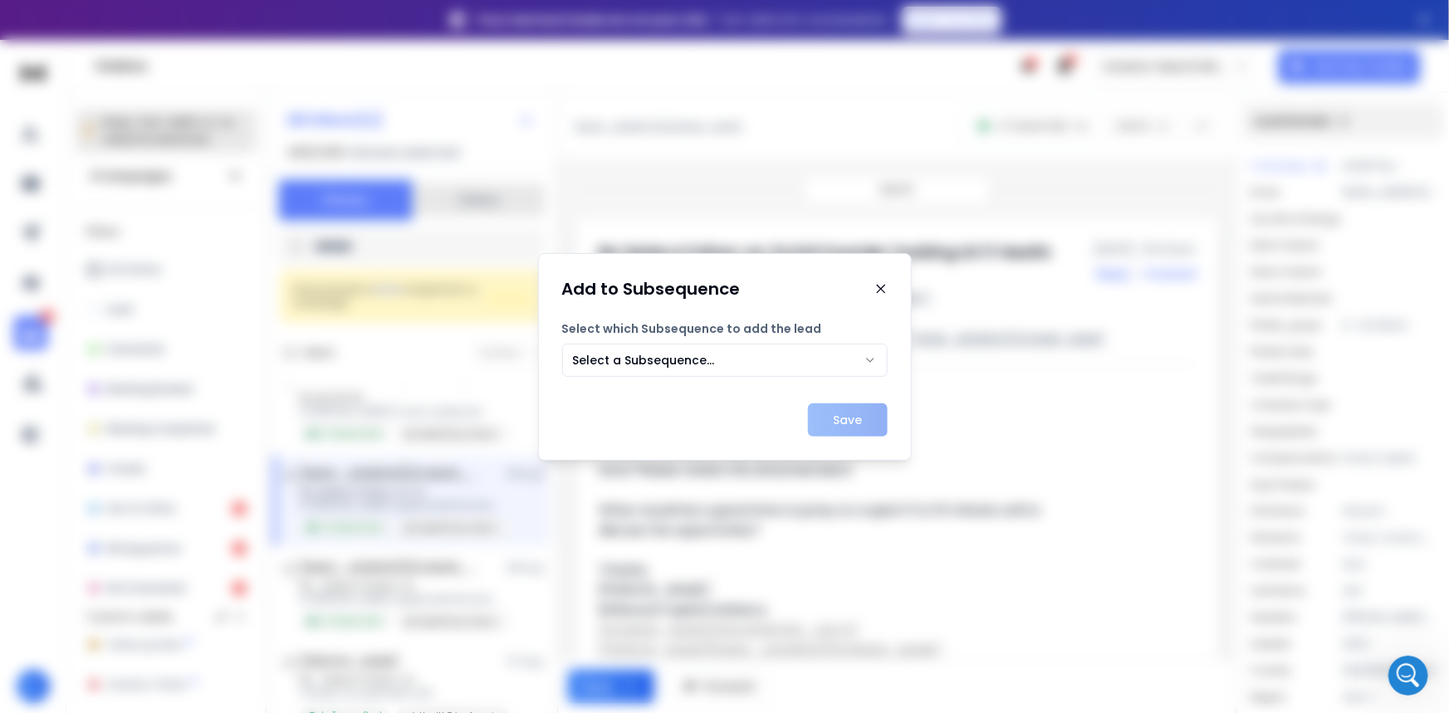
click at [788, 364] on button "Select a Subsequence..." at bounding box center [724, 360] width 325 height 33
click at [839, 422] on button "Save" at bounding box center [848, 419] width 80 height 33
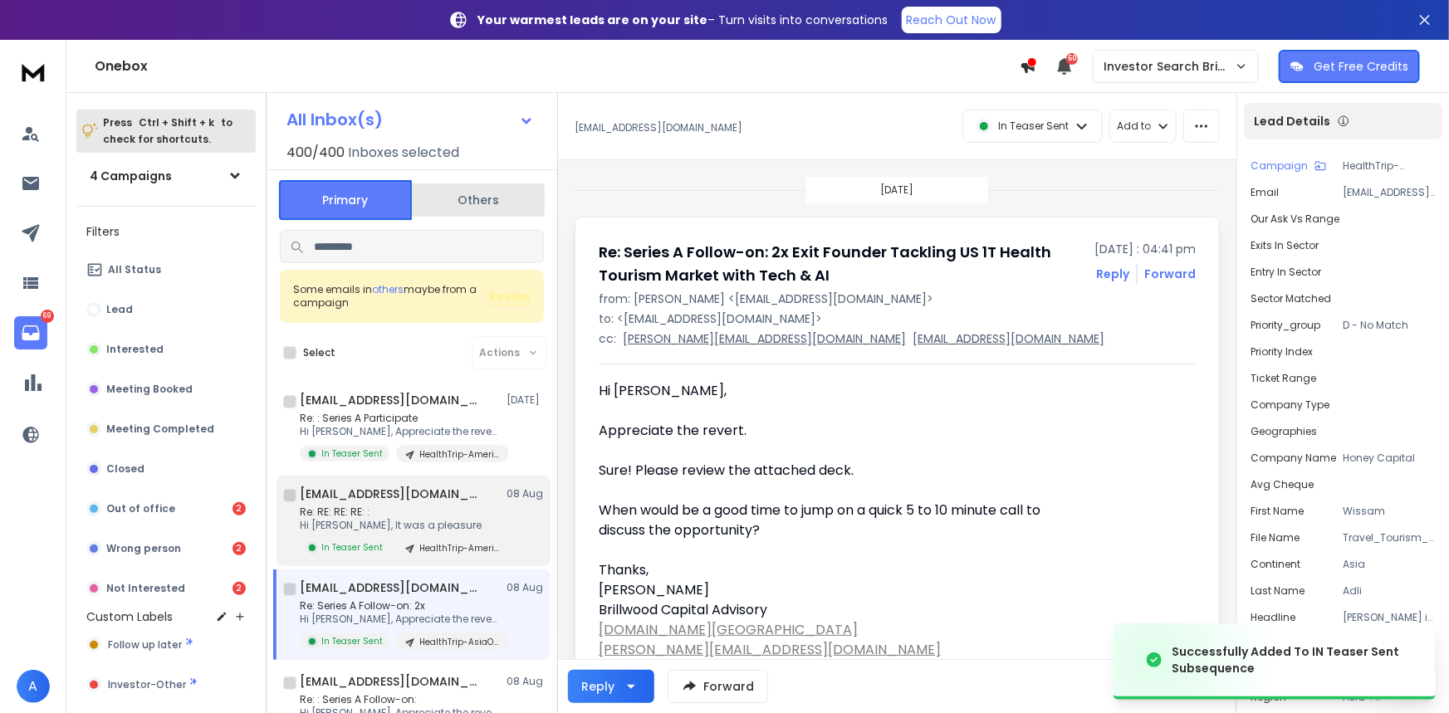
scroll to position [2222, 0]
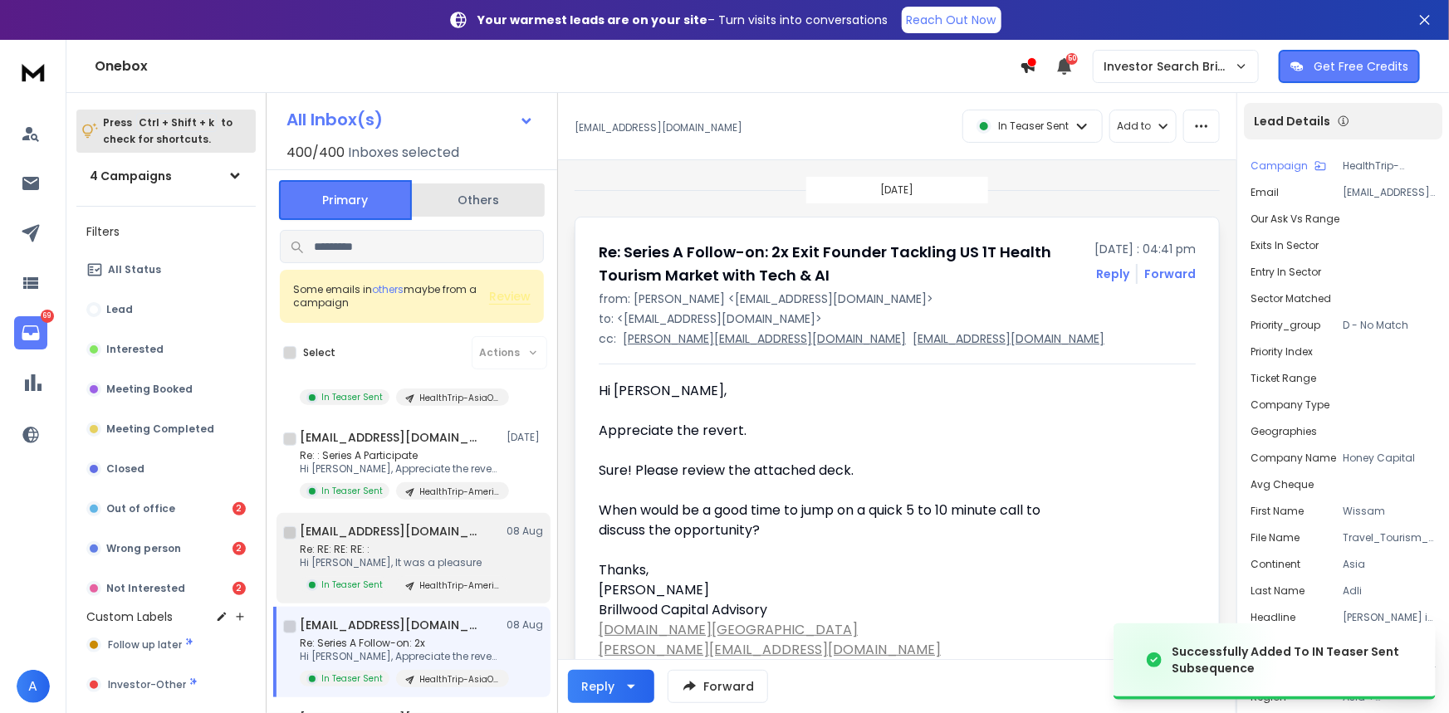
click at [429, 545] on p "Re: RE: RE: RE: :" at bounding box center [399, 549] width 199 height 13
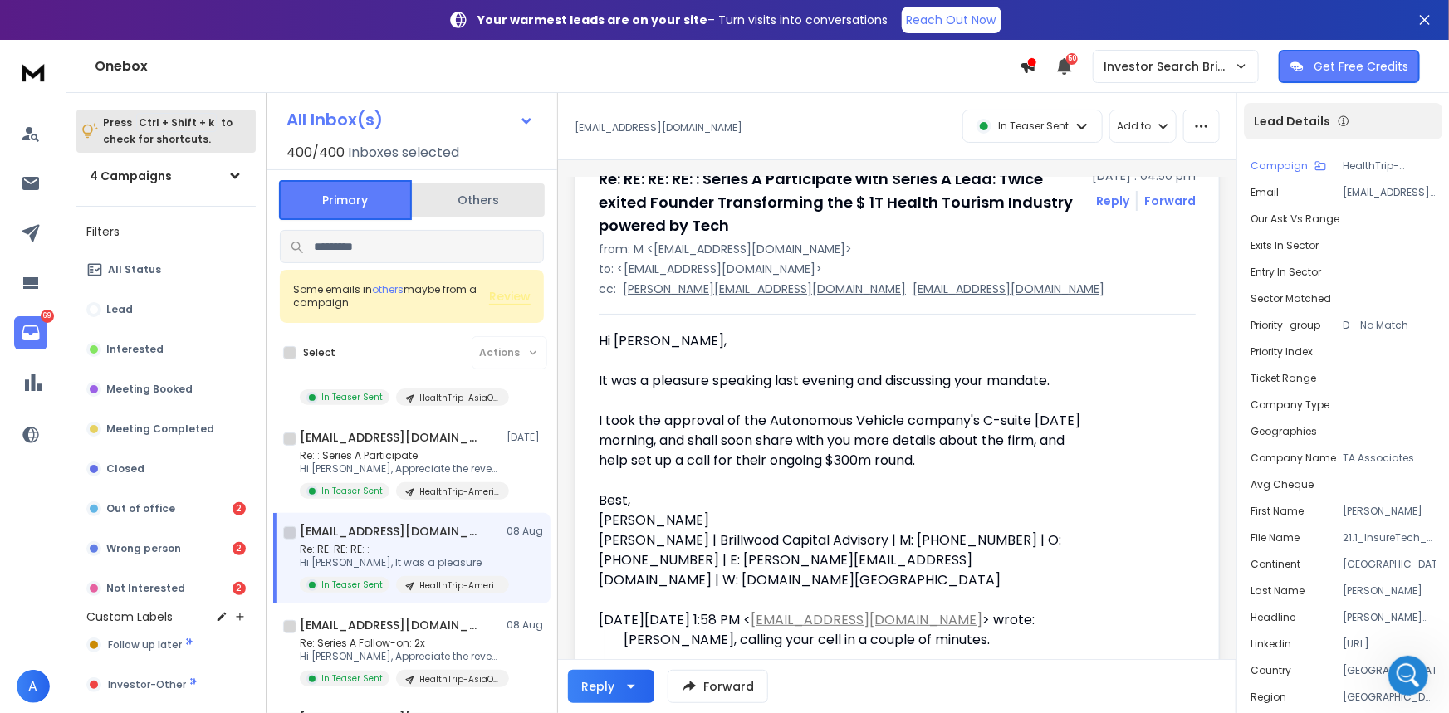
scroll to position [75, 0]
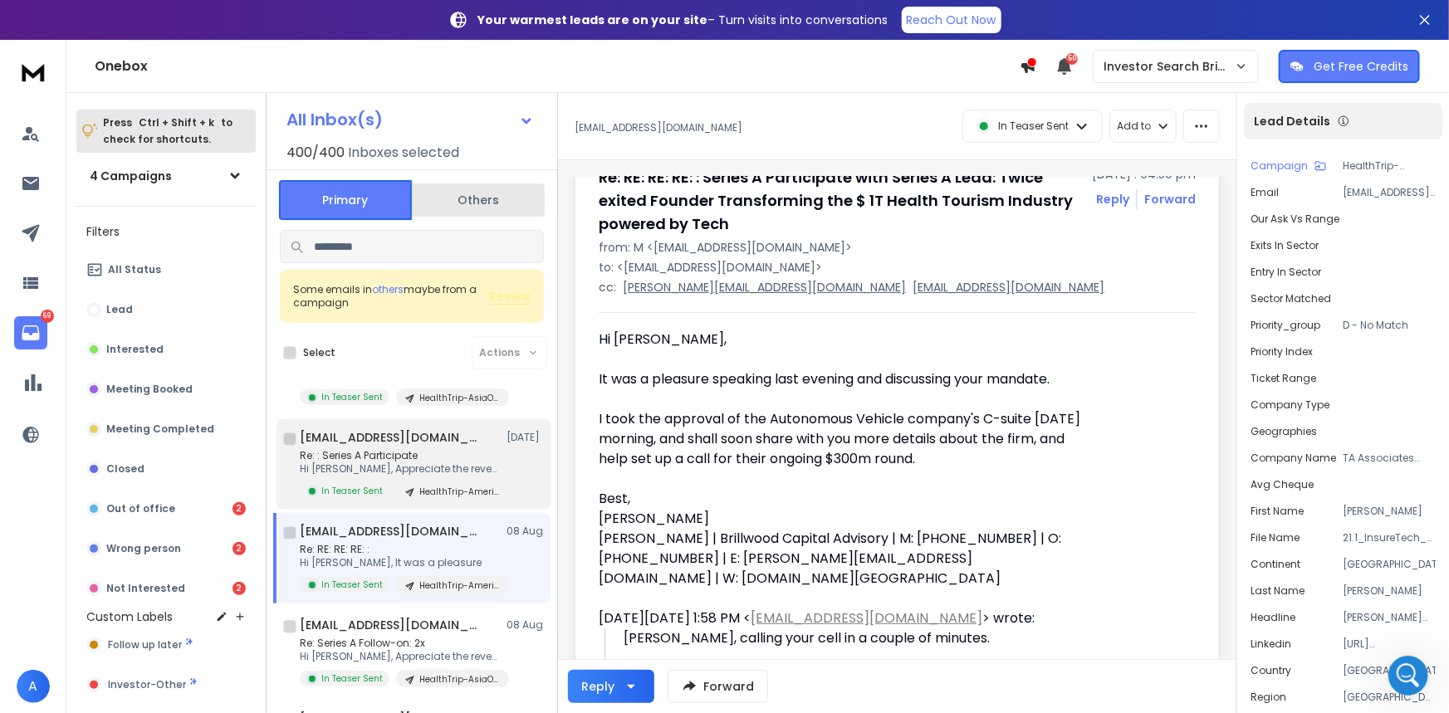
click at [465, 451] on p "Re: : Series A Participate" at bounding box center [399, 455] width 199 height 13
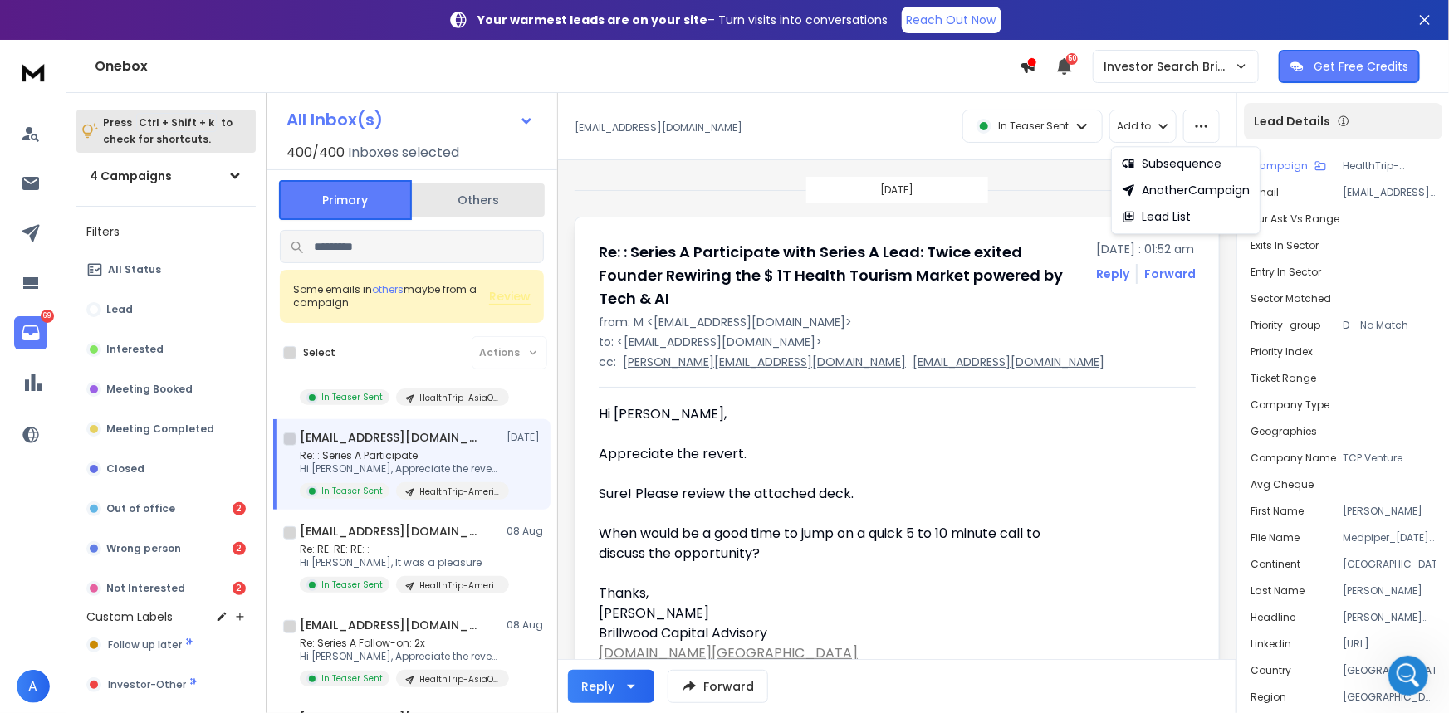
click at [1135, 125] on p "Add to" at bounding box center [1134, 126] width 34 height 13
click at [1136, 157] on div "Subsequence" at bounding box center [1172, 163] width 100 height 17
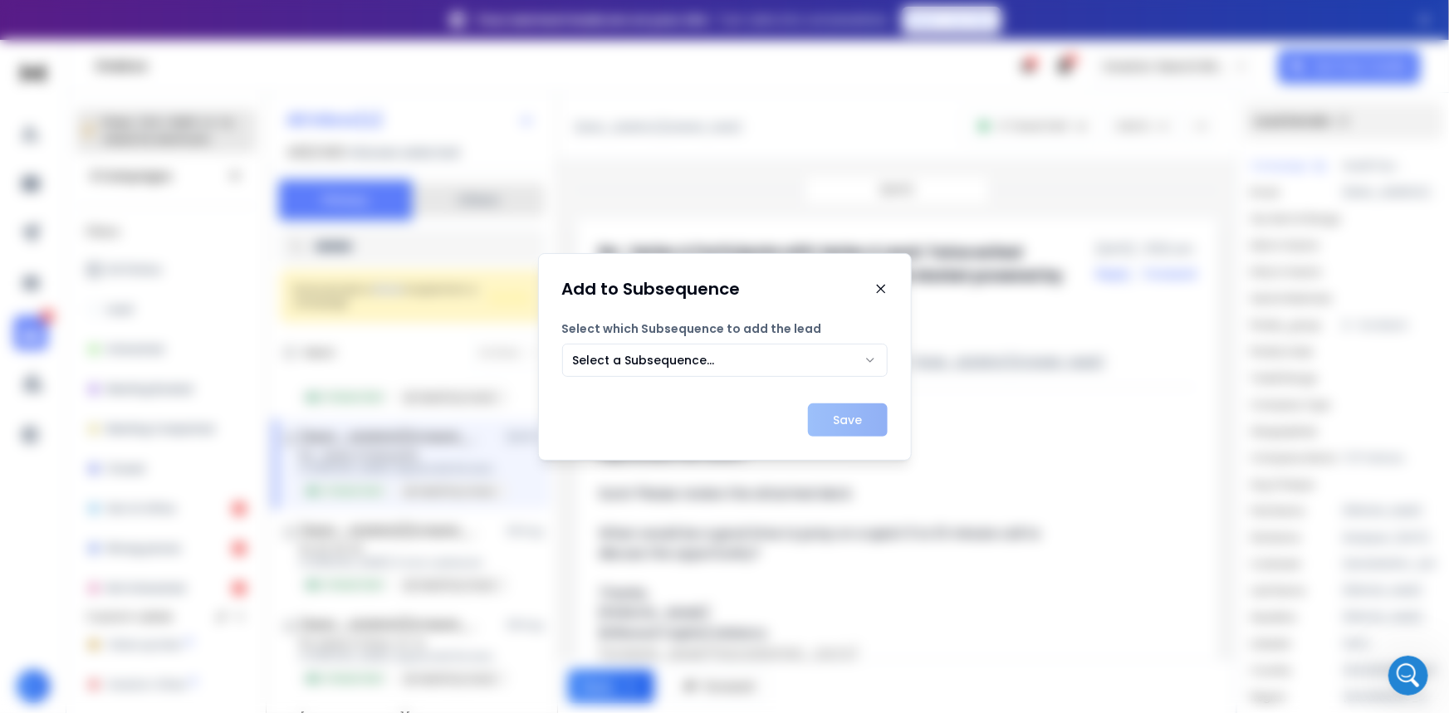
click at [751, 354] on button "Select a Subsequence..." at bounding box center [724, 360] width 325 height 33
click at [844, 424] on button "Save" at bounding box center [848, 419] width 80 height 33
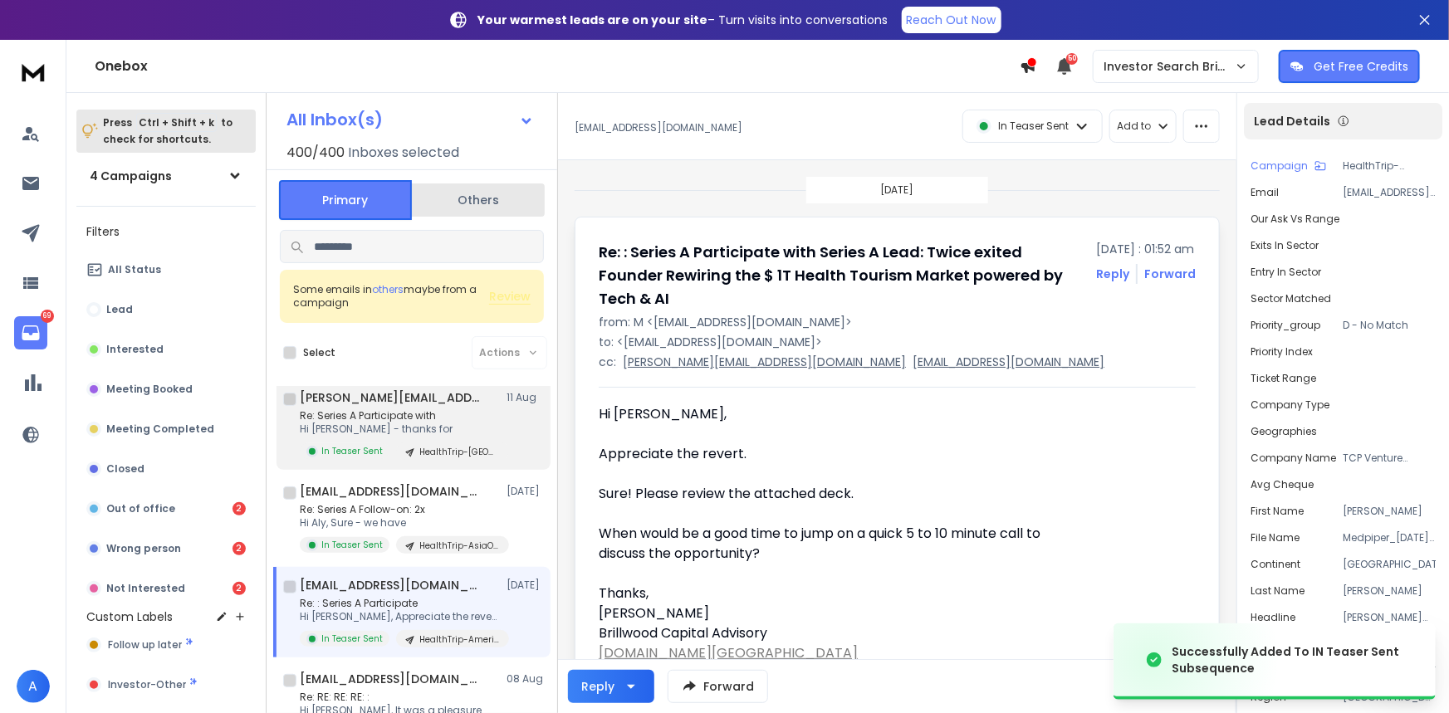
scroll to position [2071, 0]
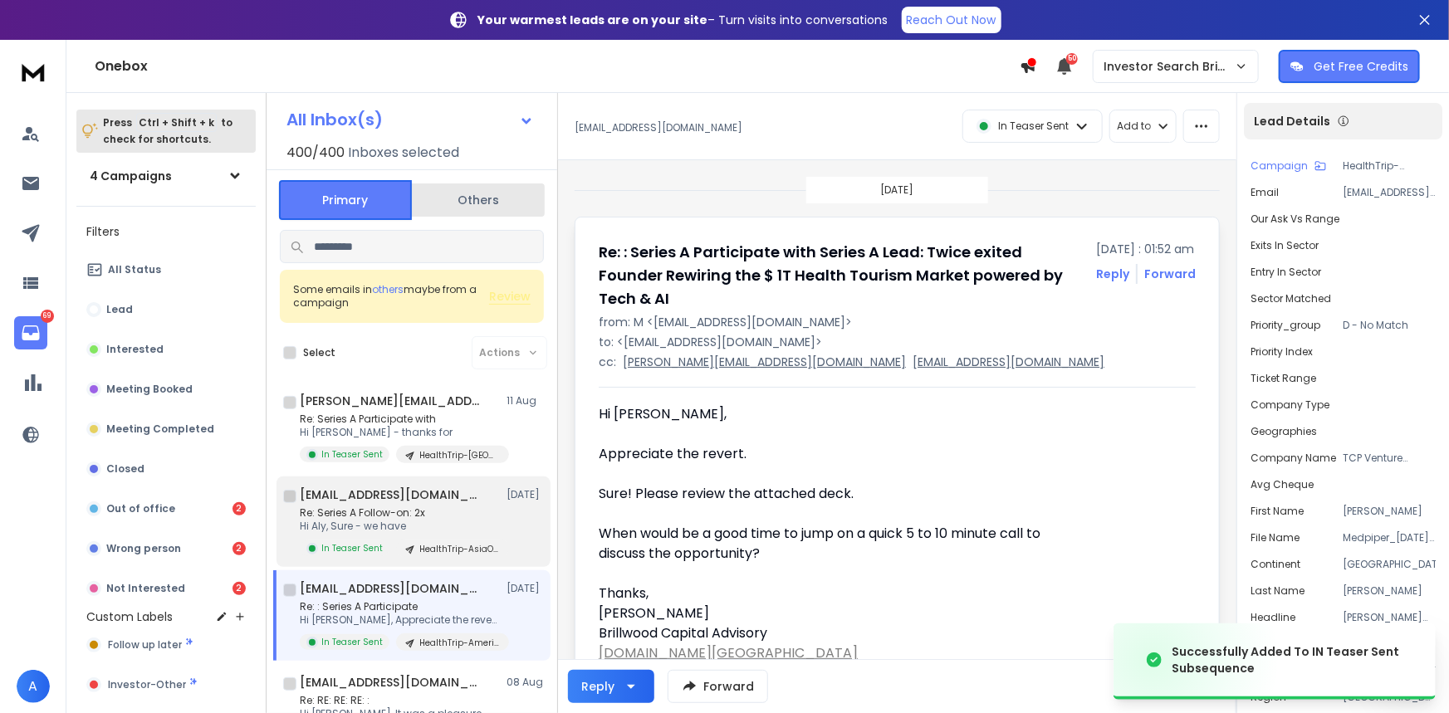
click at [450, 506] on p "Re: Series A Follow-on: 2x" at bounding box center [399, 512] width 199 height 13
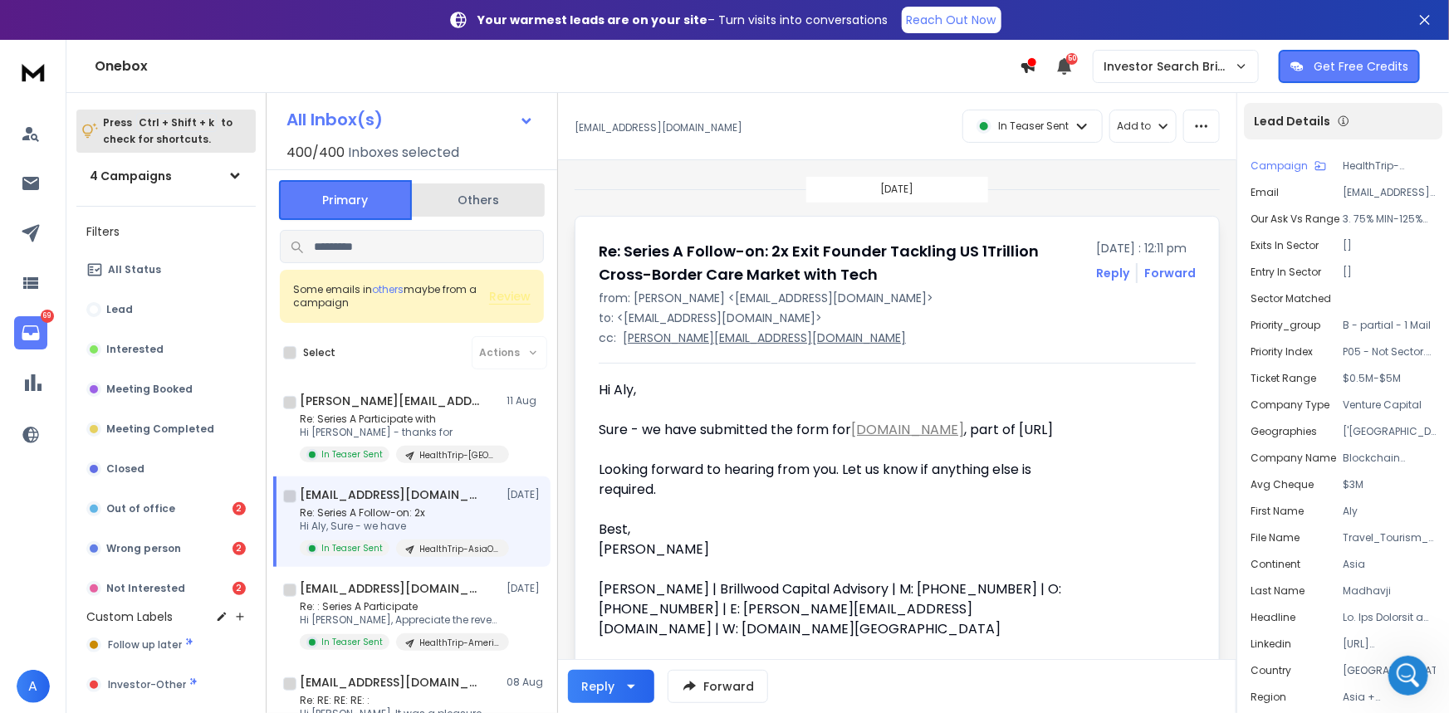
scroll to position [0, 0]
click at [1170, 125] on div "Add to" at bounding box center [1143, 126] width 66 height 32
click at [1175, 150] on div "Subsequence" at bounding box center [1185, 163] width 141 height 27
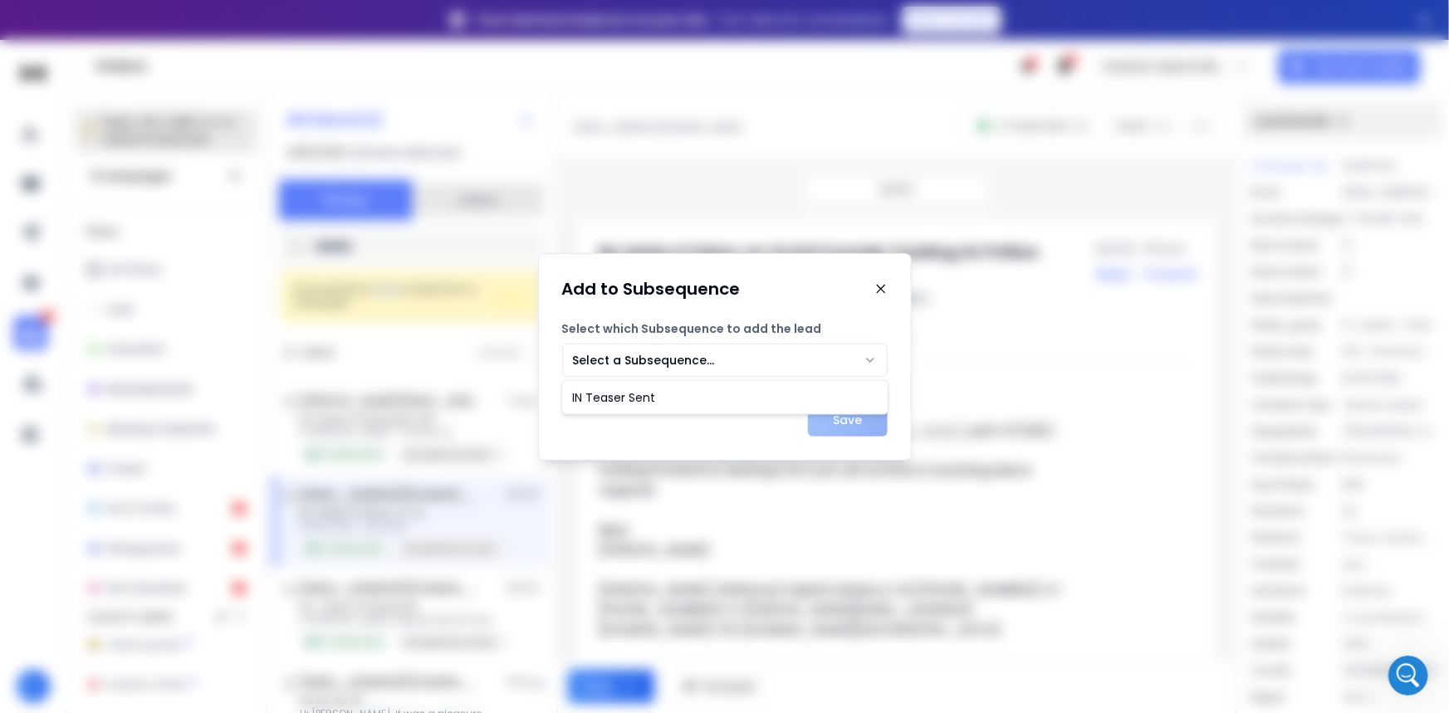
click at [762, 345] on button "Select a Subsequence..." at bounding box center [724, 360] width 325 height 33
click at [820, 418] on button "Save" at bounding box center [848, 419] width 80 height 33
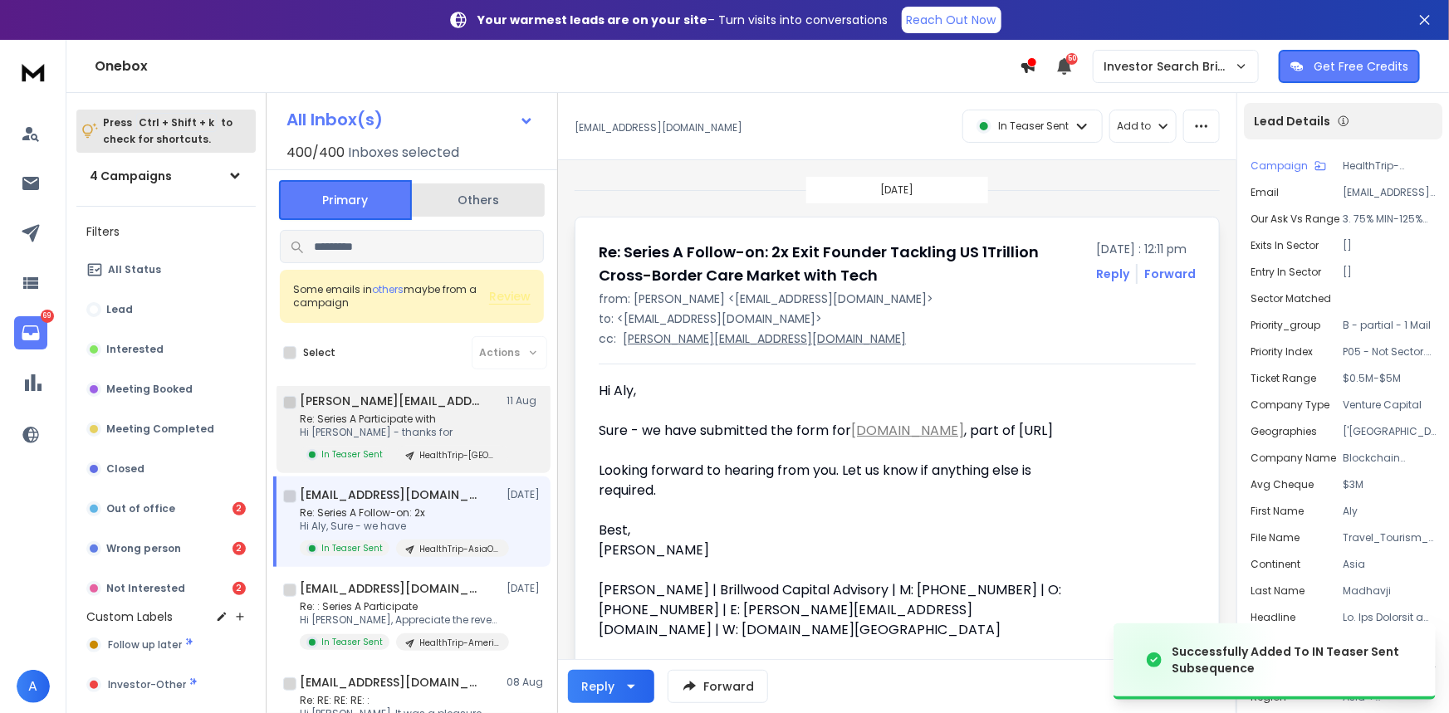
click at [413, 415] on p "Re: Series A Participate with" at bounding box center [399, 419] width 199 height 13
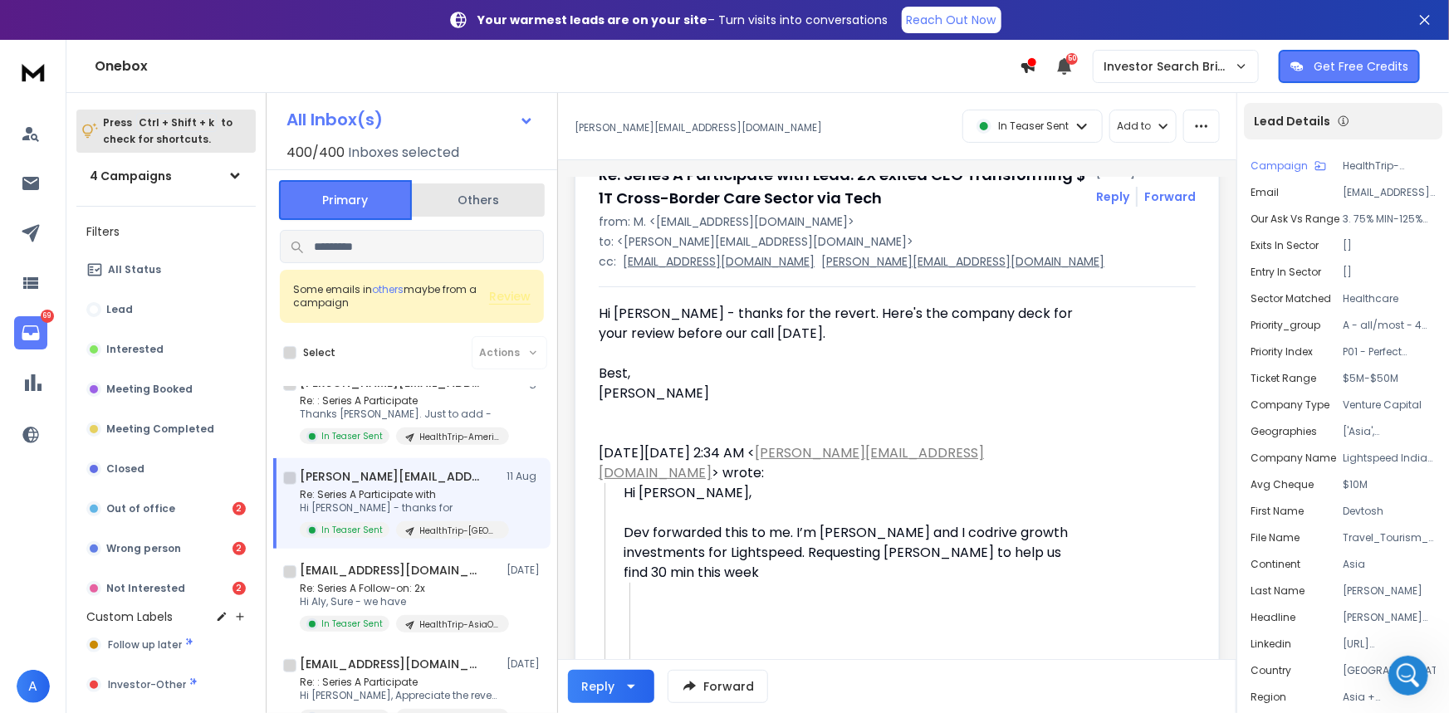
scroll to position [75, 0]
click at [1068, 125] on p "In Teaser Sent" at bounding box center [1033, 126] width 71 height 13
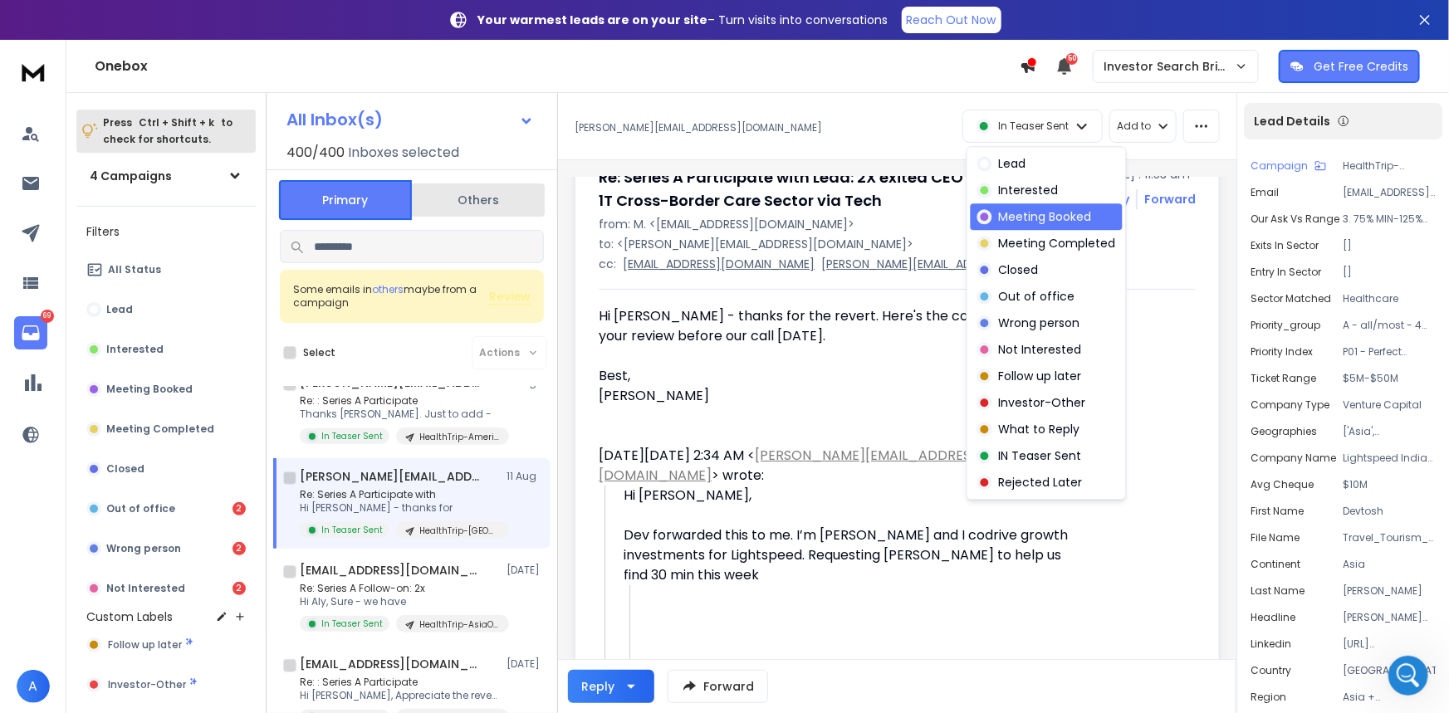
click at [1050, 204] on div "Meeting Booked" at bounding box center [1047, 216] width 152 height 27
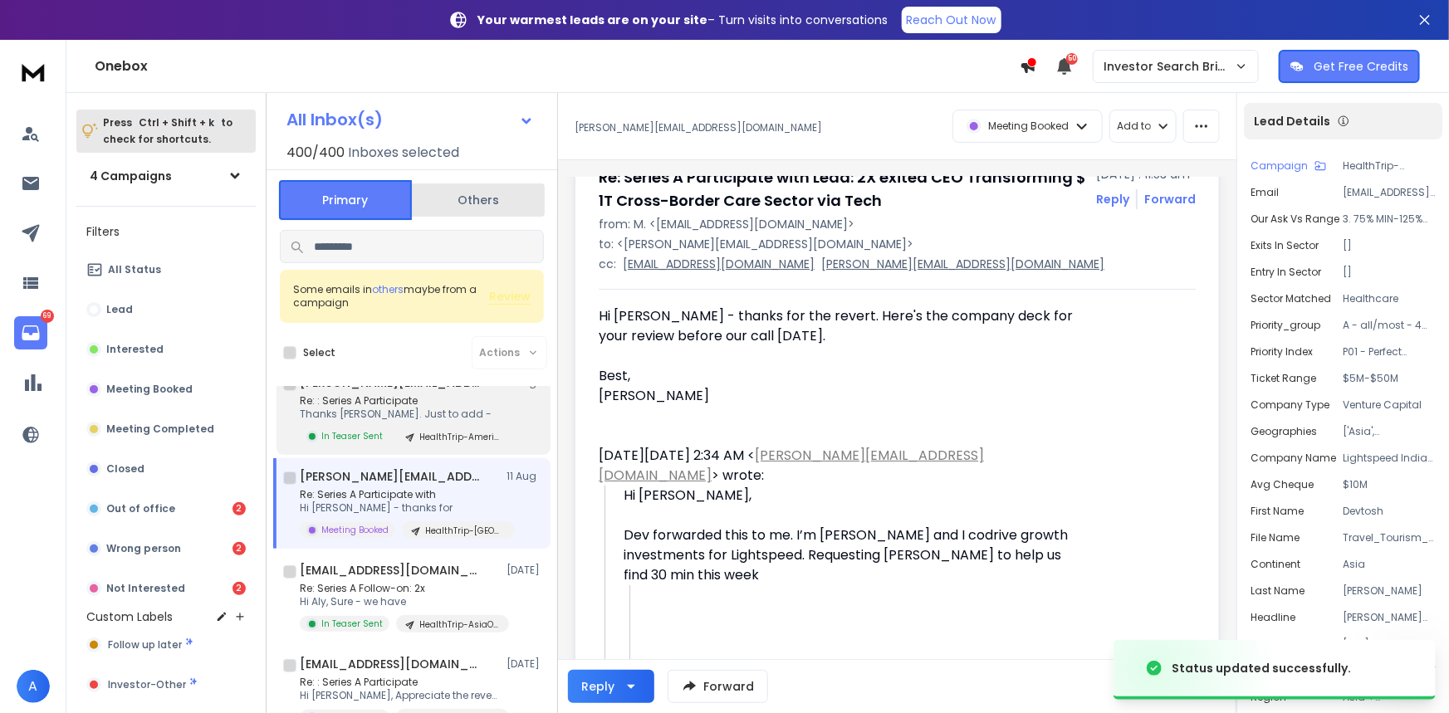
click at [413, 408] on p "Thanks [PERSON_NAME]. Just to add -" at bounding box center [399, 414] width 199 height 13
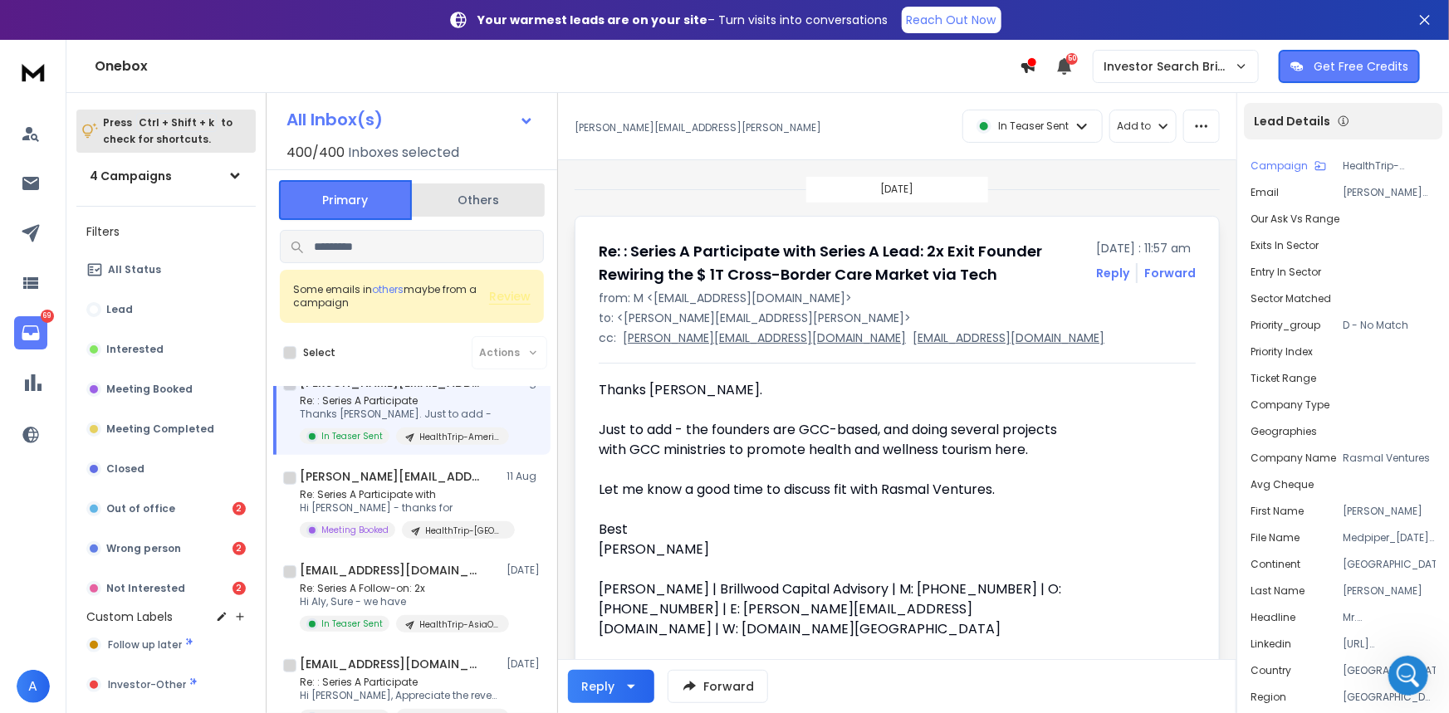
scroll to position [0, 0]
click at [1137, 126] on p "Add to" at bounding box center [1134, 126] width 34 height 13
click at [1186, 166] on div "Subsequence" at bounding box center [1172, 163] width 100 height 17
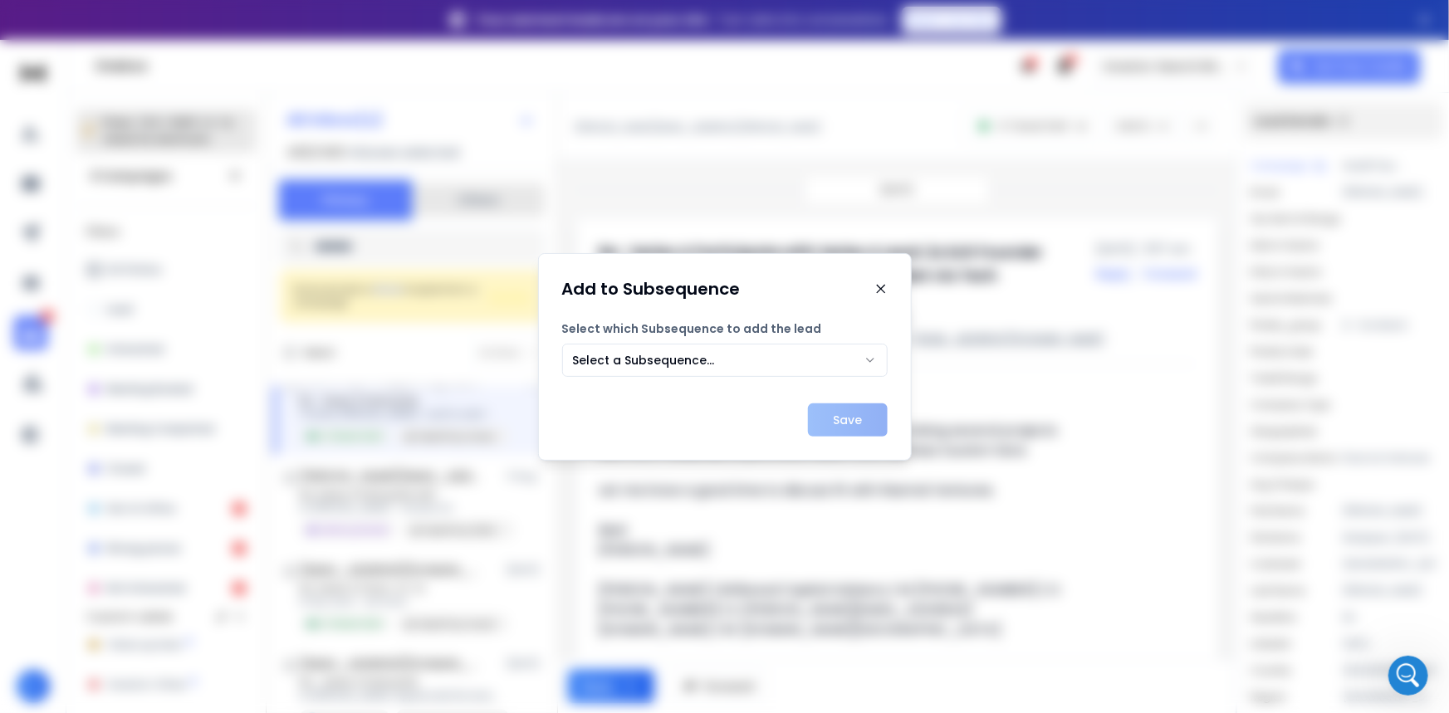
click at [793, 351] on button "Select a Subsequence..." at bounding box center [724, 360] width 325 height 33
drag, startPoint x: 829, startPoint y: 418, endPoint x: 813, endPoint y: 422, distance: 16.9
click at [830, 418] on button "Save" at bounding box center [848, 419] width 80 height 33
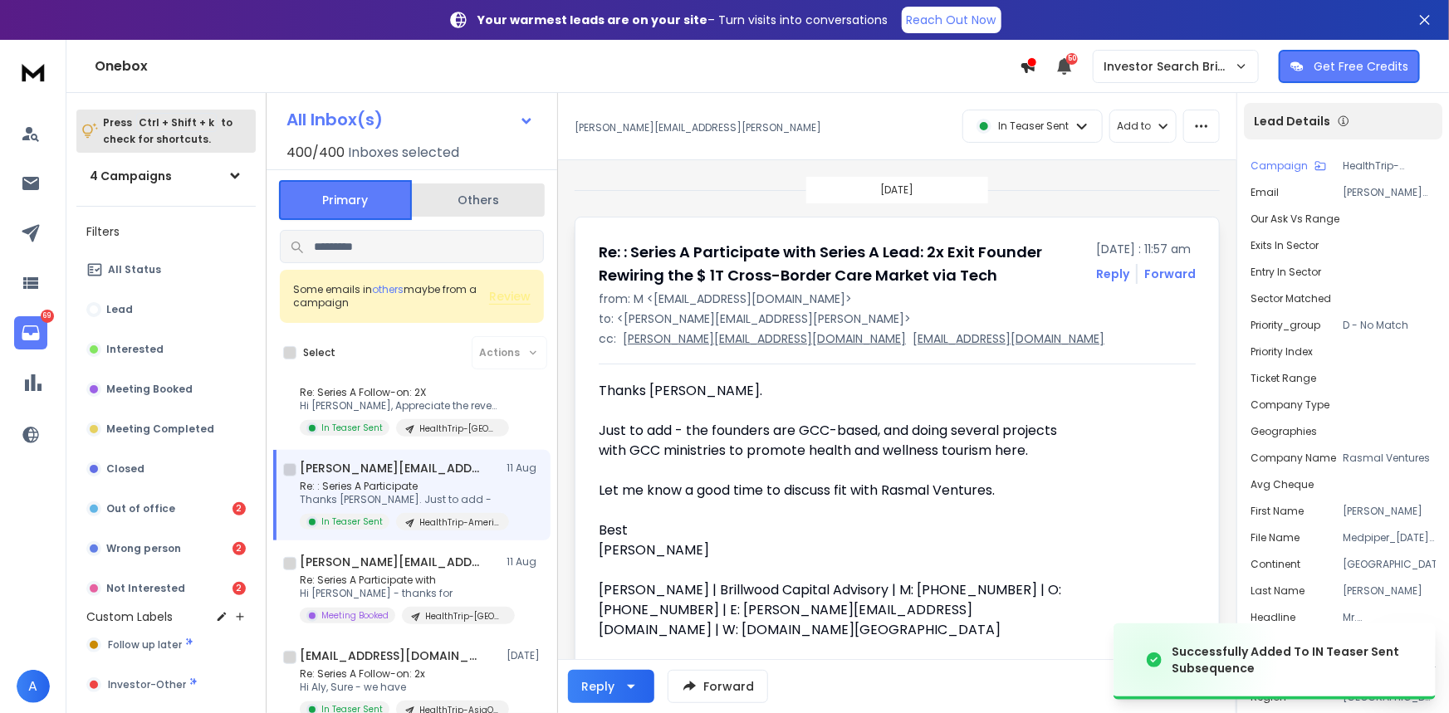
scroll to position [1844, 0]
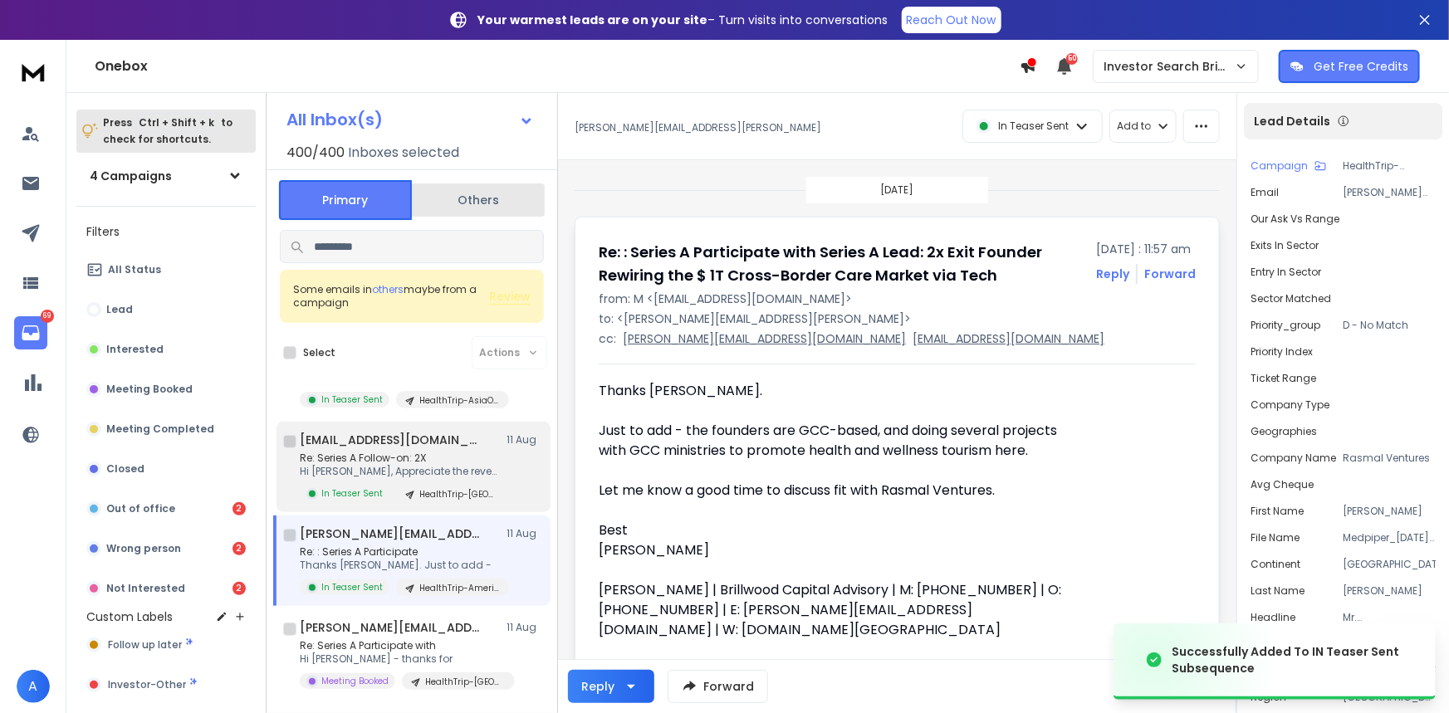
click at [425, 449] on div "[EMAIL_ADDRESS][DOMAIN_NAME] [DATE] Re: Series A Follow-on: 2X Hi [PERSON_NAME]…" at bounding box center [422, 467] width 244 height 71
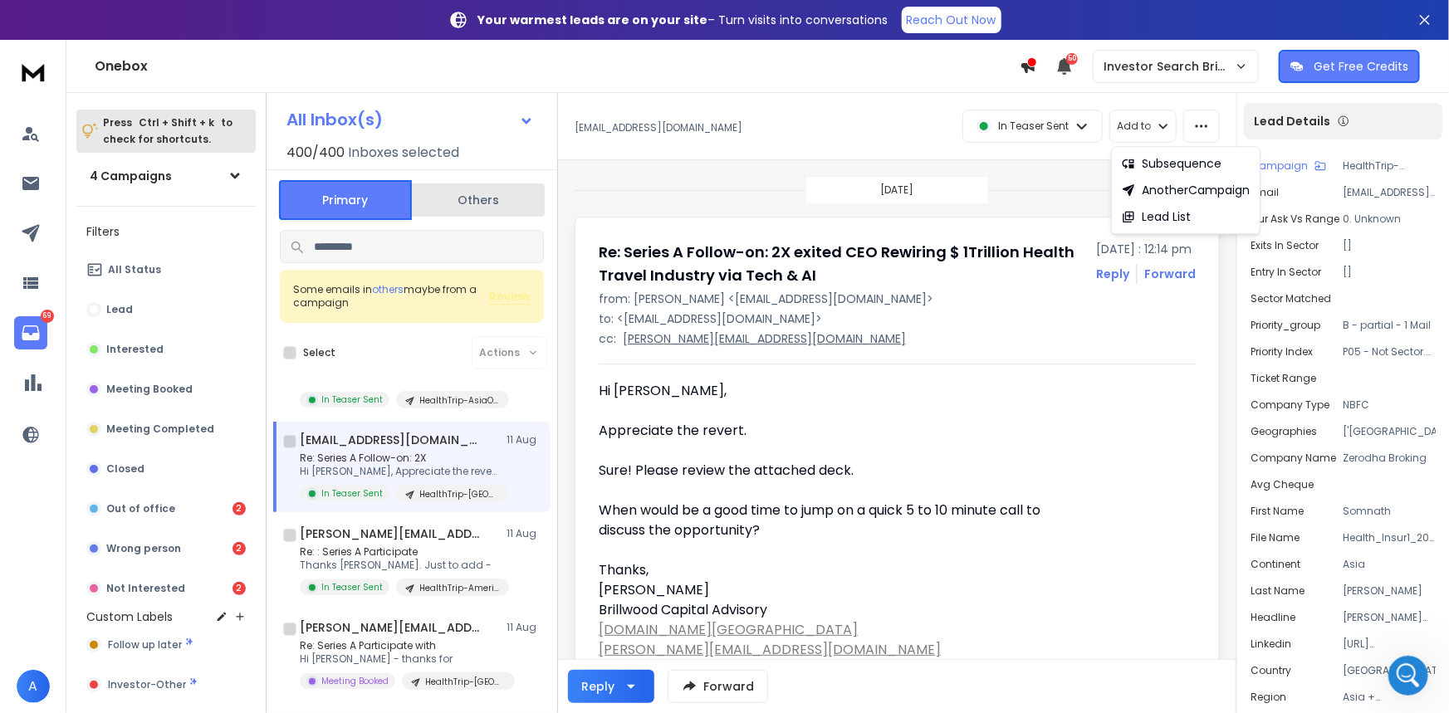
click at [1143, 127] on p "Add to" at bounding box center [1134, 126] width 34 height 13
click at [1162, 157] on div "Subsequence" at bounding box center [1172, 163] width 100 height 17
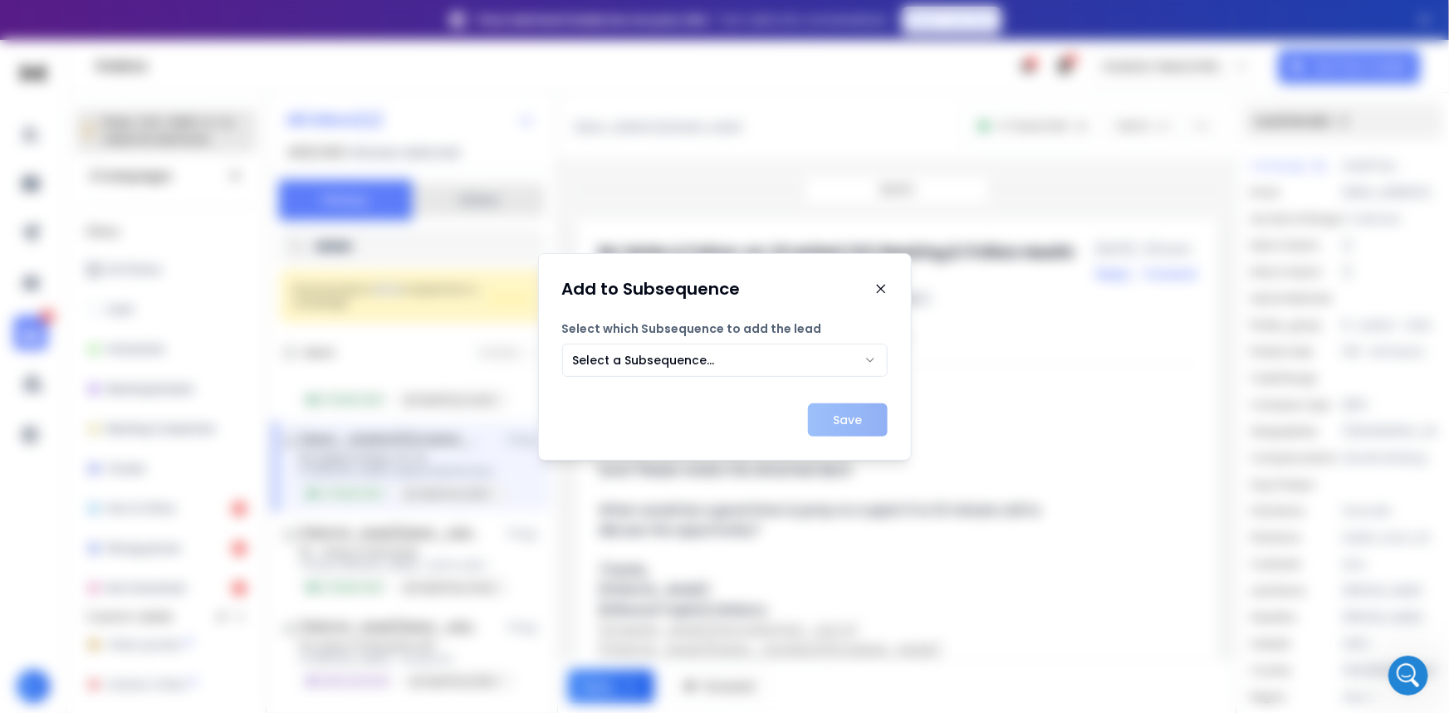
click at [748, 359] on button "Select a Subsequence..." at bounding box center [724, 360] width 325 height 33
click at [820, 427] on button "Save" at bounding box center [848, 419] width 80 height 33
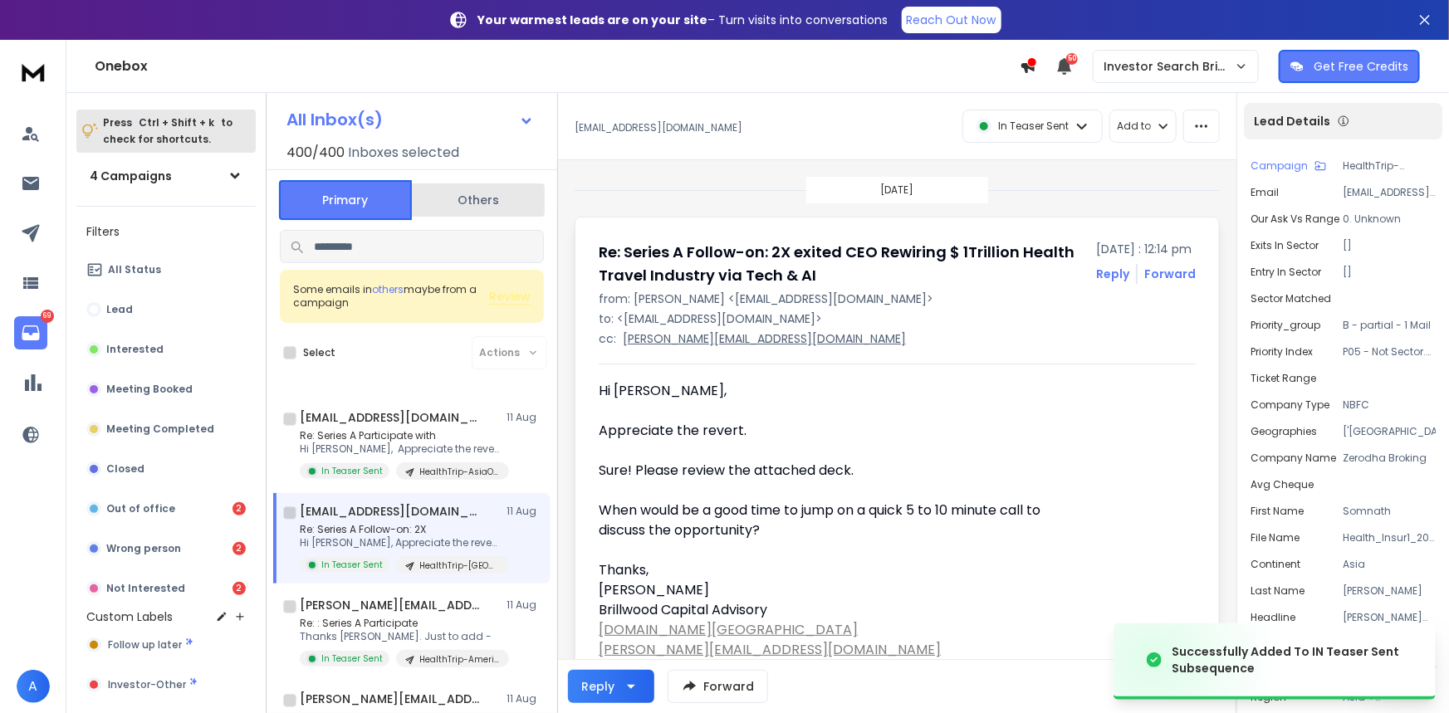
scroll to position [1768, 0]
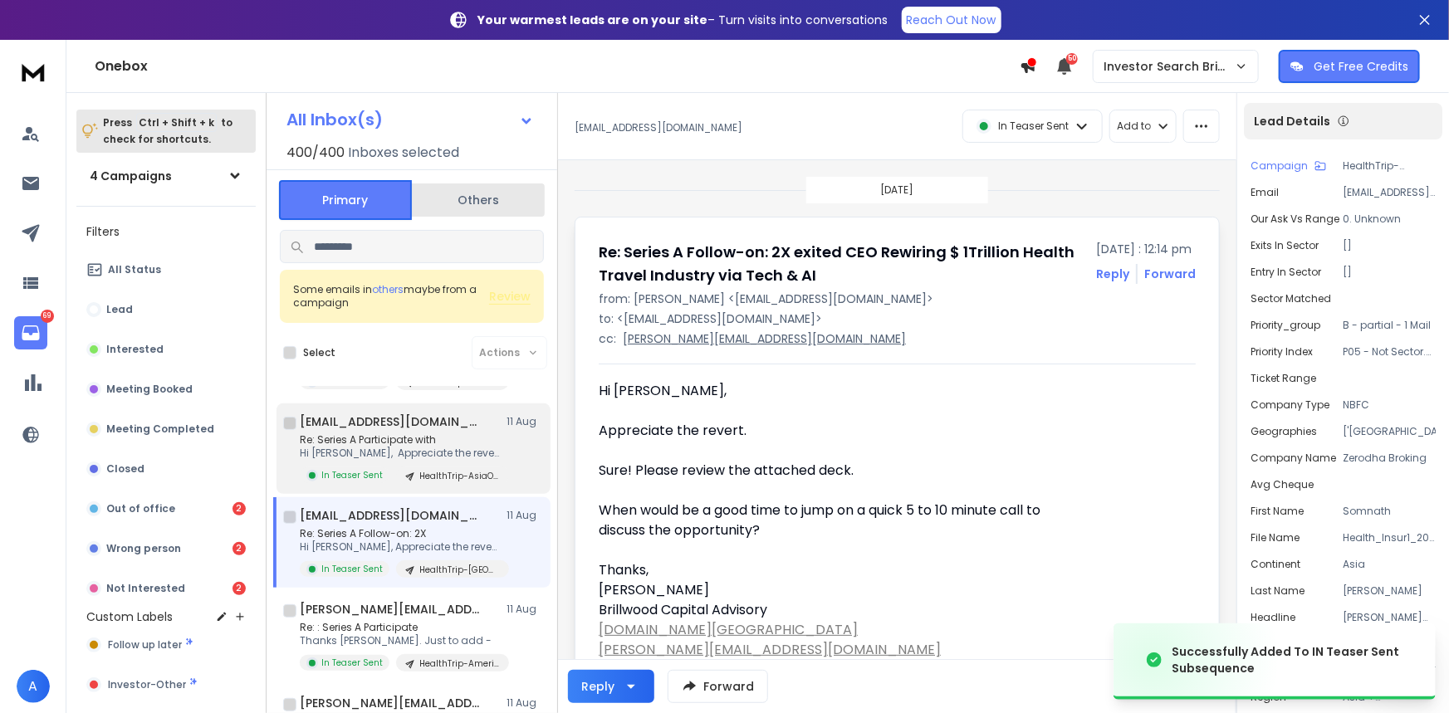
click at [439, 430] on div "[EMAIL_ADDRESS][DOMAIN_NAME][DATE] Re: Series A Participate with Hi [PERSON_NAM…" at bounding box center [422, 448] width 244 height 71
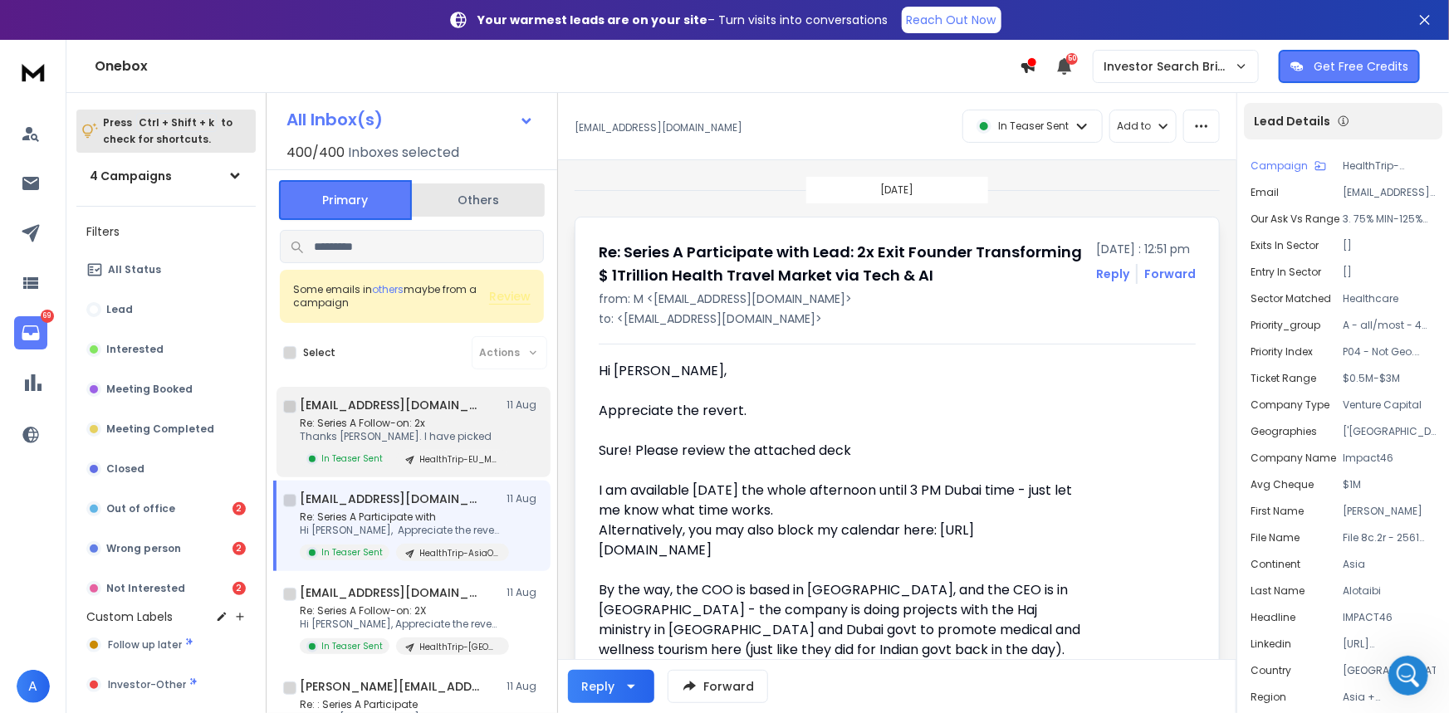
scroll to position [1694, 0]
click at [1070, 130] on div "In Teaser Sent" at bounding box center [1032, 126] width 139 height 32
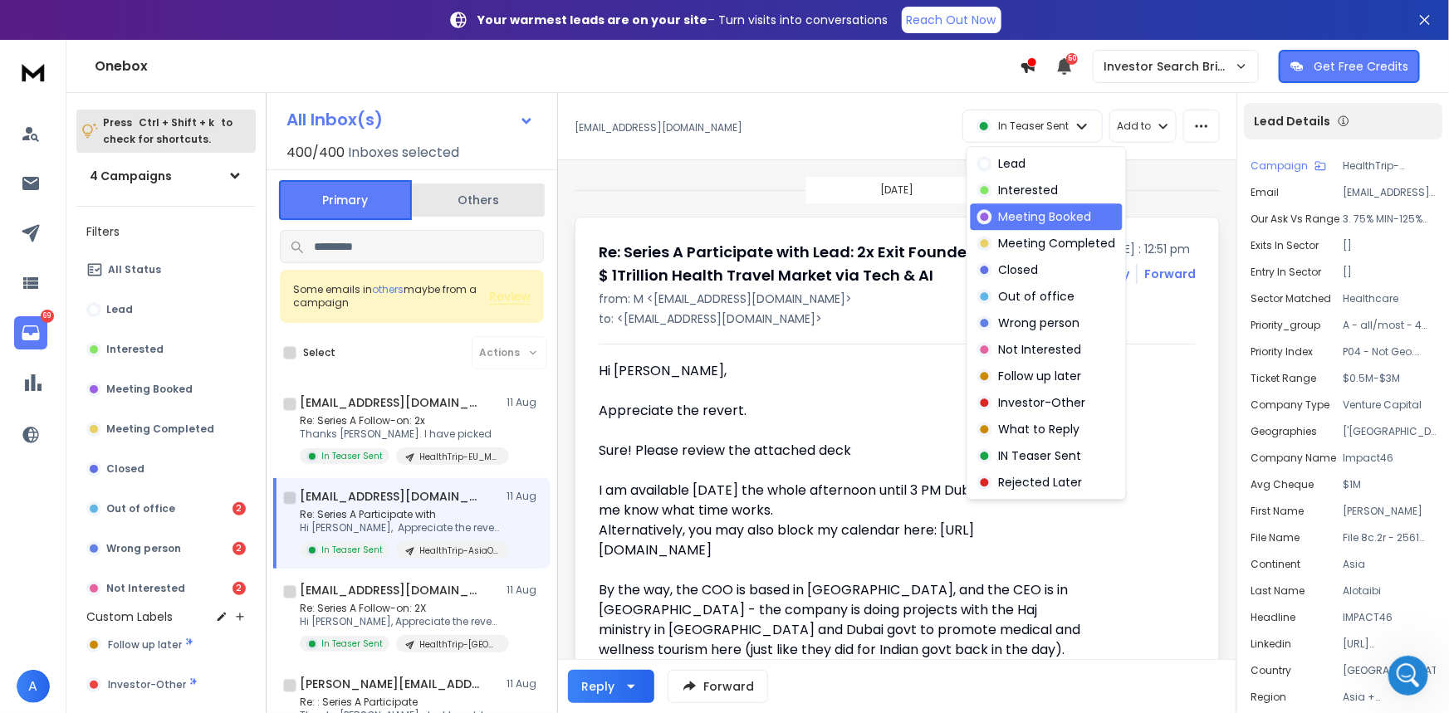
click at [1055, 211] on p "Meeting Booked" at bounding box center [1045, 216] width 93 height 17
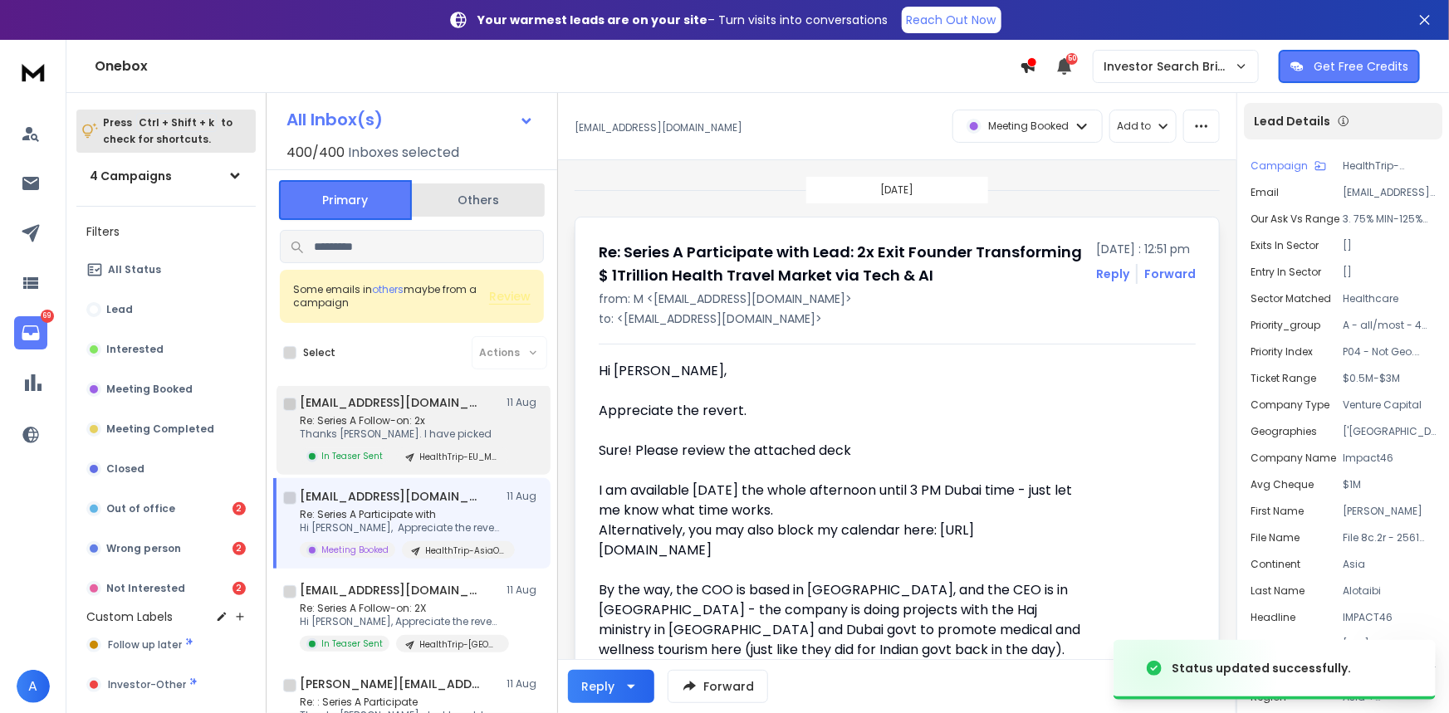
click at [452, 428] on p "Thanks [PERSON_NAME]. I have picked" at bounding box center [399, 434] width 199 height 13
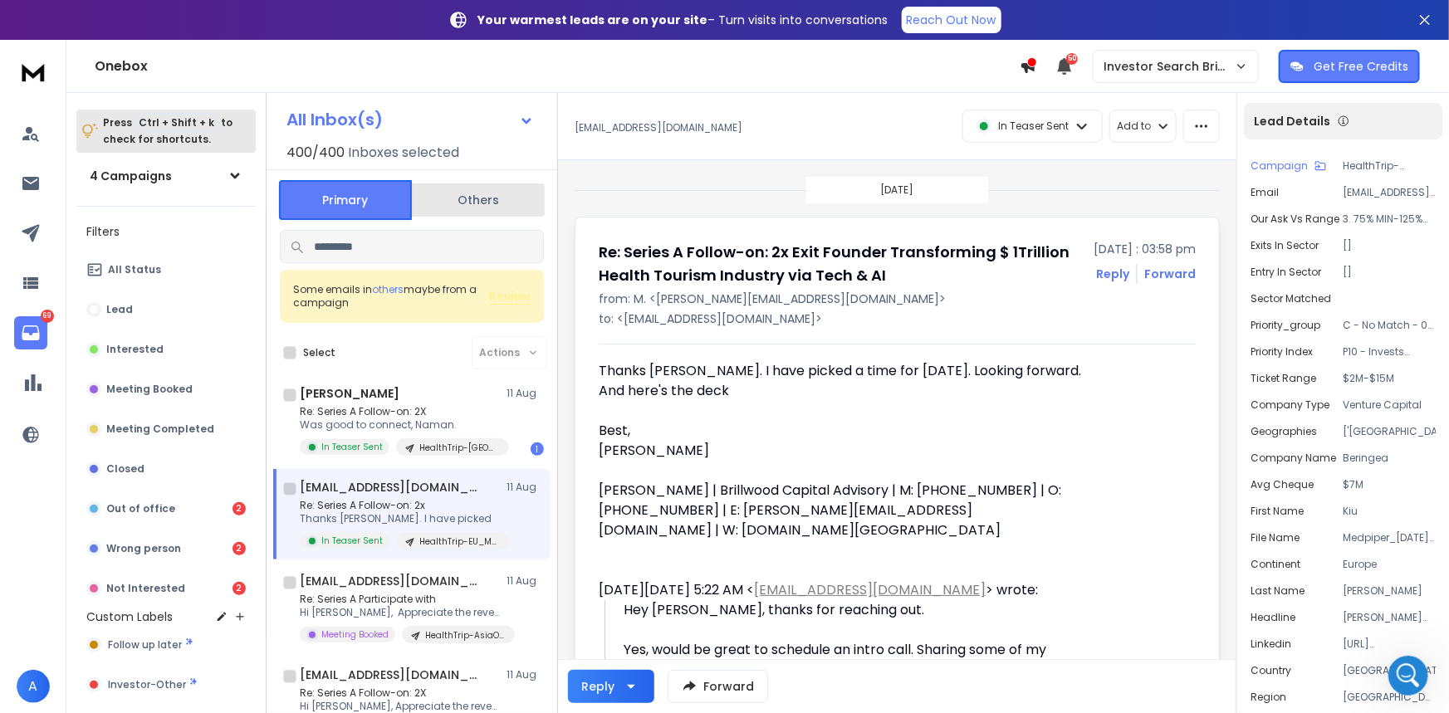
scroll to position [1543, 0]
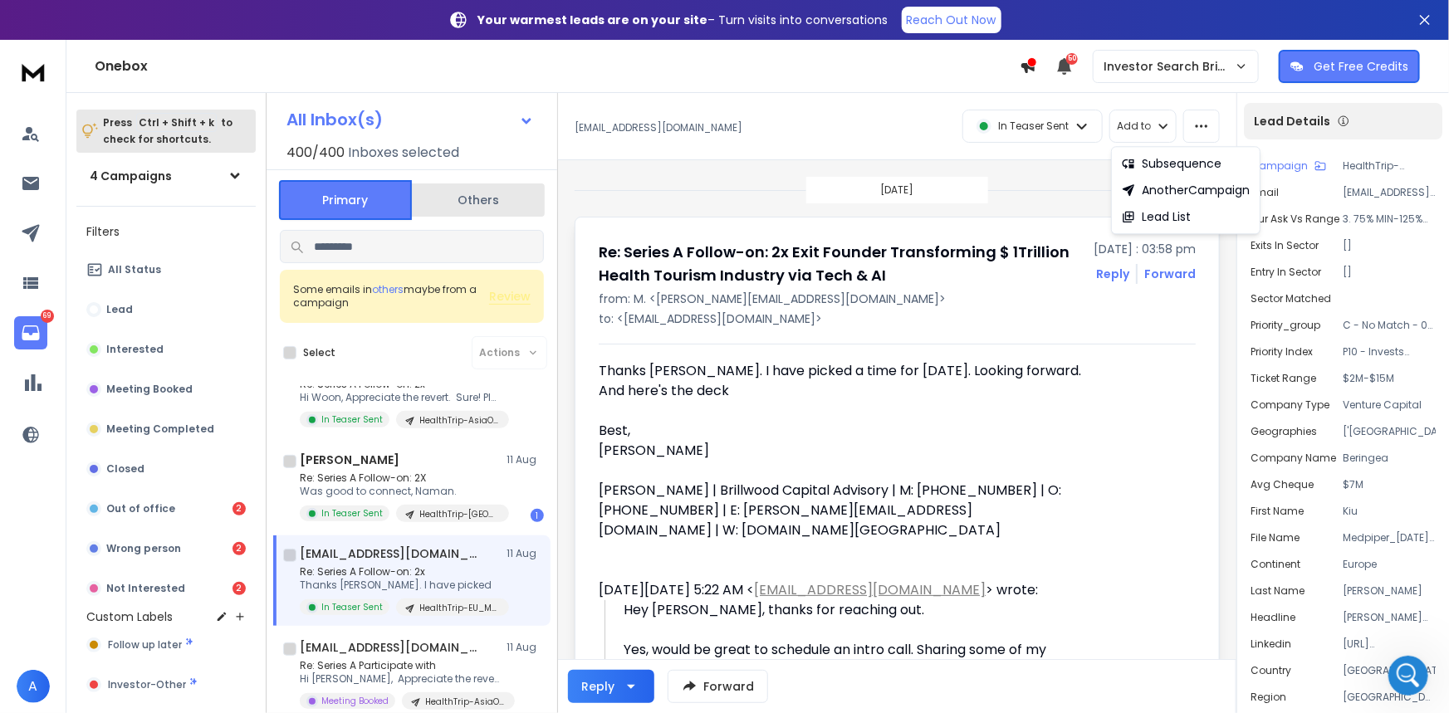
click at [1147, 132] on p "Add to" at bounding box center [1134, 126] width 34 height 13
click at [1177, 158] on div "Subsequence" at bounding box center [1172, 163] width 100 height 17
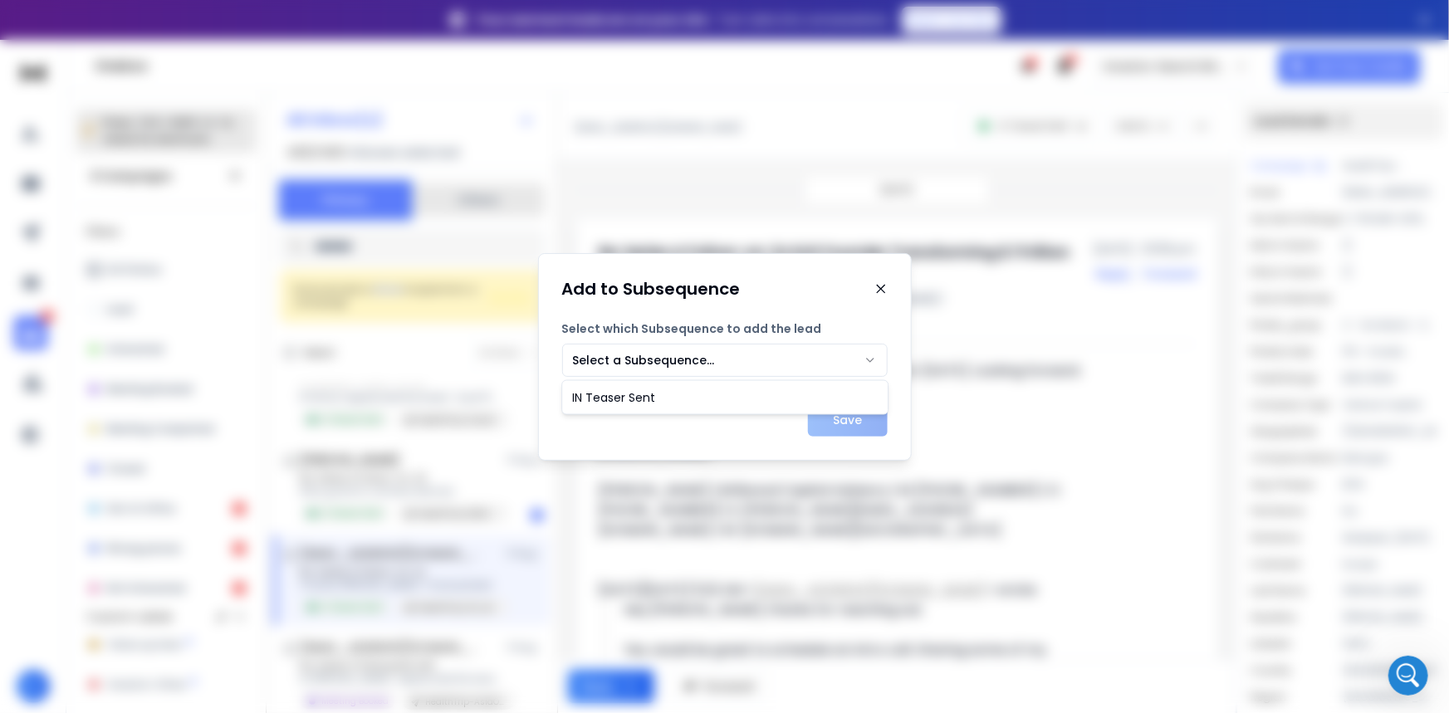
click at [868, 350] on button "Select a Subsequence..." at bounding box center [724, 360] width 325 height 33
click at [829, 425] on button "Save" at bounding box center [848, 419] width 80 height 33
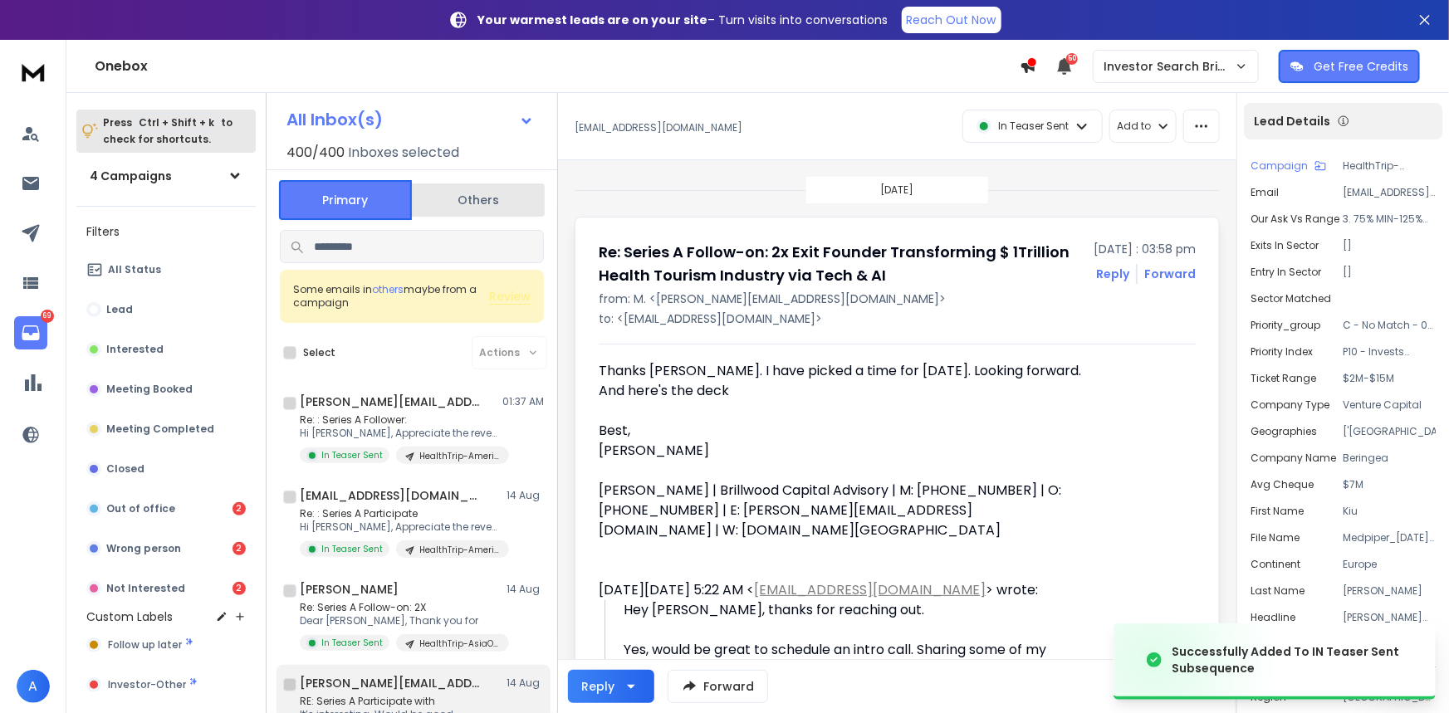
scroll to position [0, 0]
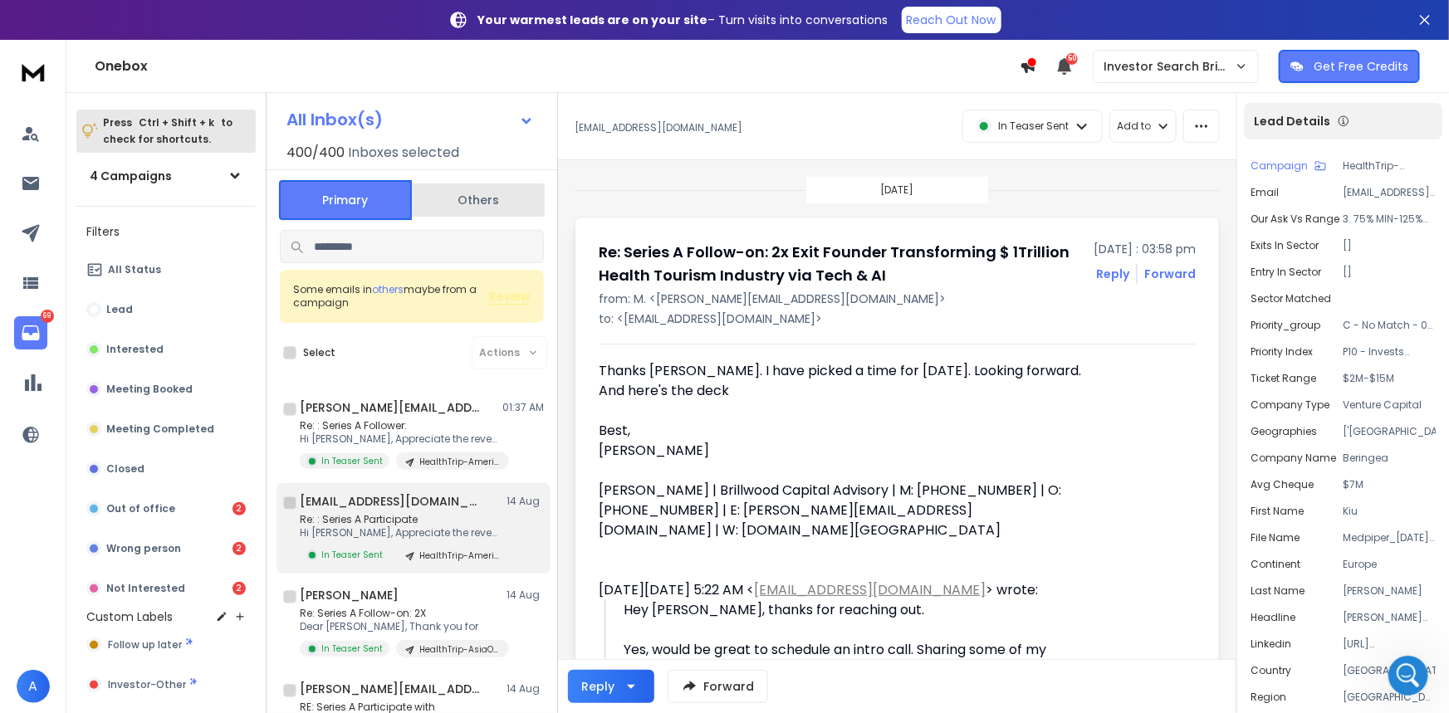
click at [453, 513] on p "Re: : Series A Participate" at bounding box center [399, 519] width 199 height 13
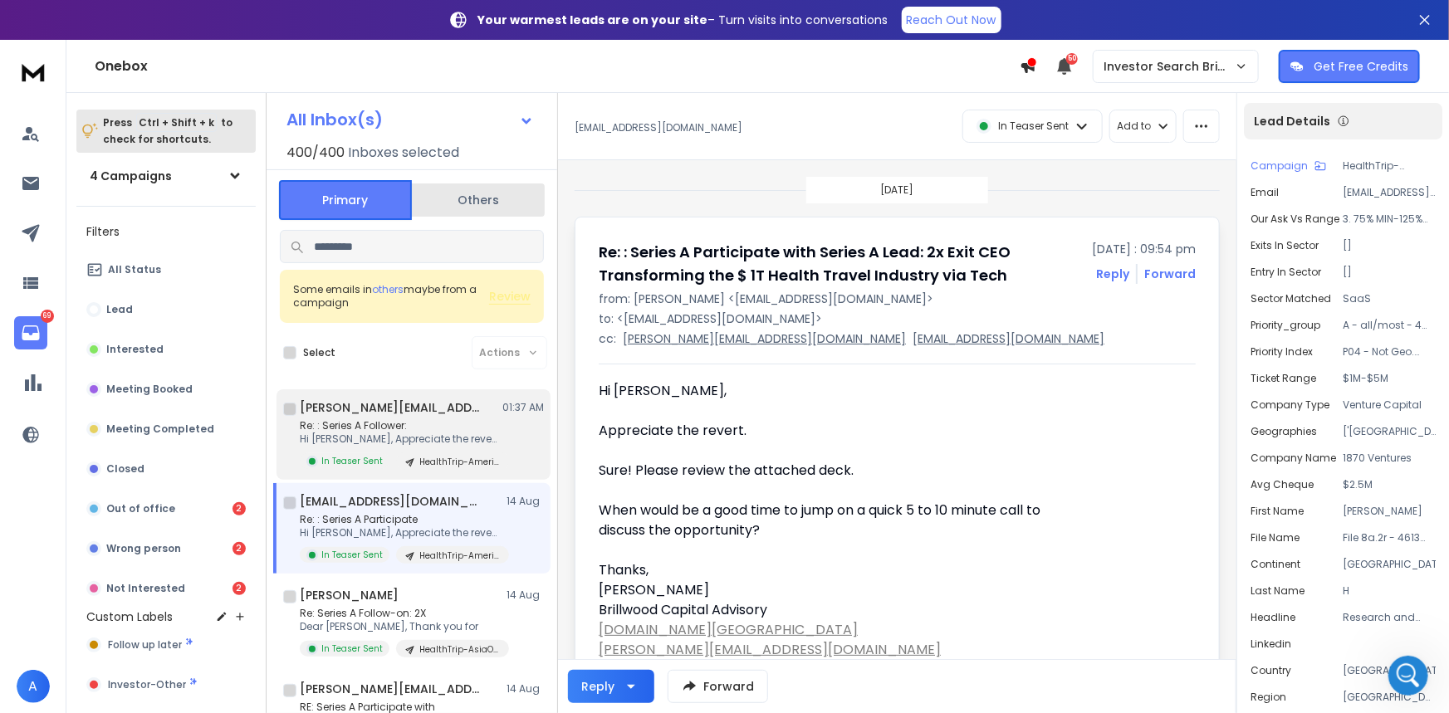
click at [473, 430] on p "Re: : Series A Follower:" at bounding box center [399, 425] width 199 height 13
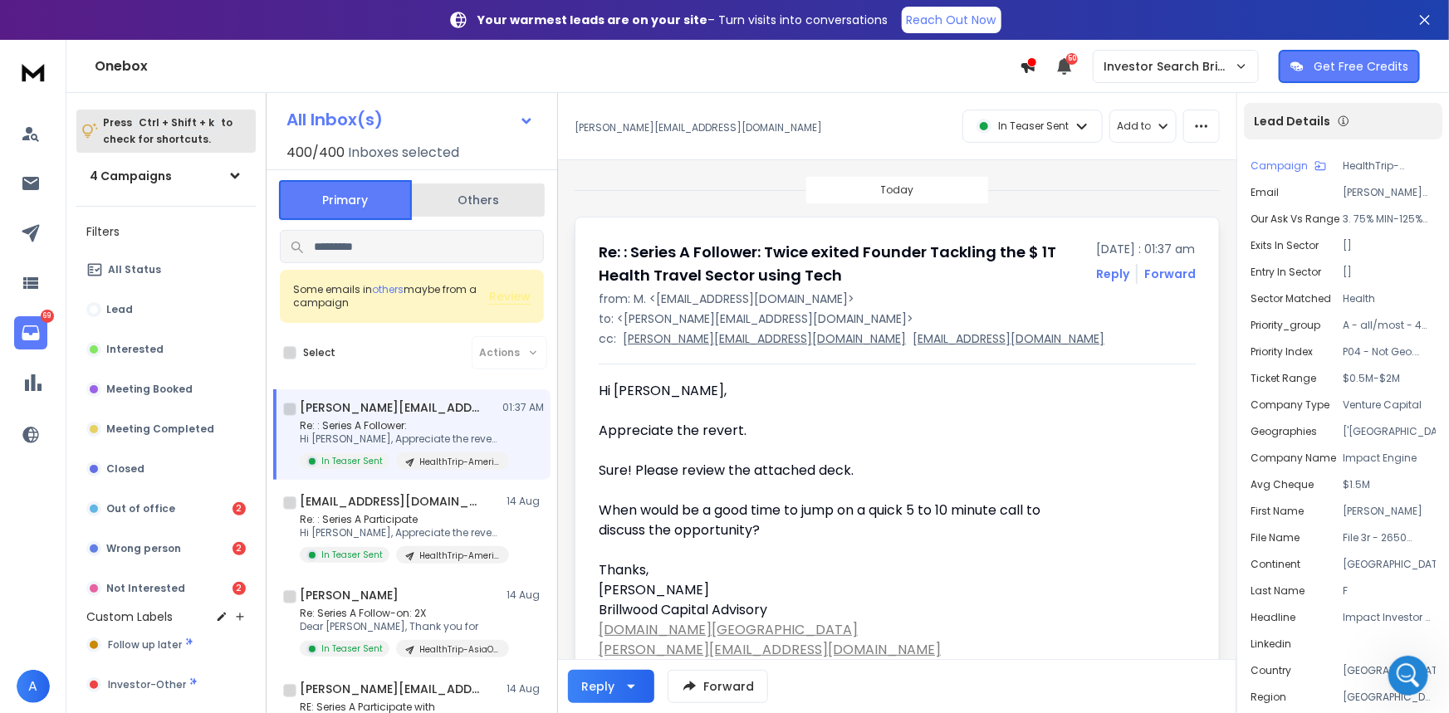
click at [1162, 127] on icon at bounding box center [1163, 126] width 9 height 5
click at [1149, 157] on div "Subsequence" at bounding box center [1172, 163] width 100 height 17
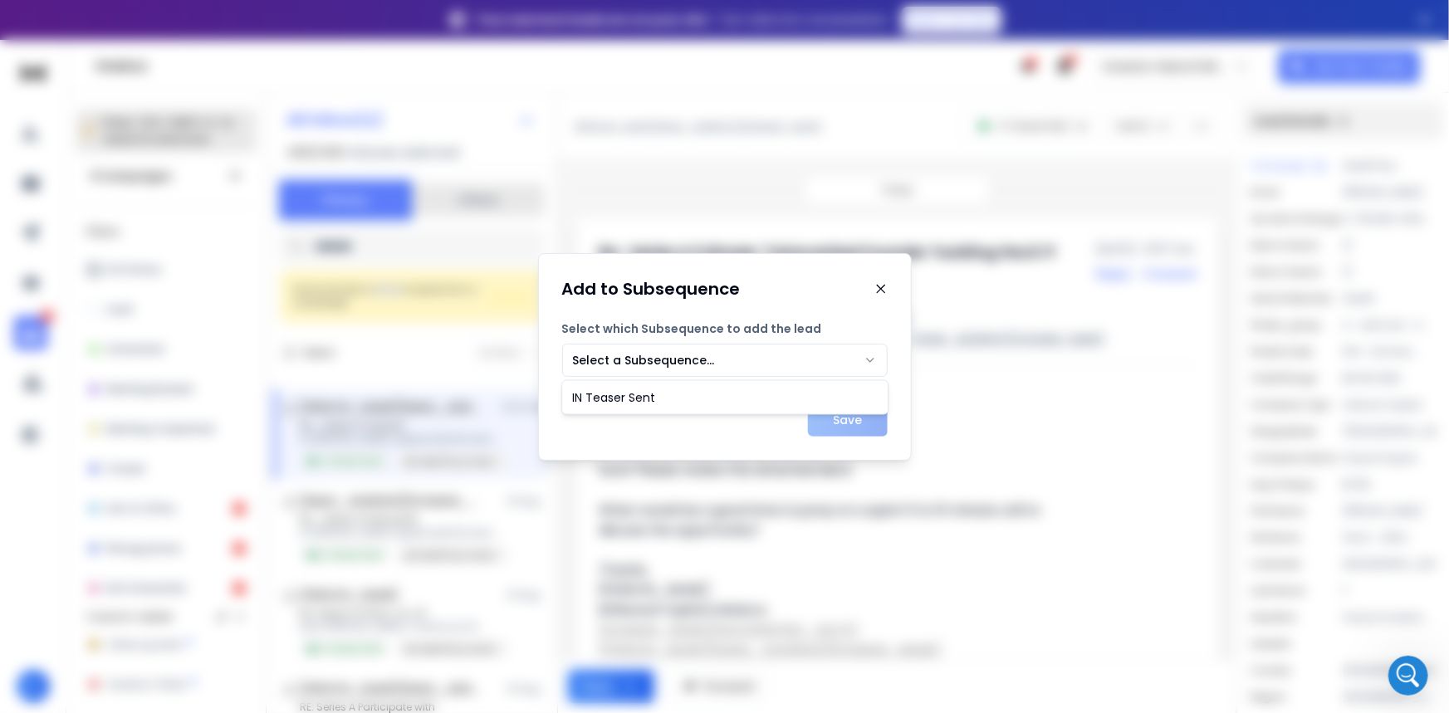
click at [723, 364] on button "Select a Subsequence..." at bounding box center [724, 360] width 325 height 33
drag, startPoint x: 714, startPoint y: 395, endPoint x: 771, endPoint y: 399, distance: 57.4
click at [820, 418] on button "Save" at bounding box center [848, 419] width 80 height 33
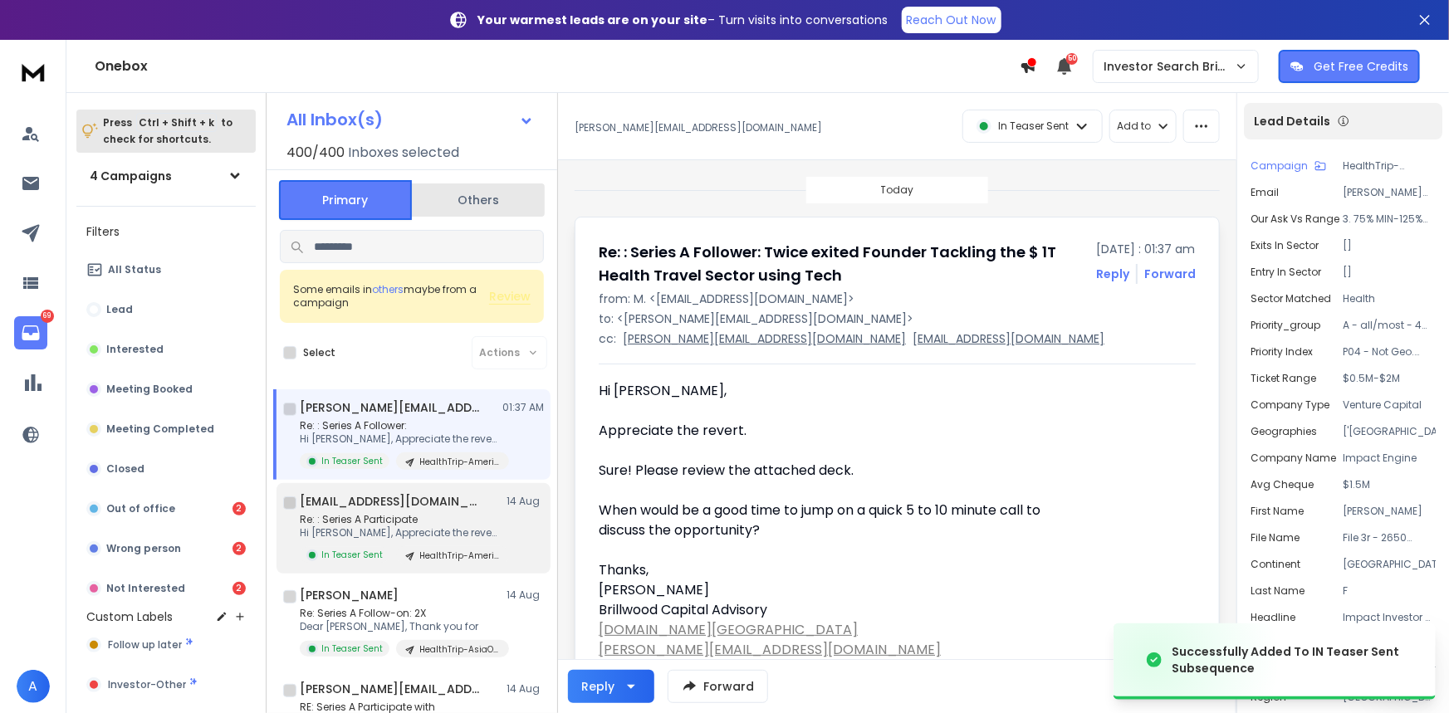
click at [462, 515] on p "Re: : Series A Participate" at bounding box center [399, 519] width 199 height 13
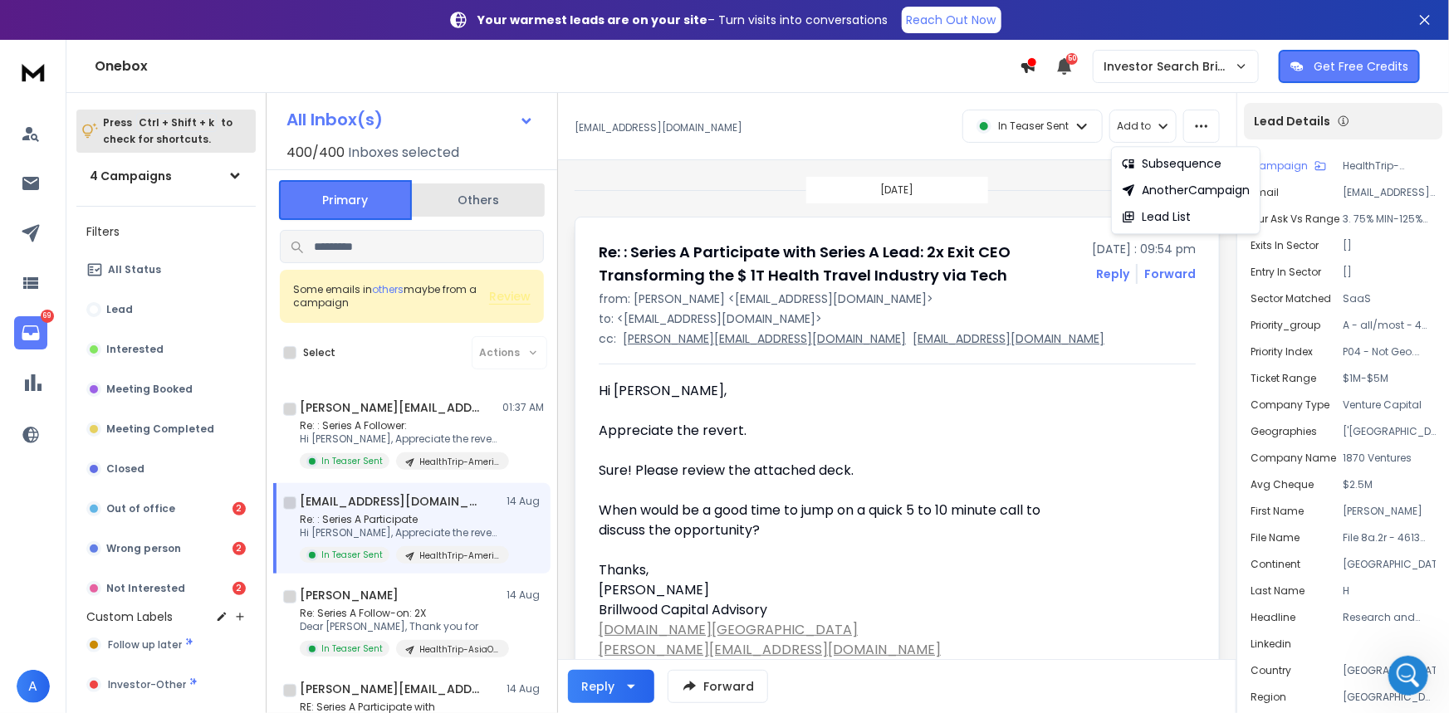
click at [1157, 125] on div "Add to" at bounding box center [1143, 126] width 66 height 32
click at [1166, 158] on div "Subsequence" at bounding box center [1172, 163] width 100 height 17
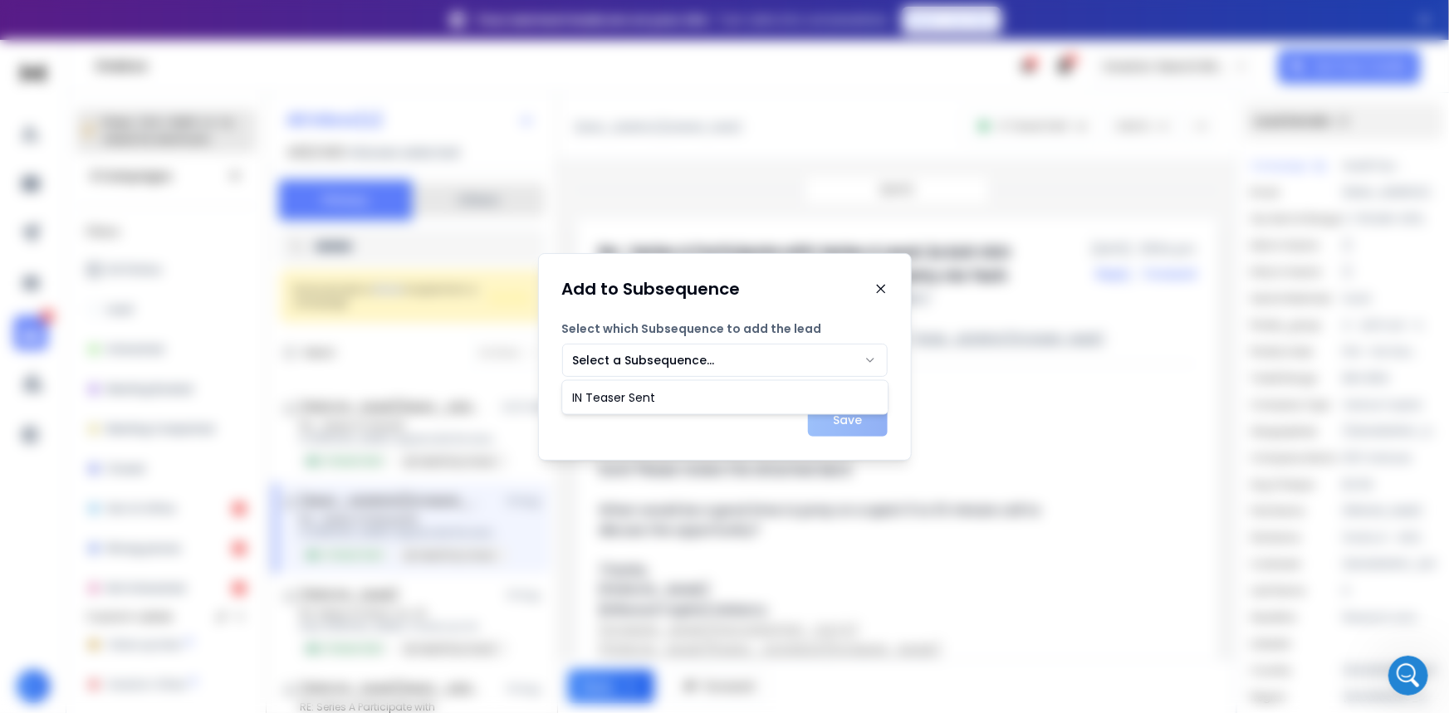
click at [800, 354] on button "Select a Subsequence..." at bounding box center [724, 360] width 325 height 33
click at [833, 405] on button "Save" at bounding box center [848, 419] width 80 height 33
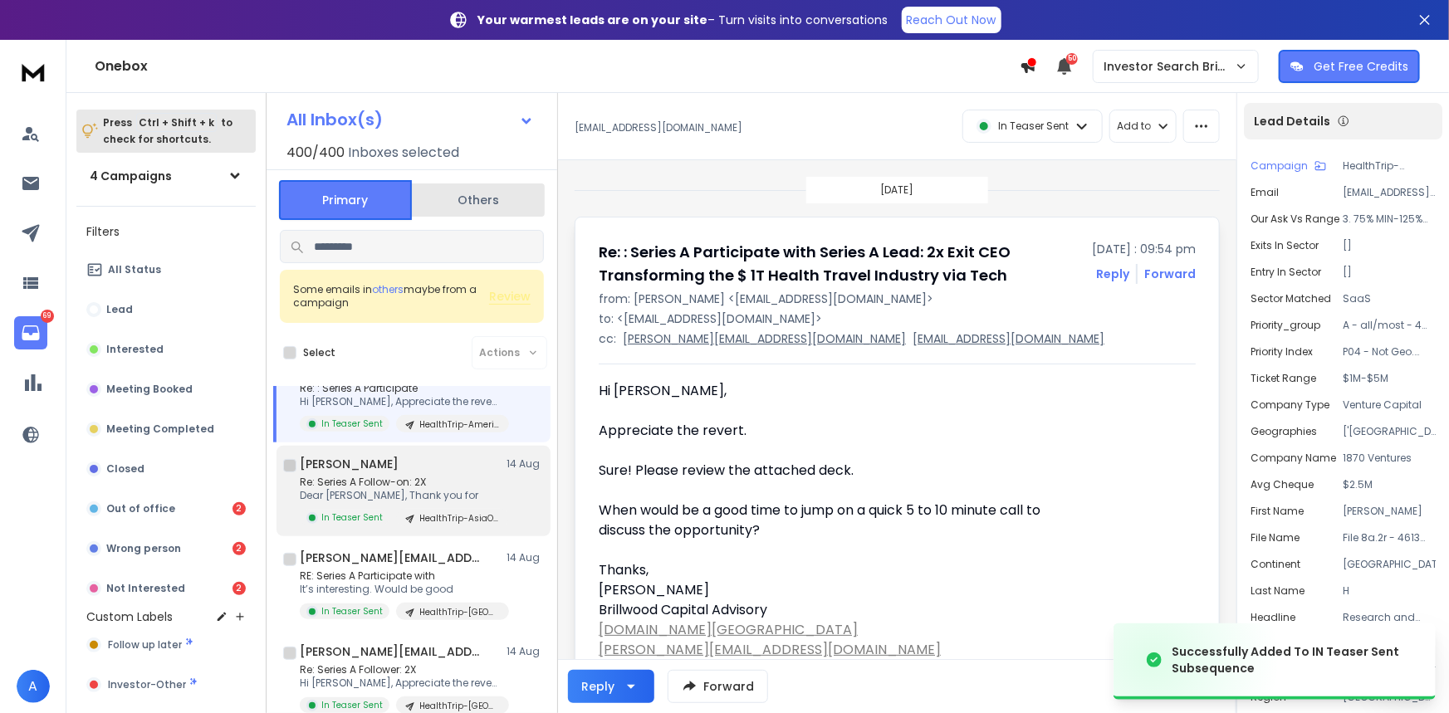
scroll to position [150, 0]
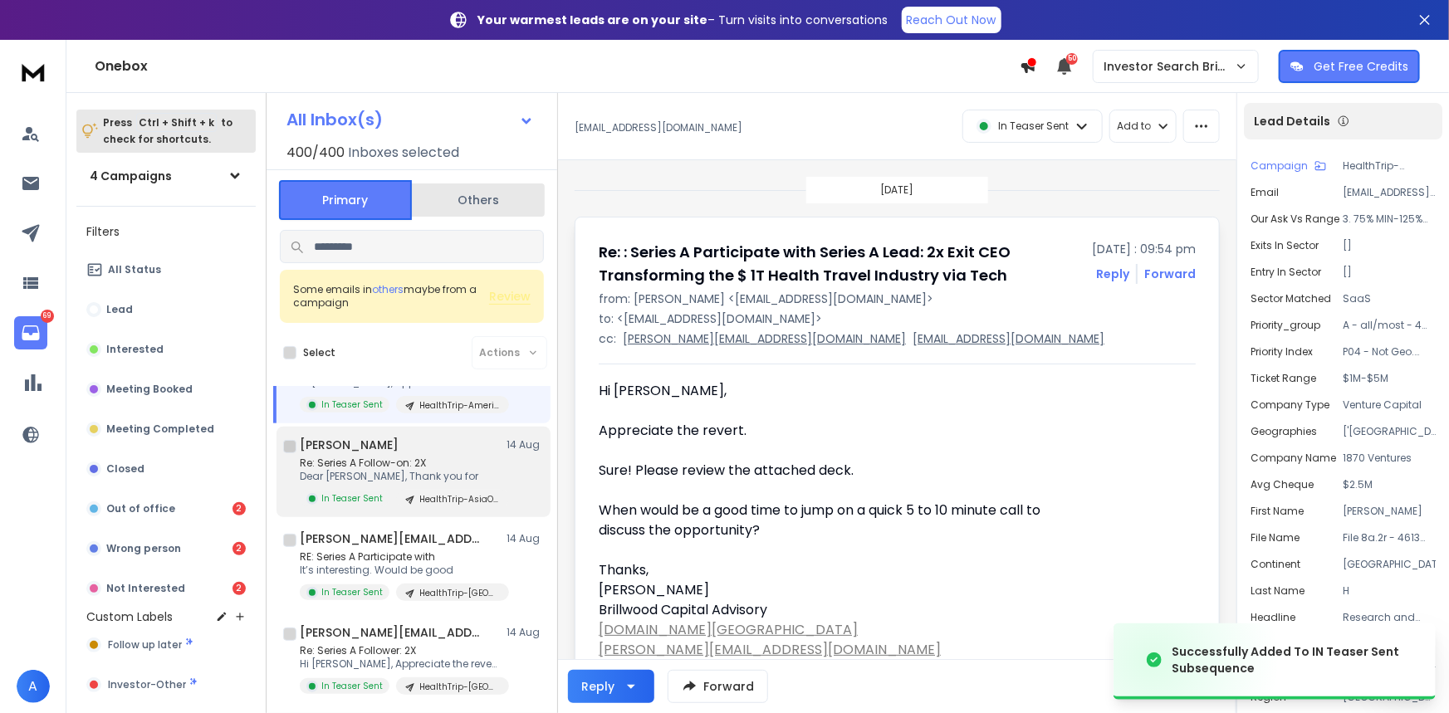
click at [456, 458] on p "Re: Series A Follow-on: 2X" at bounding box center [399, 463] width 199 height 13
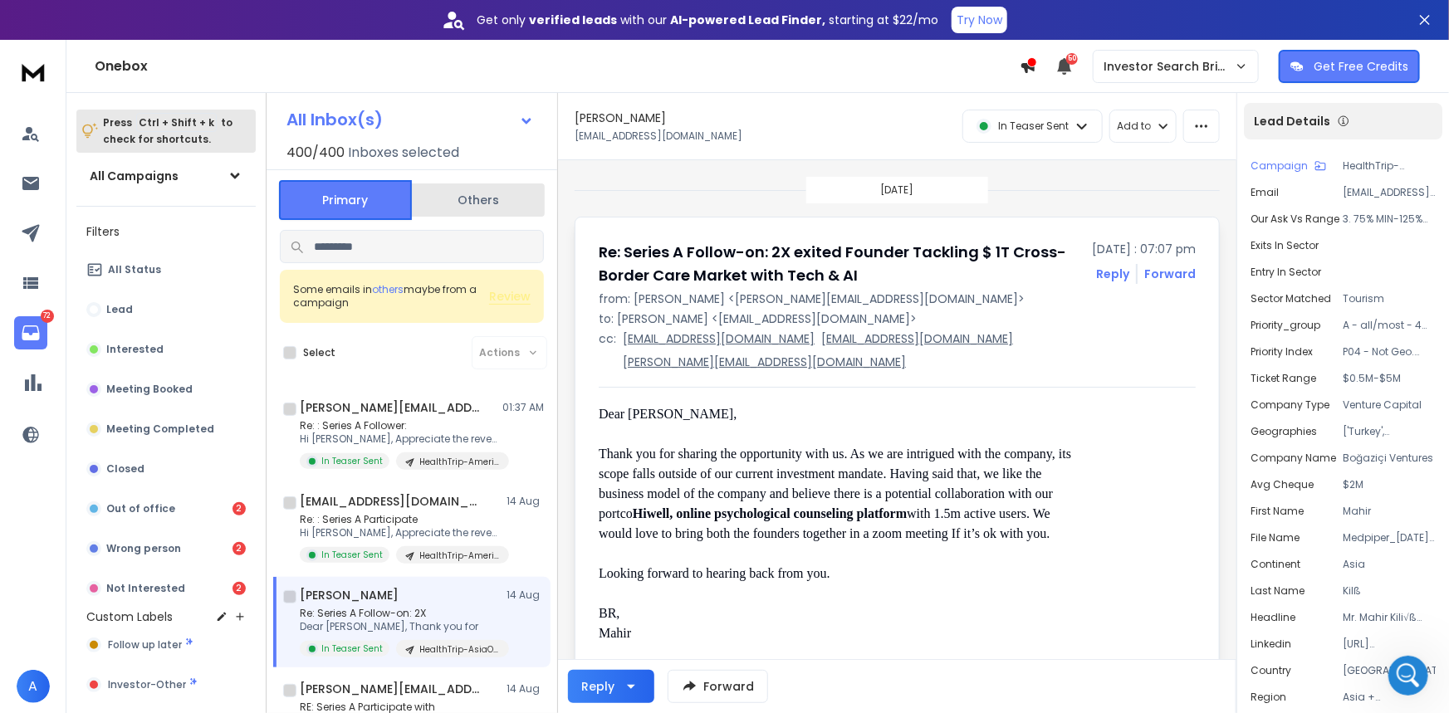
scroll to position [150, 0]
